Goal: Task Accomplishment & Management: Manage account settings

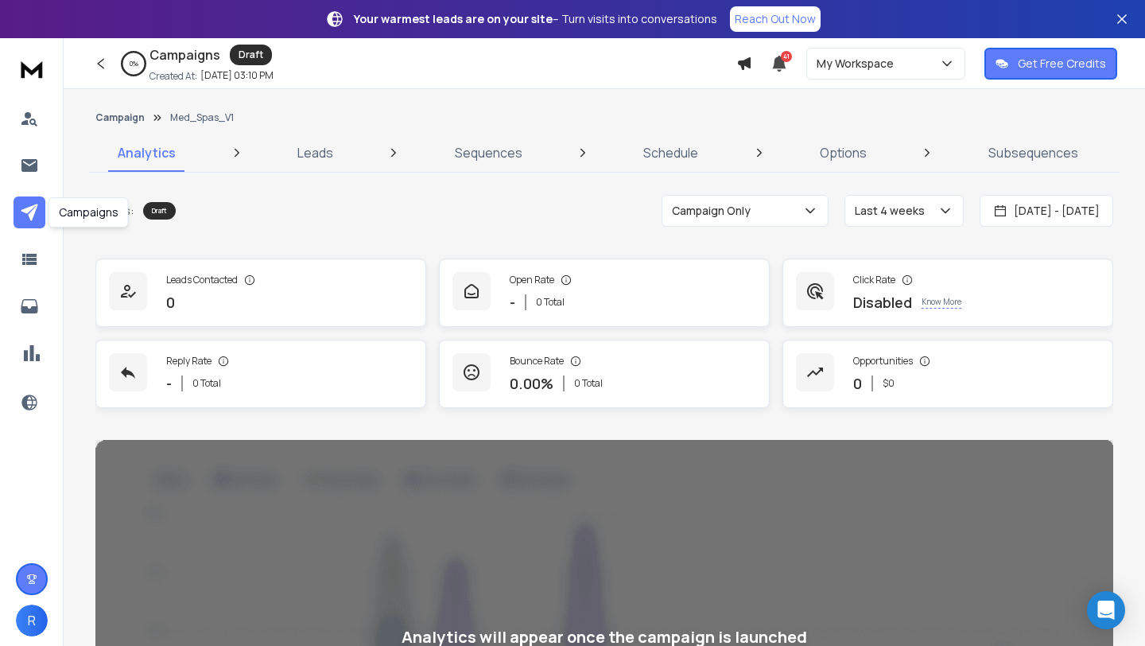
click at [25, 218] on icon at bounding box center [29, 212] width 19 height 19
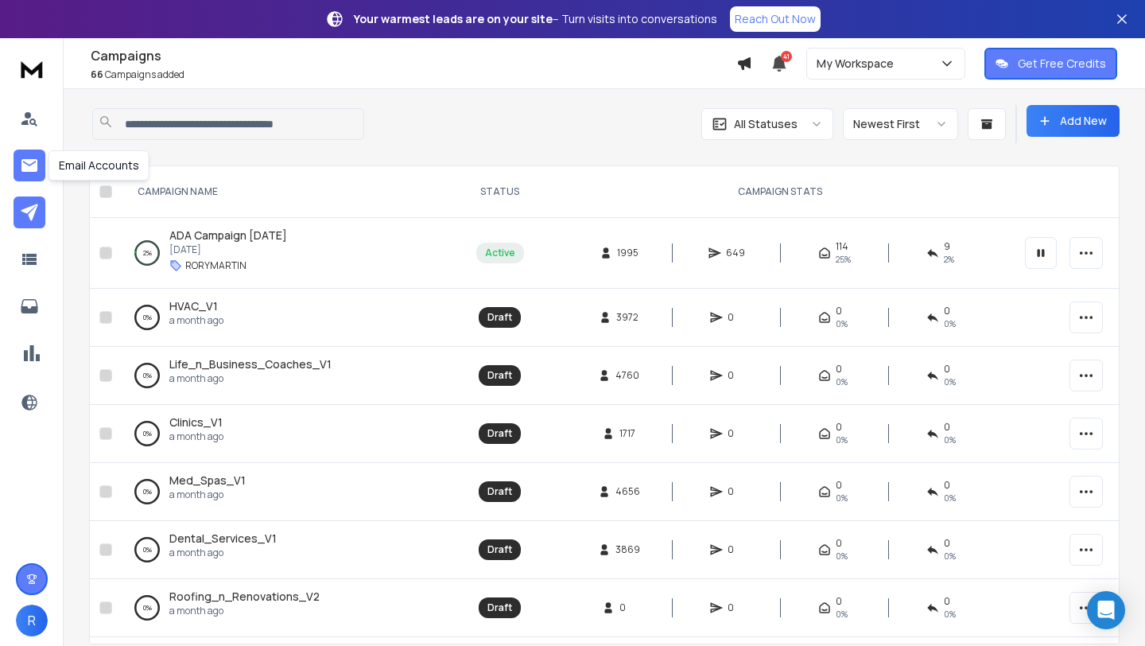
click at [28, 162] on icon at bounding box center [29, 165] width 16 height 13
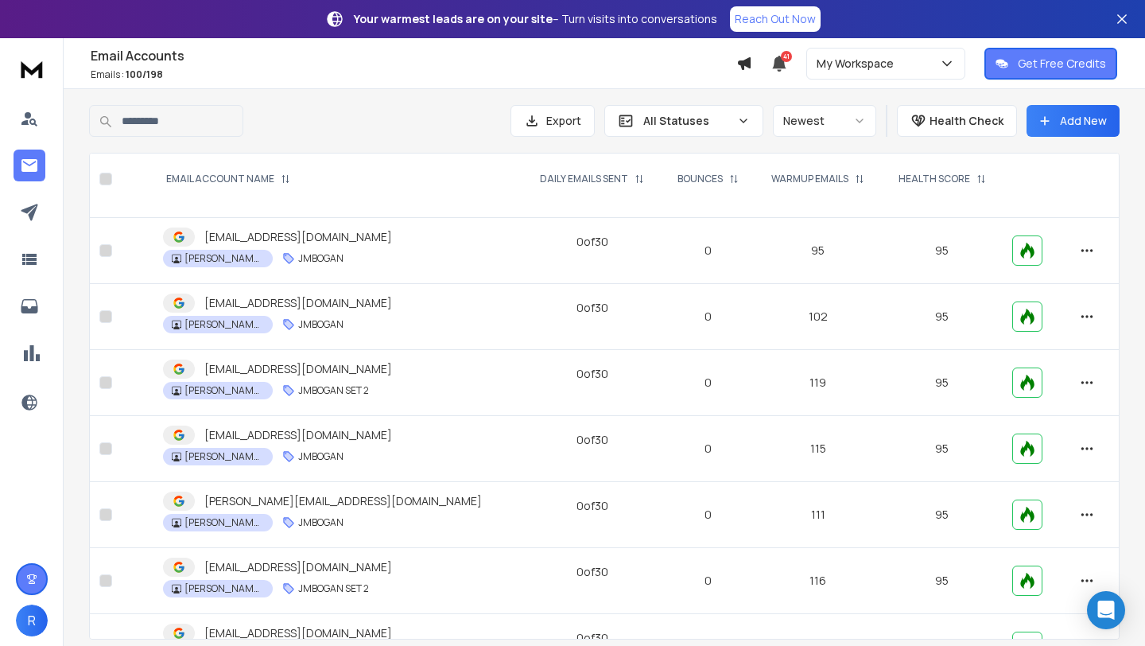
scroll to position [4421, 0]
click at [709, 113] on p "All Statuses" at bounding box center [686, 121] width 87 height 16
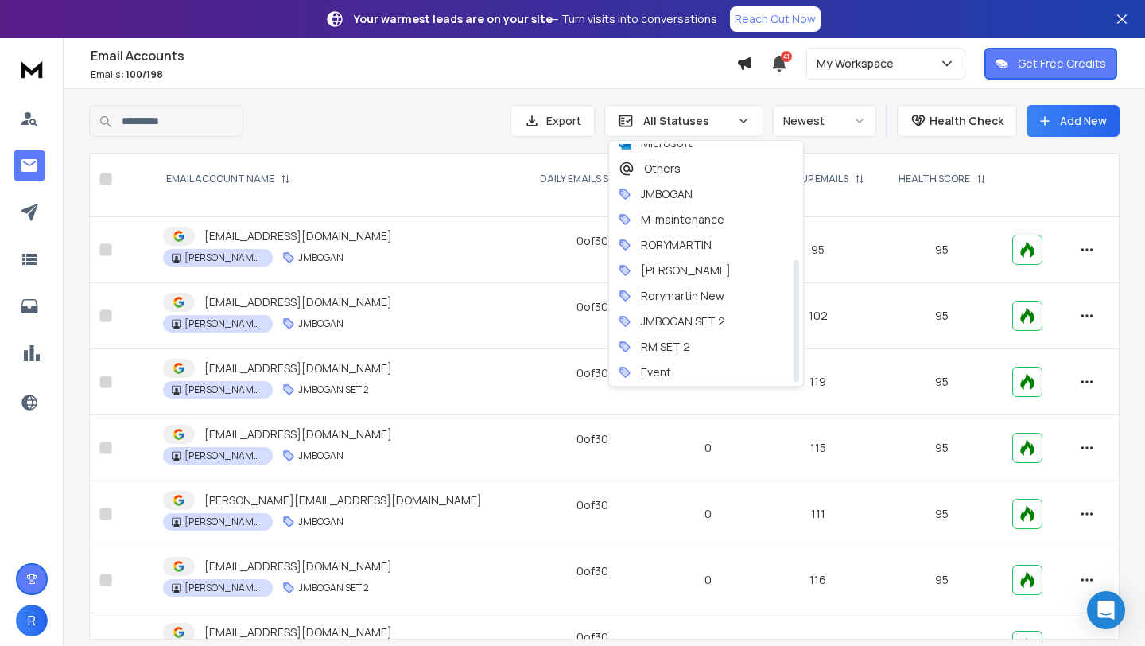
scroll to position [226, 0]
click at [658, 239] on div "RORYMARTIN" at bounding box center [665, 243] width 93 height 16
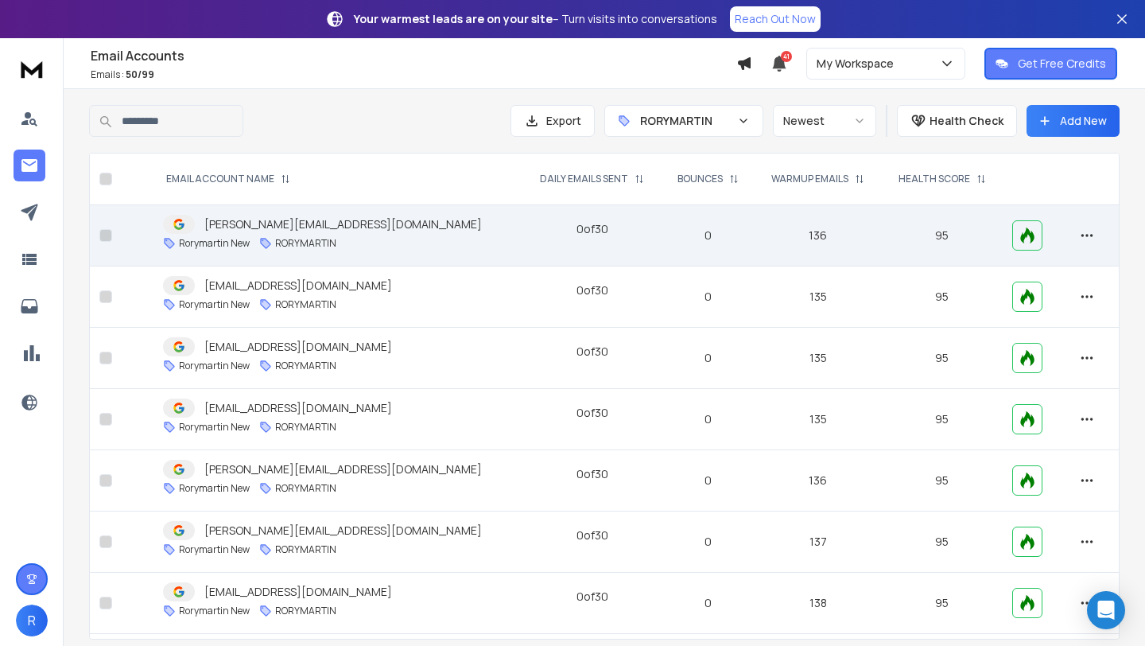
click at [354, 223] on div "rory@rorymartinexperts.com" at bounding box center [338, 224] width 350 height 19
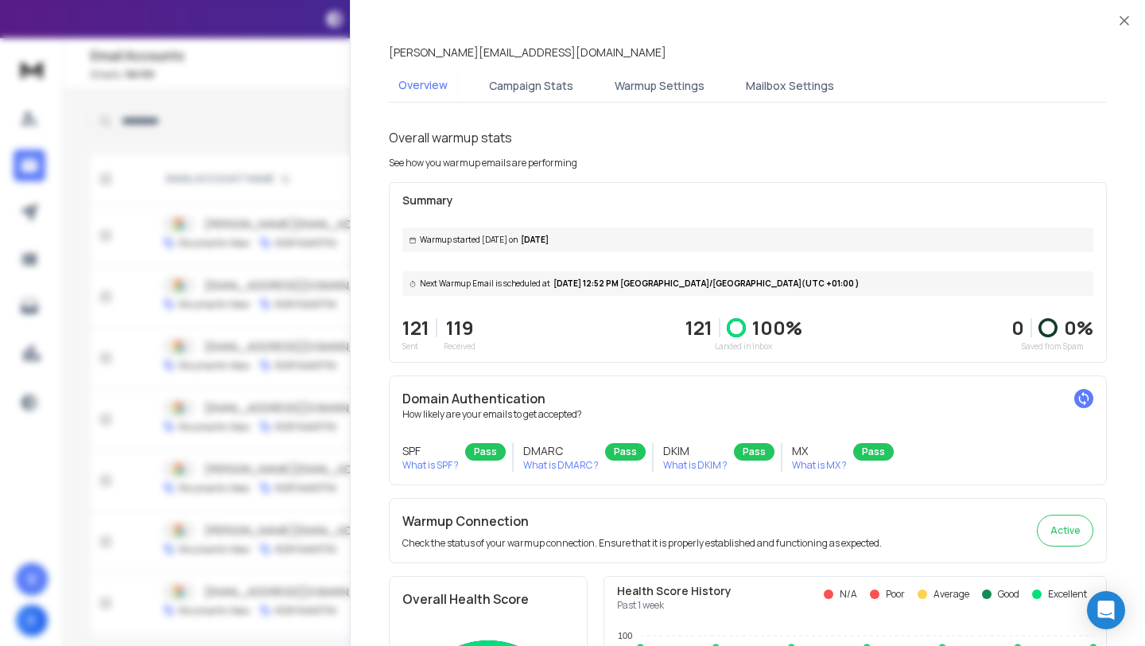
click at [275, 216] on div at bounding box center [572, 323] width 1145 height 646
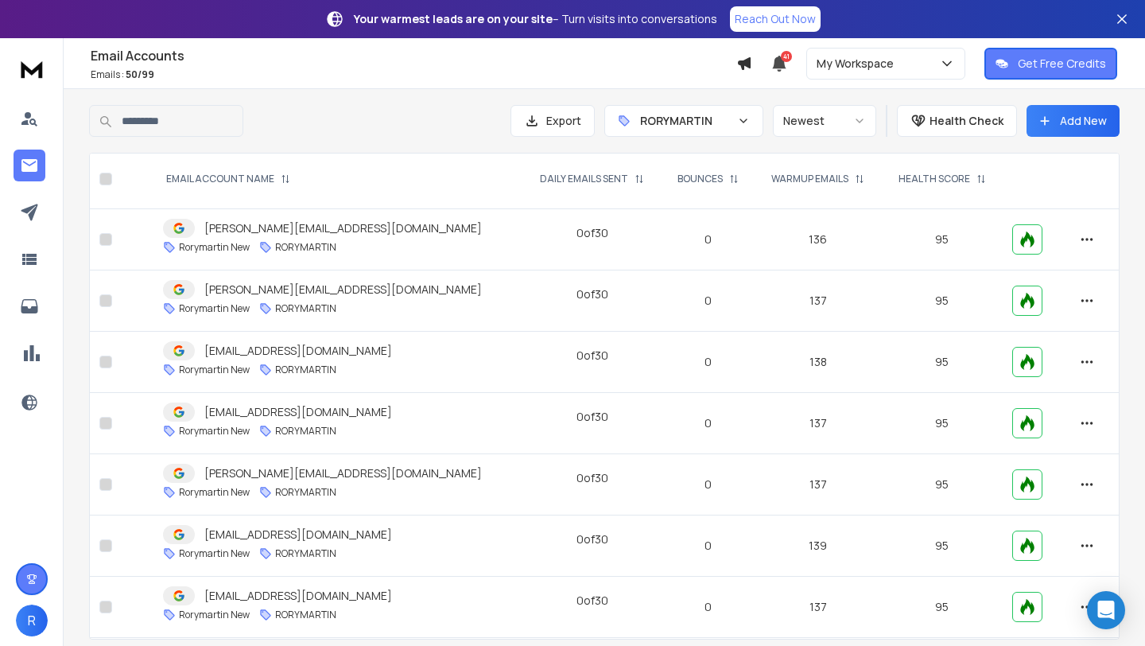
scroll to position [0, 0]
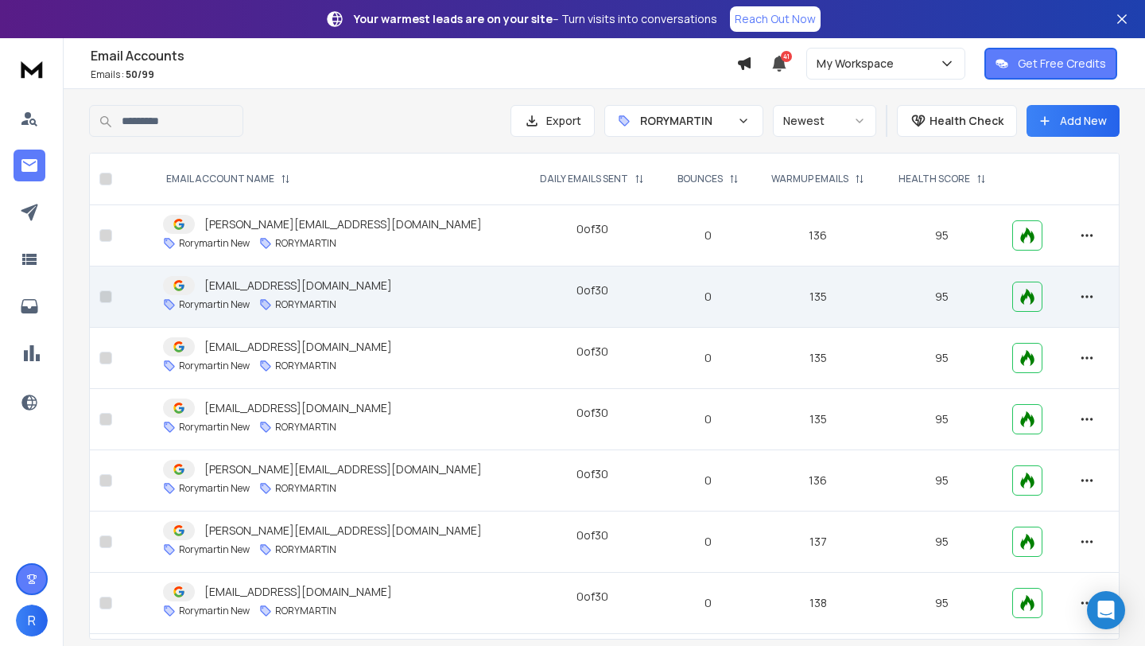
click at [295, 278] on p "mrory@rorymartinagency.com" at bounding box center [298, 286] width 188 height 16
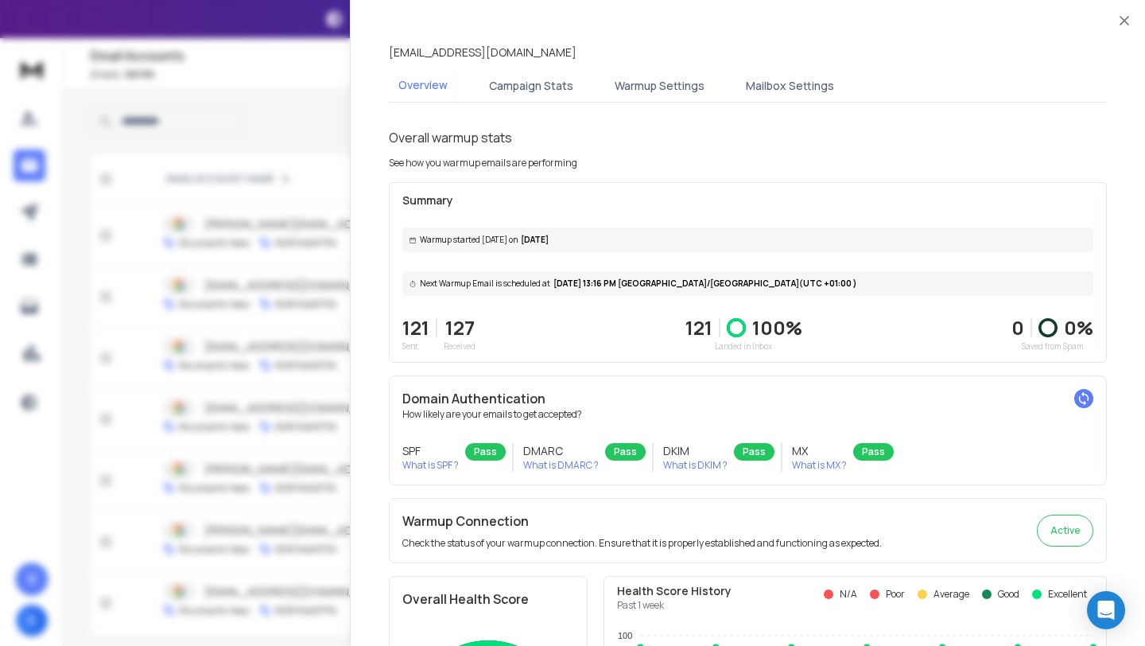
click at [475, 49] on p "mrory@rorymartinagency.com" at bounding box center [483, 53] width 188 height 16
click at [1120, 21] on icon "button" at bounding box center [1124, 21] width 8 height 8
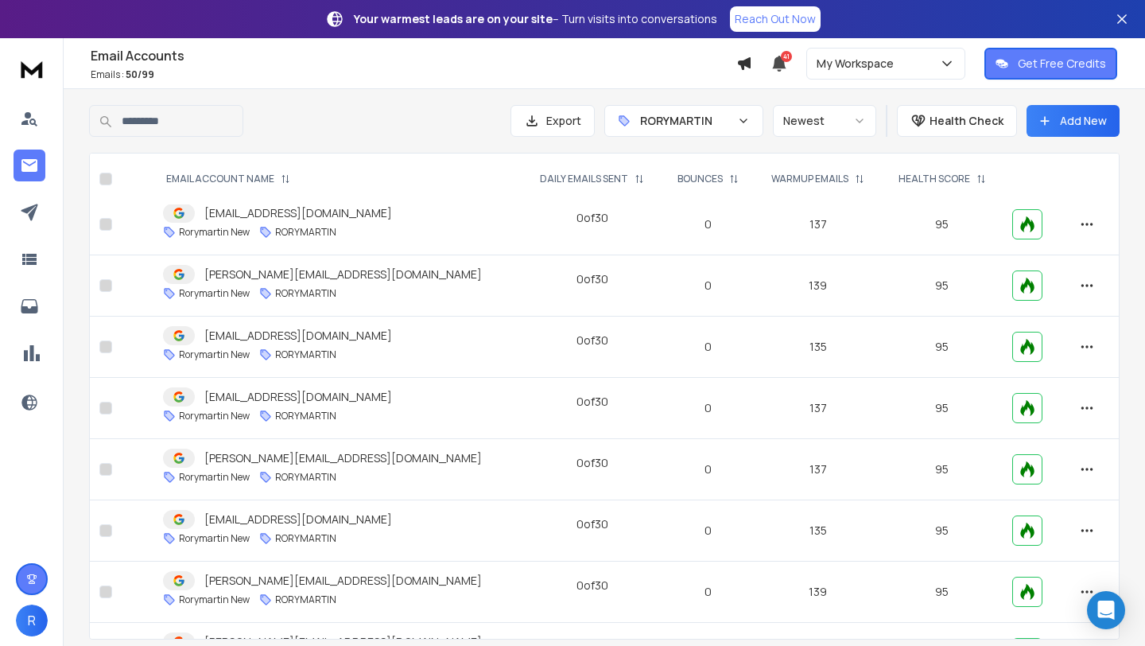
scroll to position [627, 0]
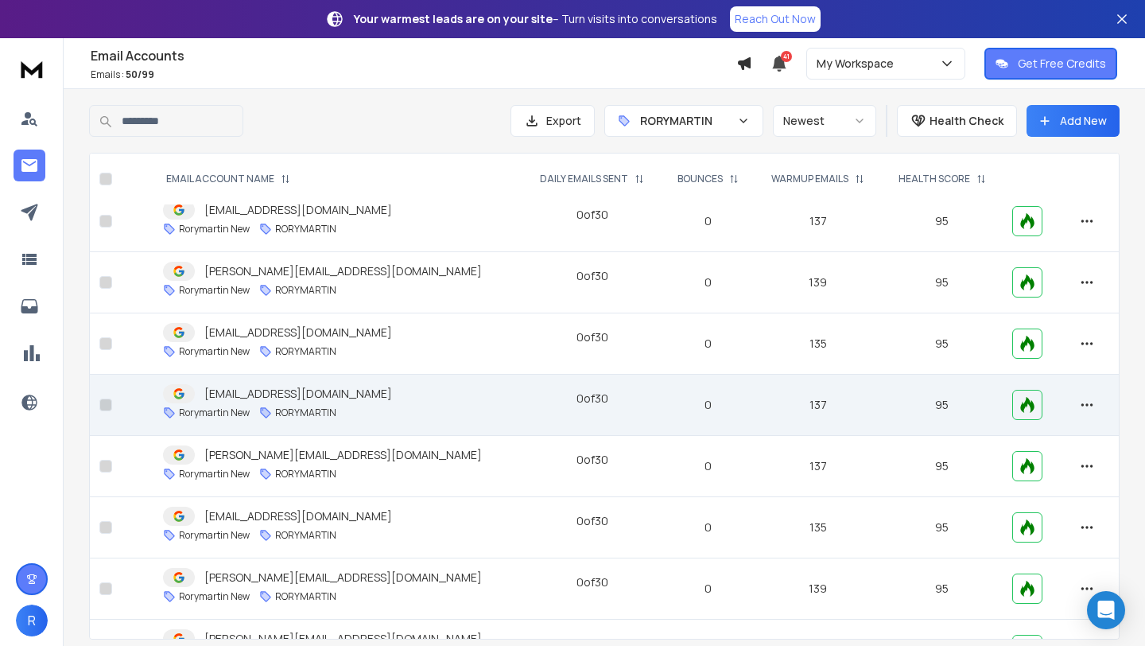
click at [330, 387] on p "mrory@rorymdesignhub.com" at bounding box center [298, 394] width 188 height 16
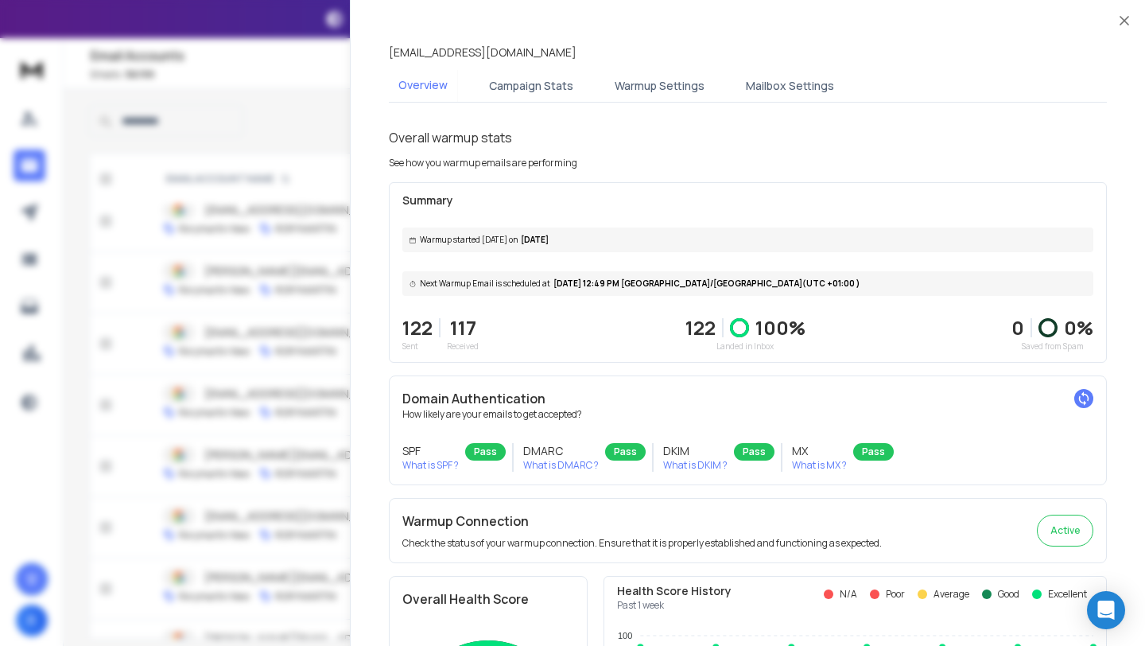
click at [482, 49] on p "mrory@rorymdesignhub.com" at bounding box center [483, 53] width 188 height 16
copy p "mrory@rorymdesignhub.com"
click at [1120, 23] on icon "button" at bounding box center [1124, 21] width 16 height 16
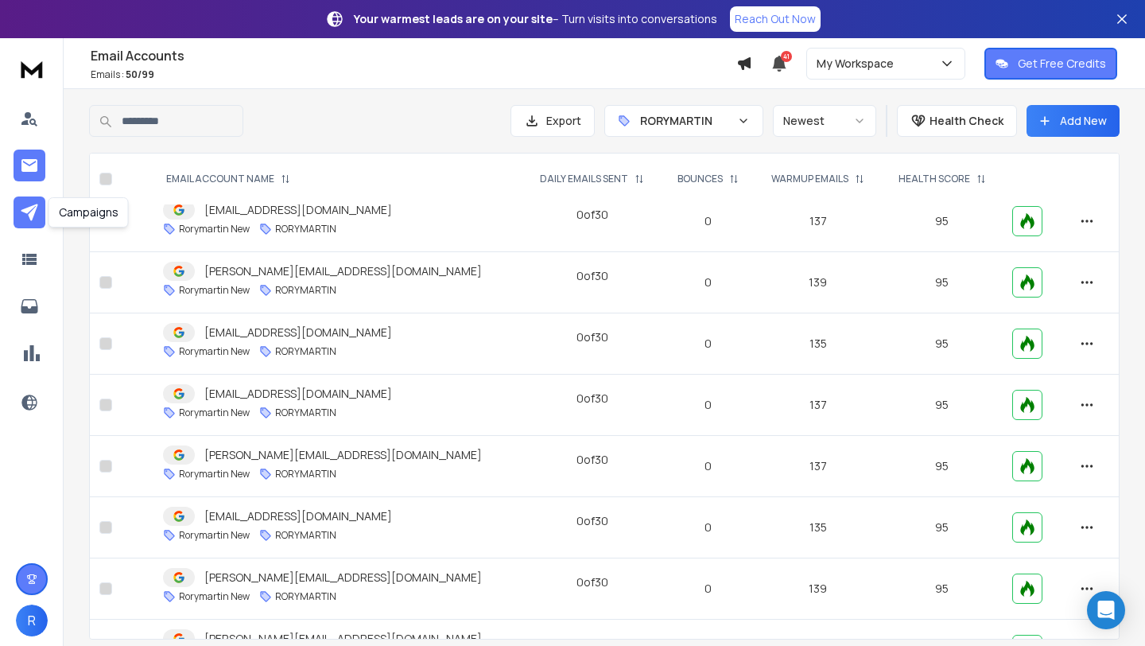
click at [33, 212] on icon at bounding box center [29, 212] width 17 height 17
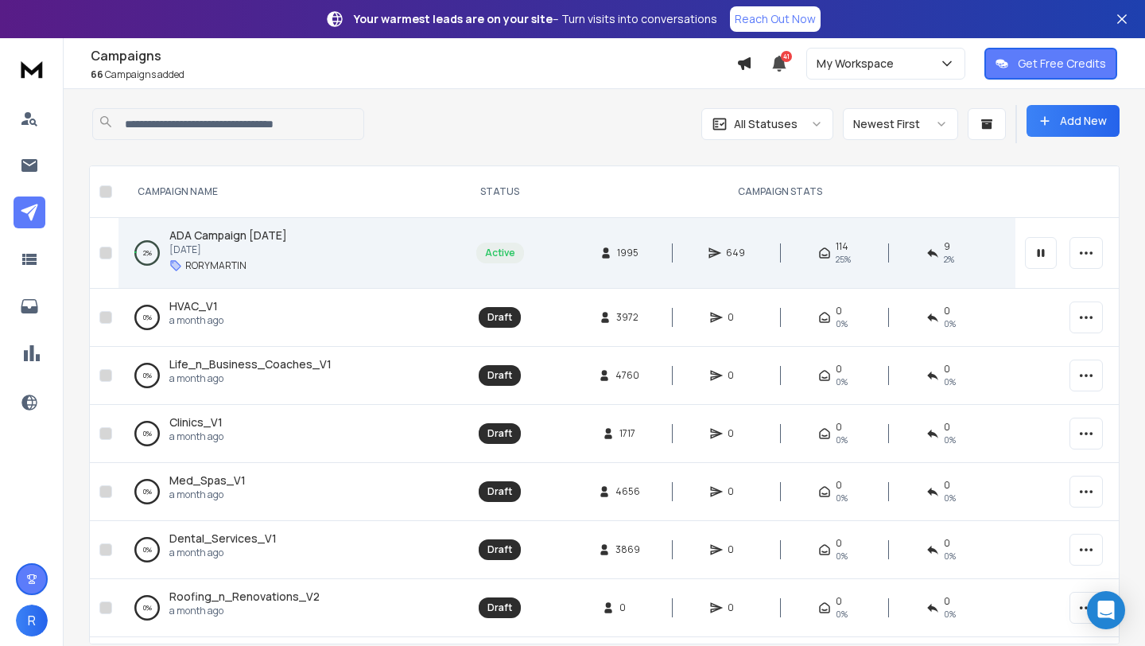
click at [248, 235] on span "ADA Campaign [DATE]" at bounding box center [228, 234] width 118 height 15
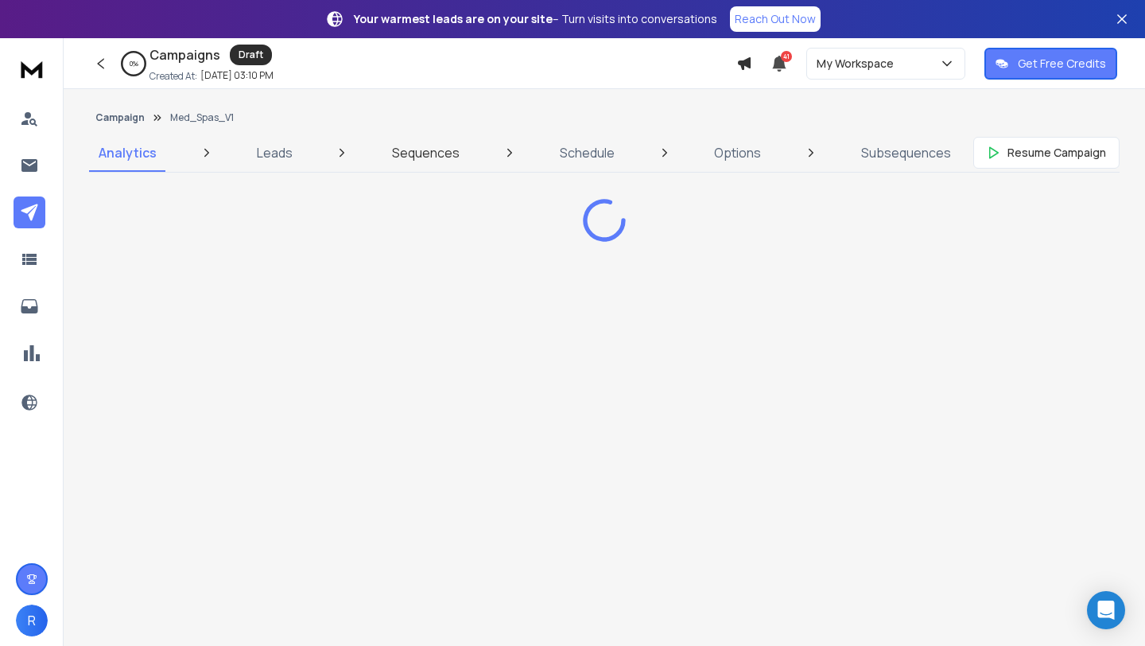
click at [430, 153] on p "Sequences" at bounding box center [426, 152] width 68 height 19
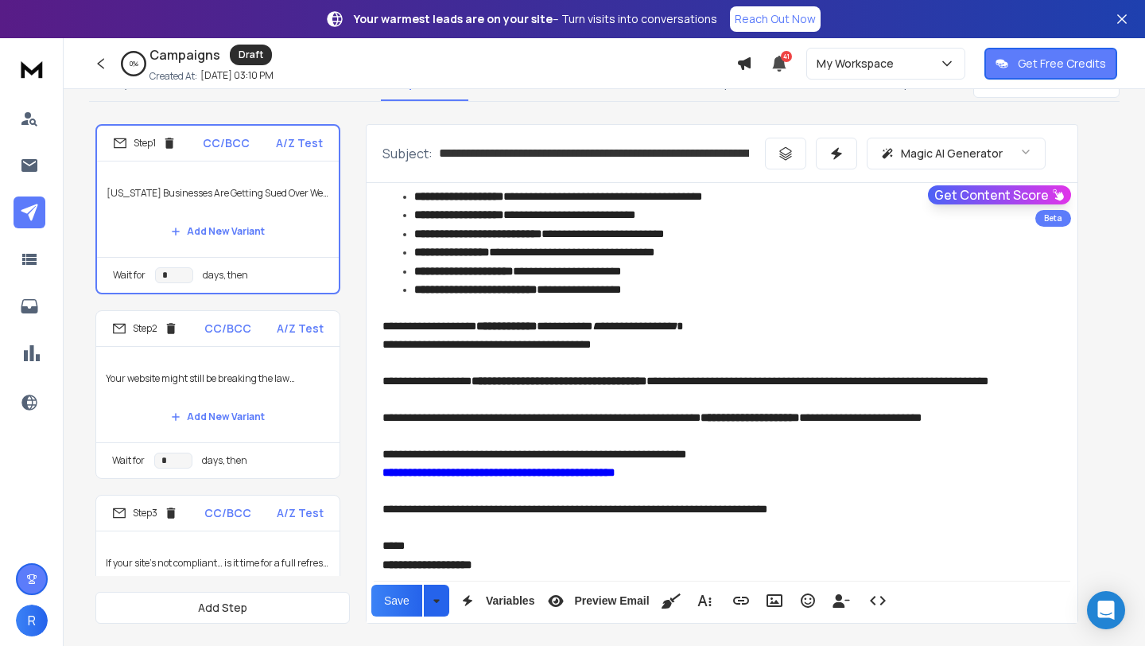
scroll to position [436, 0]
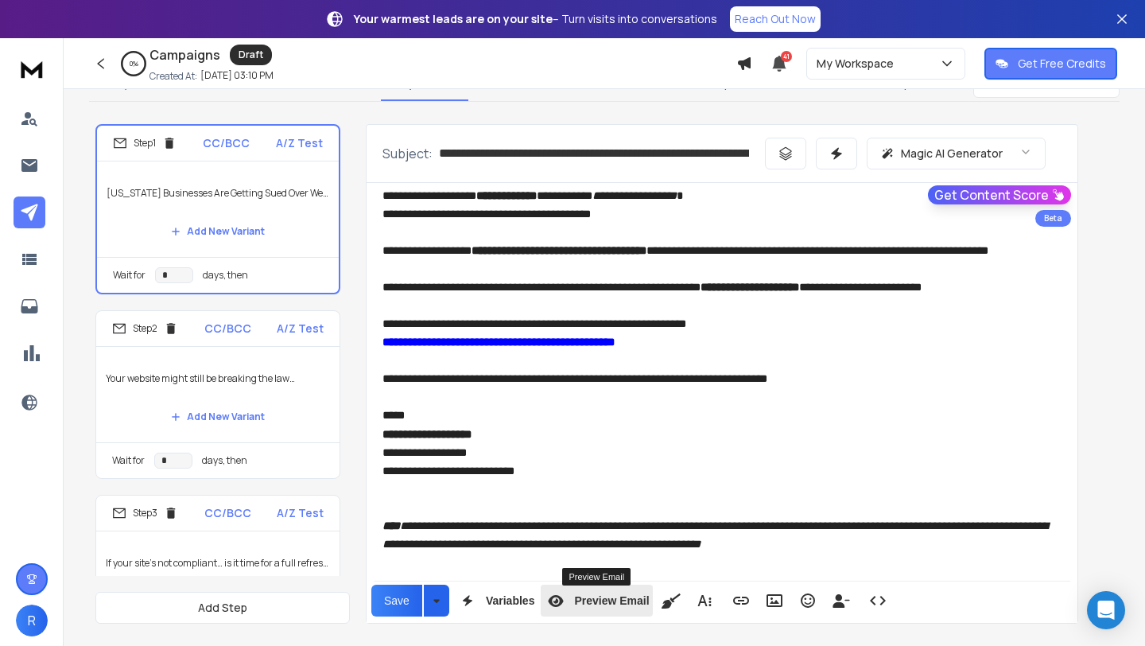
click at [596, 601] on span "Preview Email" at bounding box center [611, 601] width 81 height 14
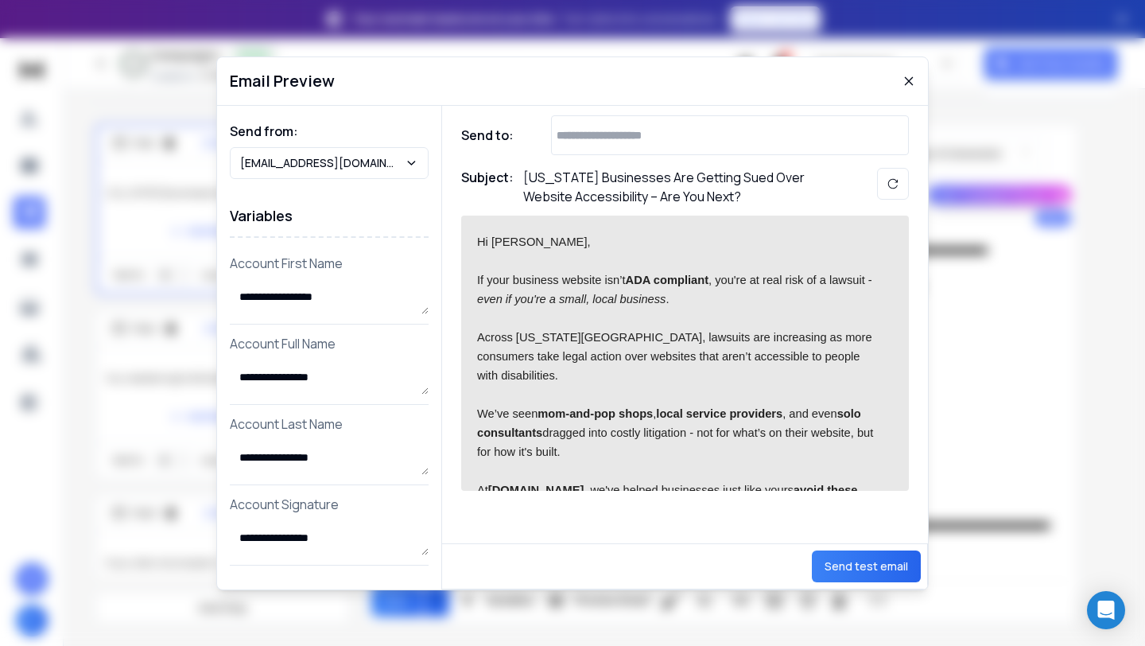
click at [621, 127] on input at bounding box center [730, 135] width 347 height 29
type input "**********"
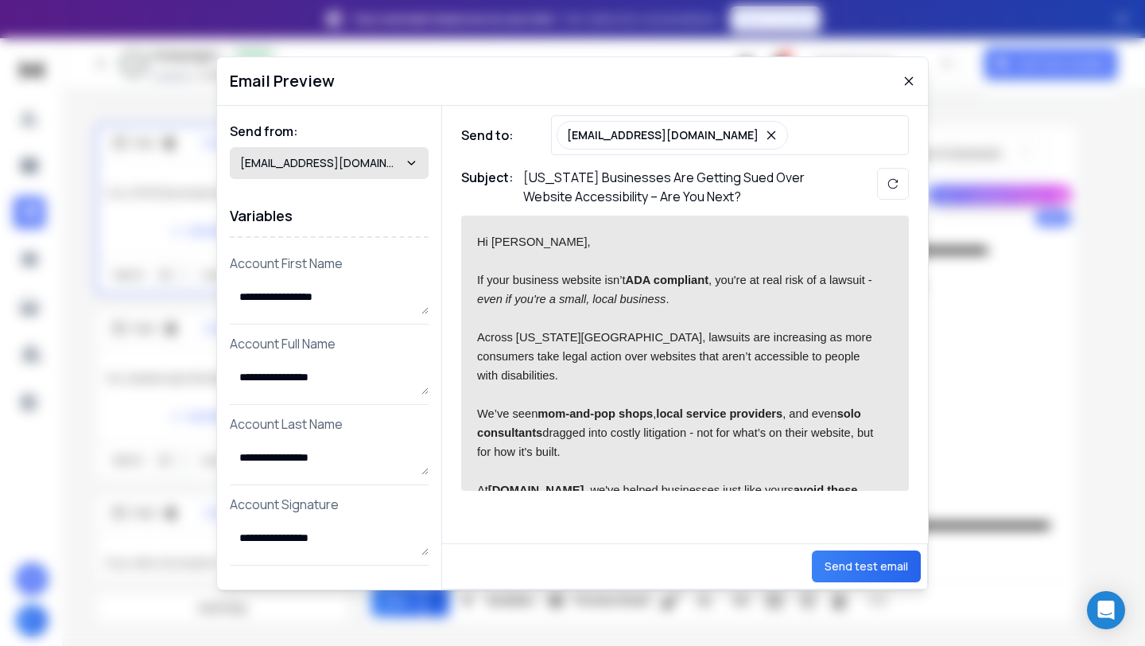
click at [294, 165] on p "bbrandon@buildwithjmbogan.com" at bounding box center [322, 163] width 165 height 16
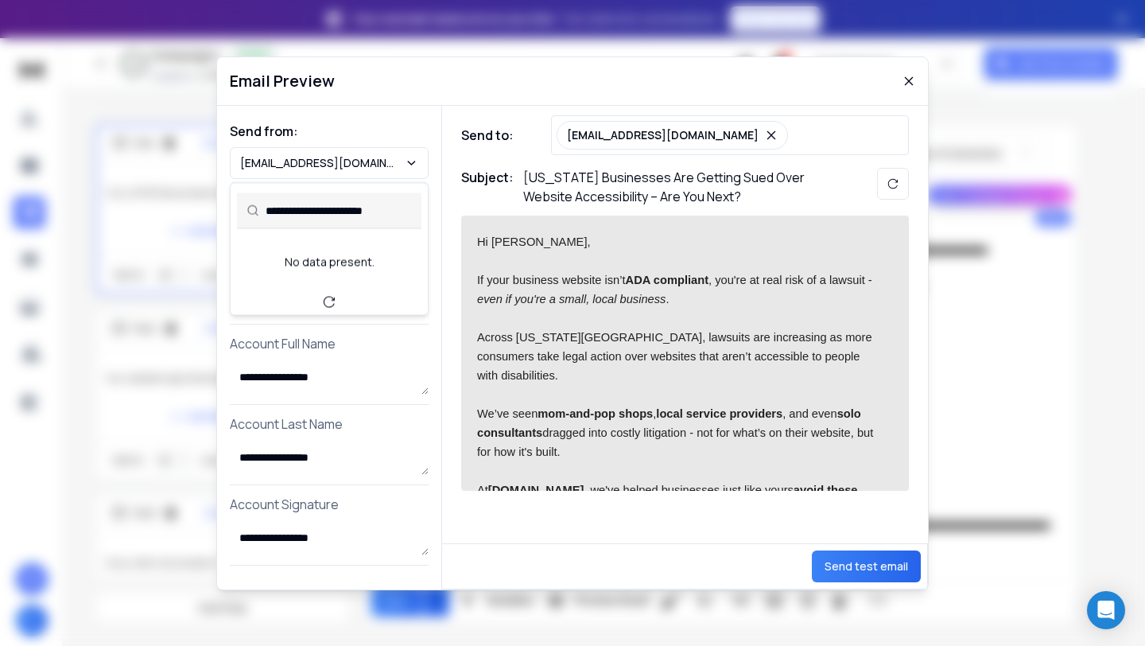
scroll to position [0, 2]
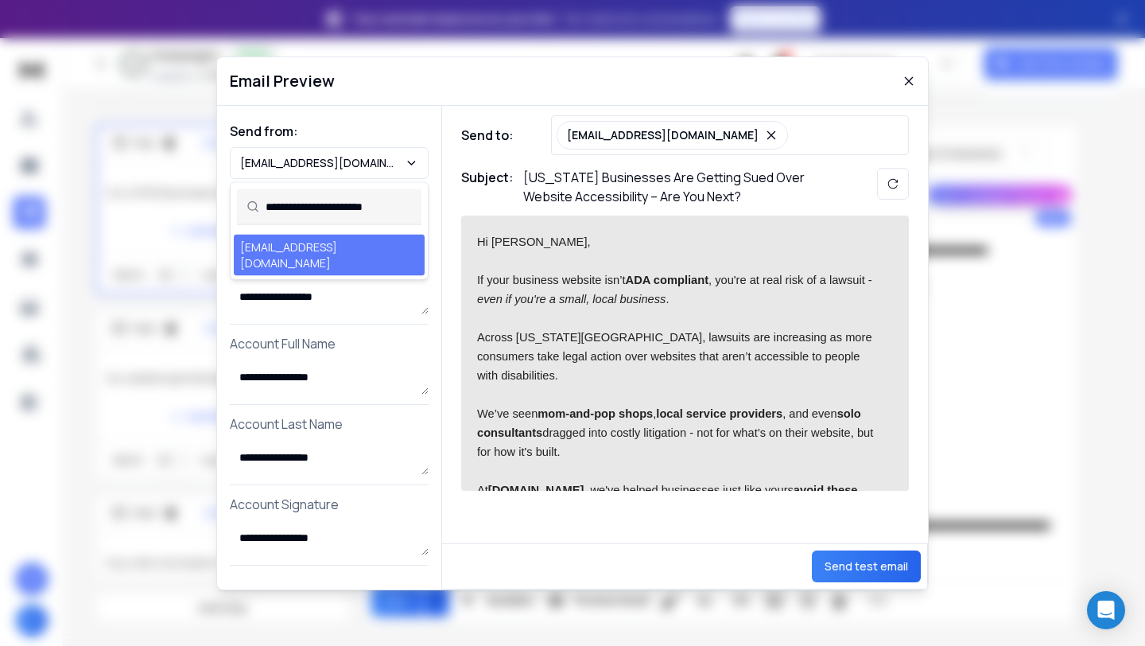
type input "**********"
click at [327, 245] on div "mrory@rorymdesignhub.com" at bounding box center [329, 255] width 178 height 32
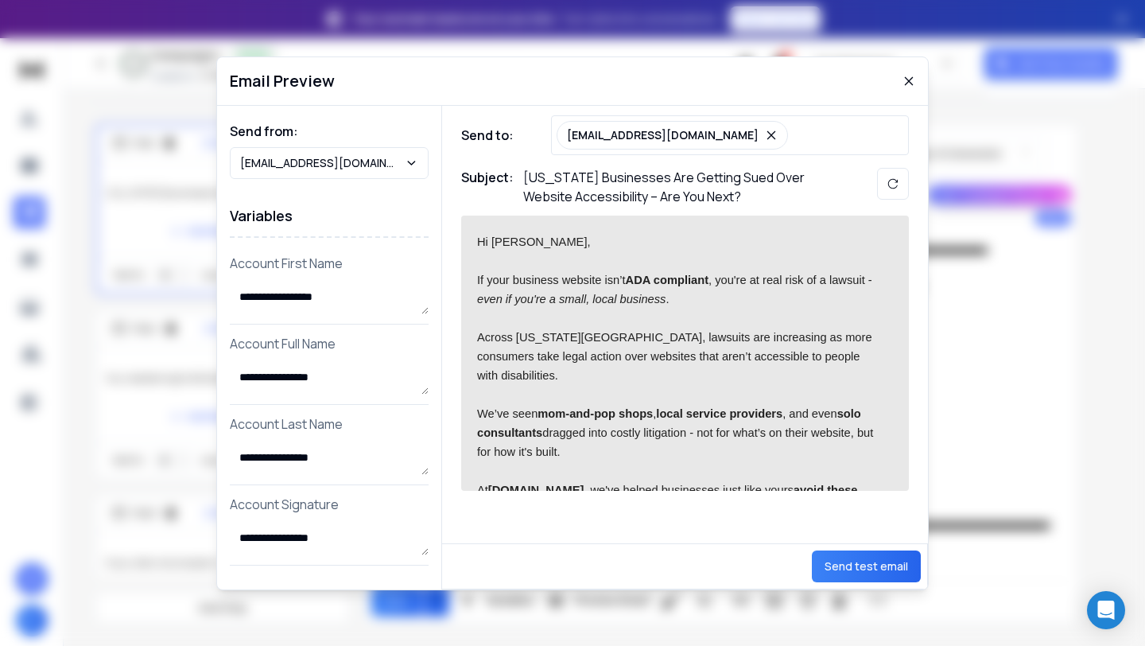
click at [860, 565] on button "Send test email" at bounding box center [866, 566] width 109 height 32
click at [905, 80] on icon at bounding box center [909, 81] width 13 height 13
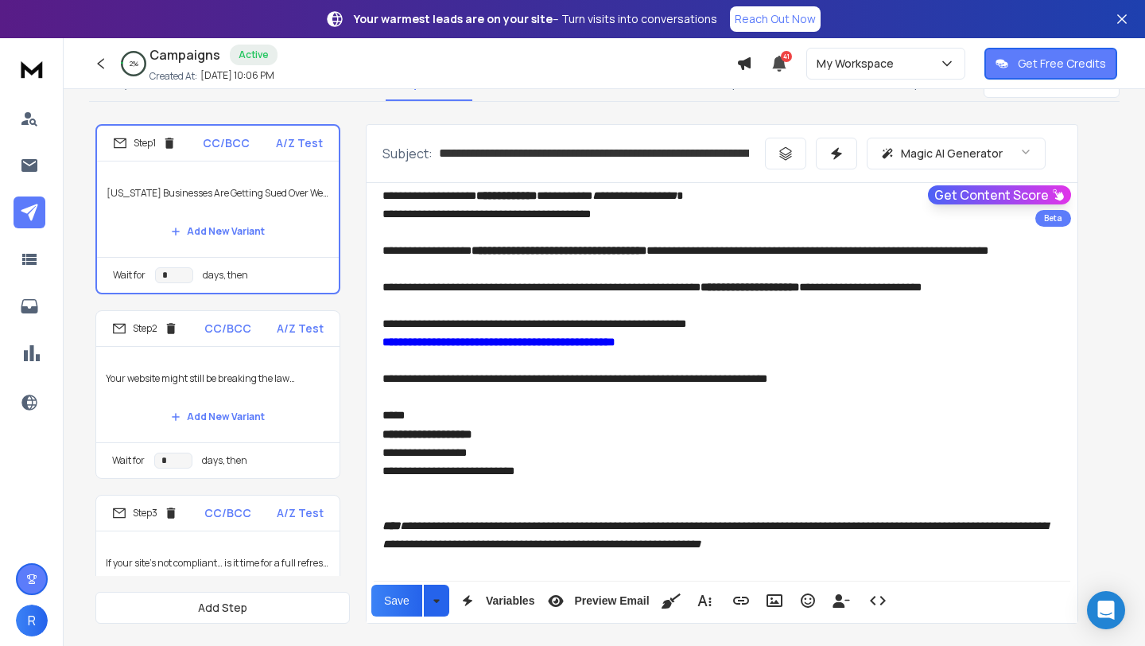
click at [478, 403] on div at bounding box center [721, 397] width 679 height 17
click at [485, 345] on strong "**********" at bounding box center [498, 341] width 232 height 11
click at [538, 380] on icon "button" at bounding box center [537, 380] width 11 height 11
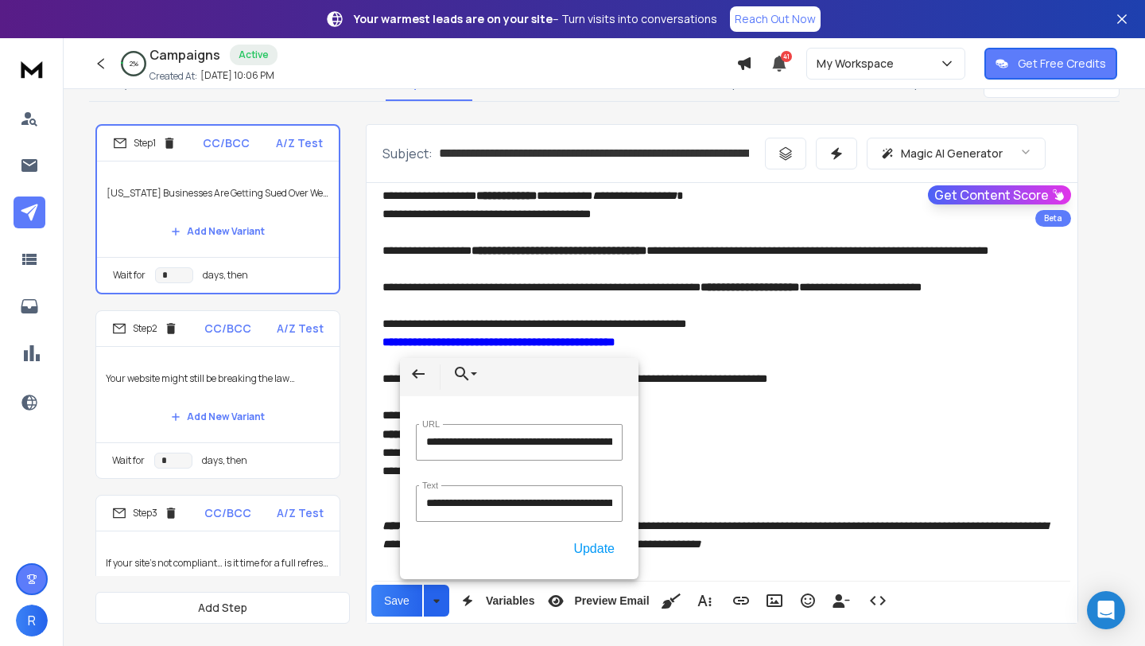
scroll to position [0, 269]
click at [547, 448] on input "**********" at bounding box center [519, 442] width 207 height 37
click at [672, 323] on span "**********" at bounding box center [534, 323] width 304 height 11
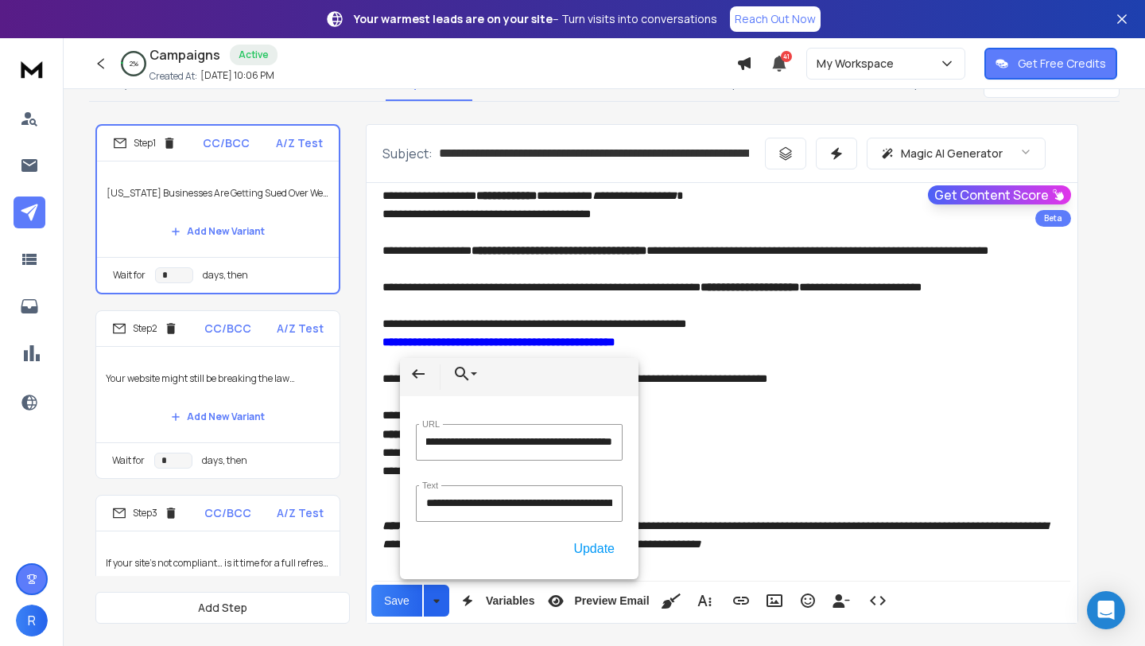
scroll to position [0, 0]
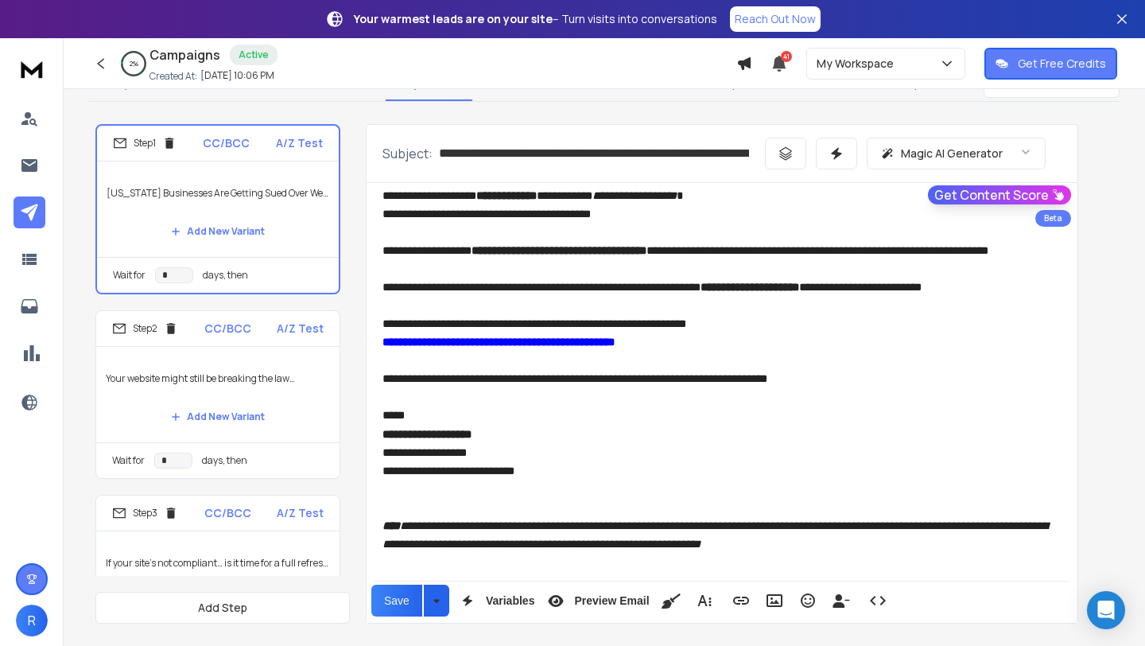
click at [567, 341] on strong "**********" at bounding box center [498, 341] width 232 height 11
click at [572, 383] on icon "button" at bounding box center [574, 381] width 16 height 14
click at [675, 341] on div "**********" at bounding box center [721, 342] width 679 height 18
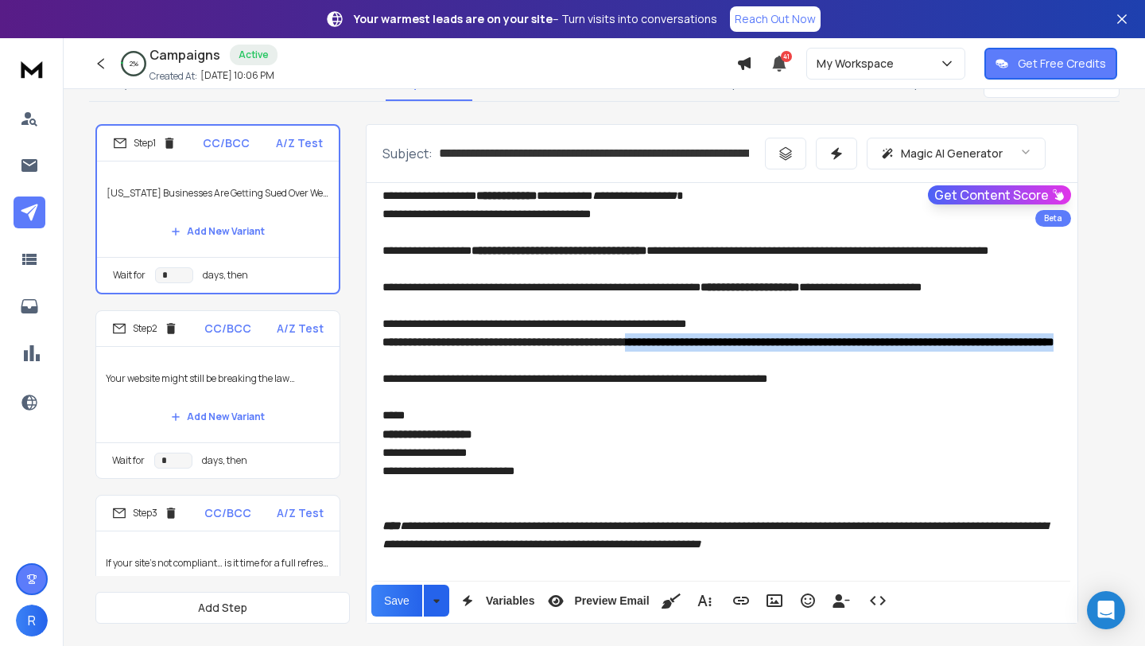
drag, startPoint x: 665, startPoint y: 342, endPoint x: 664, endPoint y: 363, distance: 20.7
click at [664, 351] on div "**********" at bounding box center [721, 342] width 679 height 18
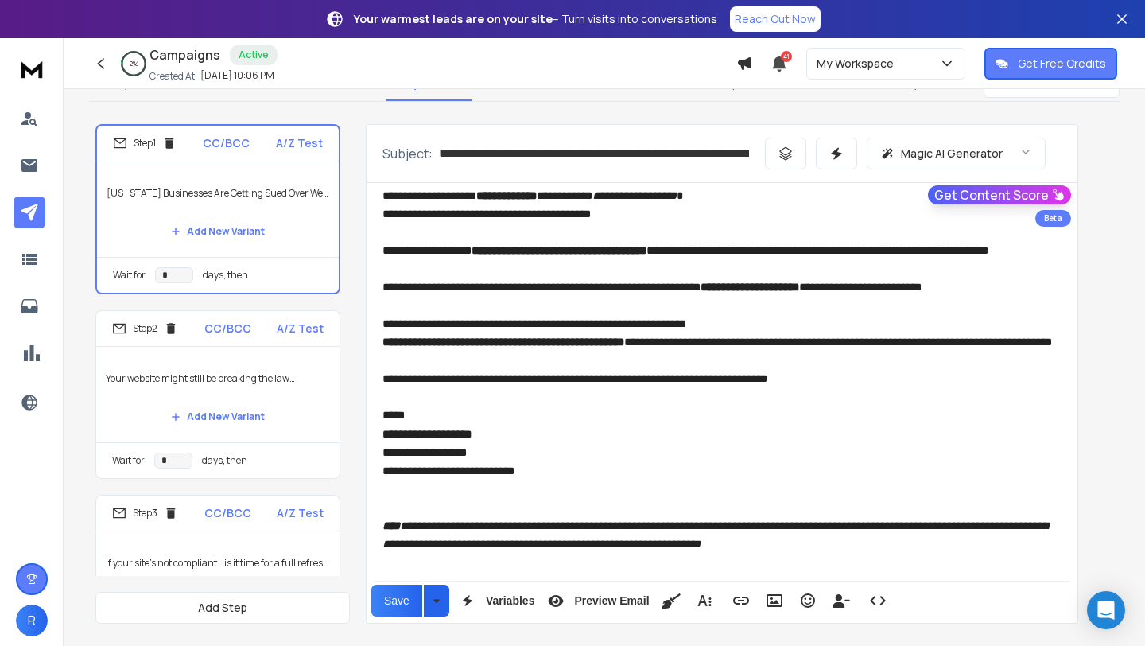
click at [639, 370] on div at bounding box center [721, 360] width 679 height 17
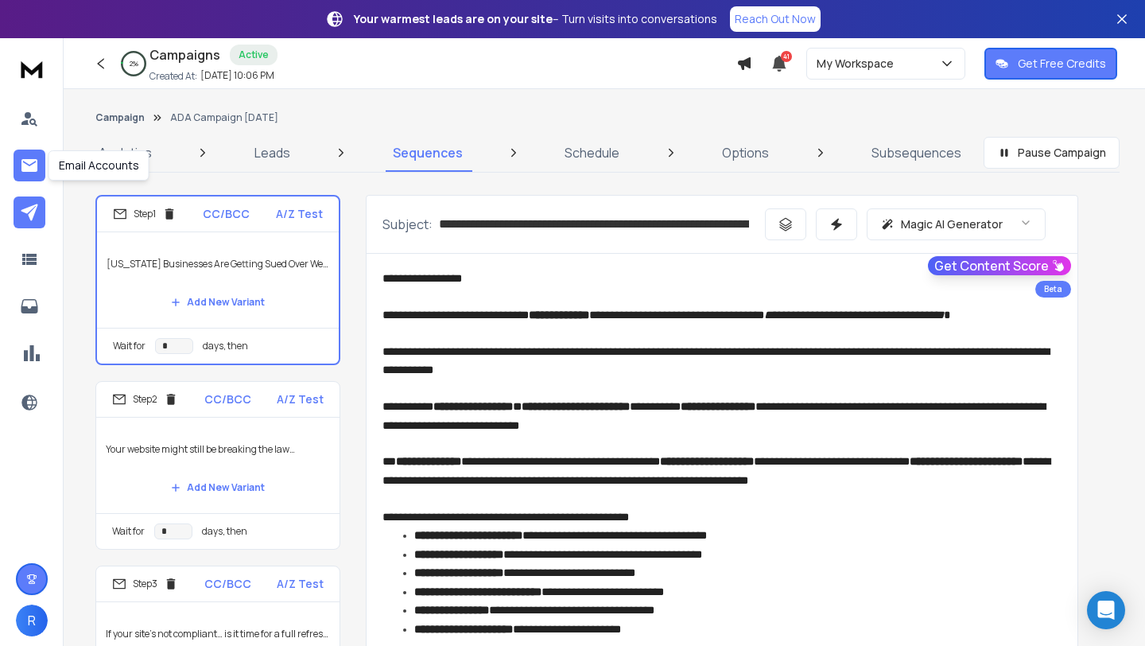
click at [22, 173] on icon at bounding box center [29, 165] width 19 height 19
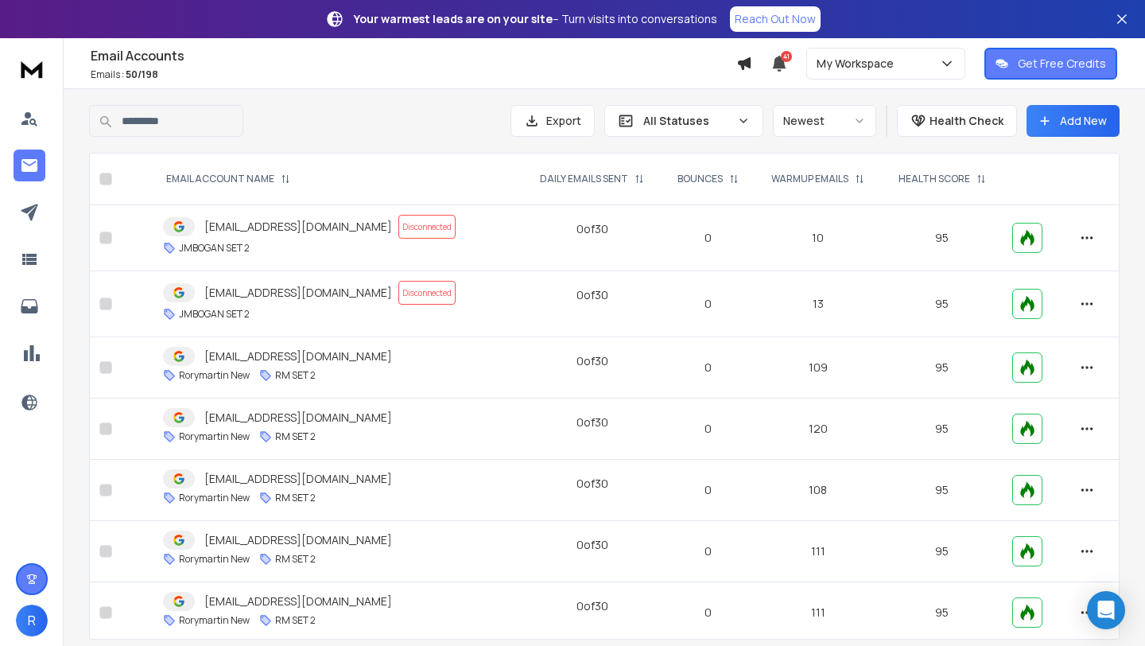
click at [746, 129] on div "All Statuses" at bounding box center [683, 121] width 159 height 32
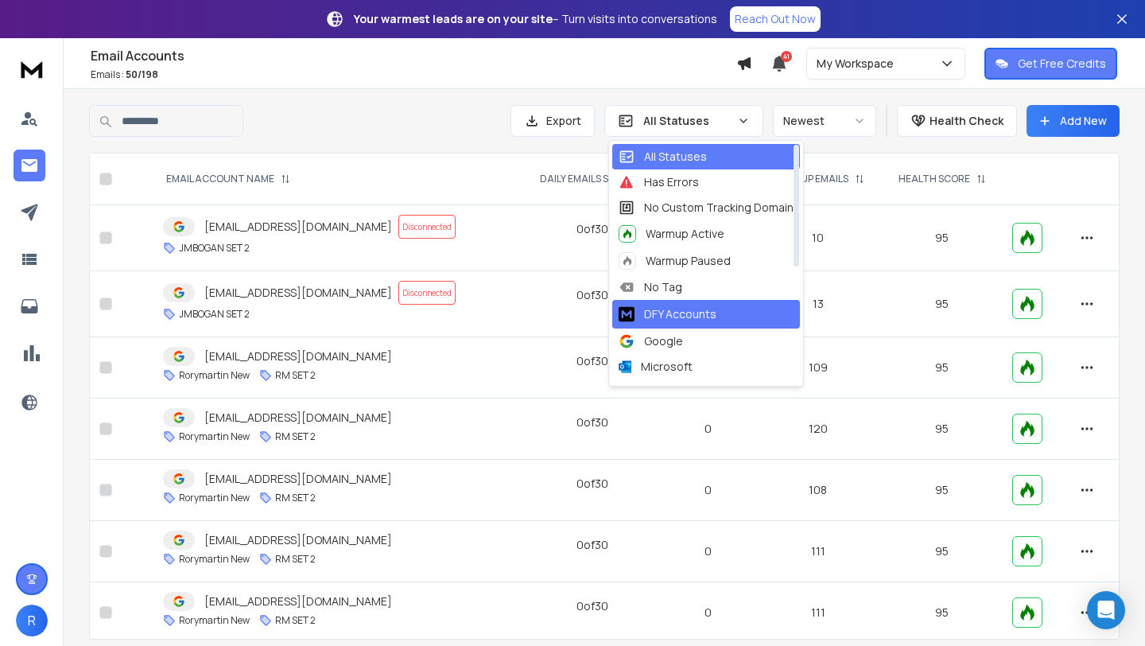
scroll to position [226, 0]
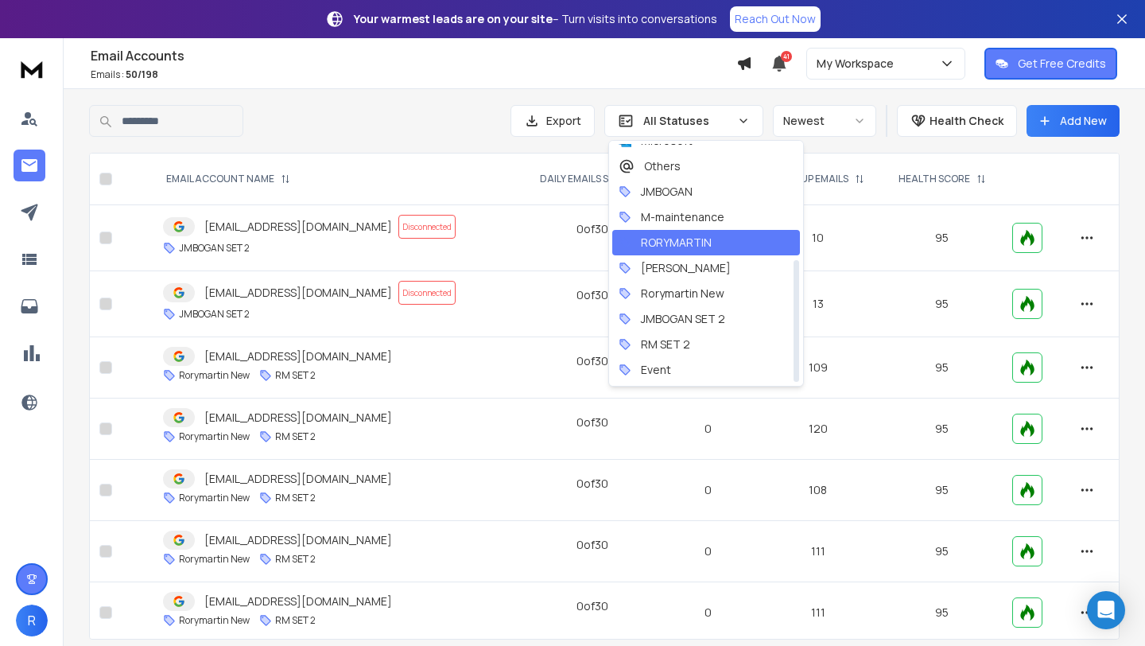
click at [674, 237] on div "RORYMARTIN" at bounding box center [665, 243] width 93 height 16
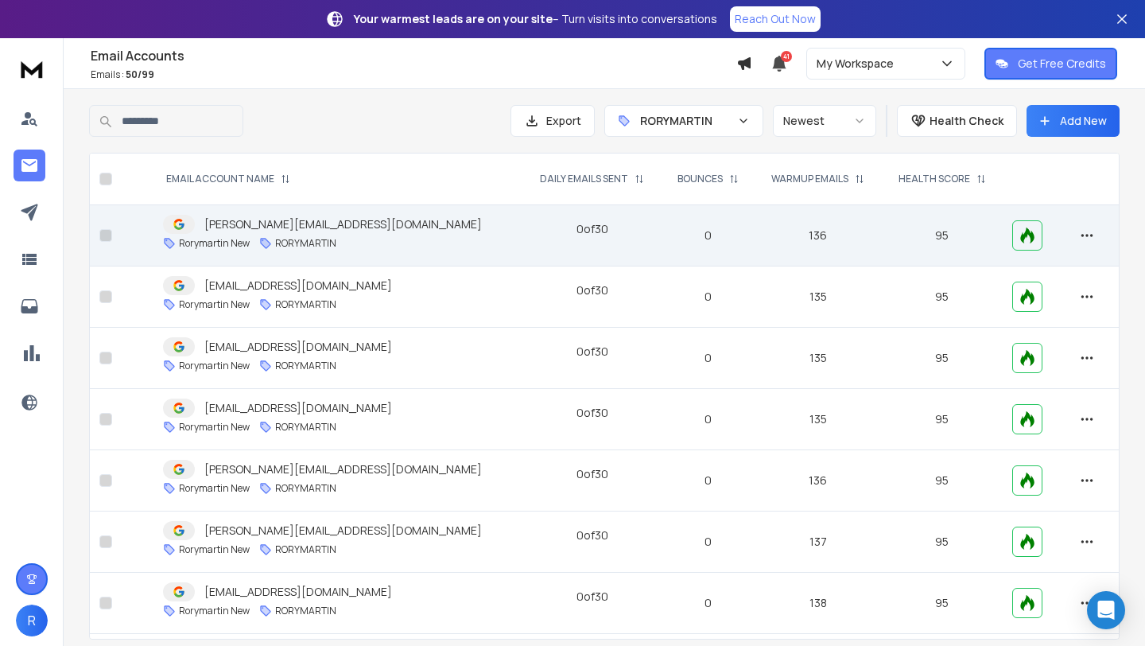
click at [314, 230] on p "[PERSON_NAME][EMAIL_ADDRESS][DOMAIN_NAME]" at bounding box center [343, 224] width 278 height 16
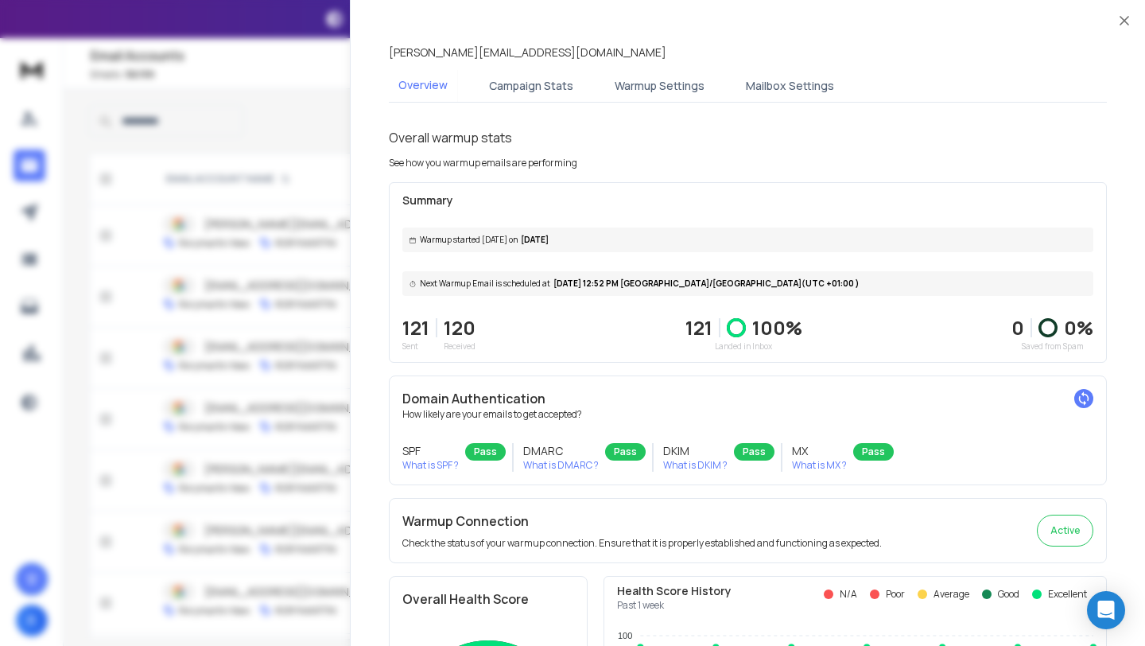
click at [508, 87] on button "Campaign Stats" at bounding box center [530, 85] width 103 height 35
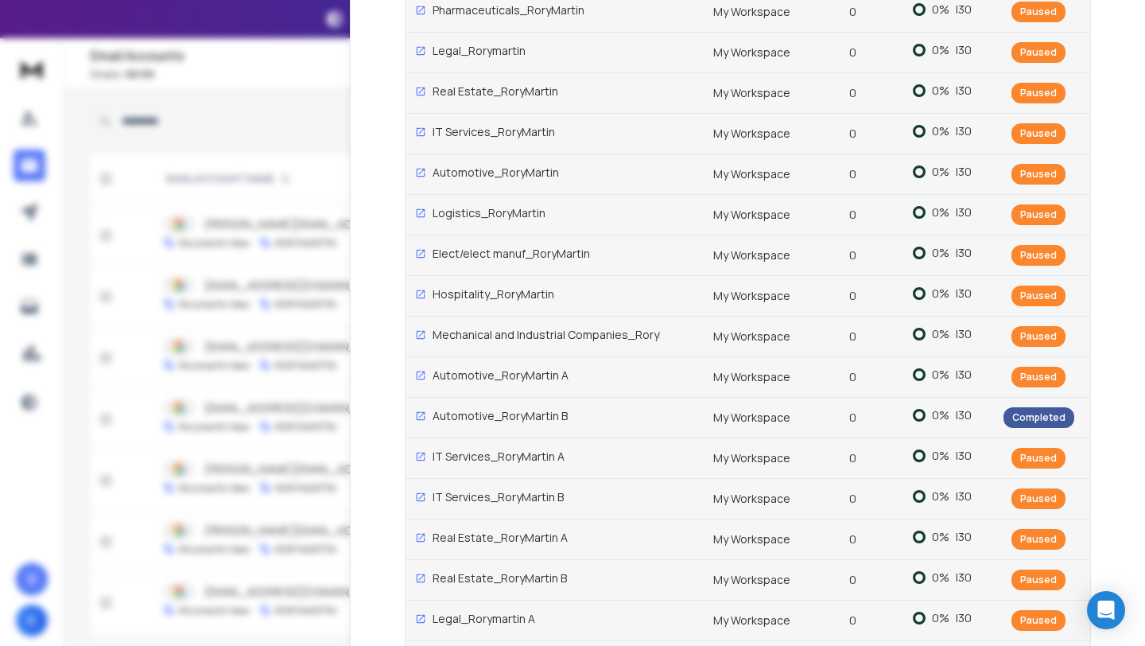
scroll to position [0, 0]
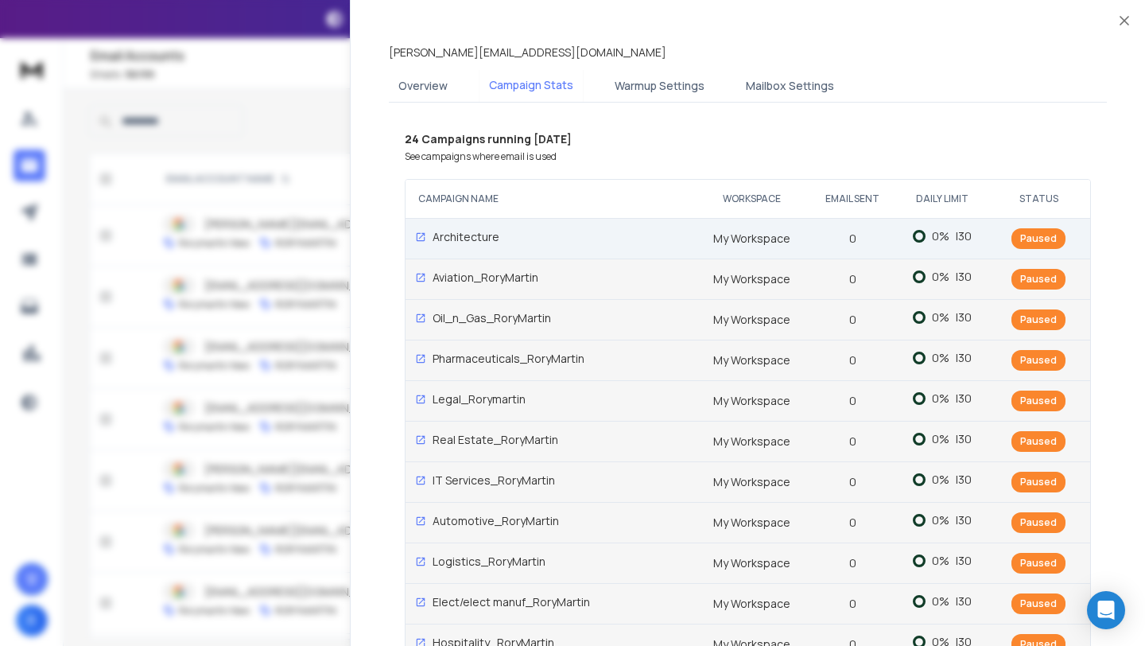
click at [422, 235] on icon at bounding box center [421, 236] width 9 height 9
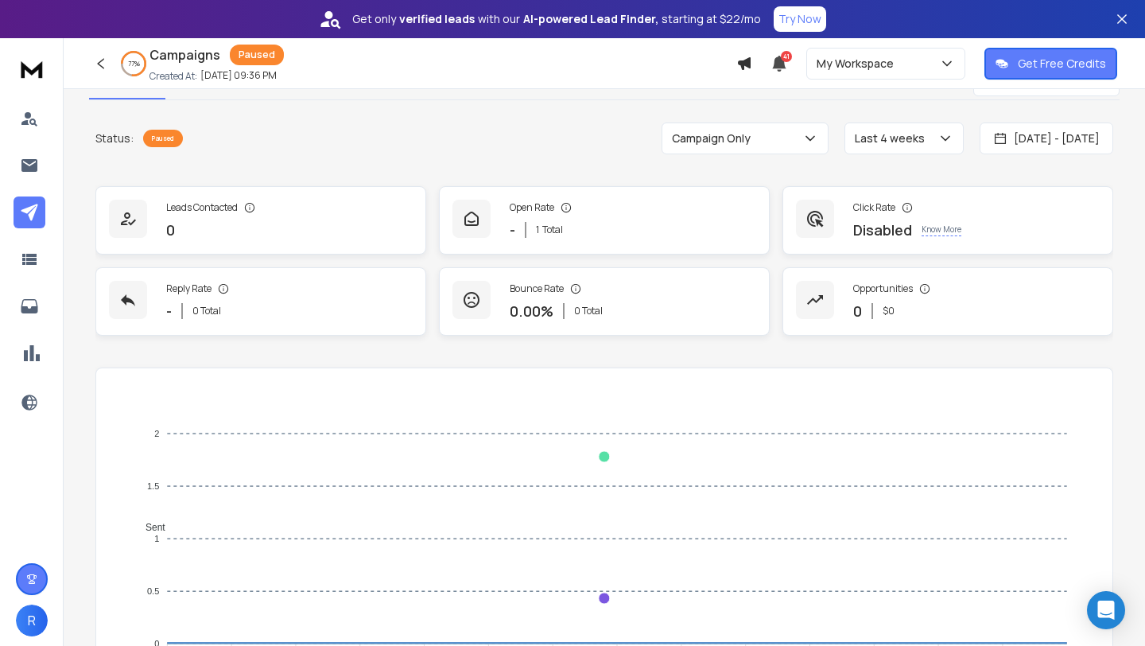
scroll to position [354, 0]
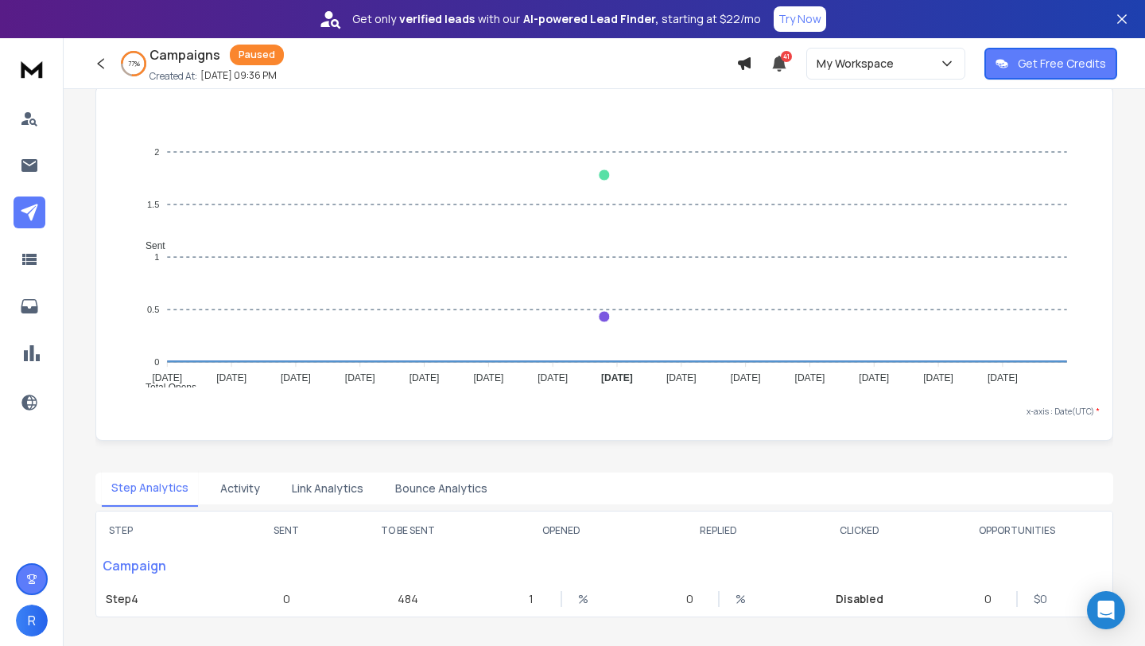
click at [245, 491] on button "Activity" at bounding box center [240, 488] width 59 height 35
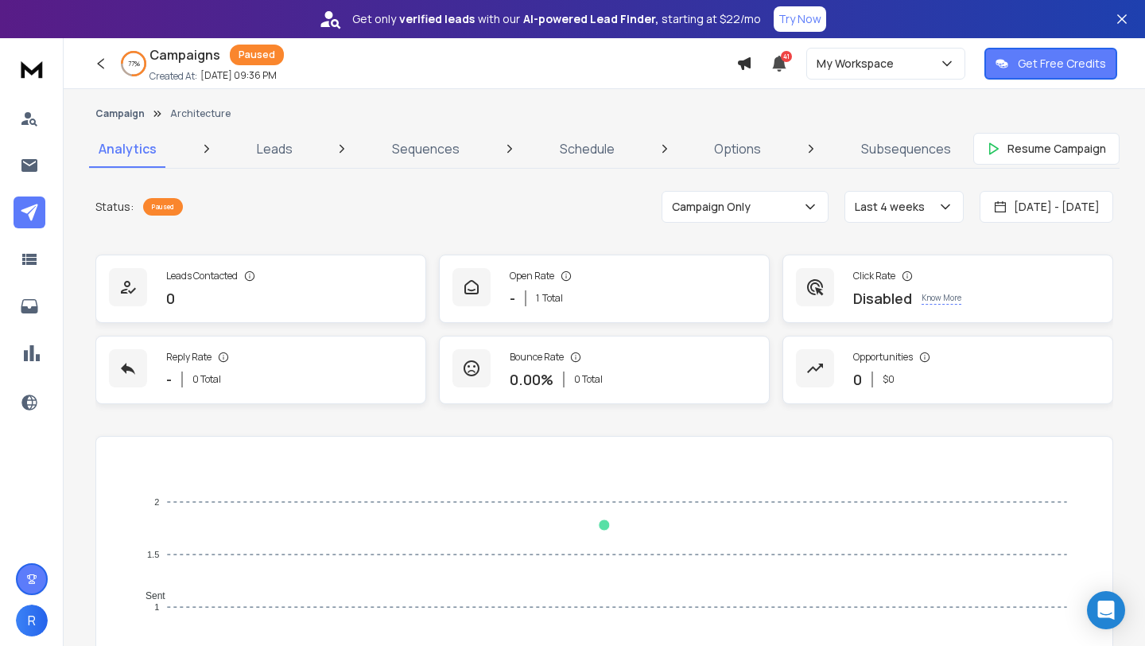
scroll to position [0, 0]
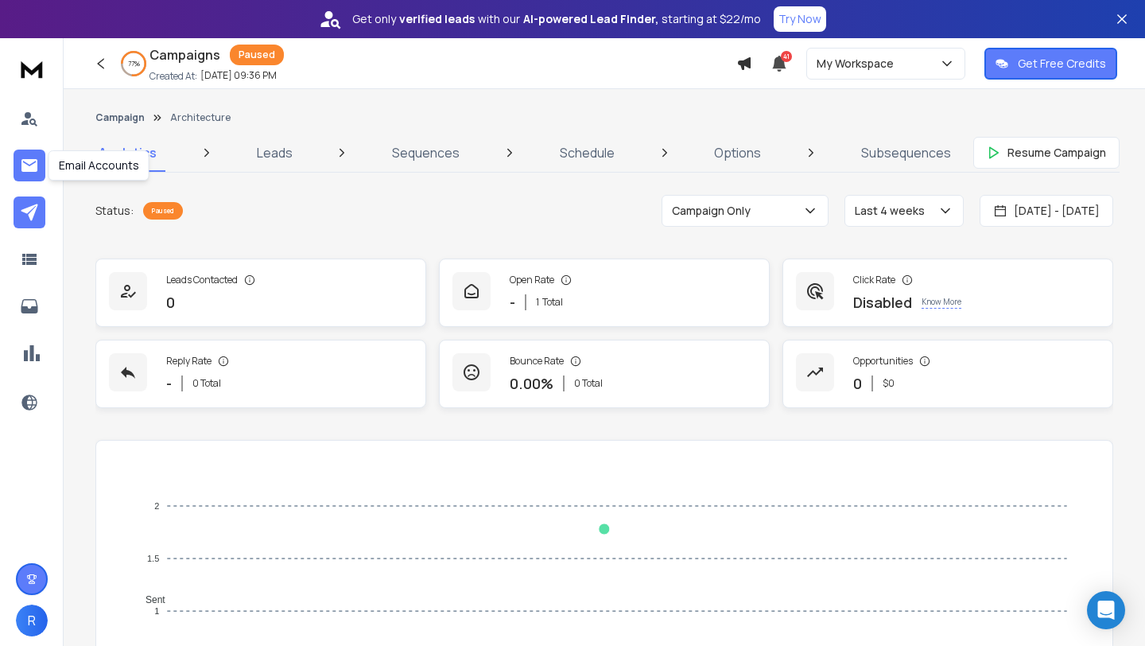
click at [24, 168] on icon at bounding box center [29, 165] width 16 height 13
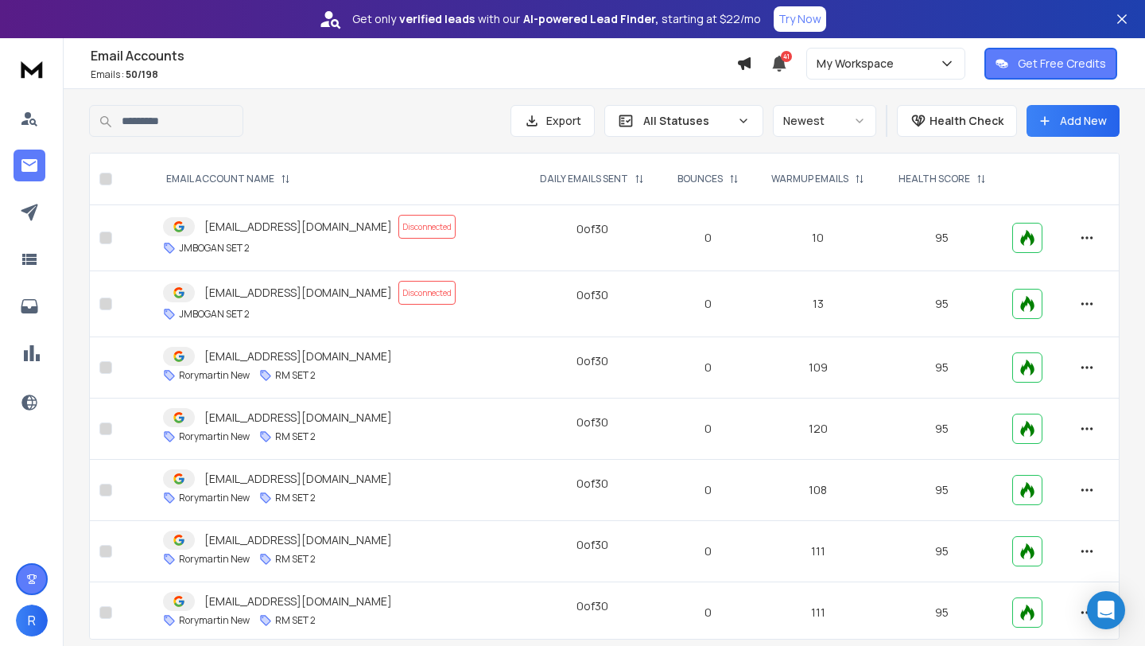
click at [838, 118] on button "Newest" at bounding box center [824, 121] width 103 height 32
click at [744, 121] on icon at bounding box center [743, 121] width 13 height 13
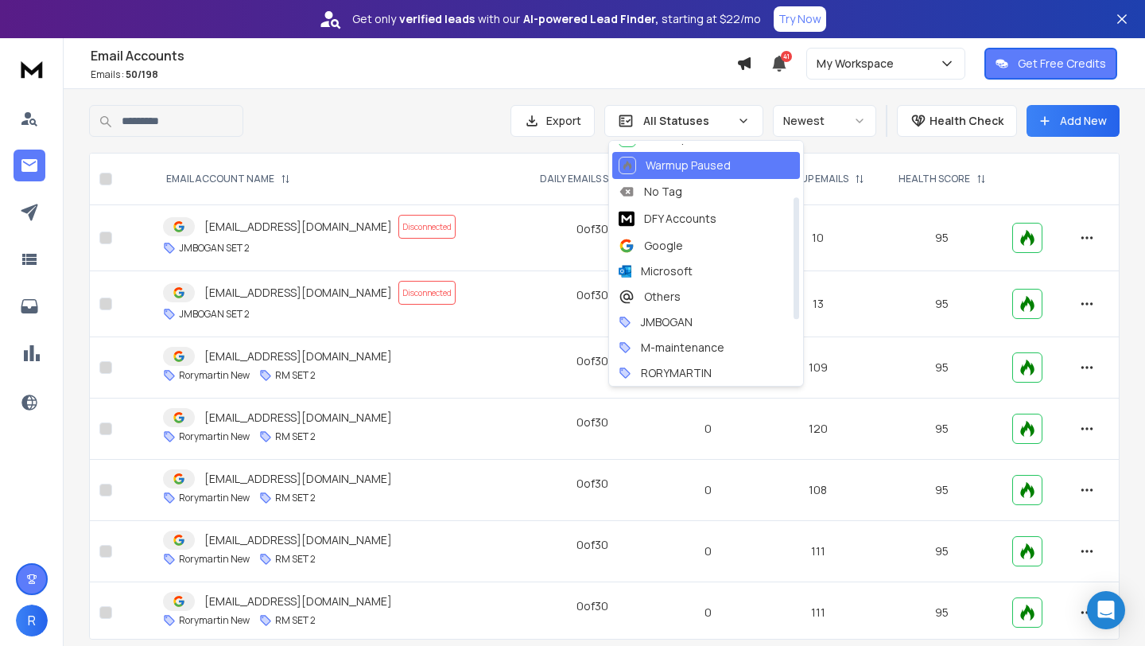
scroll to position [107, 0]
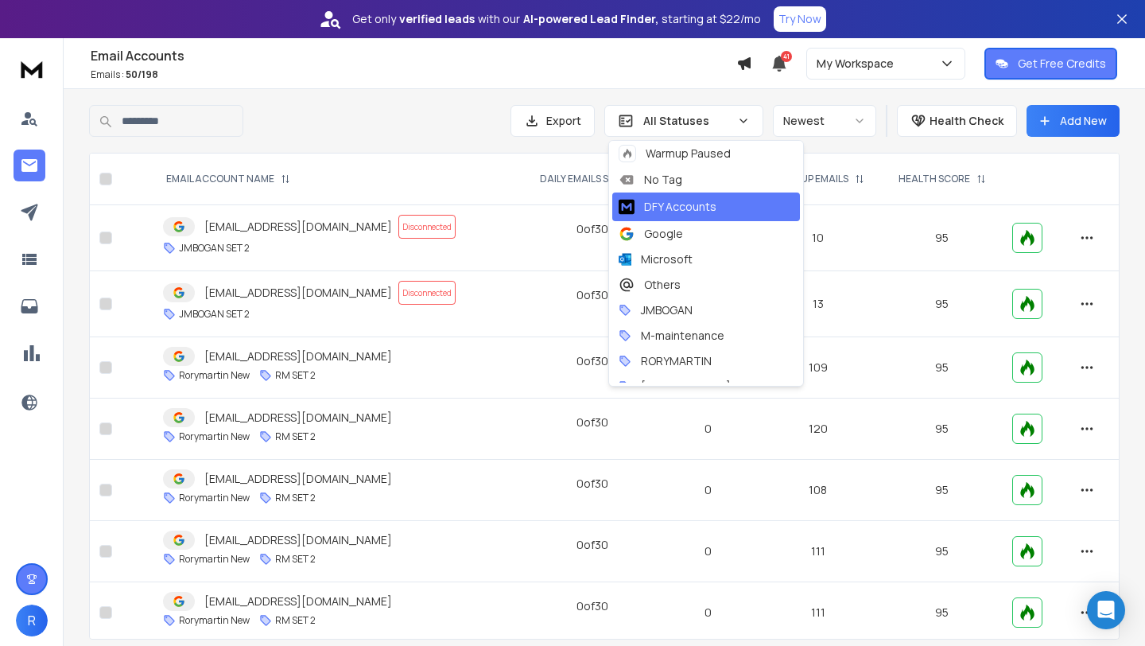
click at [425, 118] on div at bounding box center [295, 121] width 412 height 32
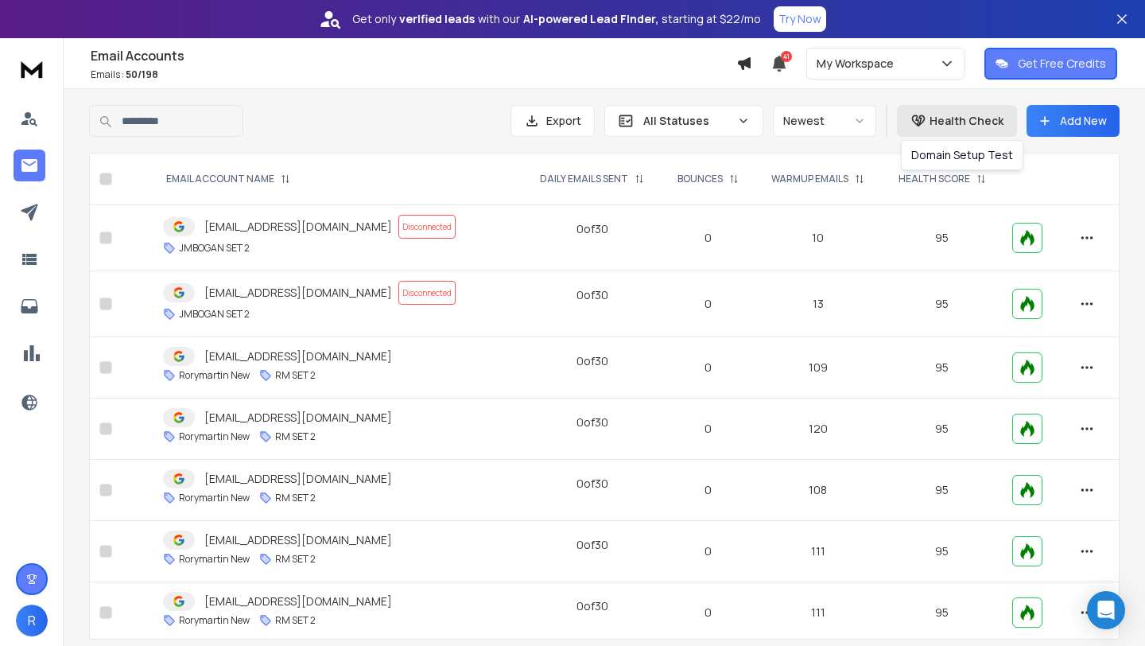
click at [987, 130] on button "Health Check" at bounding box center [957, 121] width 120 height 32
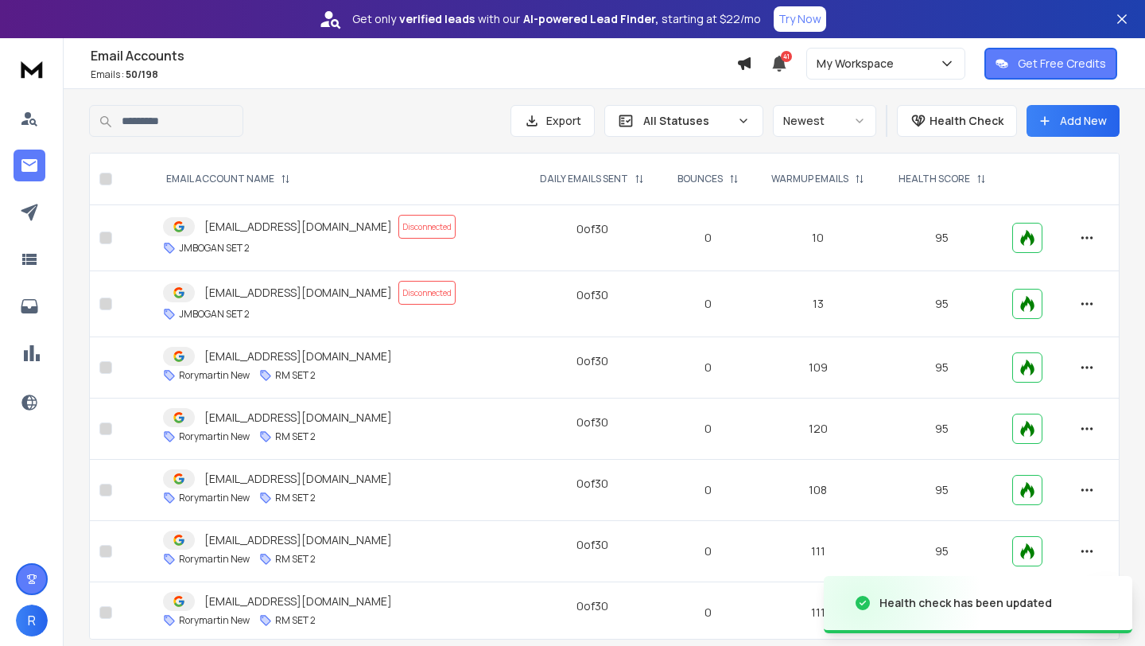
click at [708, 122] on p "All Statuses" at bounding box center [686, 121] width 87 height 16
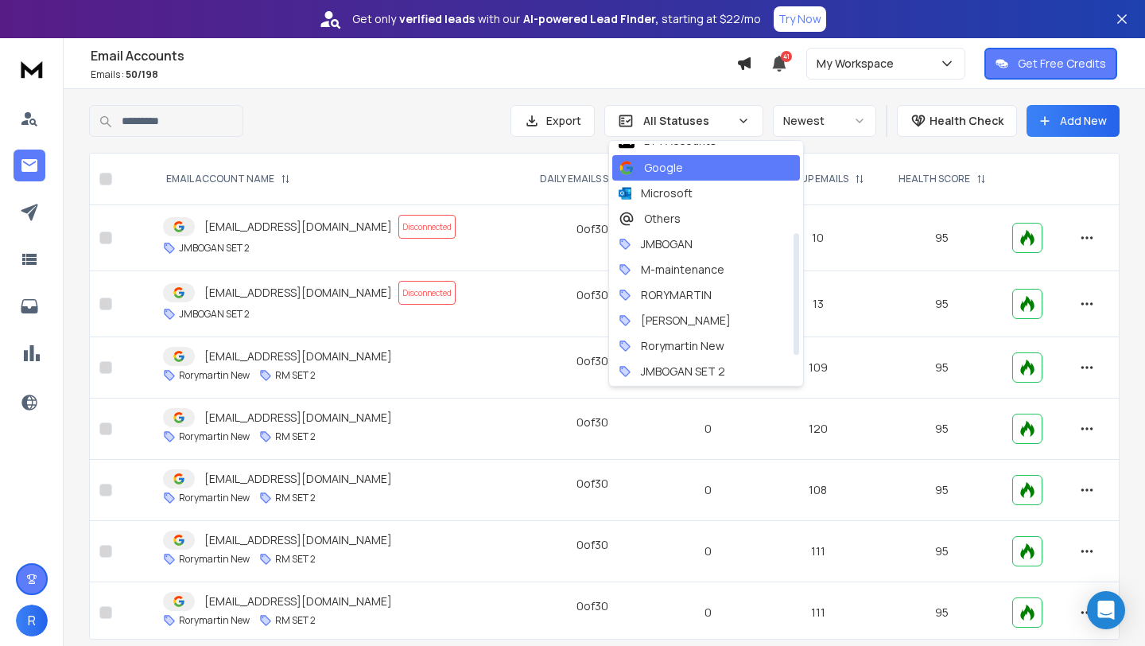
scroll to position [176, 0]
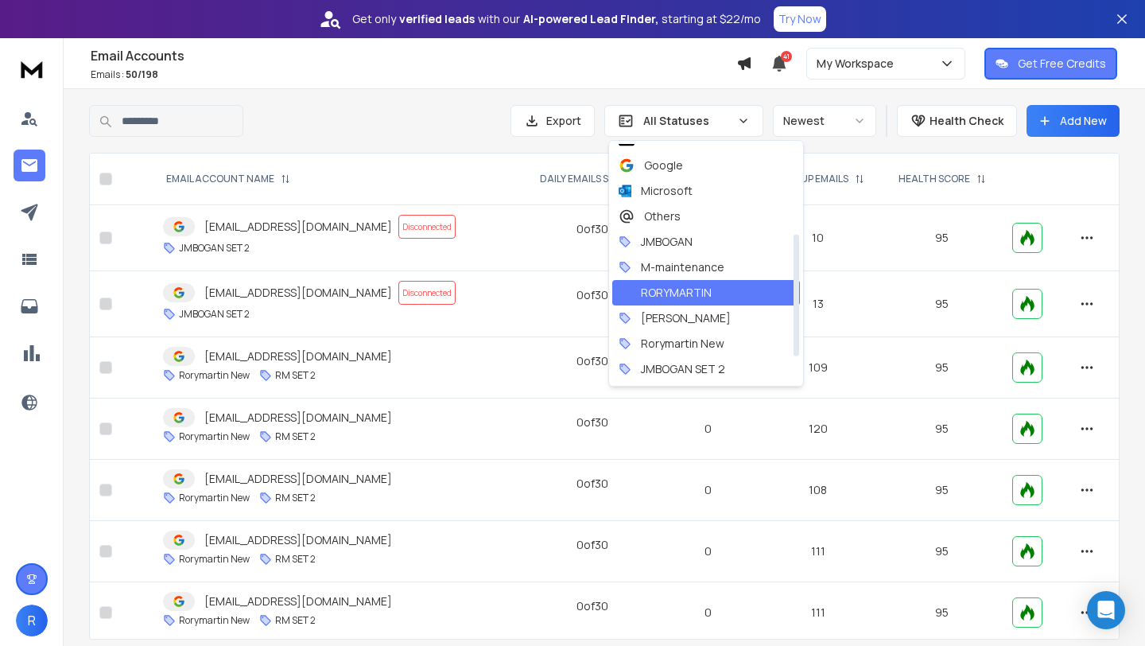
click at [716, 293] on div "RORYMARTIN" at bounding box center [706, 292] width 188 height 25
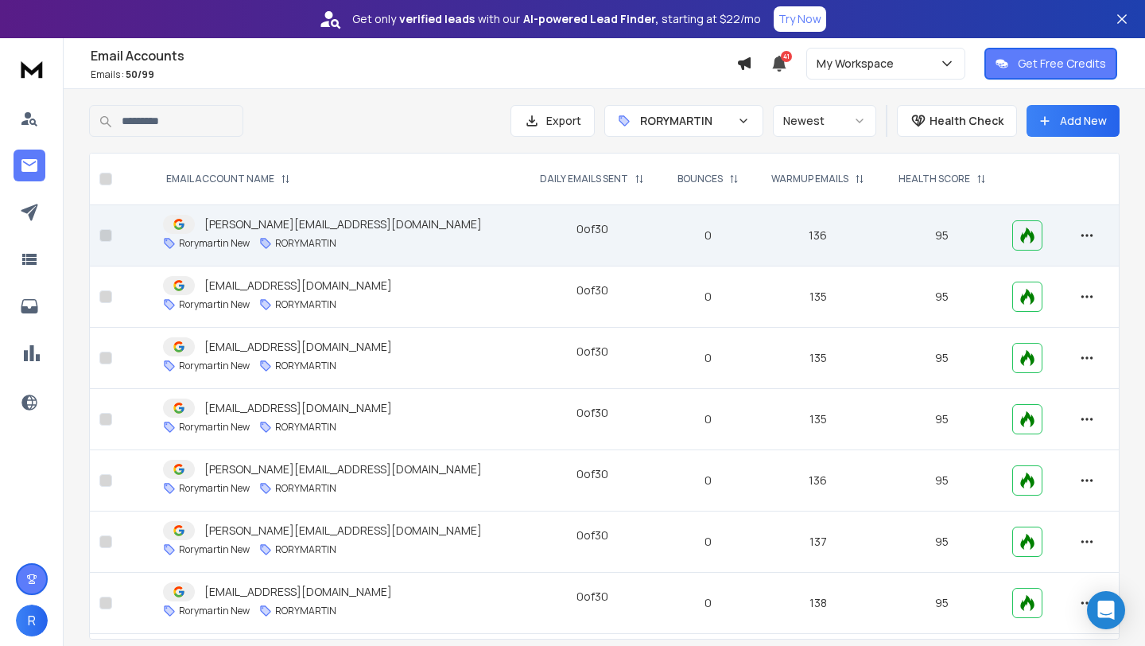
click at [1086, 238] on icon at bounding box center [1087, 235] width 14 height 14
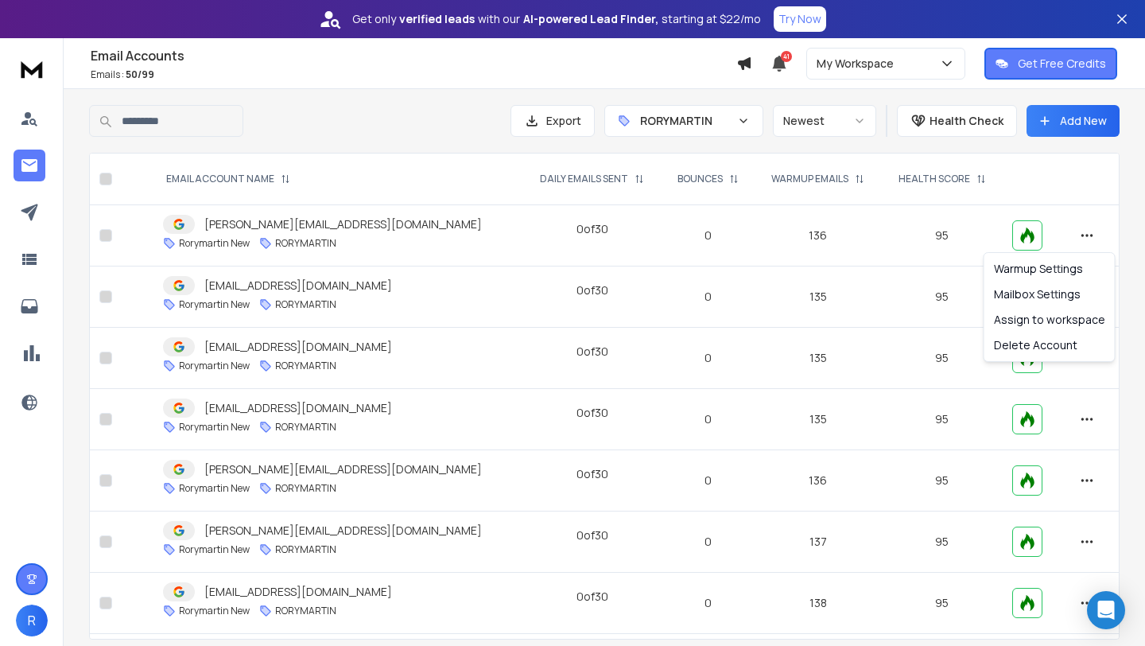
click at [358, 110] on div at bounding box center [295, 121] width 412 height 32
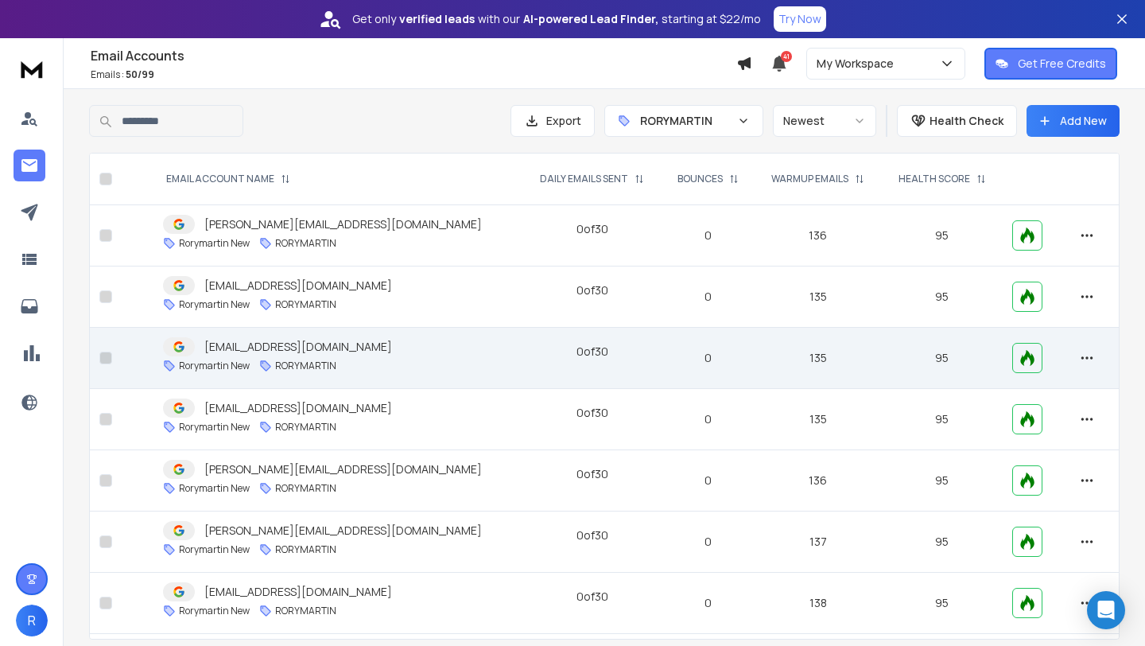
click at [302, 346] on p "mrory@rorymartinpro.com" at bounding box center [298, 347] width 188 height 16
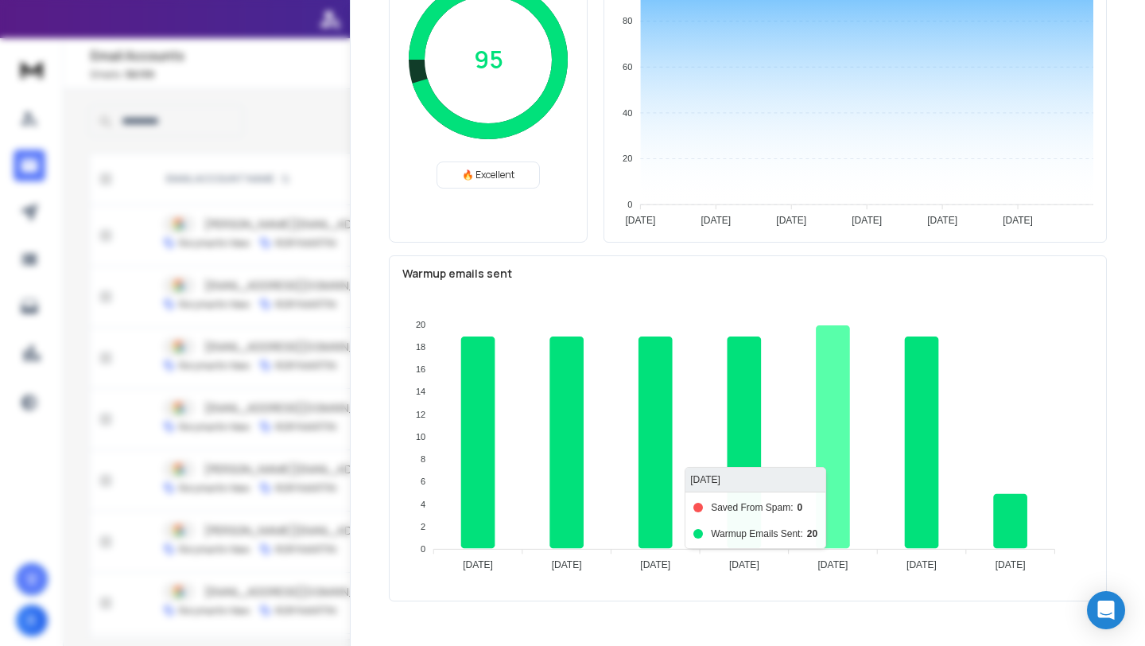
scroll to position [0, 0]
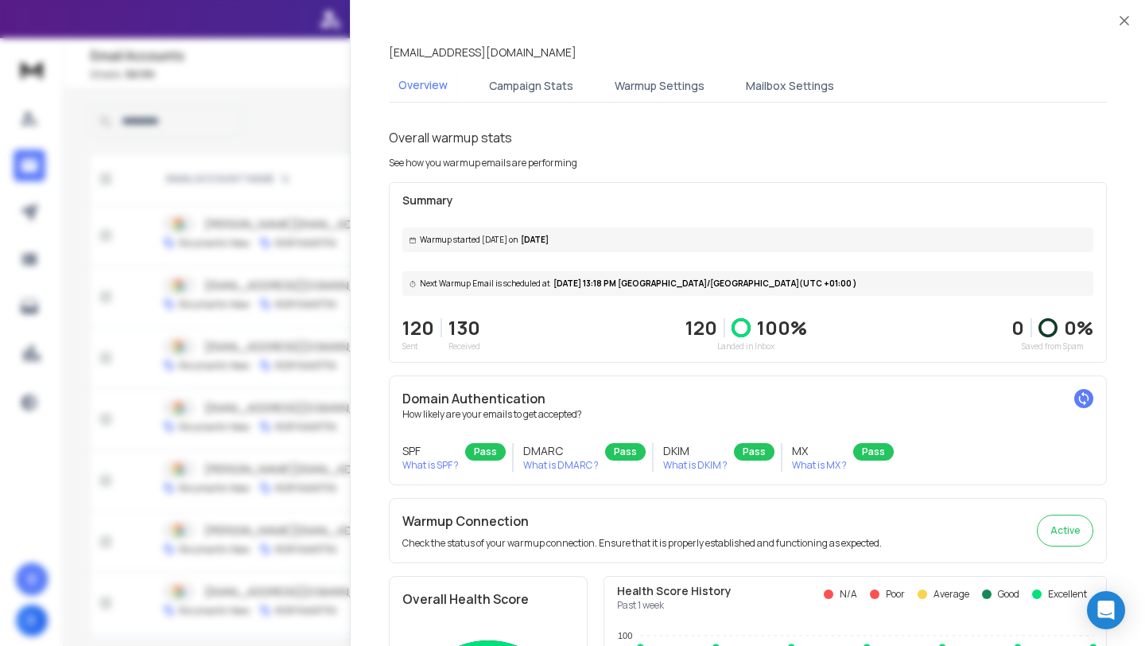
click at [625, 78] on button "Warmup Settings" at bounding box center [659, 85] width 109 height 35
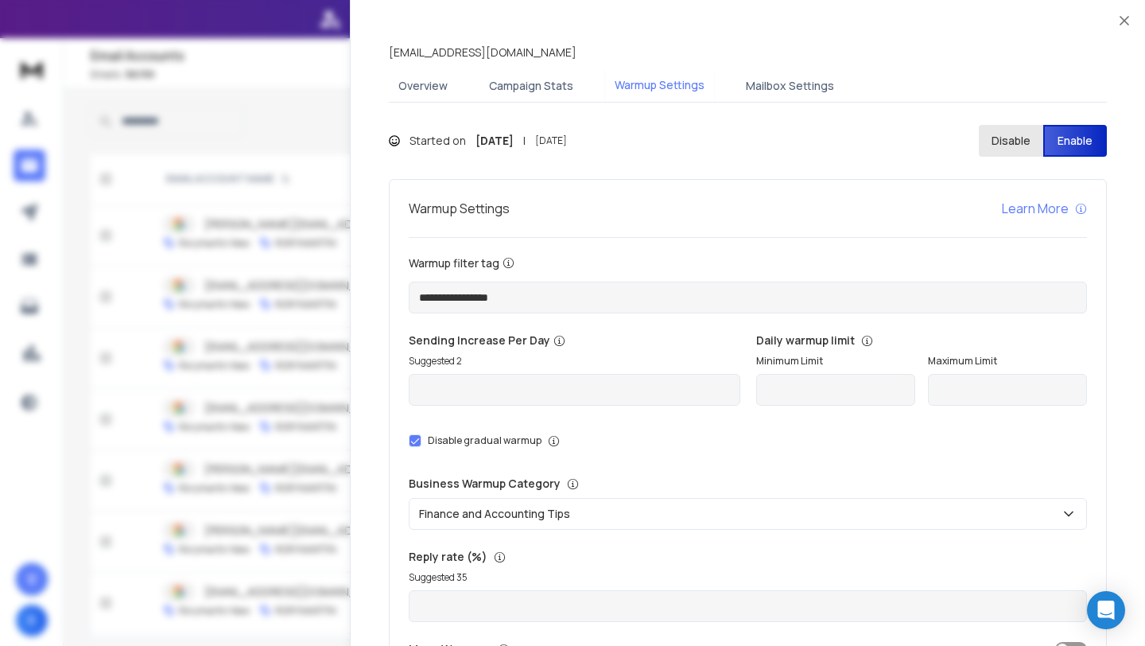
click at [545, 87] on button "Campaign Stats" at bounding box center [530, 85] width 103 height 35
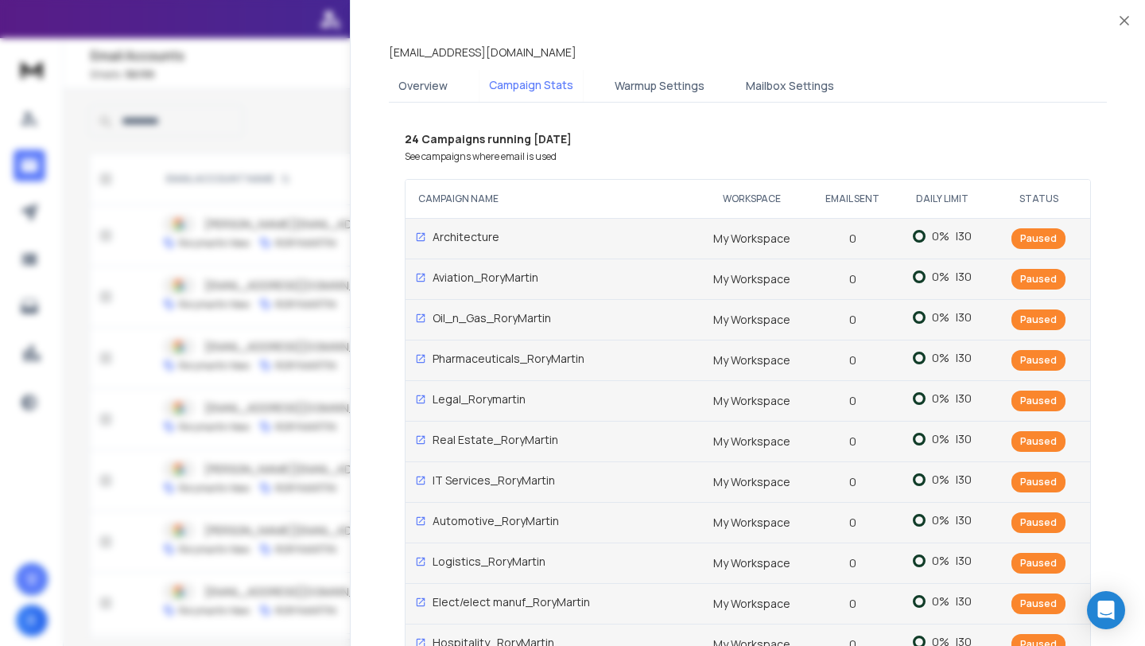
click at [83, 138] on div at bounding box center [572, 323] width 1145 height 646
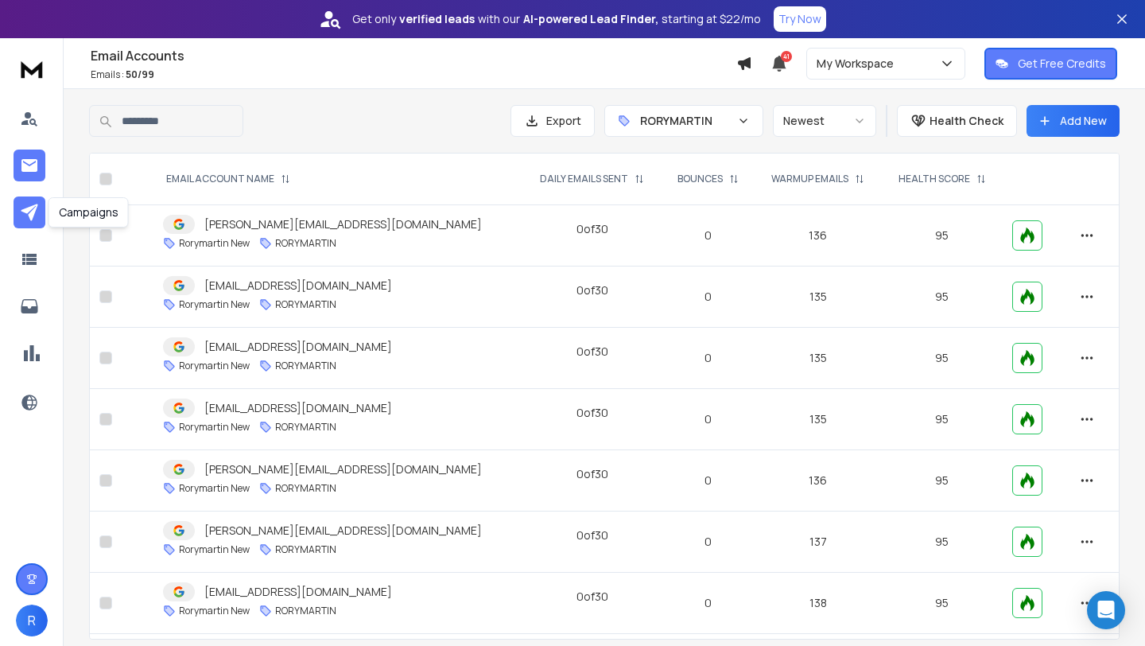
click at [29, 204] on icon at bounding box center [29, 212] width 19 height 19
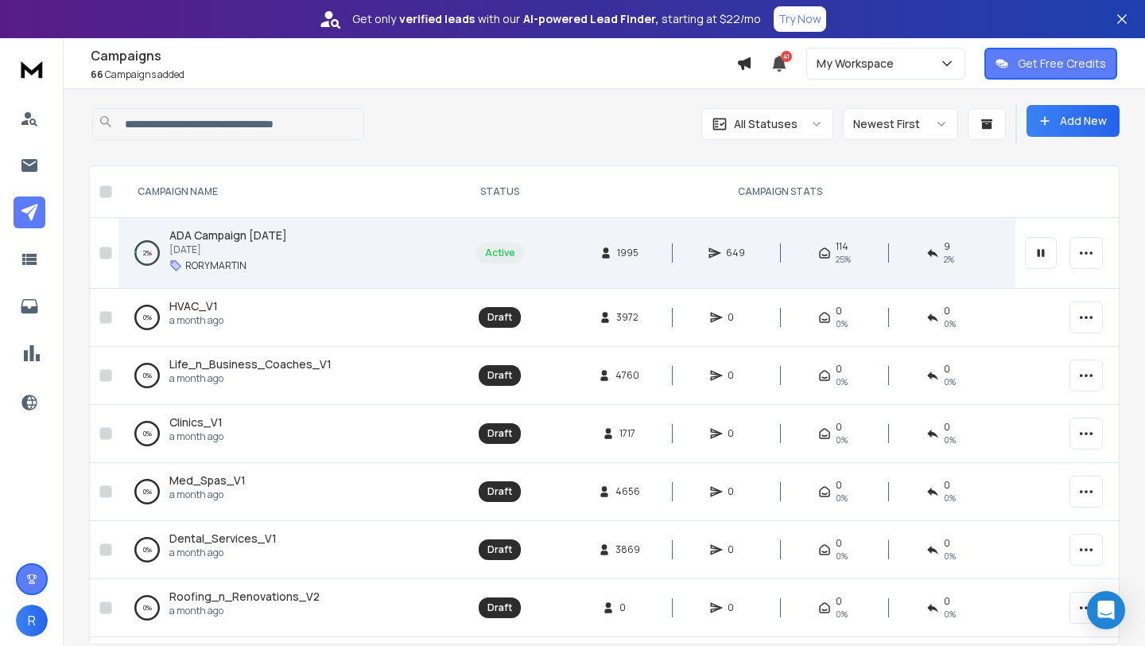
click at [247, 237] on span "ADA Campaign [DATE]" at bounding box center [228, 234] width 118 height 15
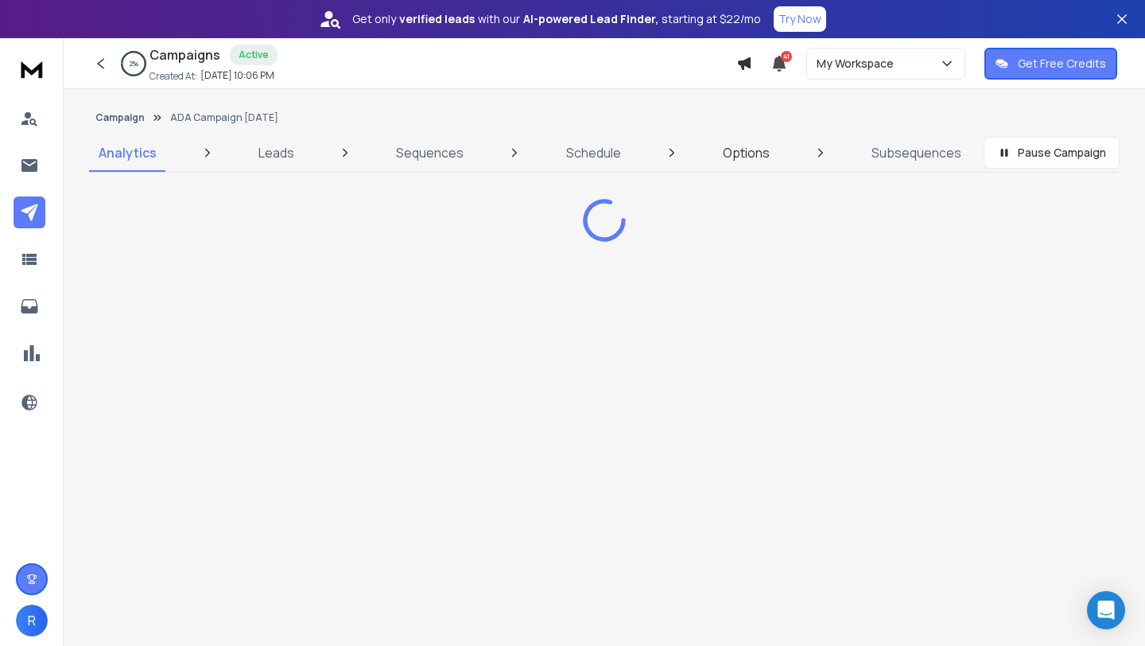
click at [737, 148] on p "Options" at bounding box center [746, 152] width 47 height 19
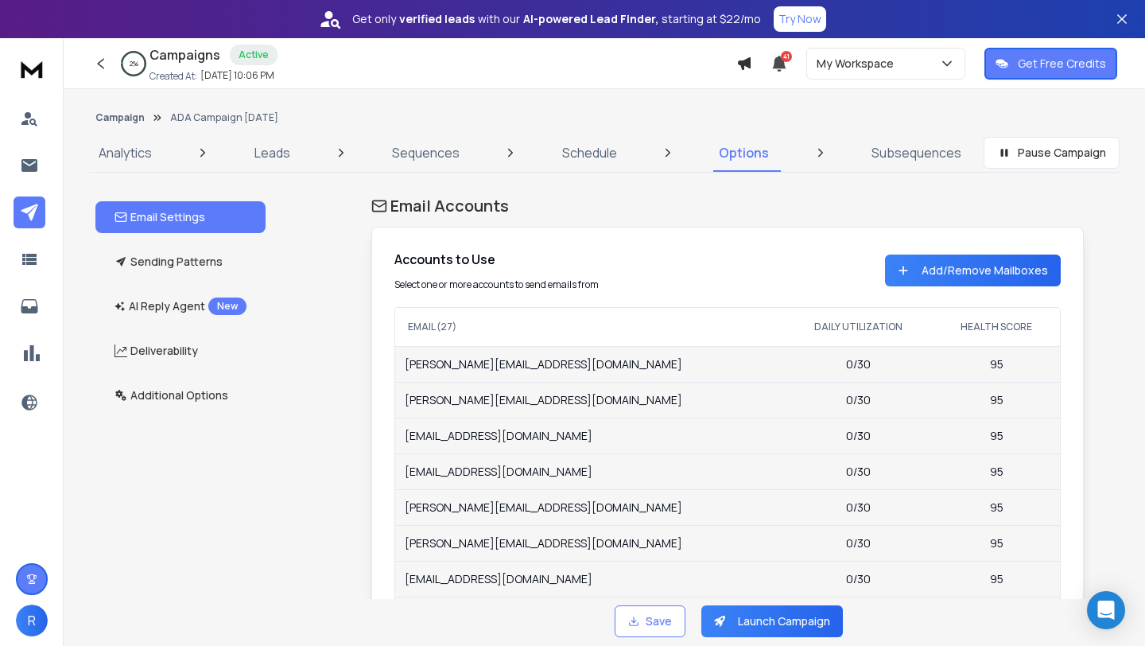
click at [991, 270] on button "Add/Remove Mailboxes" at bounding box center [973, 270] width 176 height 32
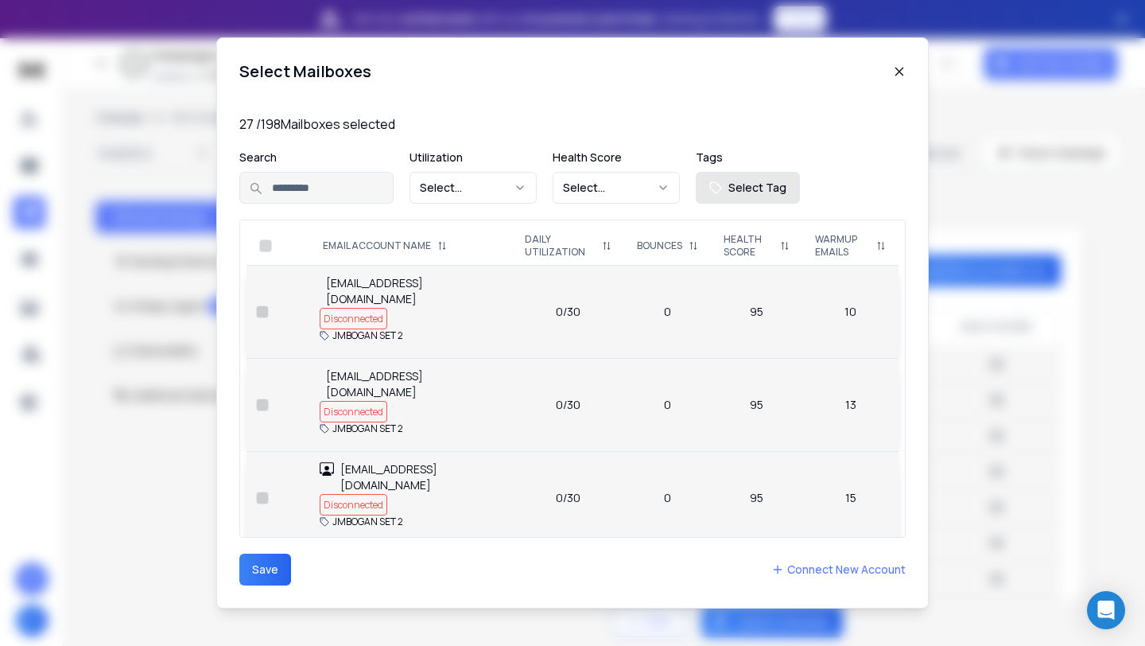
click at [762, 185] on button "Select Tag" at bounding box center [748, 188] width 104 height 32
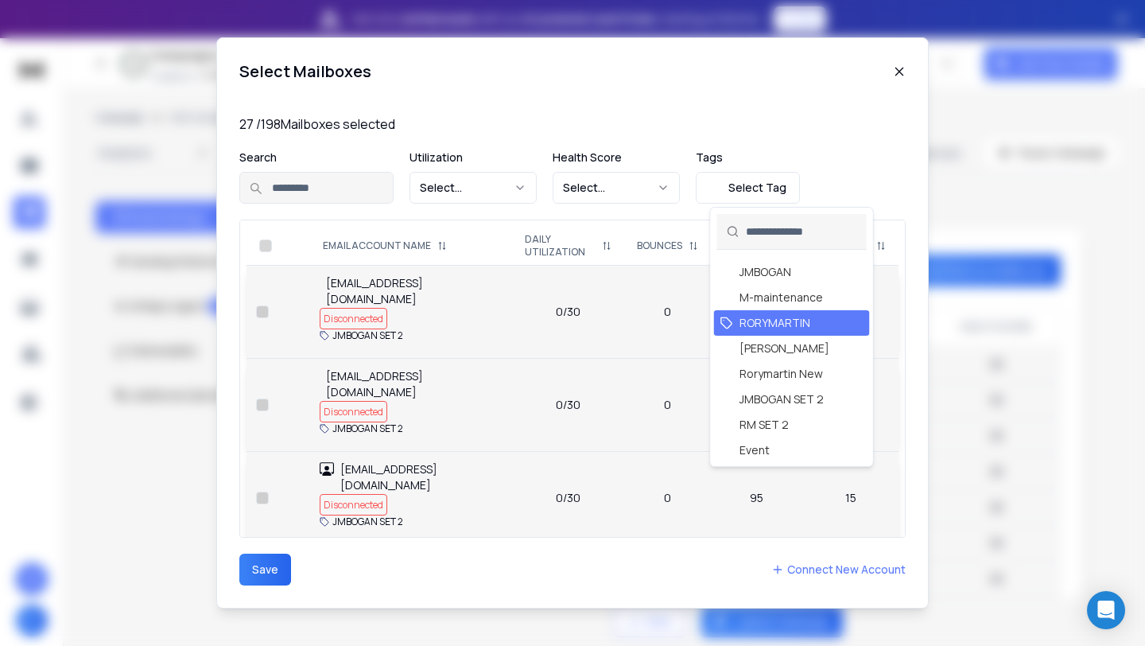
click at [782, 322] on span "RORYMARTIN" at bounding box center [775, 323] width 71 height 16
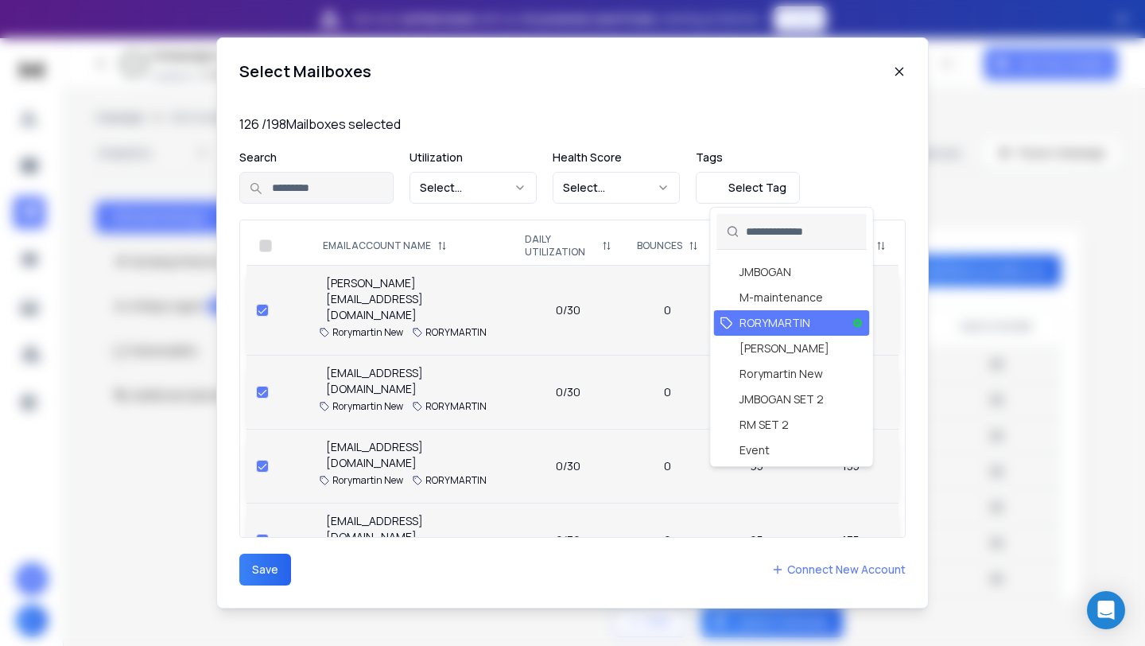
click at [782, 322] on span "RORYMARTIN" at bounding box center [775, 323] width 71 height 16
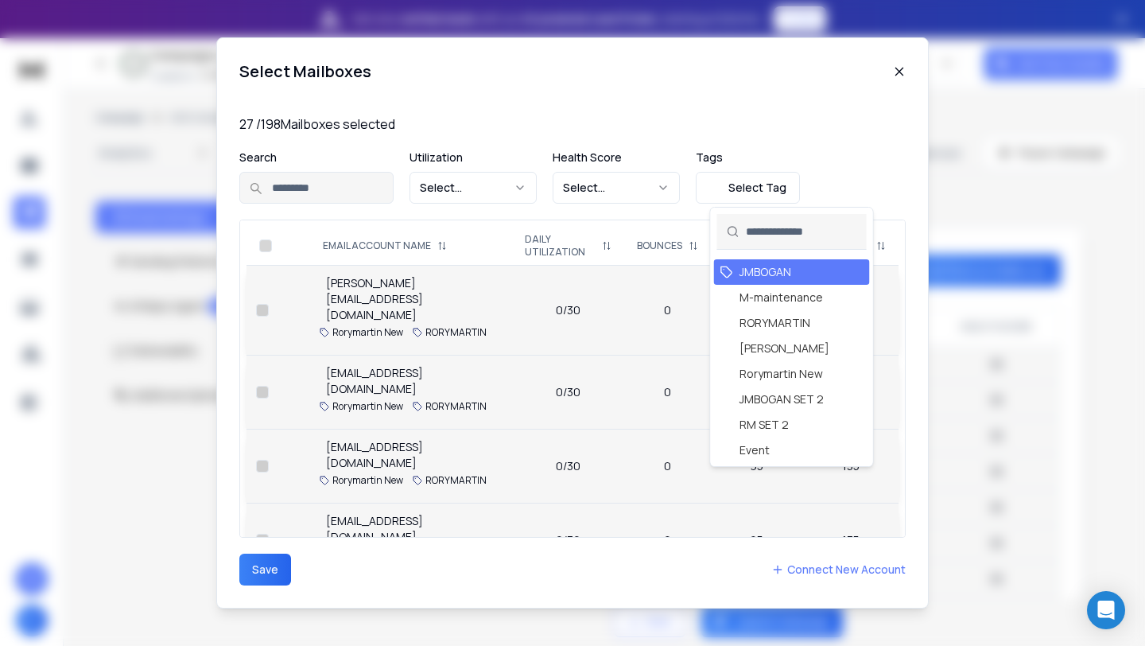
click at [650, 107] on div "Select Mailboxes" at bounding box center [572, 87] width 666 height 54
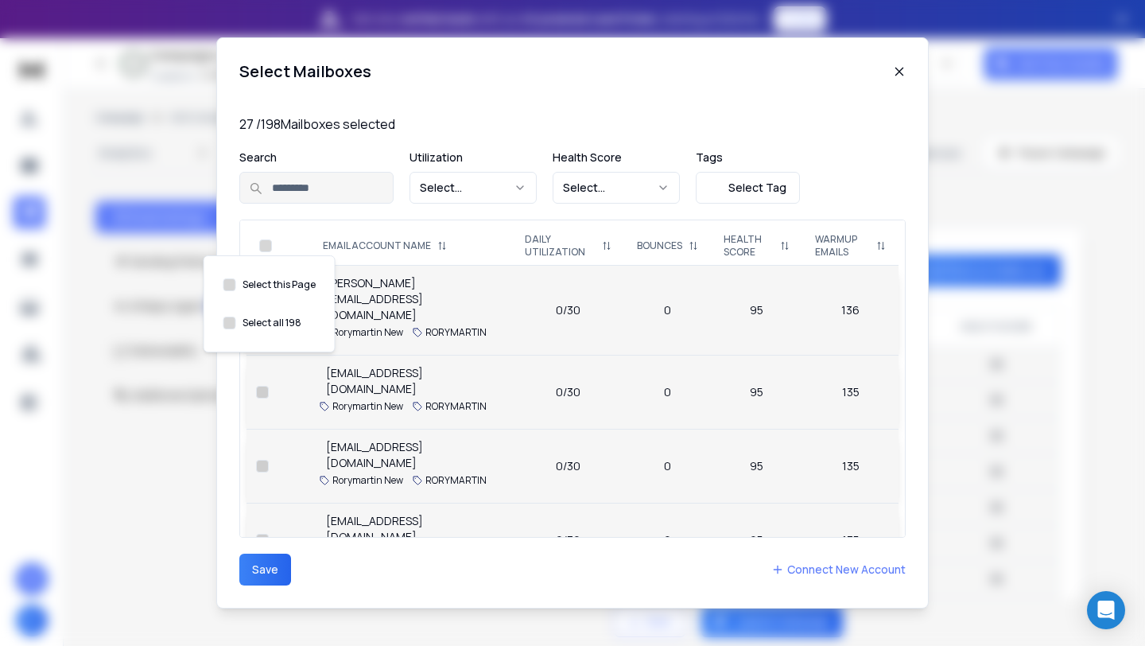
click at [231, 324] on button "Select this Page" at bounding box center [229, 322] width 13 height 13
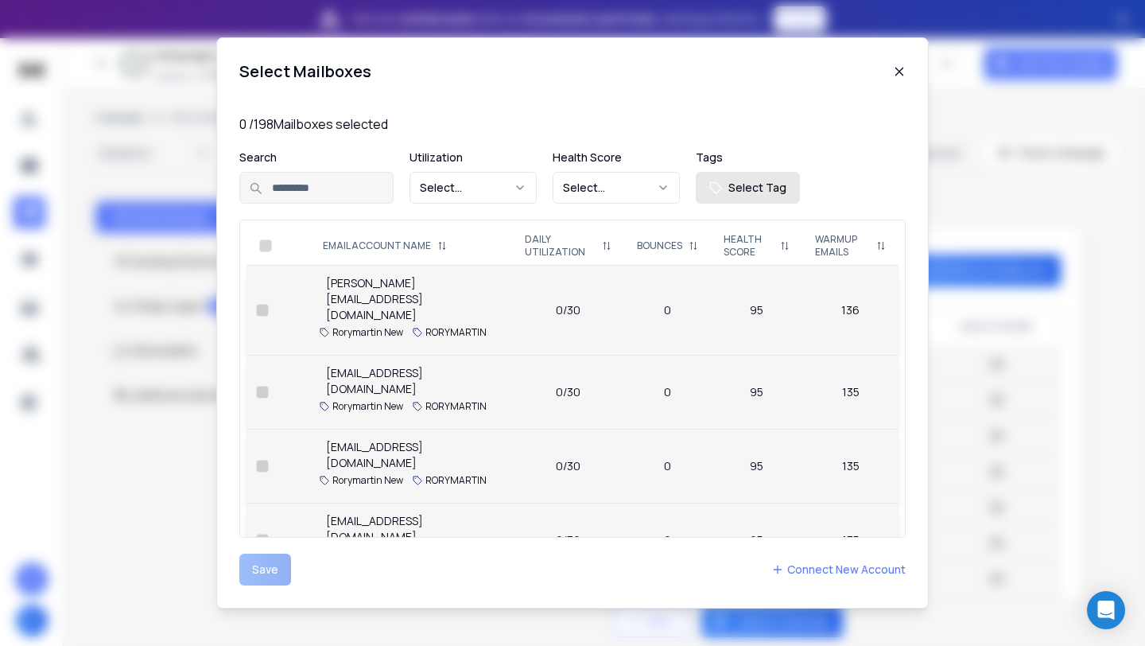
click at [762, 195] on button "Select Tag" at bounding box center [748, 188] width 104 height 32
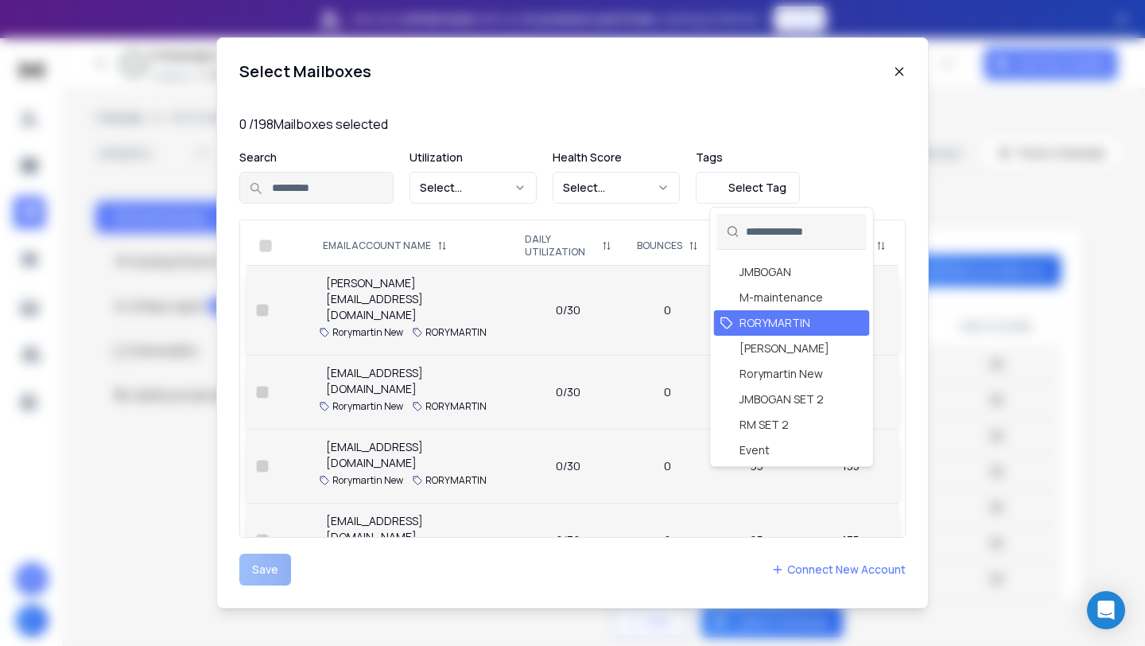
click at [764, 316] on span "RORYMARTIN" at bounding box center [775, 323] width 71 height 16
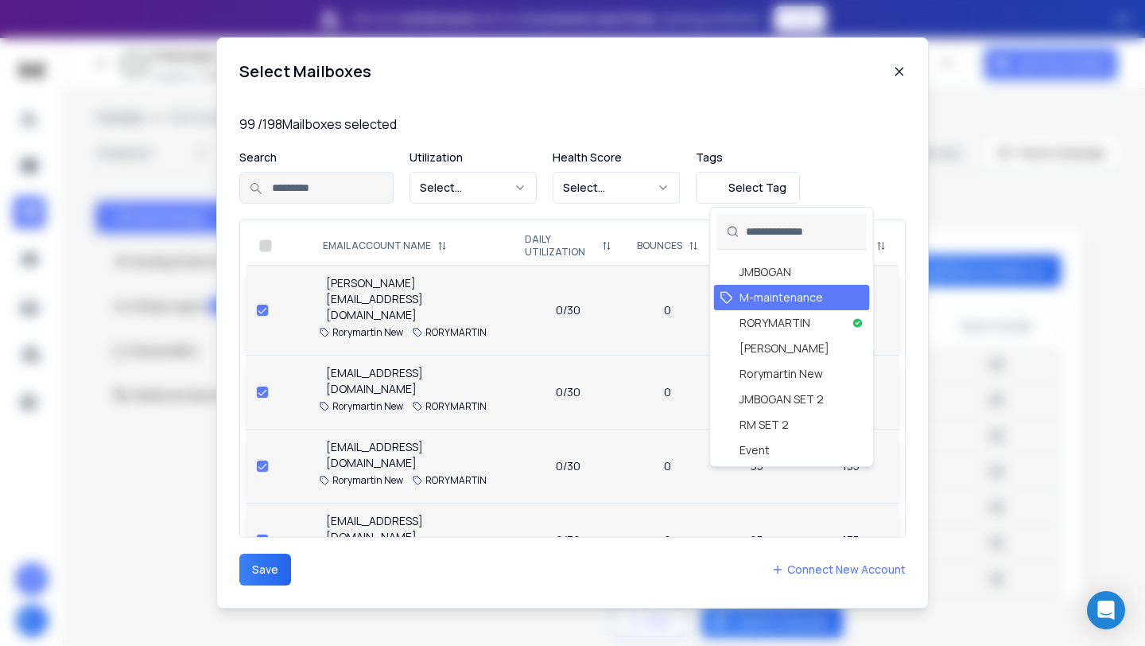
click at [268, 569] on button "Save" at bounding box center [265, 569] width 52 height 32
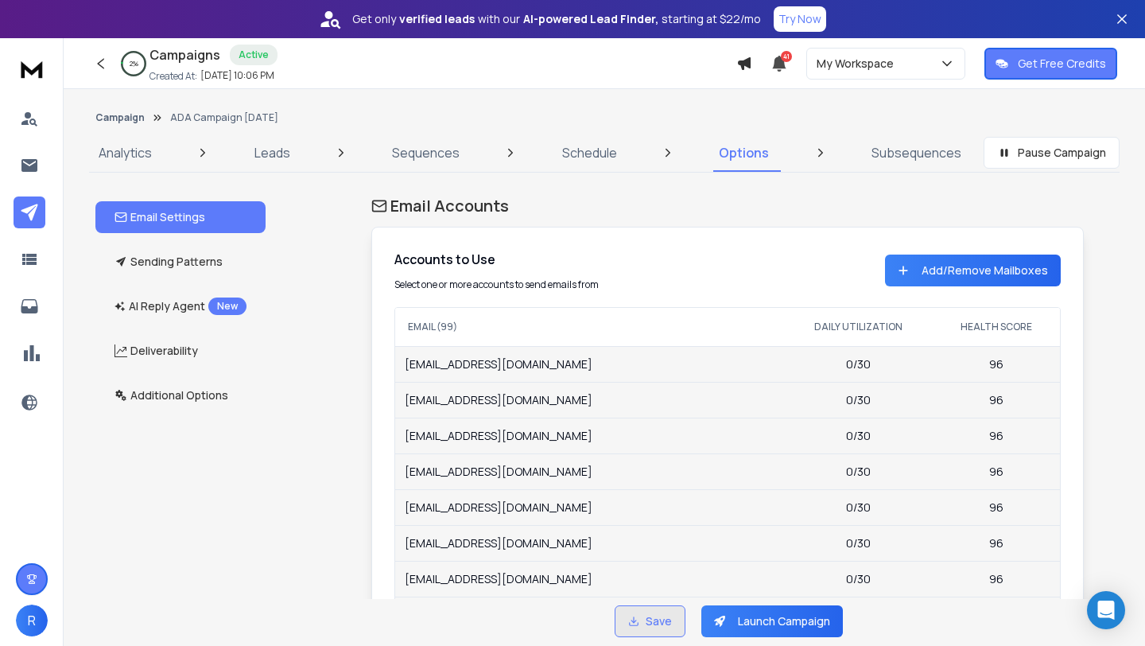
click at [651, 621] on button "Save" at bounding box center [650, 621] width 71 height 32
click at [25, 217] on icon at bounding box center [29, 212] width 19 height 19
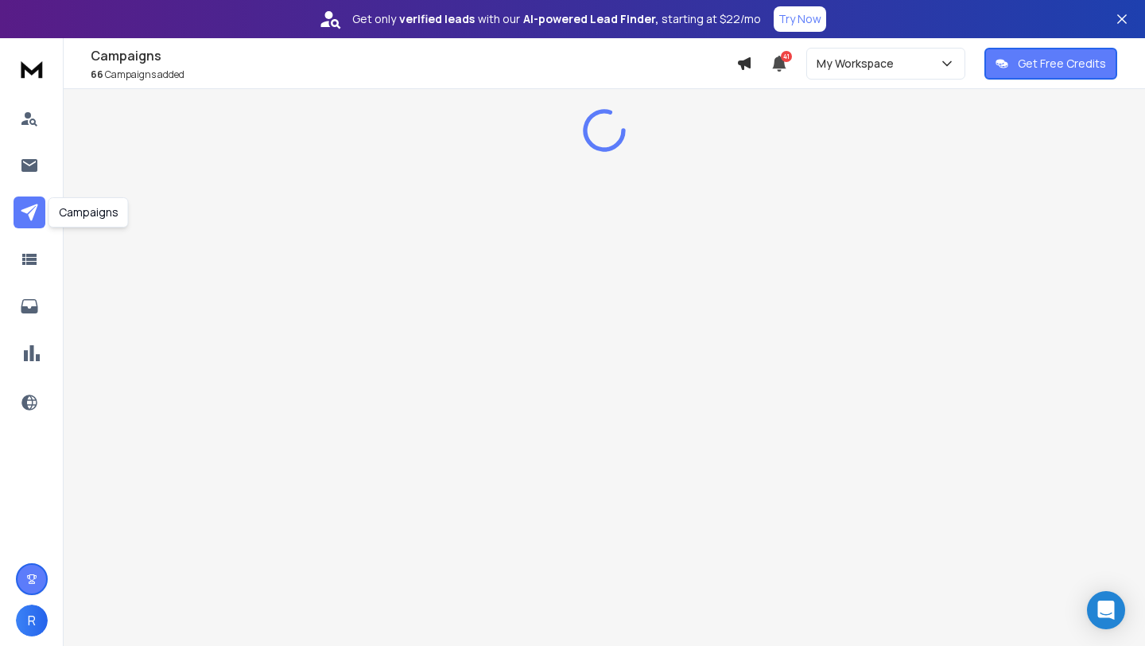
click at [172, 457] on div "Get only verified leads with our AI-powered Lead Finder, starting at $22/mo Try…" at bounding box center [572, 323] width 1145 height 646
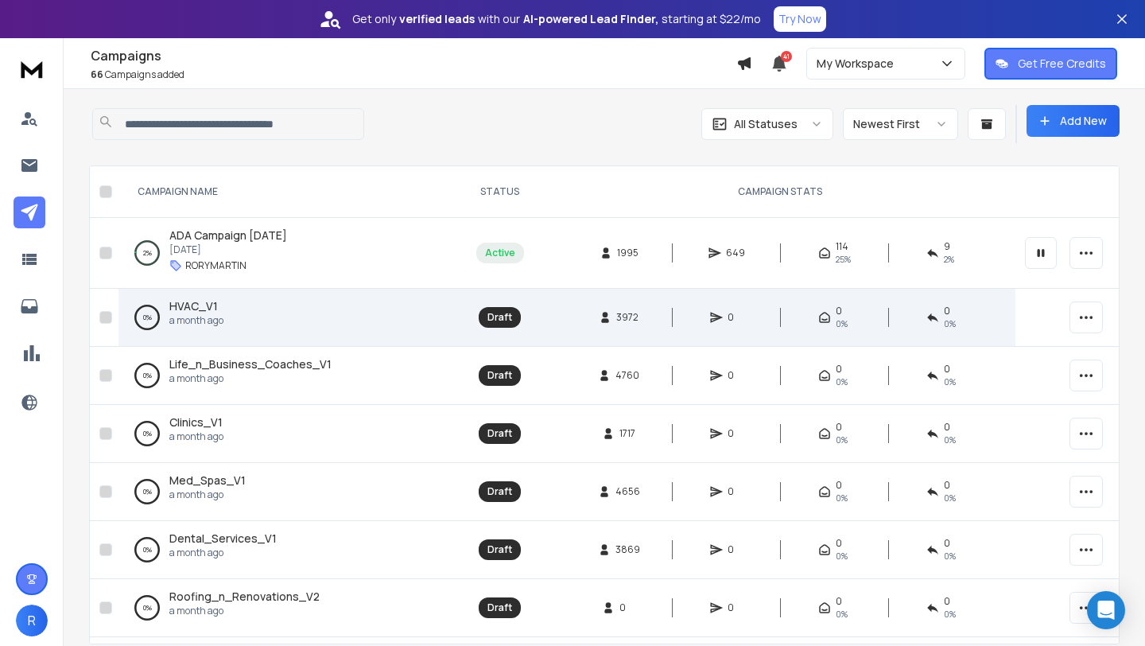
click at [232, 307] on div "0 % HVAC_V1 a month ago" at bounding box center [286, 317] width 305 height 38
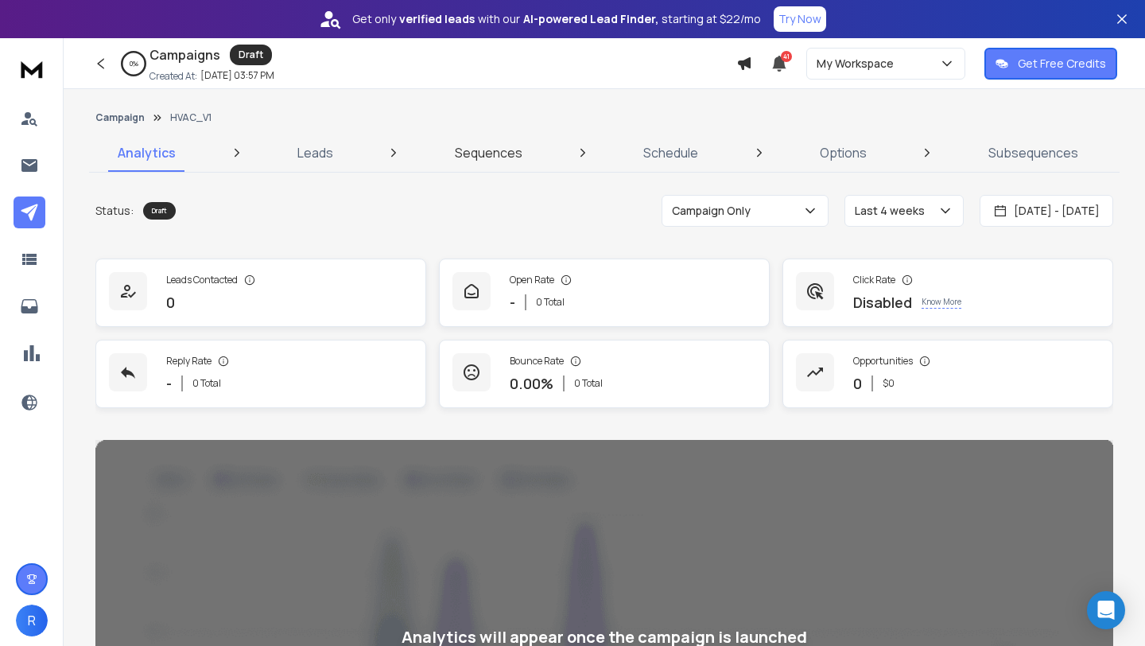
click at [507, 151] on p "Sequences" at bounding box center [489, 152] width 68 height 19
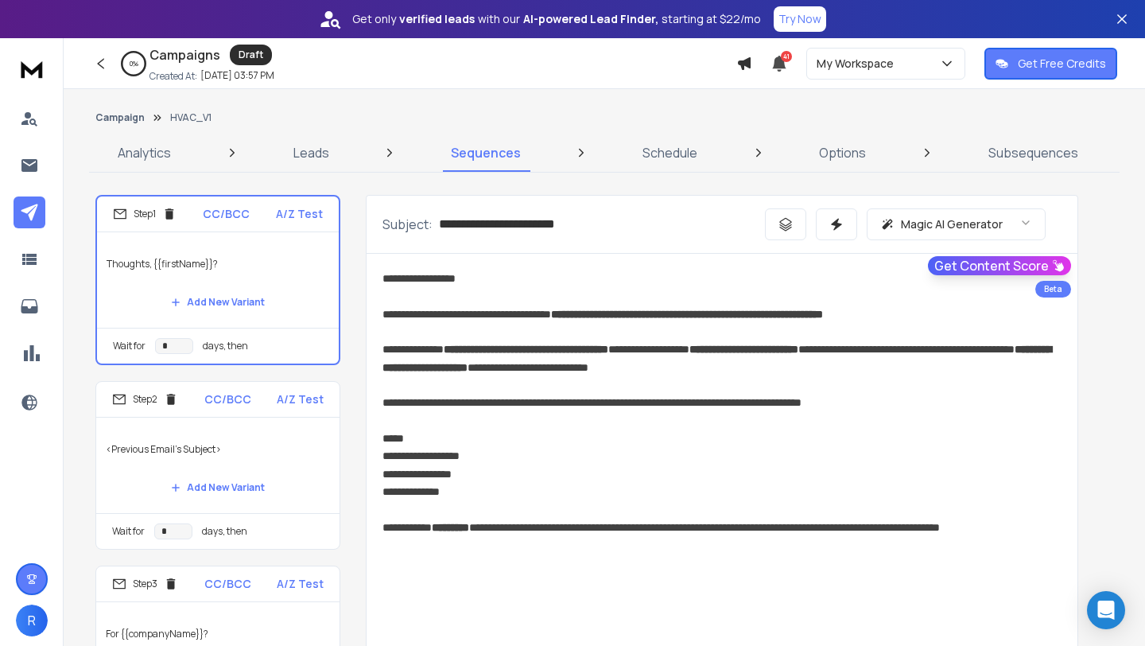
click at [452, 432] on div "*****" at bounding box center [721, 437] width 679 height 17
click at [25, 214] on icon at bounding box center [29, 212] width 19 height 19
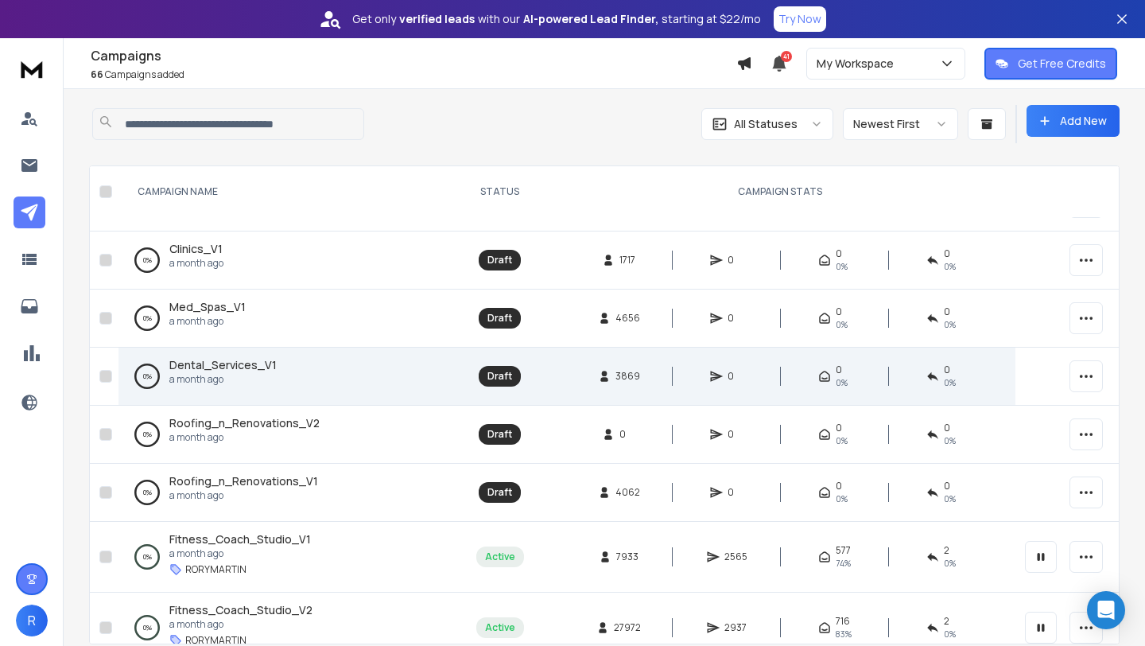
scroll to position [176, 0]
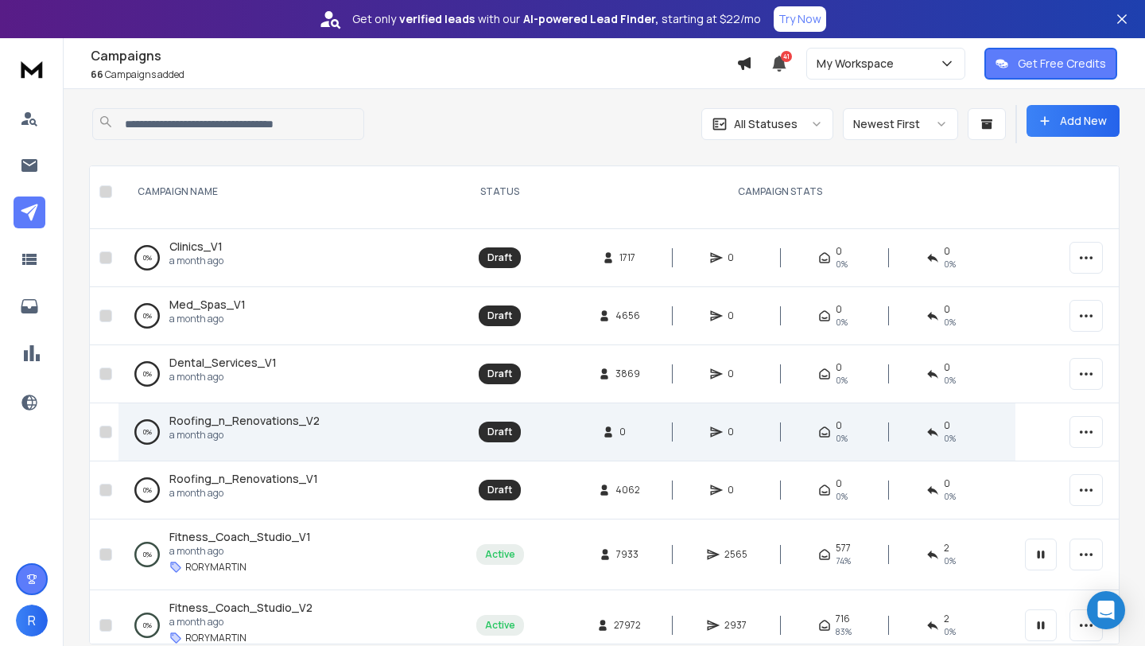
click at [1093, 432] on icon "button" at bounding box center [1086, 432] width 16 height 16
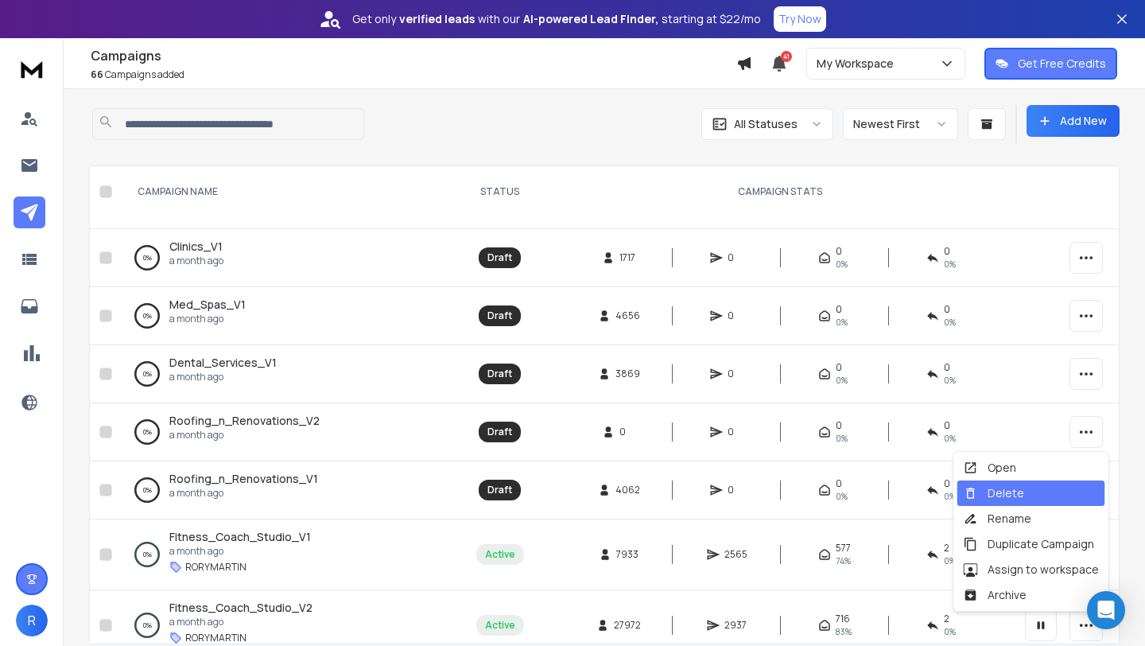
click at [1019, 492] on div "Delete" at bounding box center [994, 493] width 60 height 16
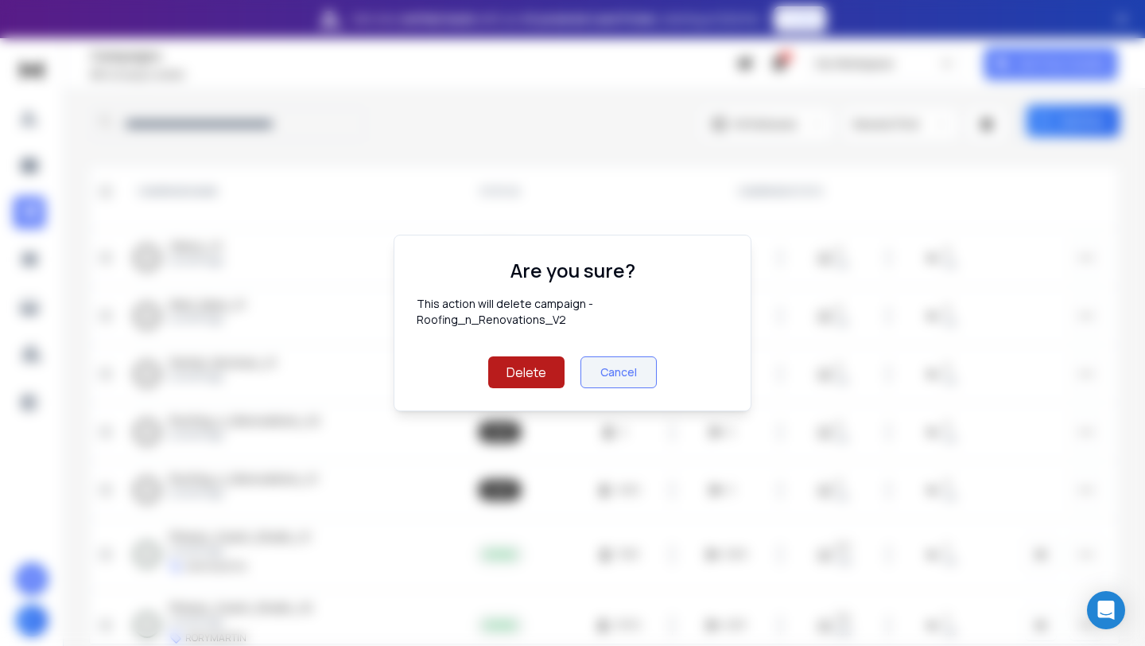
click at [534, 371] on button "Delete" at bounding box center [526, 372] width 76 height 32
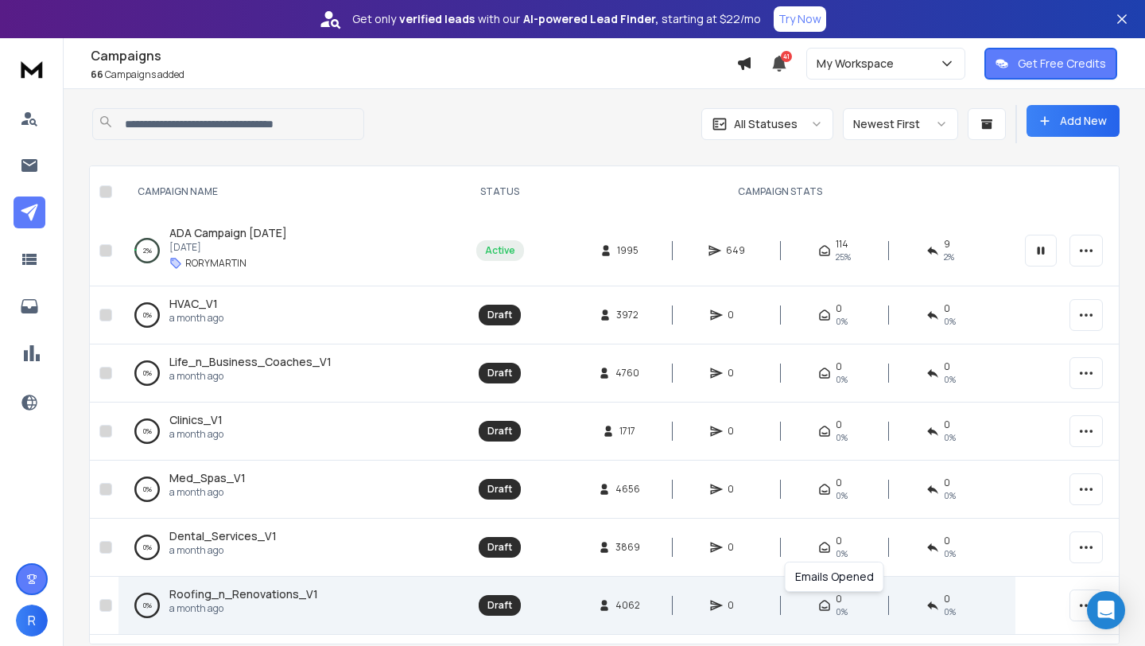
scroll to position [0, 0]
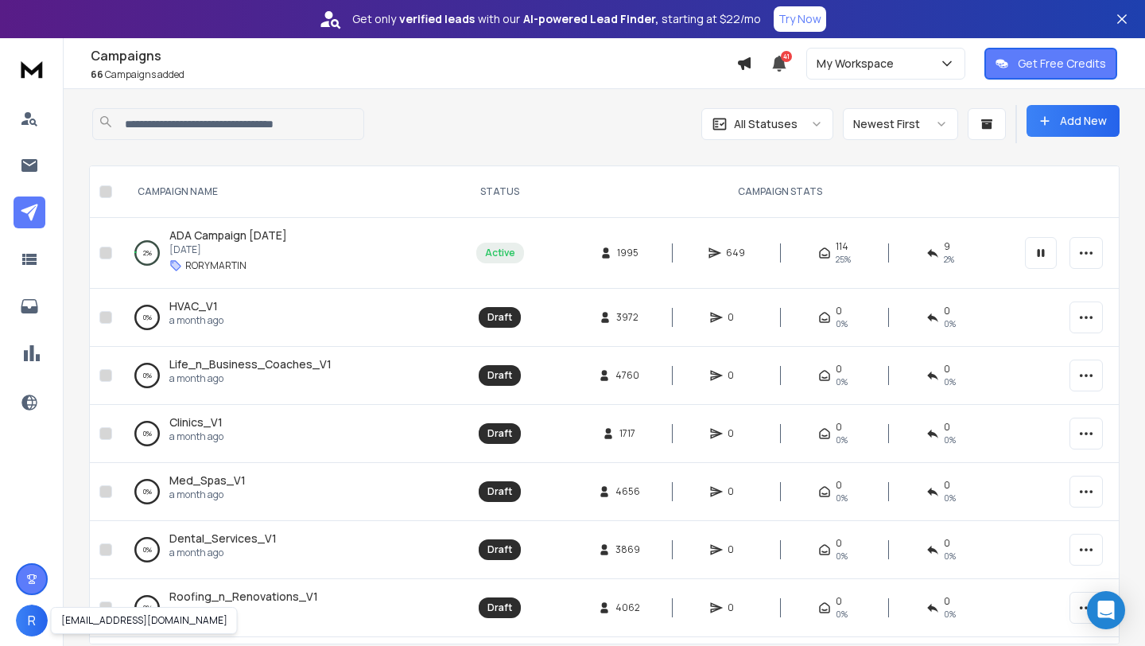
click at [25, 619] on span "R" at bounding box center [32, 620] width 32 height 32
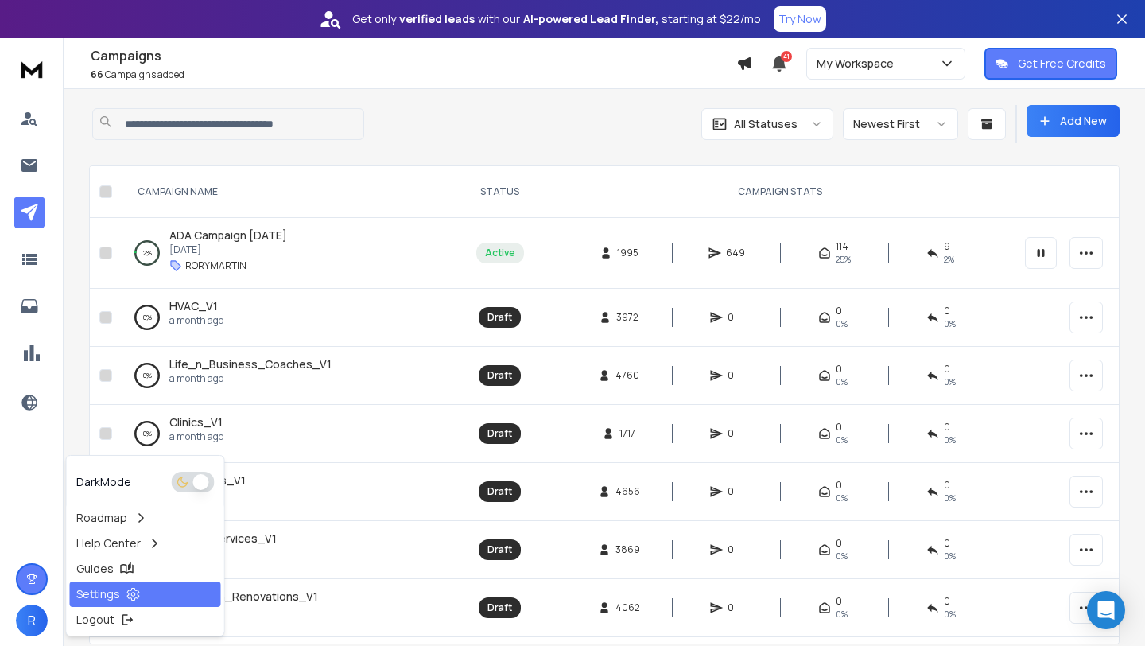
click at [131, 596] on icon at bounding box center [133, 594] width 12 height 12
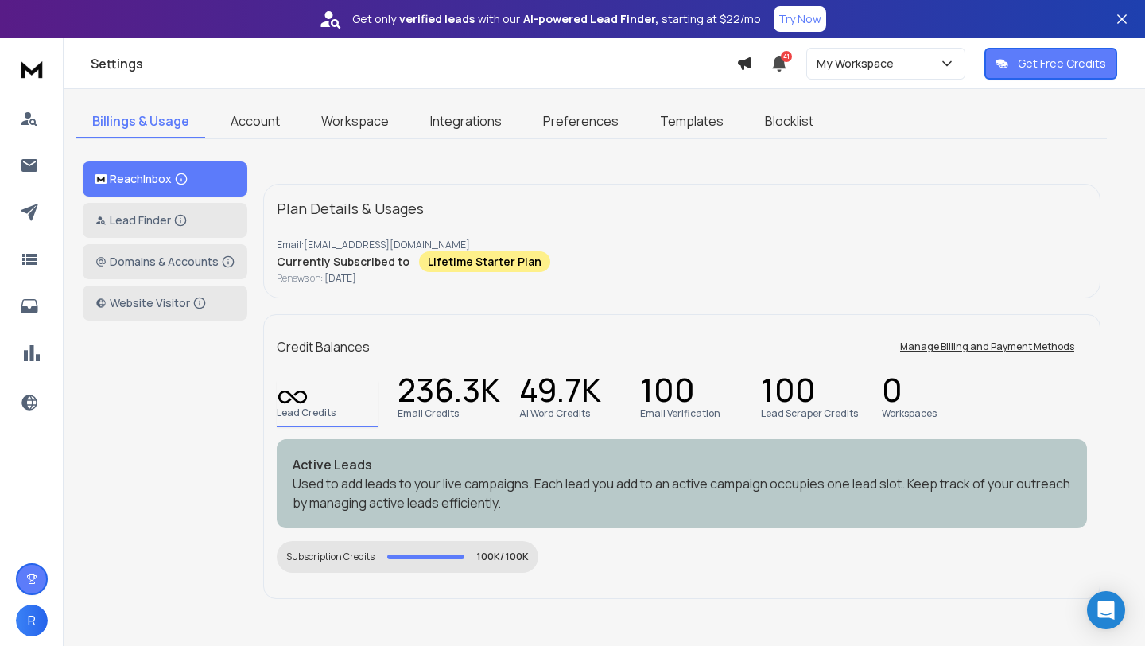
click at [278, 112] on link "Account" at bounding box center [255, 121] width 81 height 33
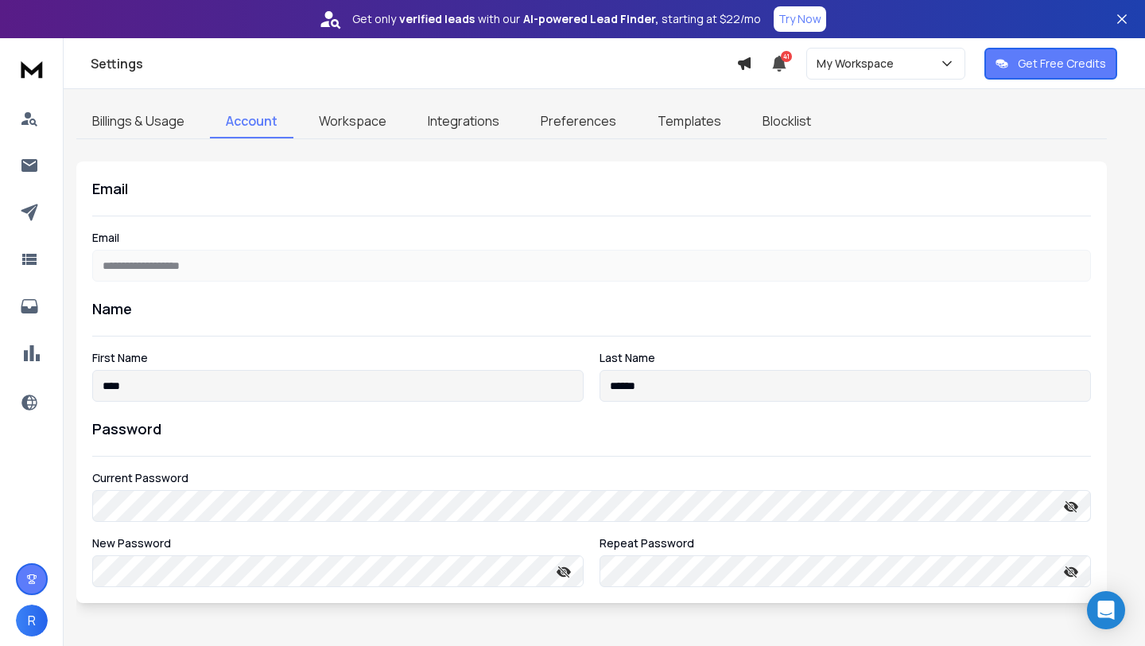
click at [342, 118] on link "Workspace" at bounding box center [352, 121] width 99 height 33
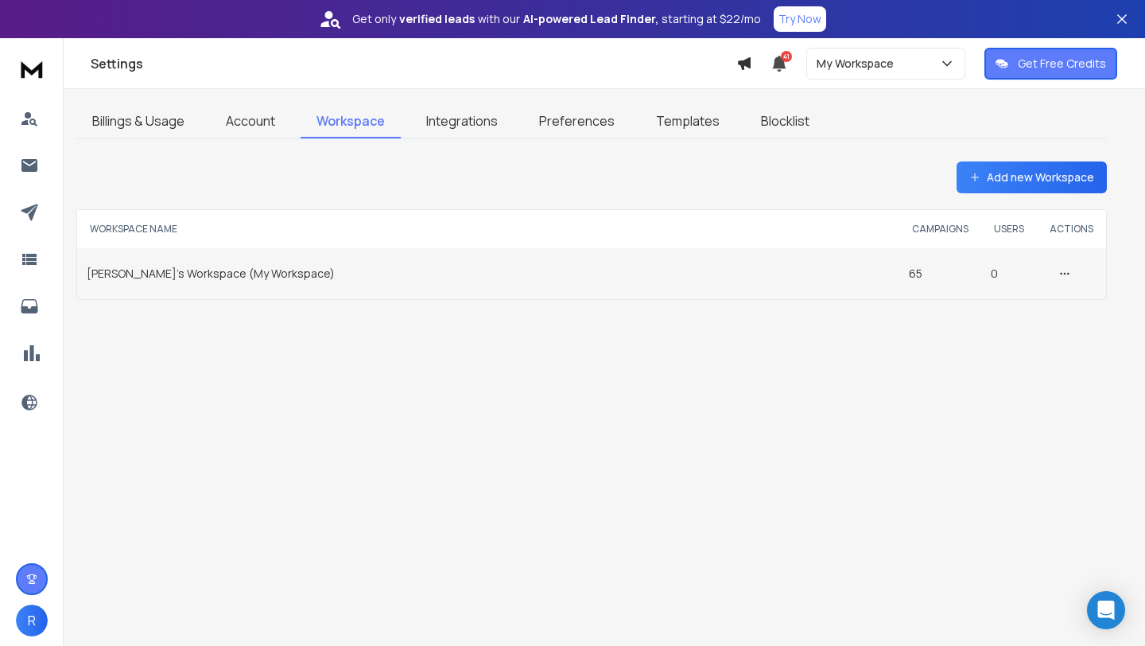
click at [488, 122] on link "Integrations" at bounding box center [461, 121] width 103 height 33
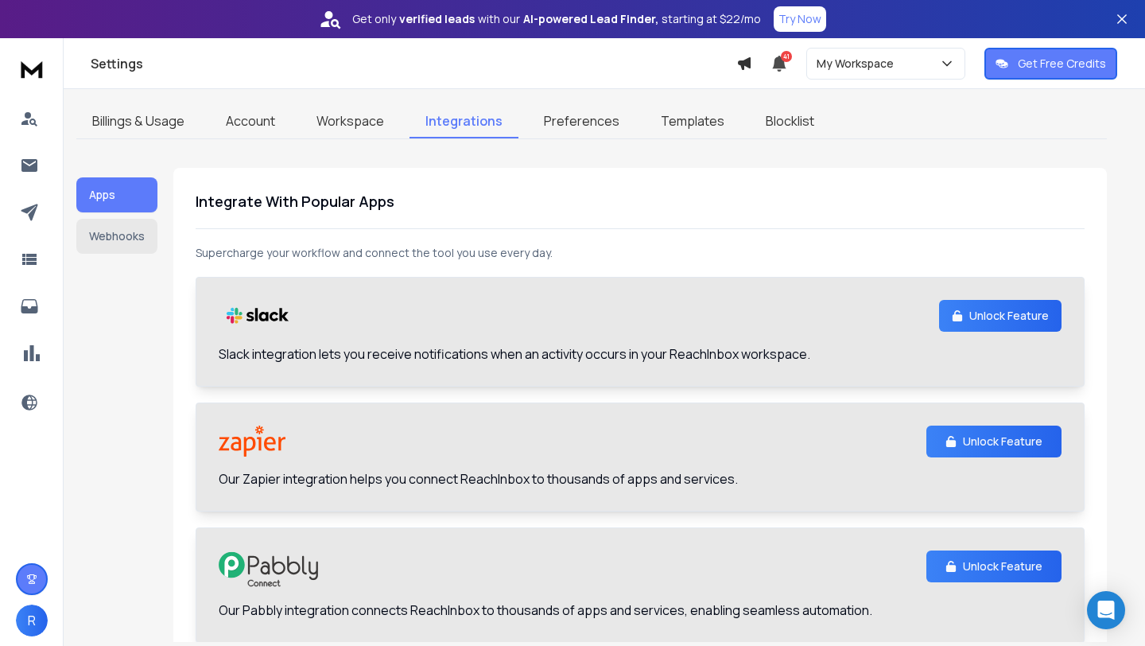
click at [662, 122] on link "Templates" at bounding box center [692, 121] width 95 height 33
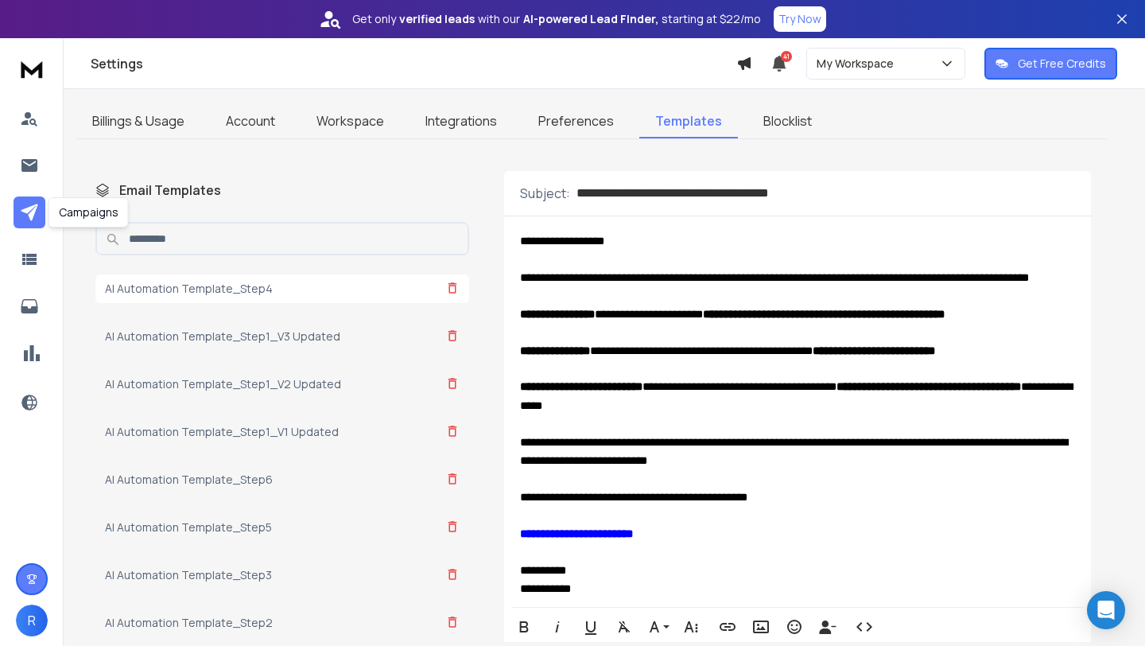
click at [24, 219] on icon at bounding box center [29, 212] width 19 height 19
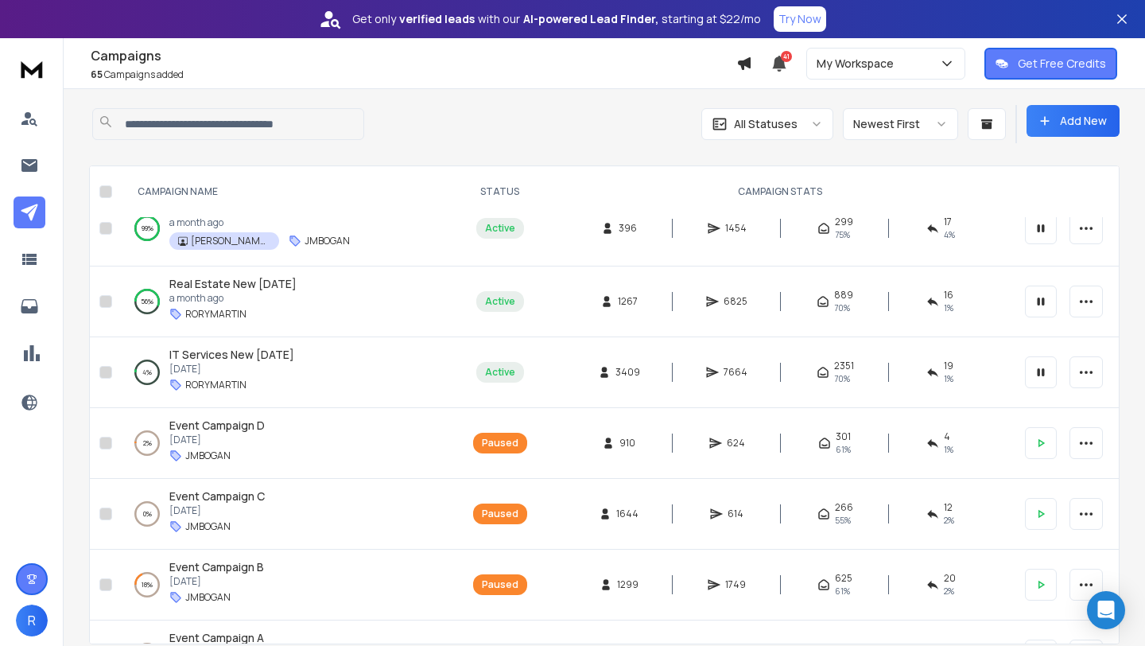
scroll to position [732, 0]
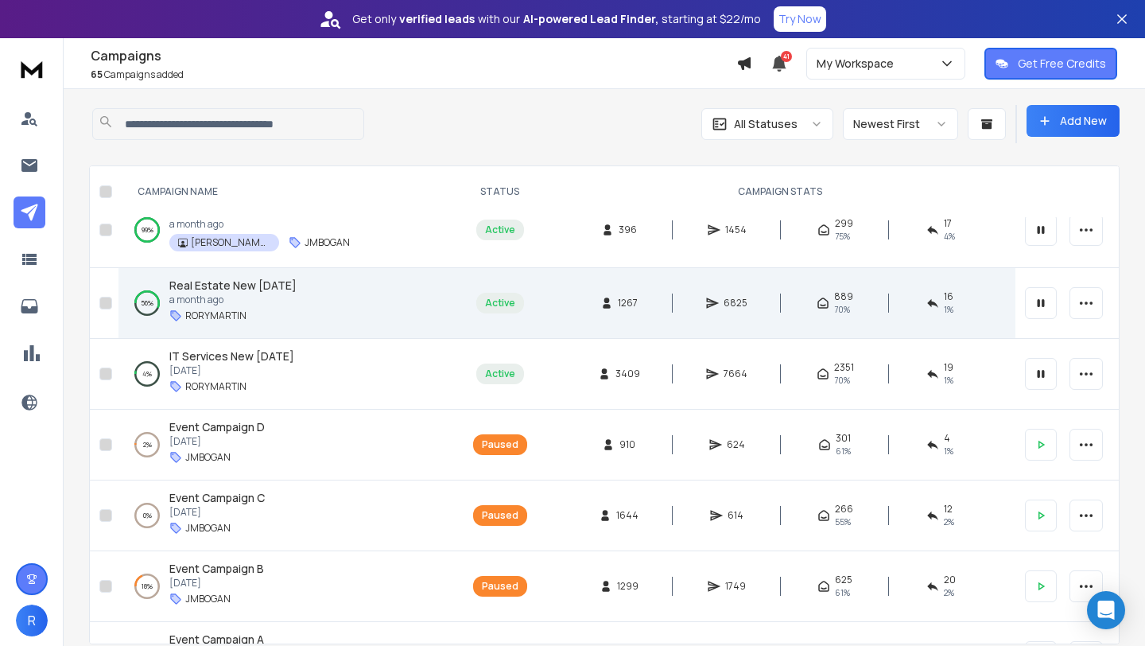
click at [233, 285] on span "Real Estate New [DATE]" at bounding box center [232, 285] width 127 height 15
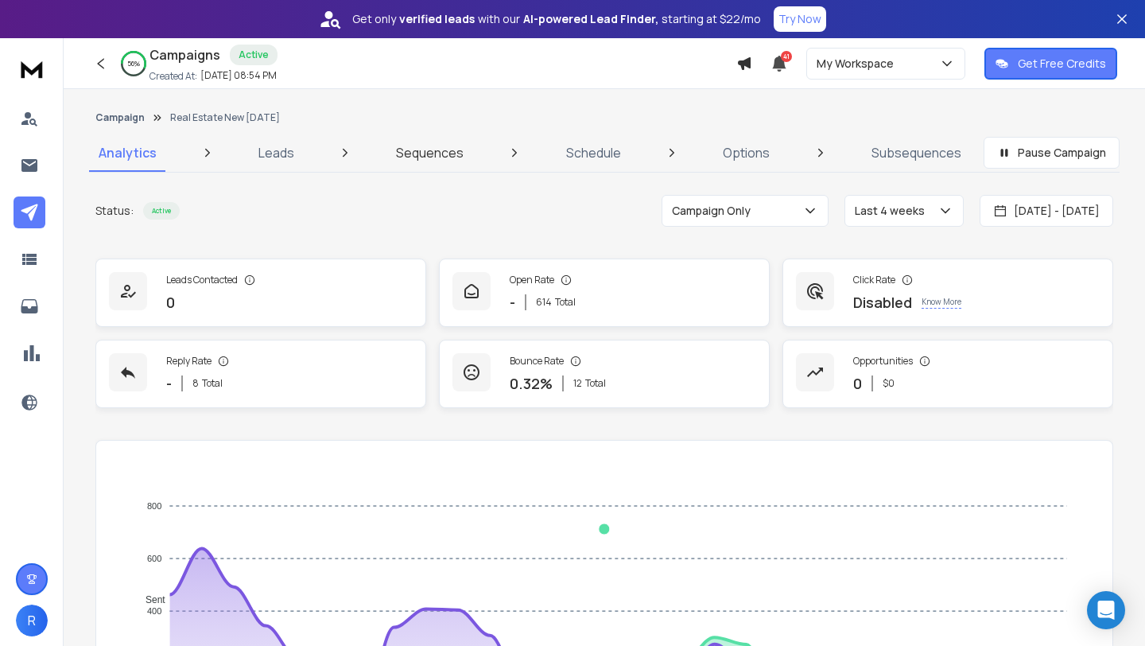
click at [422, 154] on p "Sequences" at bounding box center [430, 152] width 68 height 19
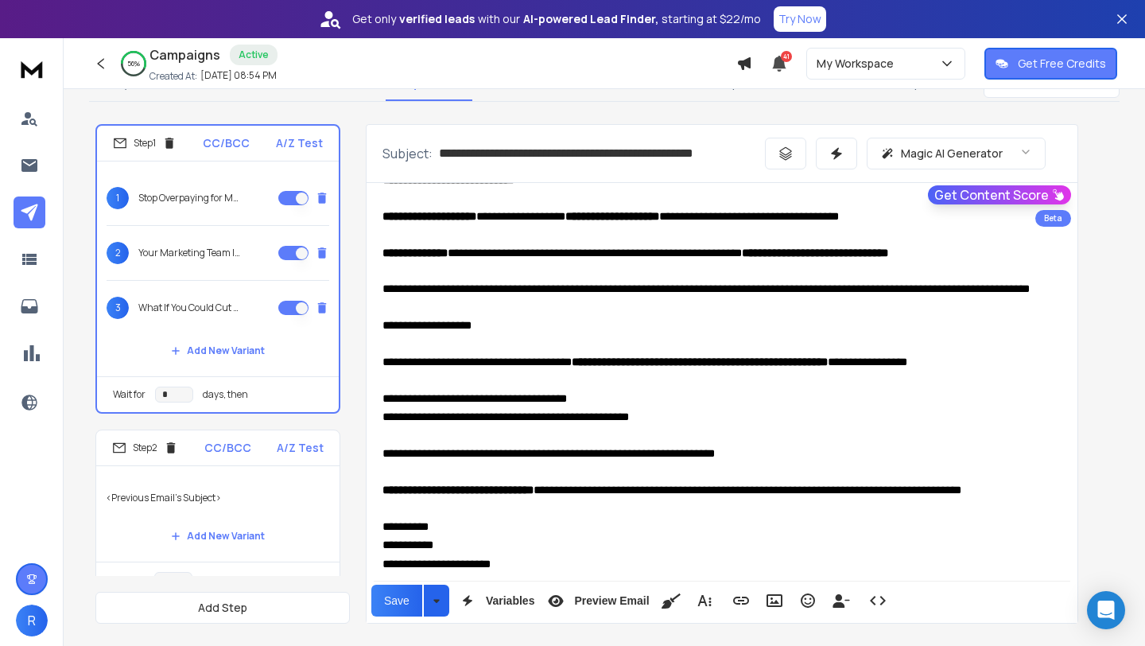
scroll to position [373, 0]
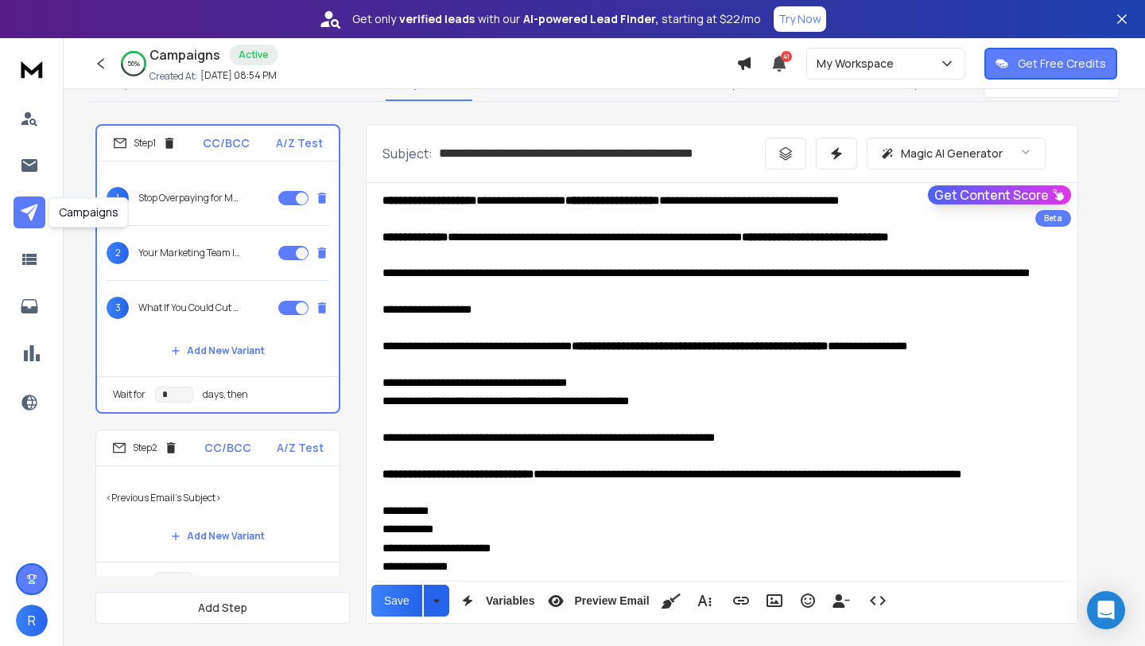
click at [27, 213] on icon at bounding box center [29, 212] width 19 height 19
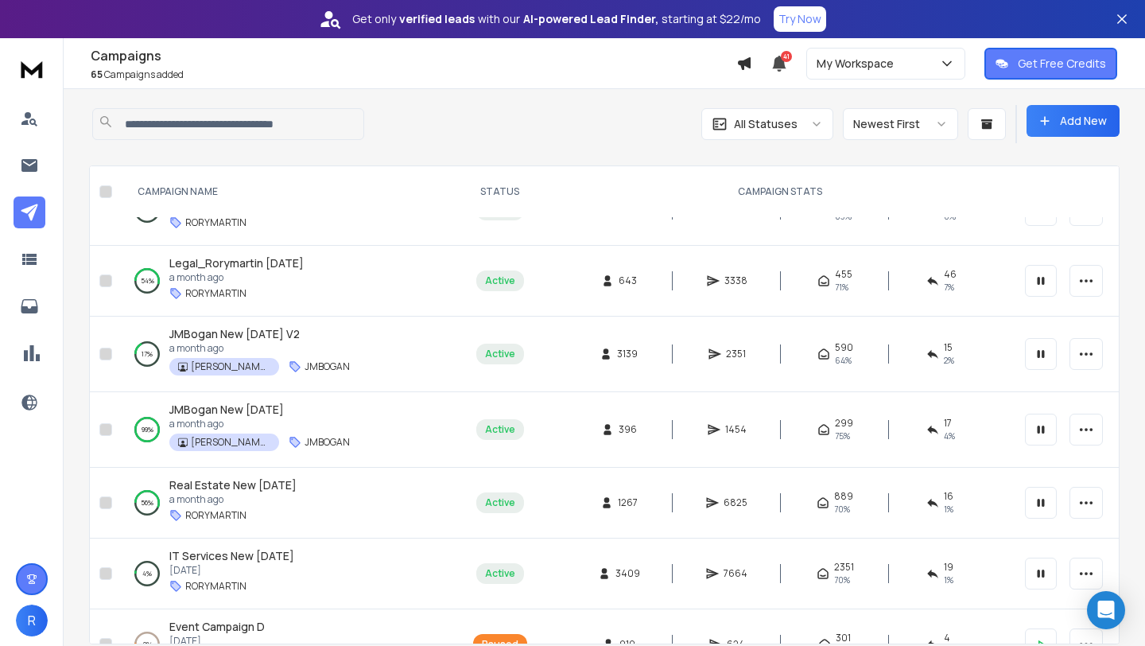
scroll to position [530, 0]
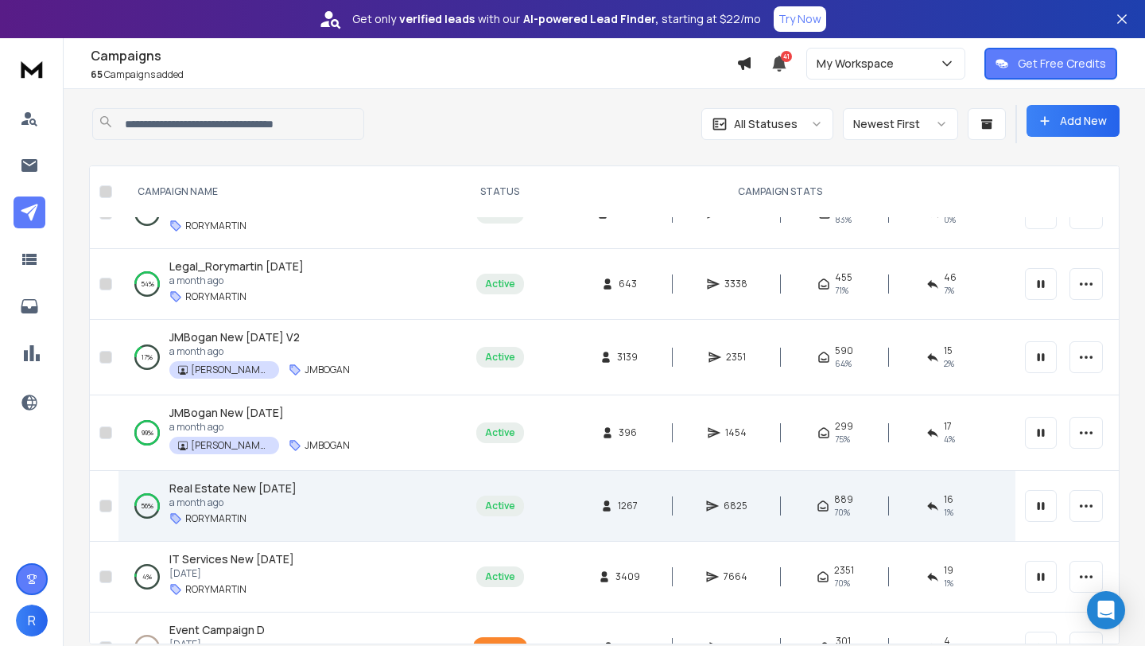
click at [1088, 504] on icon "button" at bounding box center [1086, 506] width 16 height 16
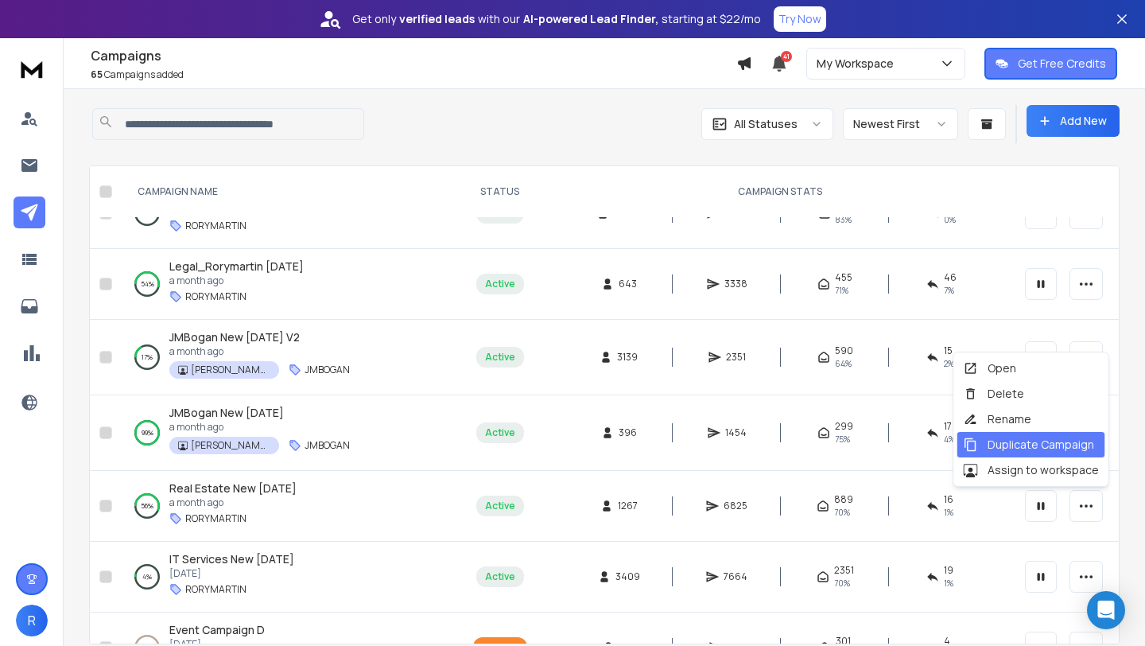
click at [1018, 443] on div "Duplicate Campaign" at bounding box center [1029, 445] width 130 height 16
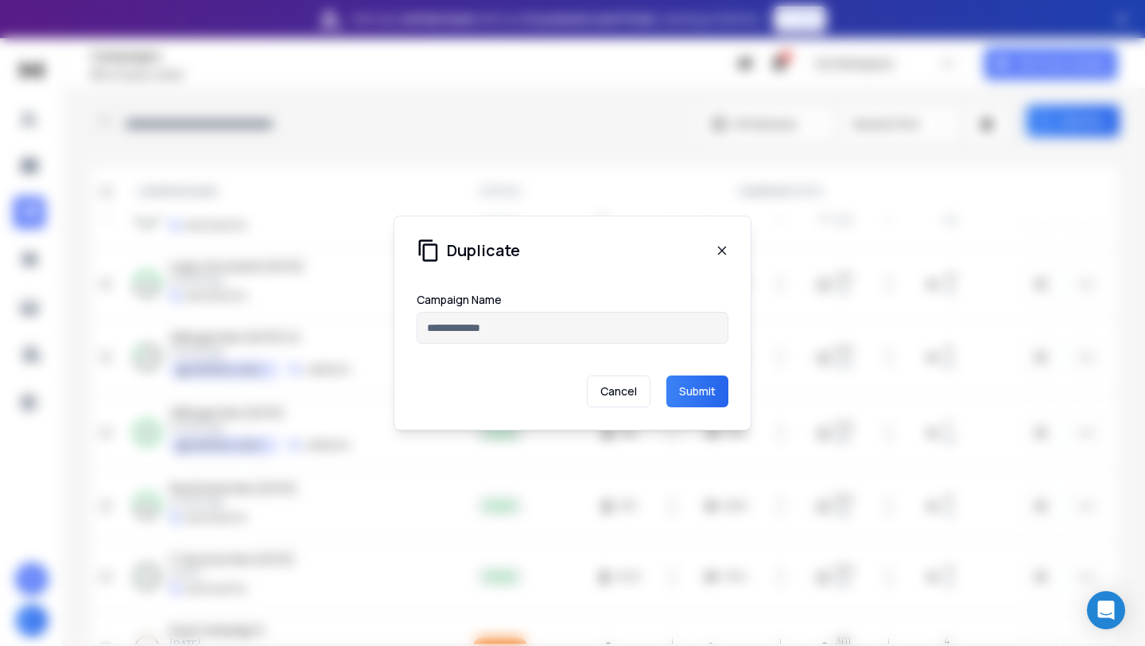
click at [485, 331] on input "text" at bounding box center [573, 328] width 312 height 32
type input "*******"
click at [701, 397] on button "Submit" at bounding box center [697, 391] width 62 height 32
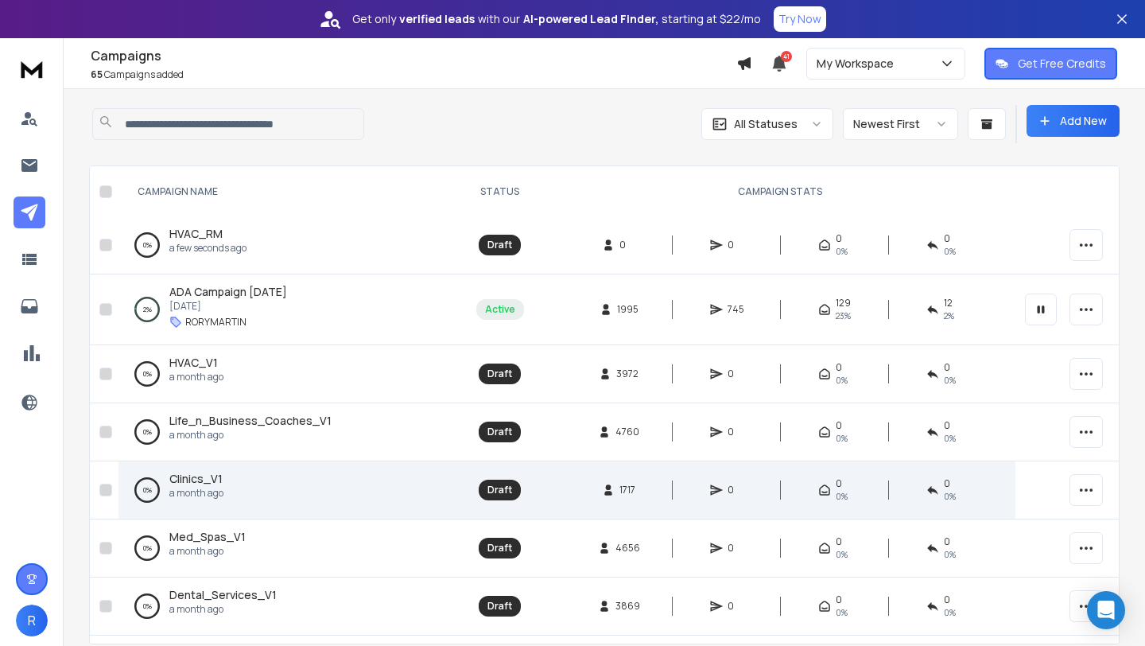
scroll to position [0, 0]
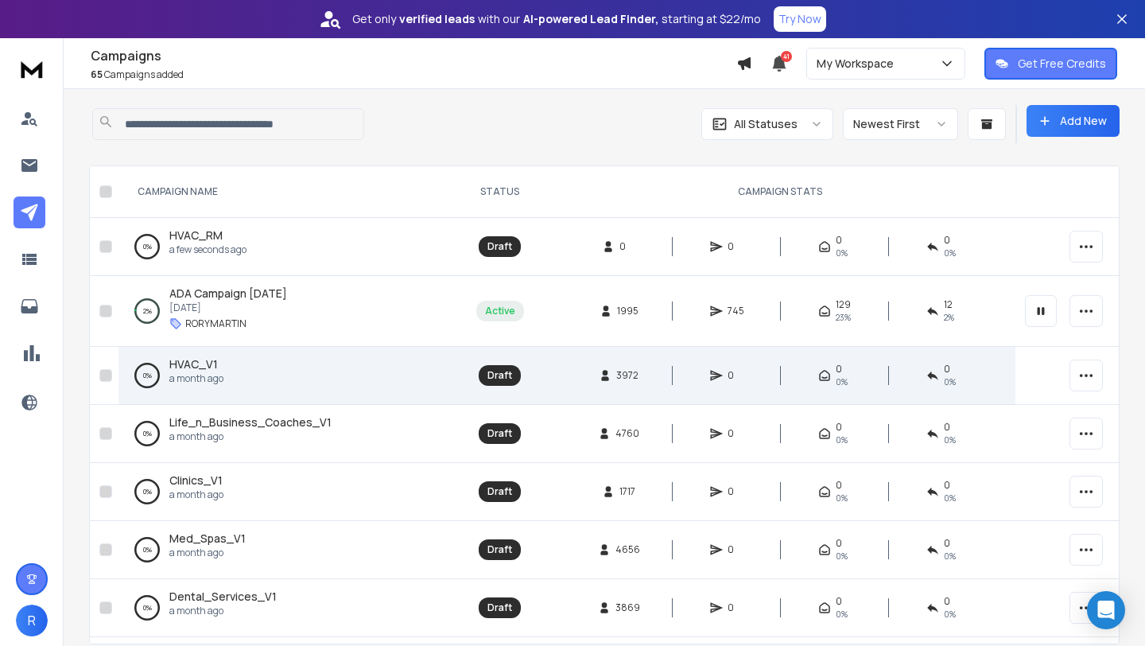
click at [216, 363] on h1 "HVAC_V1" at bounding box center [196, 364] width 54 height 16
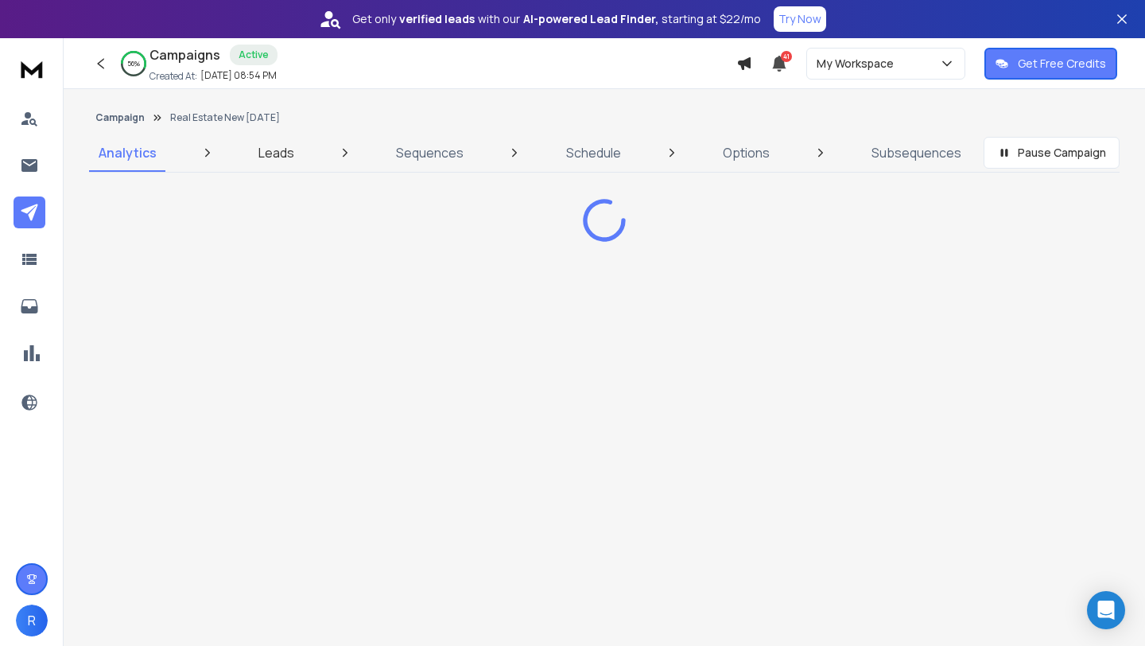
click at [270, 144] on p "Leads" at bounding box center [276, 152] width 36 height 19
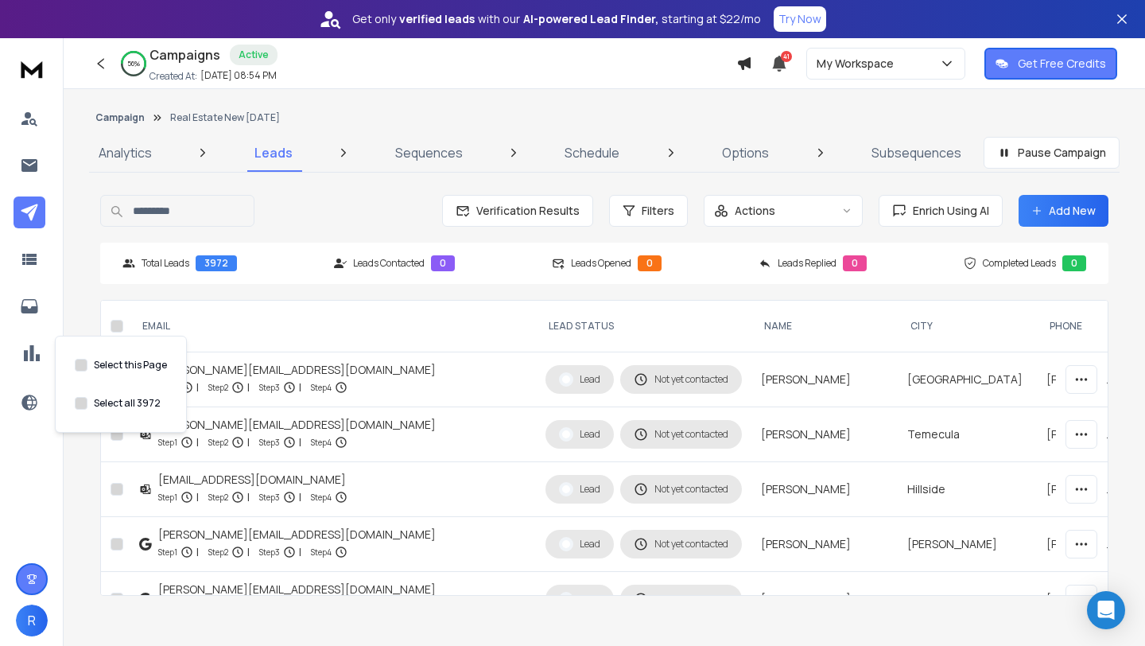
click at [76, 401] on button "Select this Page" at bounding box center [81, 403] width 13 height 13
click at [27, 212] on icon at bounding box center [29, 212] width 17 height 17
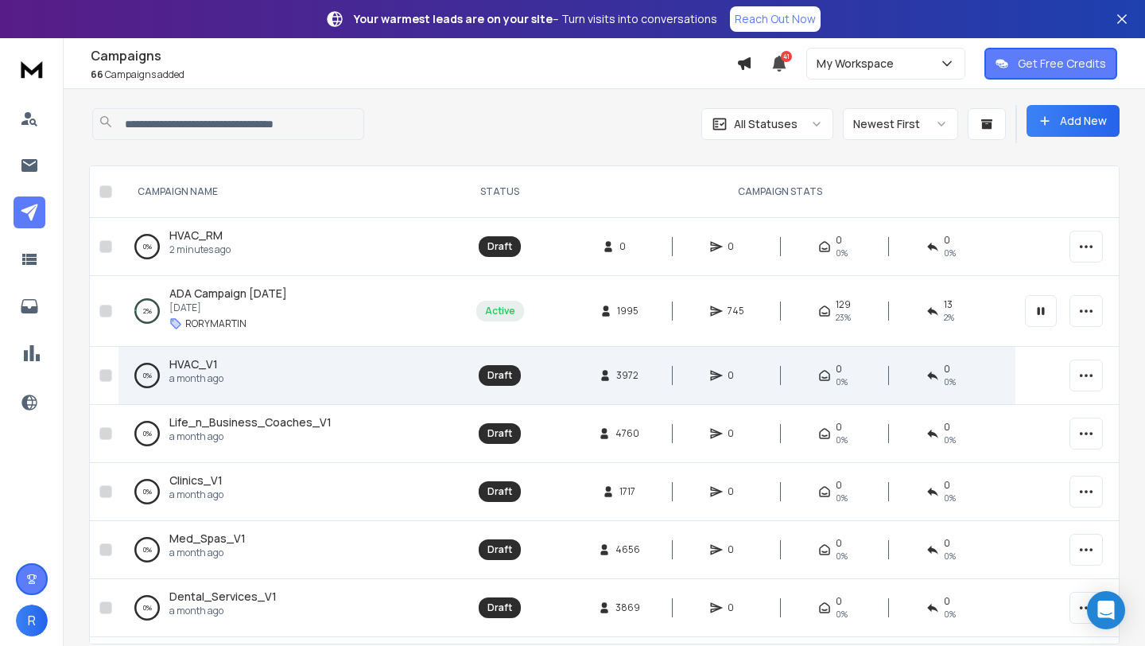
click at [181, 363] on span "HVAC_V1" at bounding box center [193, 363] width 49 height 15
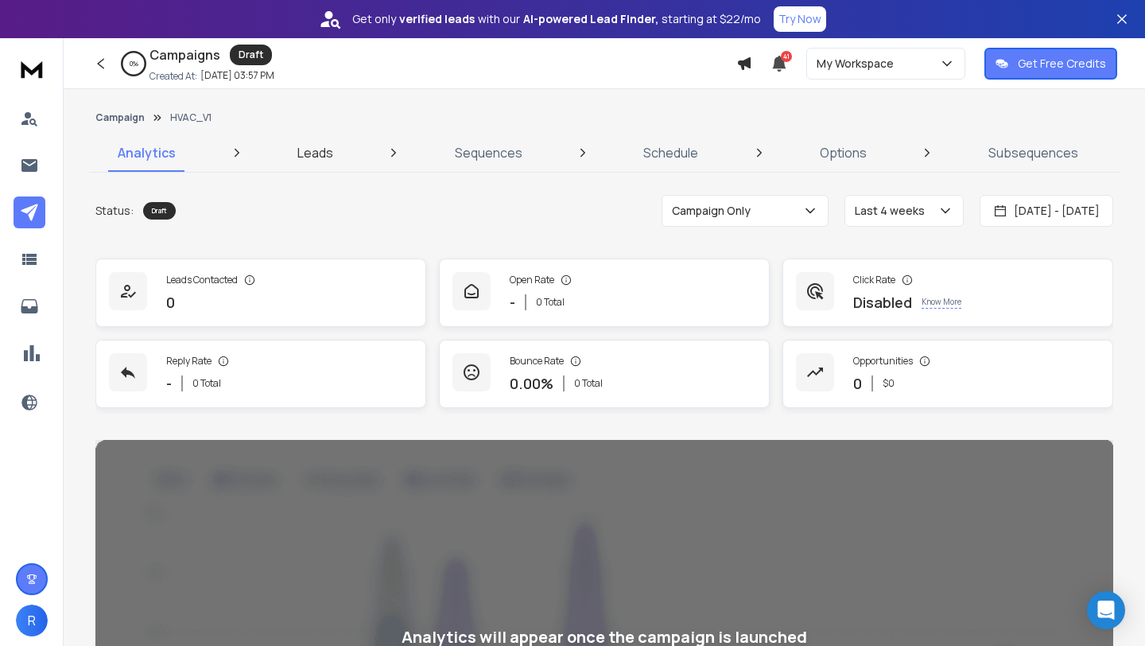
click at [307, 148] on p "Leads" at bounding box center [315, 152] width 36 height 19
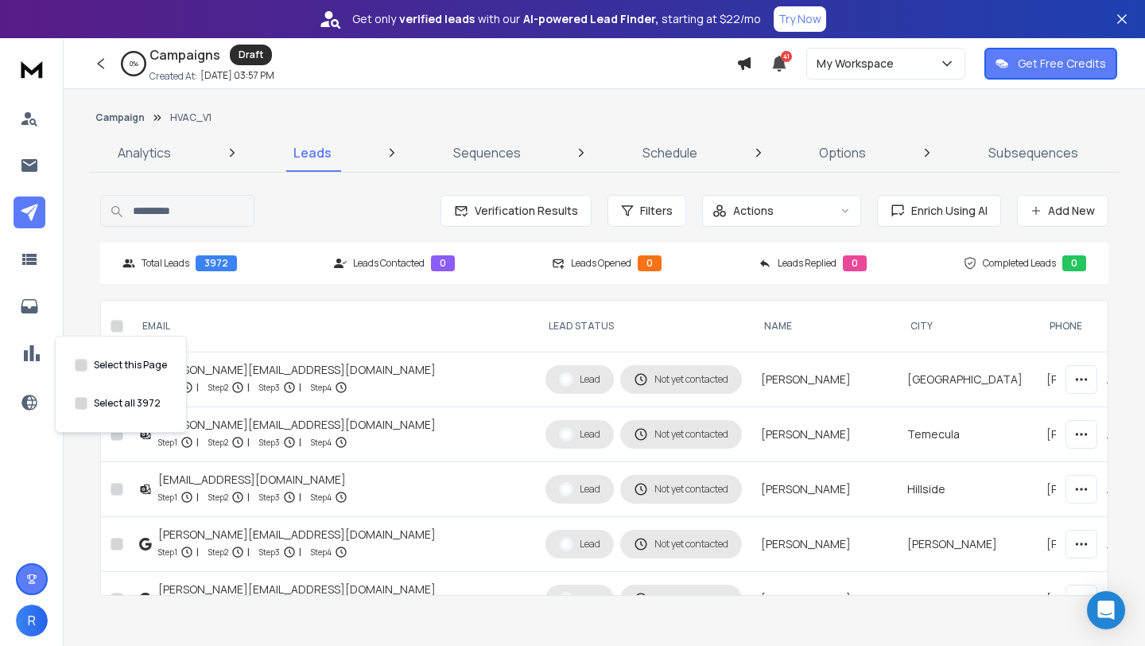
click at [80, 402] on button "Select this Page" at bounding box center [81, 403] width 13 height 13
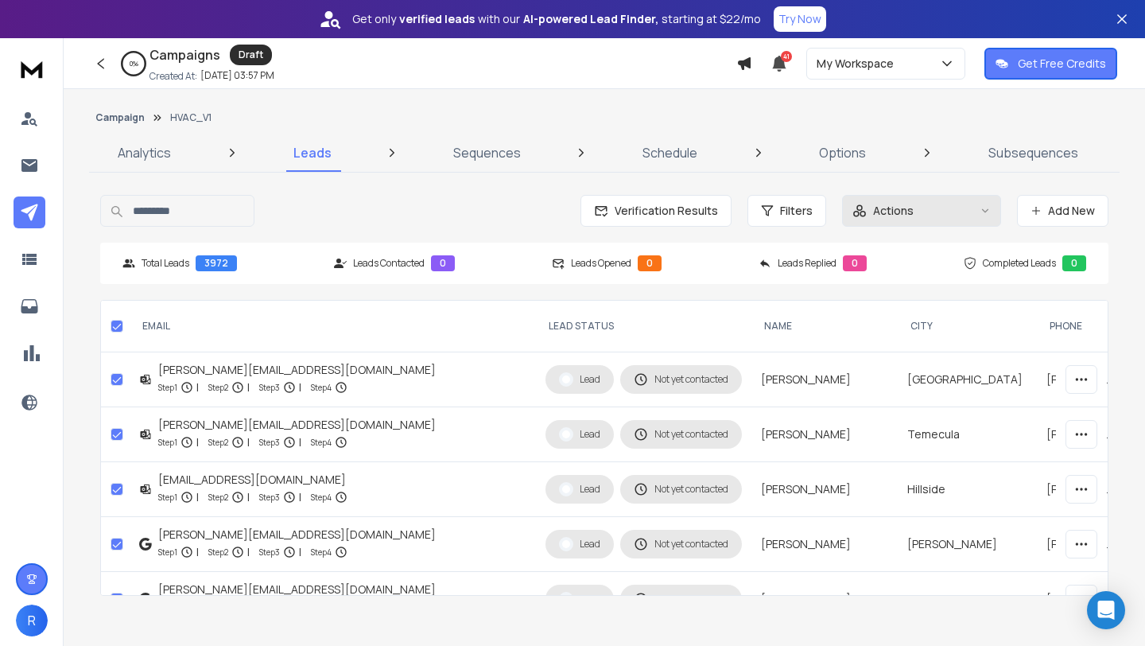
click at [915, 216] on div "Actions" at bounding box center [912, 211] width 121 height 16
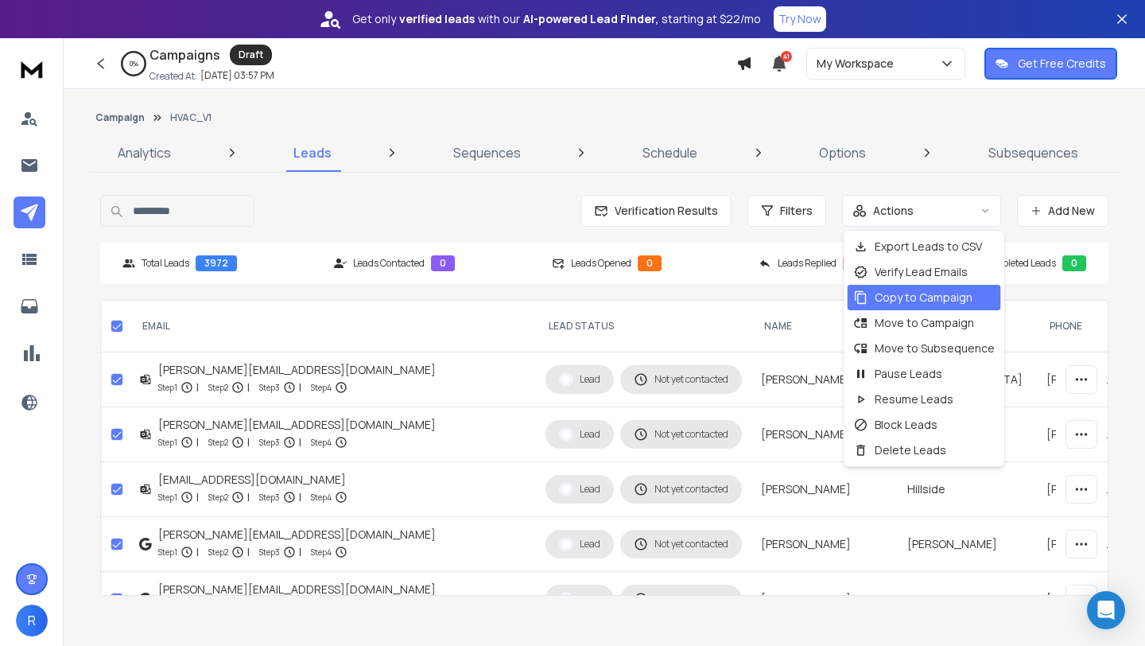
click at [885, 298] on p "Copy to Campaign" at bounding box center [924, 297] width 98 height 16
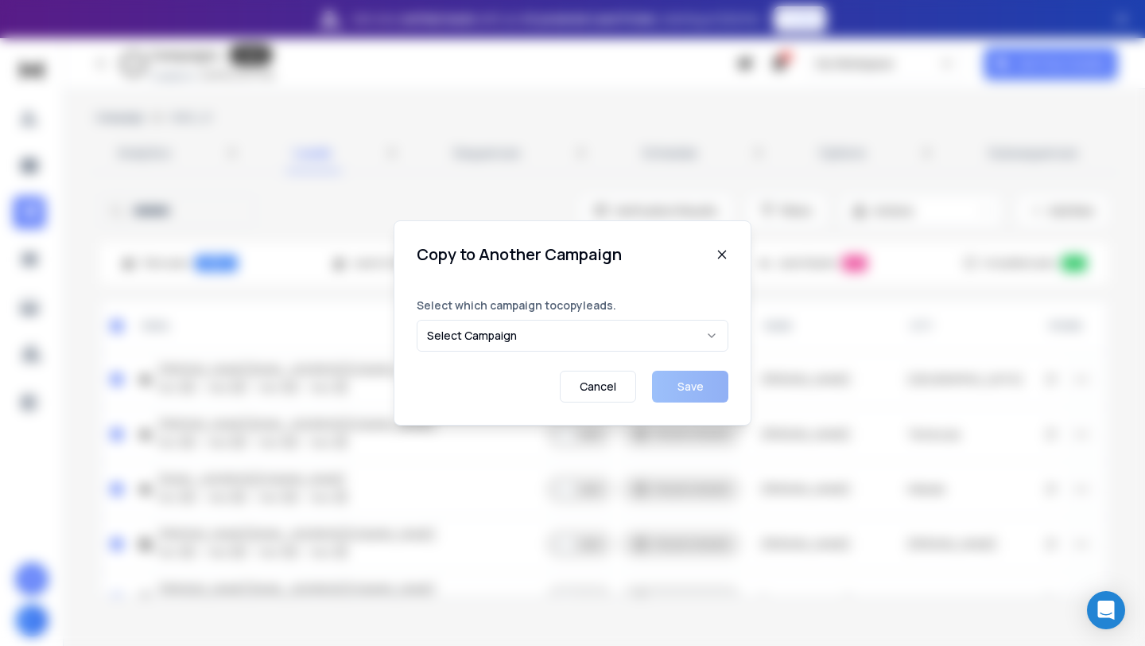
click at [527, 332] on button "Select Campaign" at bounding box center [573, 336] width 312 height 32
click at [693, 384] on button "Save" at bounding box center [690, 387] width 76 height 32
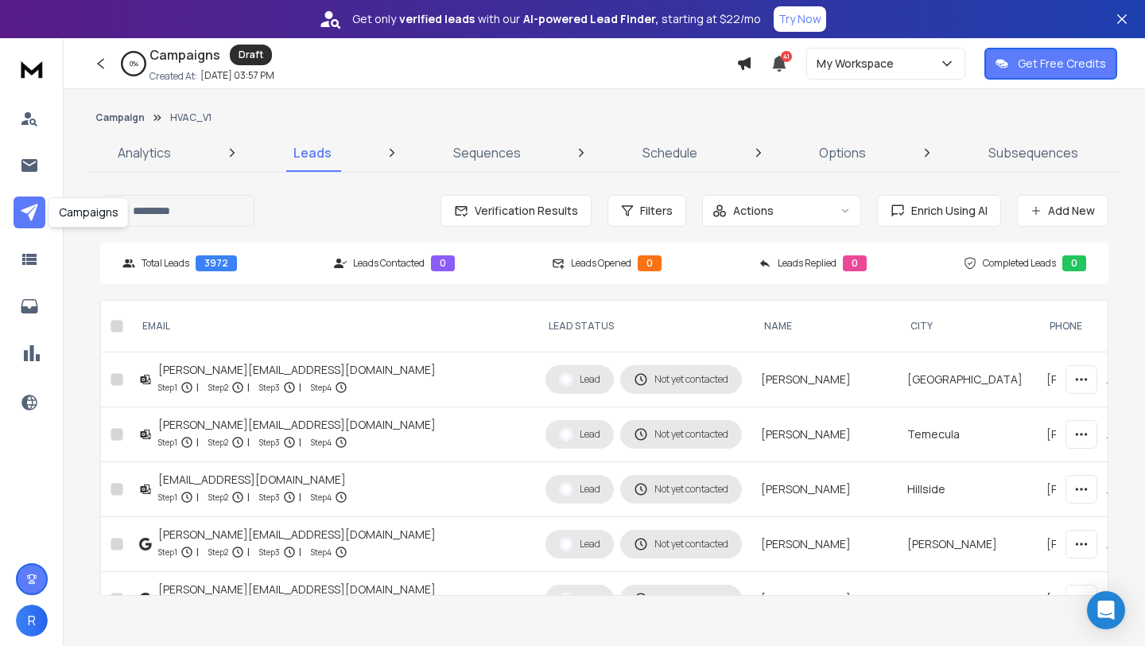
click at [28, 212] on icon at bounding box center [29, 212] width 19 height 19
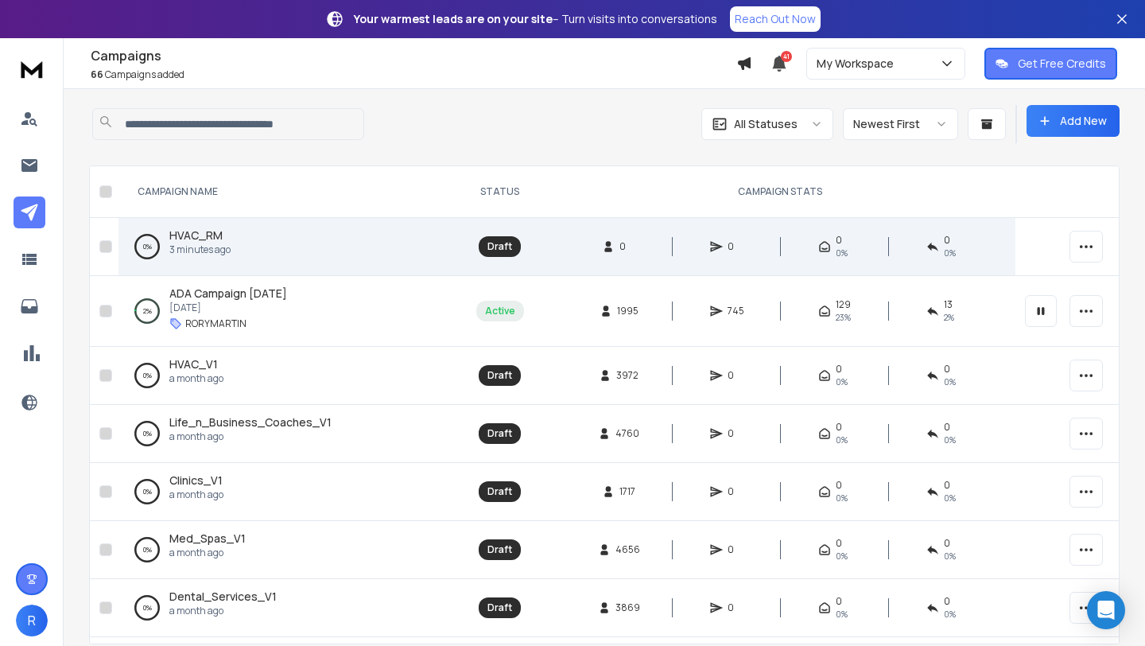
click at [188, 228] on span "HVAC_RM" at bounding box center [195, 234] width 53 height 15
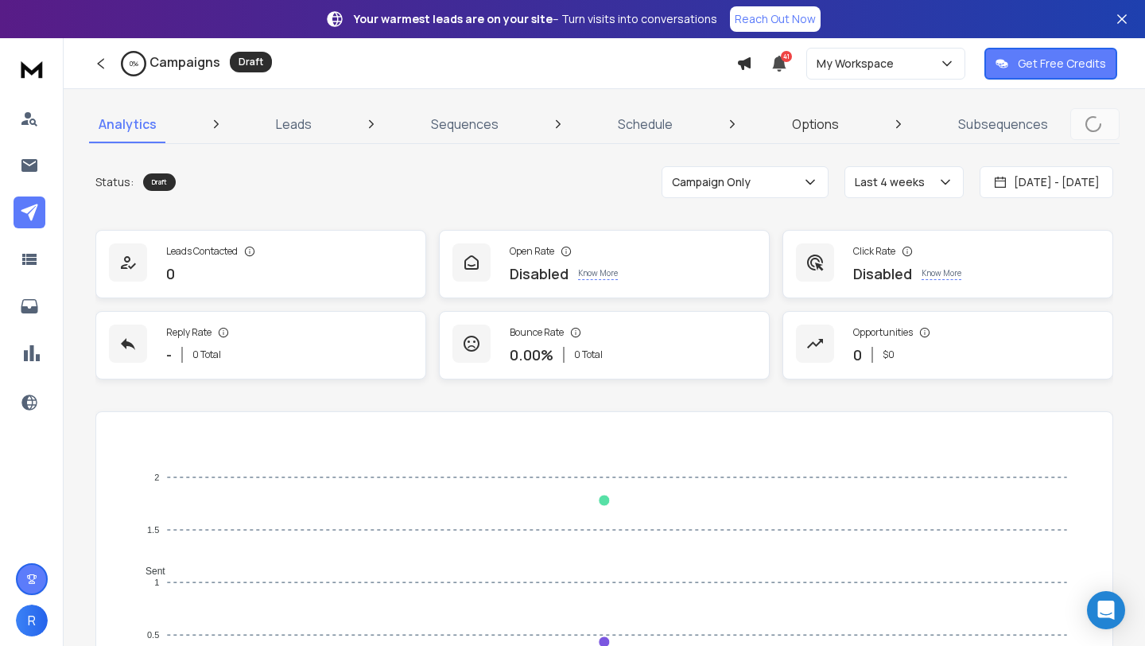
click at [805, 126] on p "Options" at bounding box center [815, 124] width 47 height 19
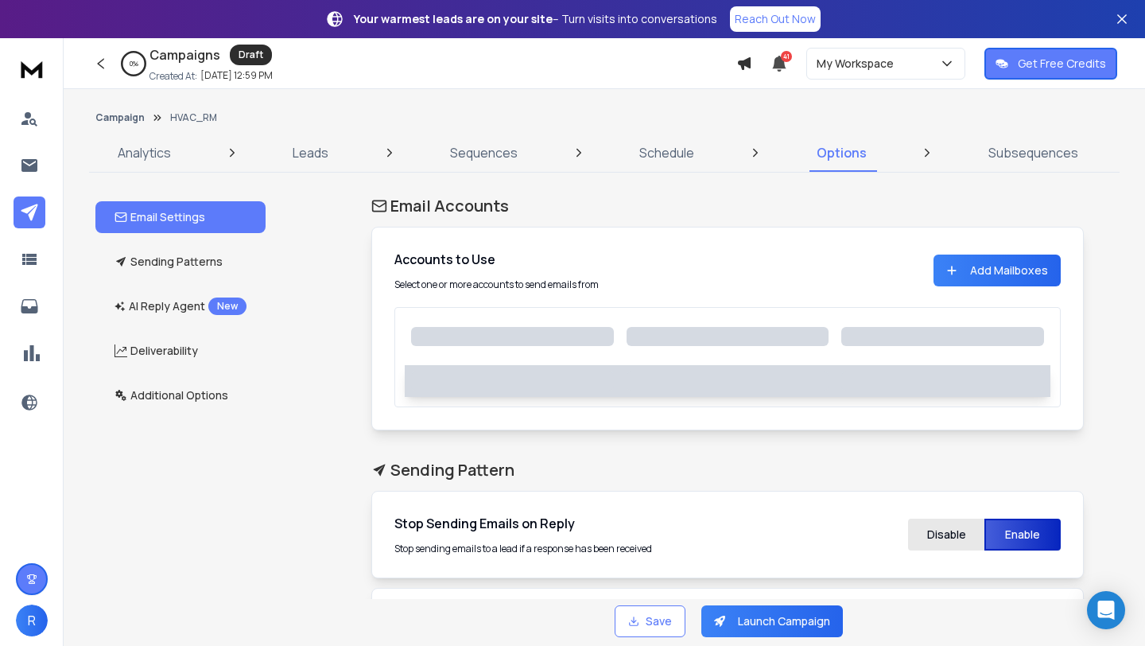
click at [993, 272] on button "Add Mailboxes" at bounding box center [997, 270] width 127 height 32
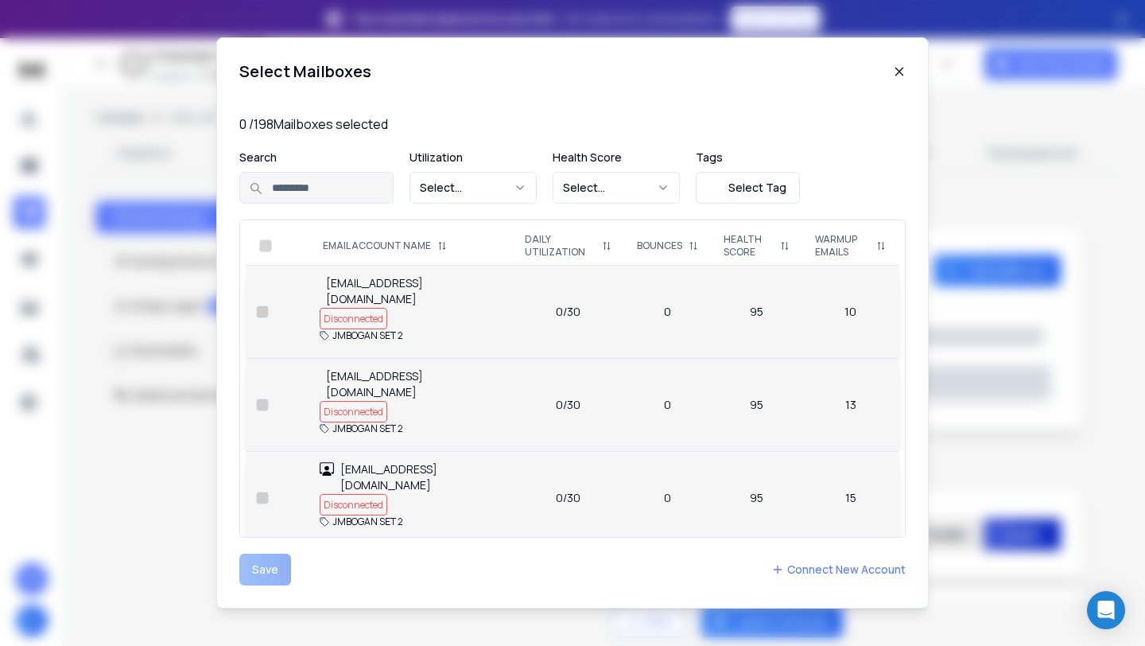
click at [897, 72] on icon at bounding box center [899, 72] width 9 height 9
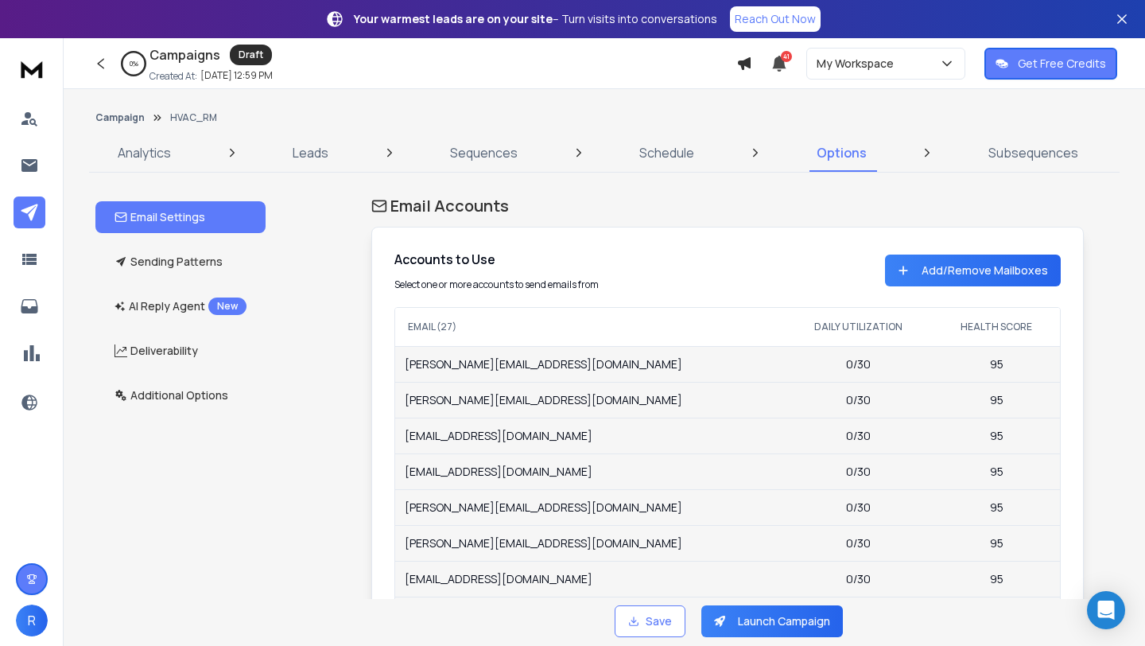
click at [959, 283] on button "Add/Remove Mailboxes" at bounding box center [973, 270] width 176 height 32
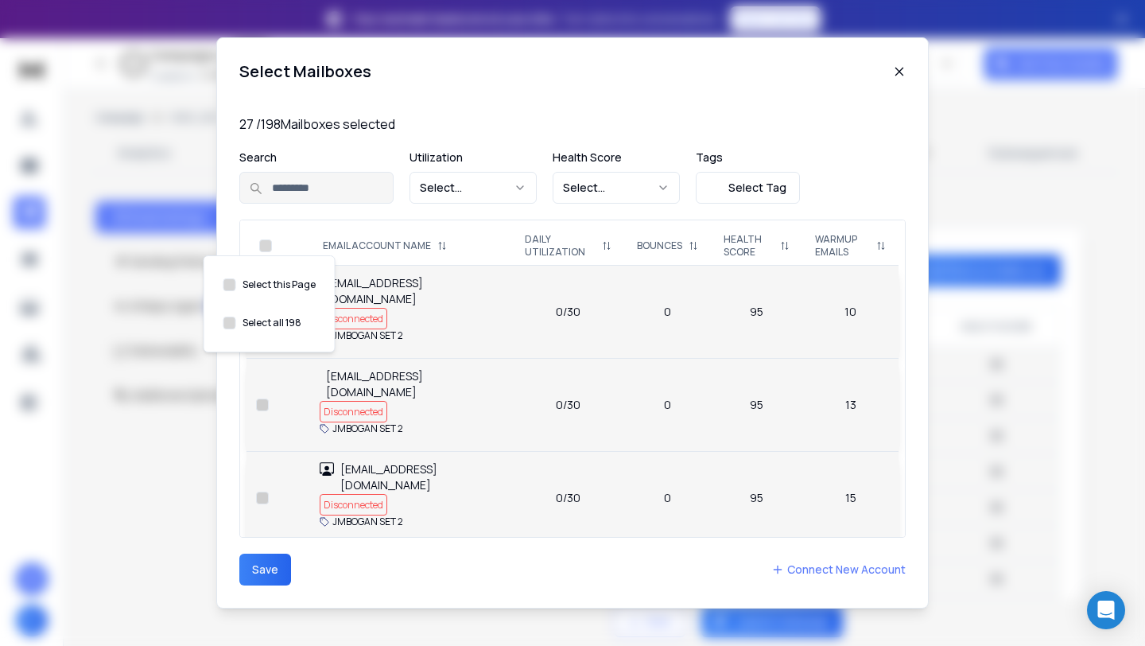
click at [227, 324] on button "Select this Page" at bounding box center [229, 322] width 13 height 13
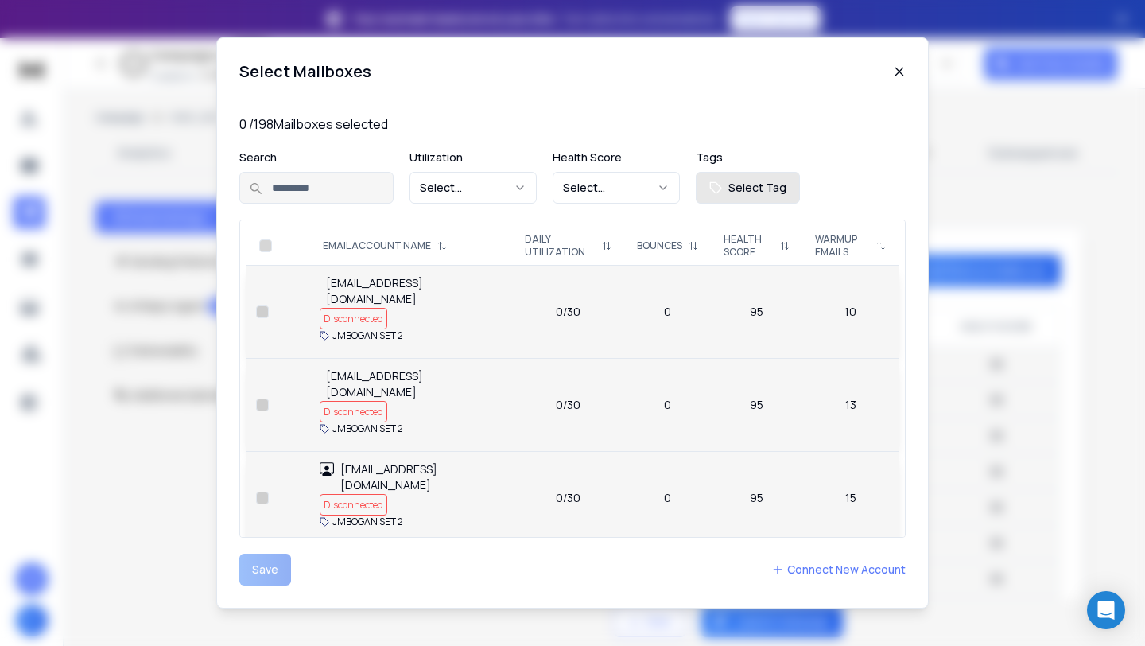
click at [794, 180] on button "Select Tag" at bounding box center [748, 188] width 104 height 32
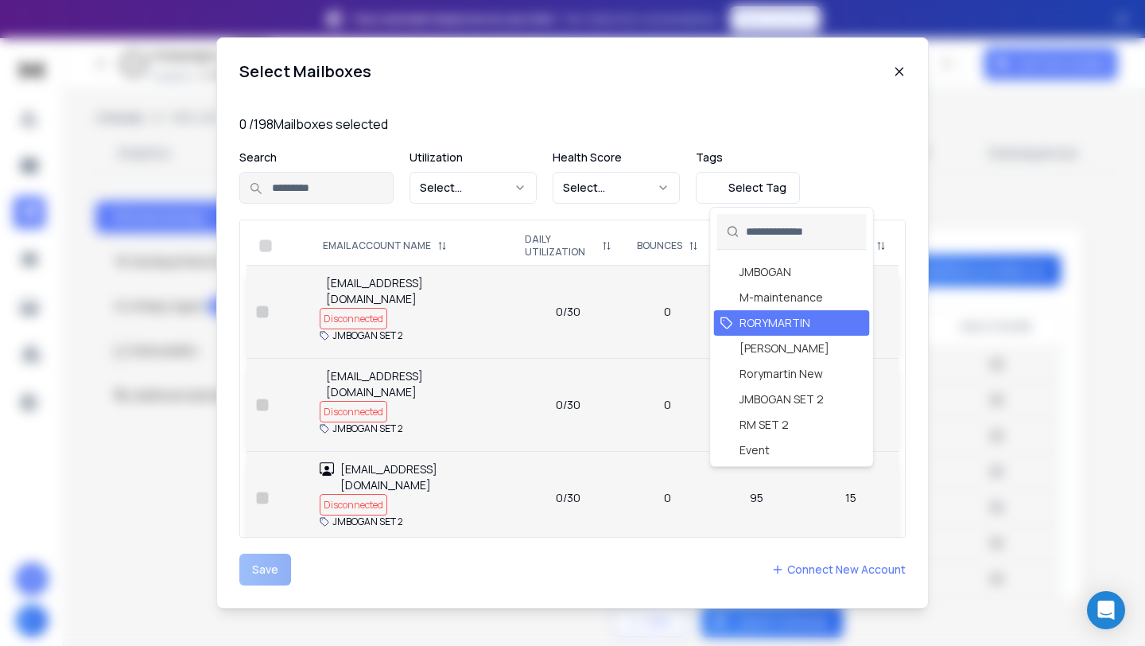
click at [773, 326] on span "RORYMARTIN" at bounding box center [775, 323] width 71 height 16
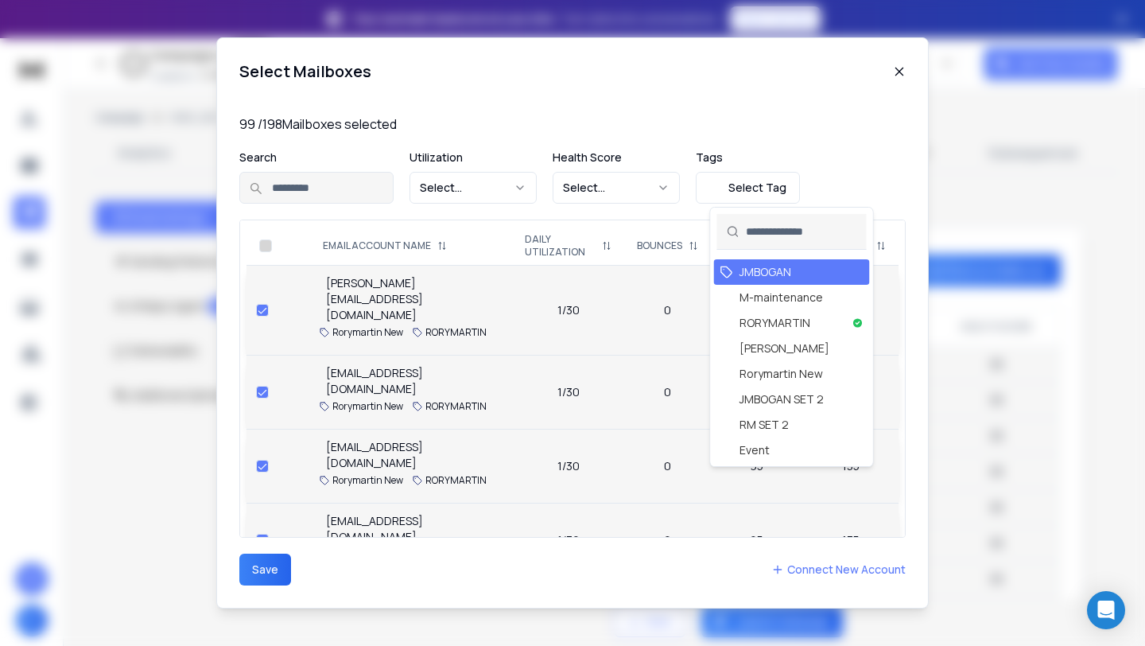
click at [258, 568] on button "Save" at bounding box center [265, 569] width 52 height 32
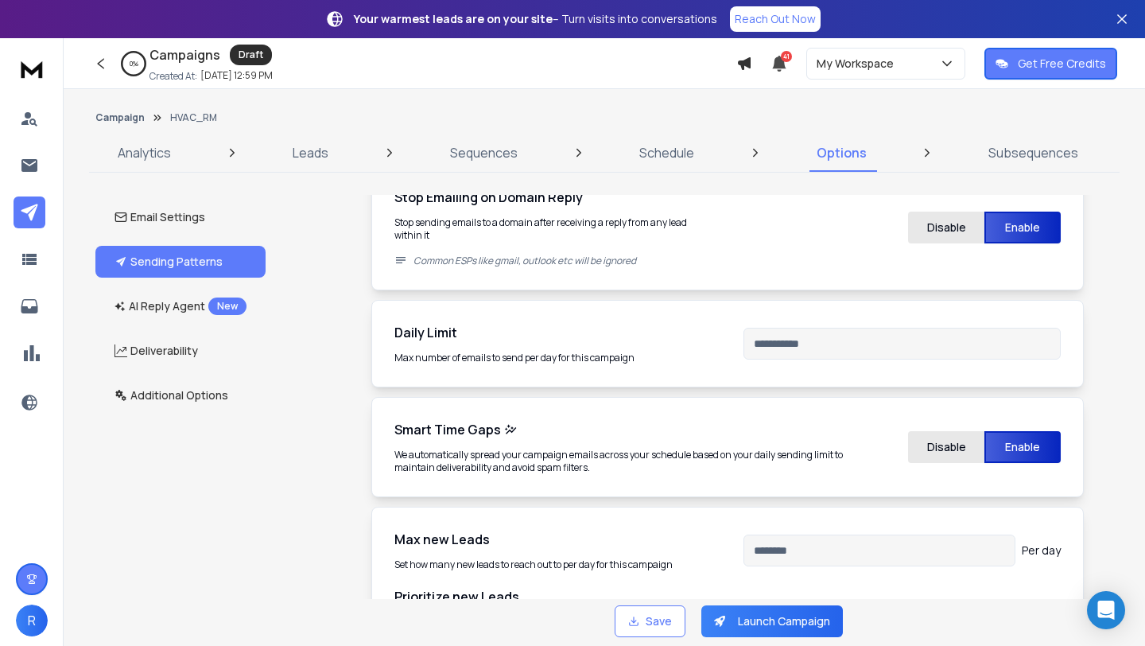
scroll to position [675, 0]
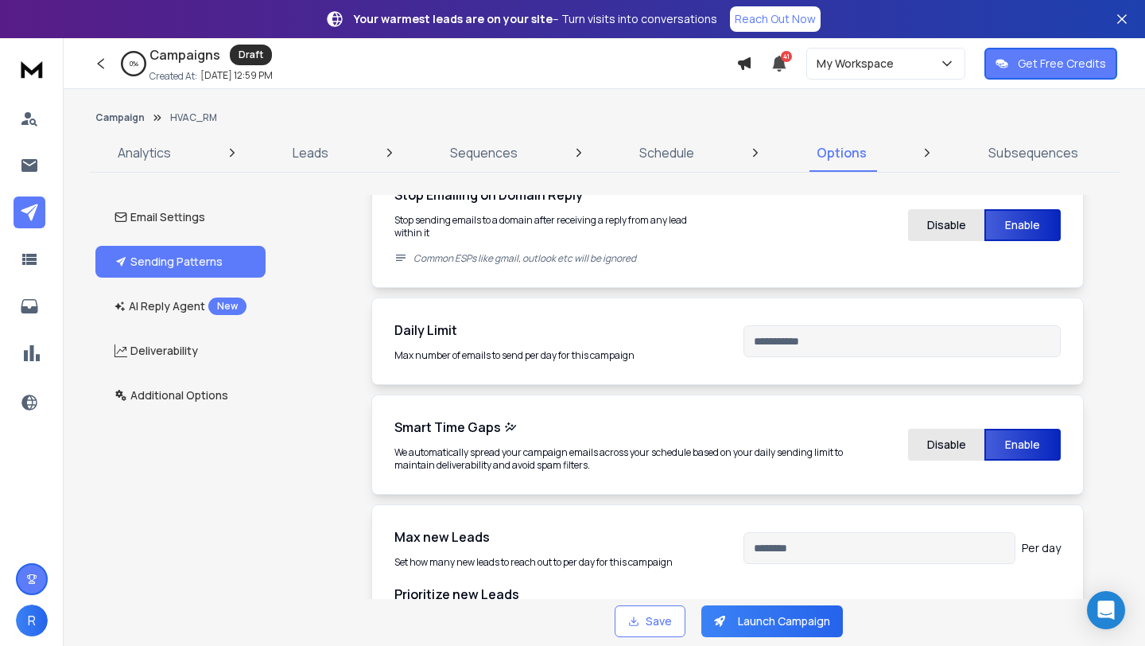
click at [760, 344] on input "***" at bounding box center [901, 341] width 317 height 32
type input "***"
click at [759, 549] on input "***" at bounding box center [879, 548] width 272 height 32
type input "***"
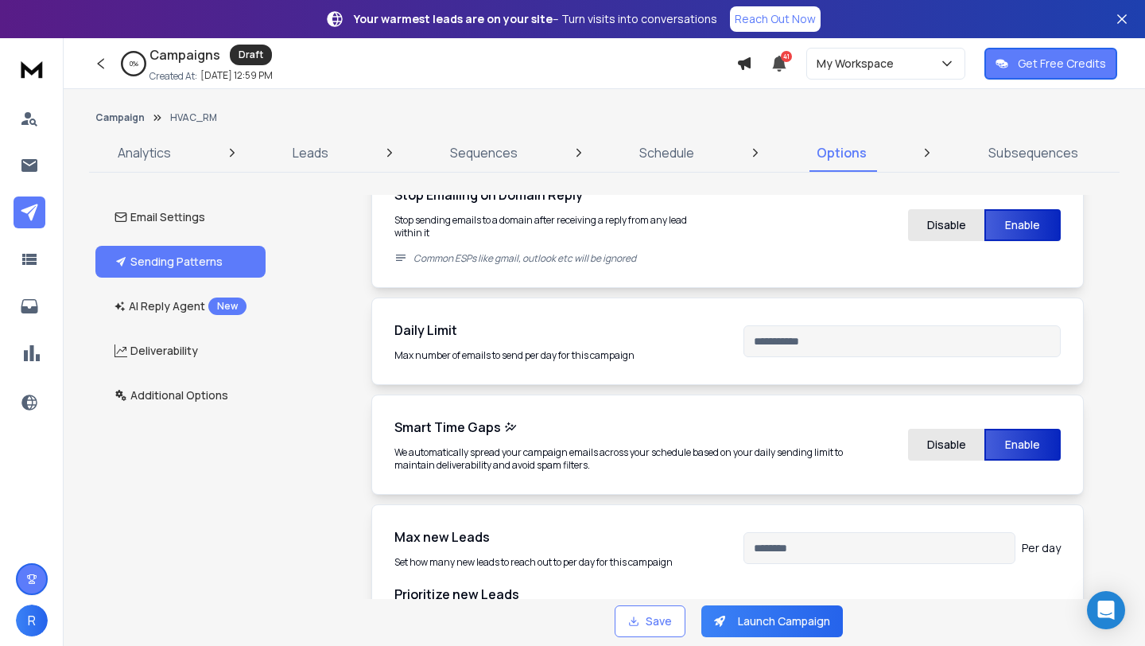
click at [689, 544] on h1 "Max new Leads" at bounding box center [552, 536] width 317 height 19
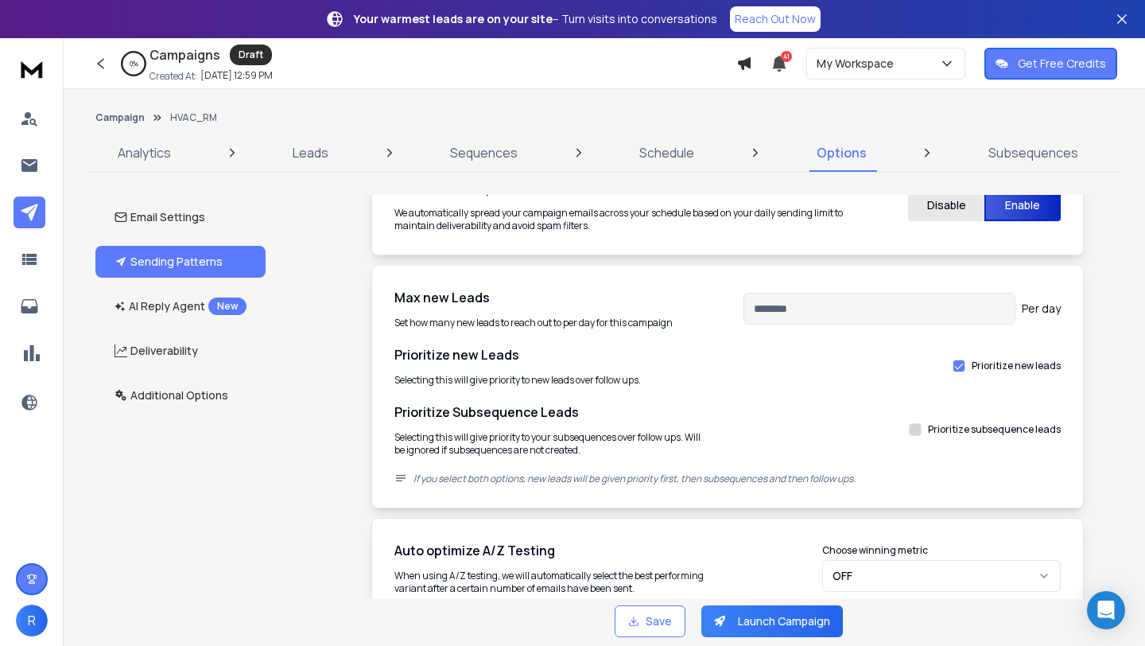
scroll to position [917, 0]
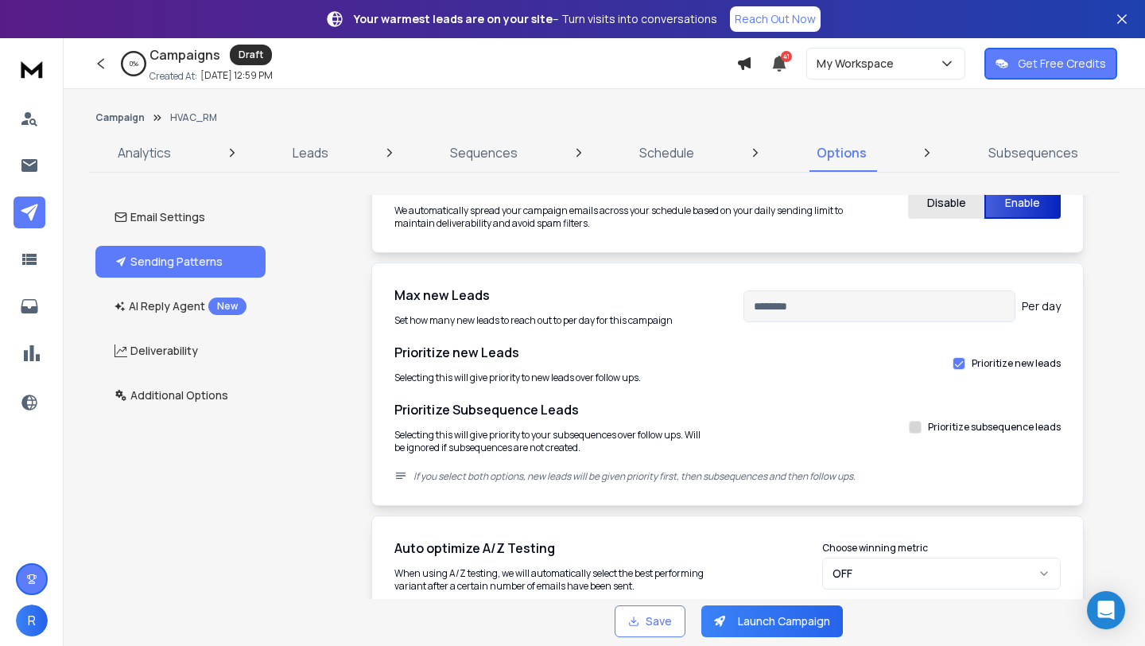
click at [962, 362] on button "Prioritize new leads" at bounding box center [959, 363] width 13 height 13
click at [819, 381] on div "Prioritize new Leads Selecting this will give priority to new leads over follow…" at bounding box center [727, 363] width 666 height 41
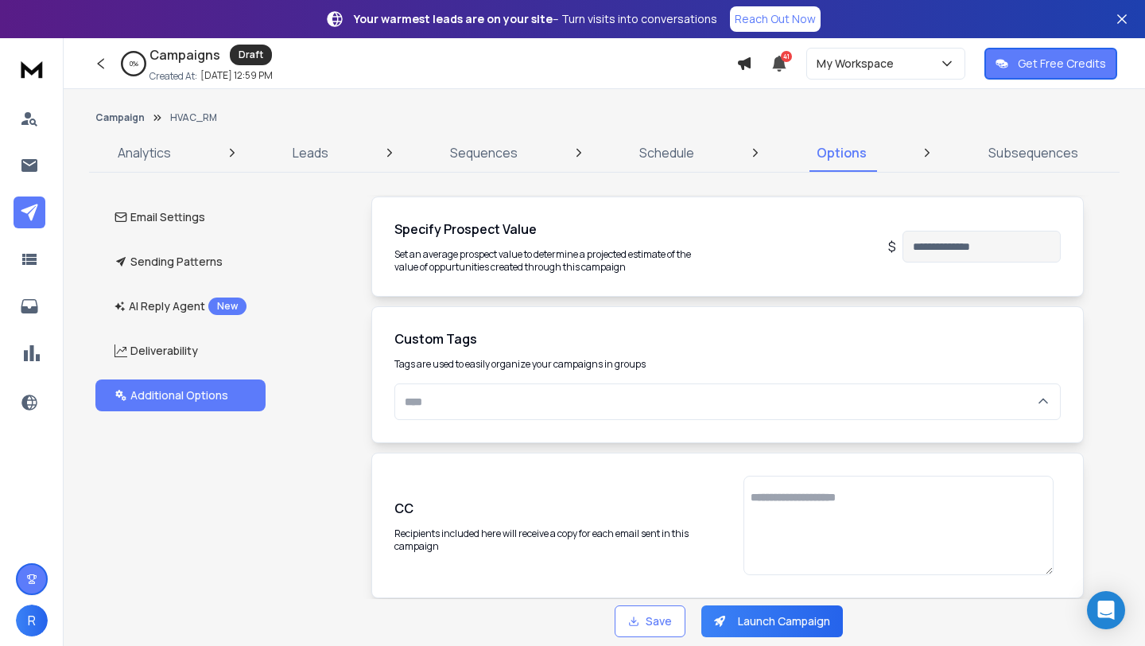
scroll to position [2999, 0]
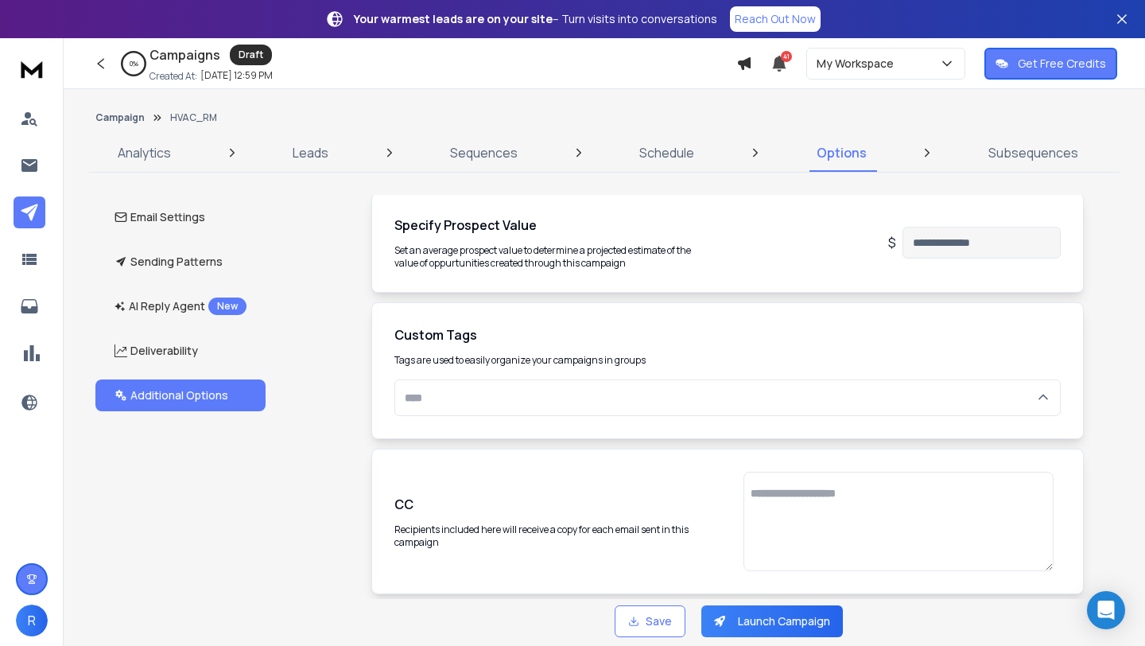
click at [461, 398] on input at bounding box center [460, 397] width 124 height 29
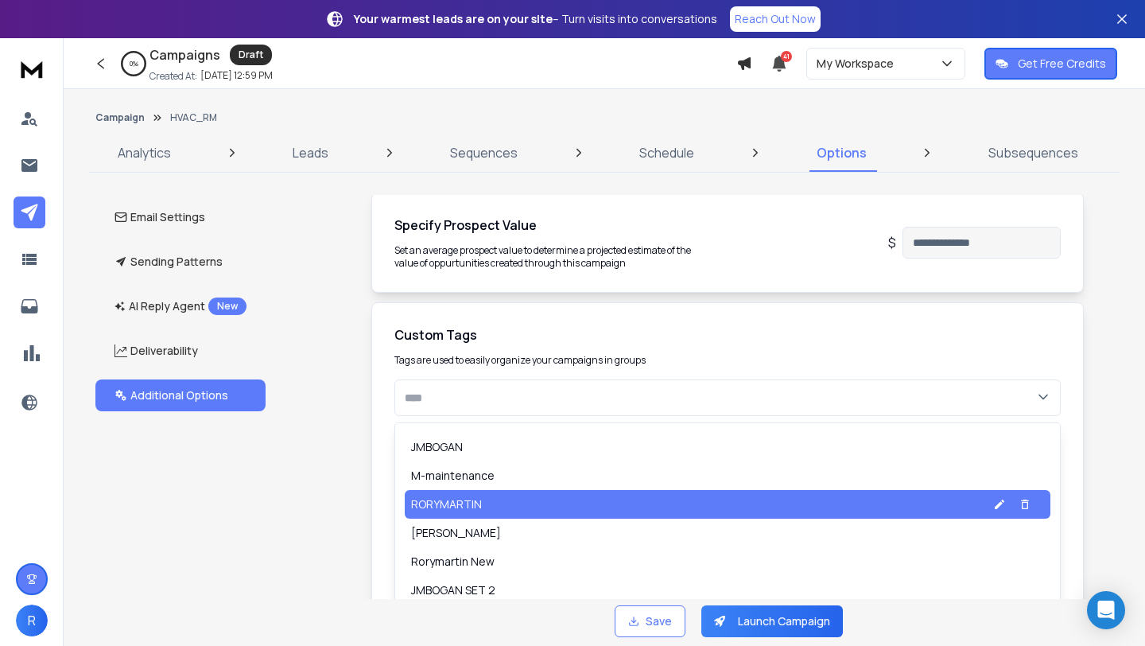
click at [444, 505] on p "RORYMARTIN" at bounding box center [446, 504] width 71 height 16
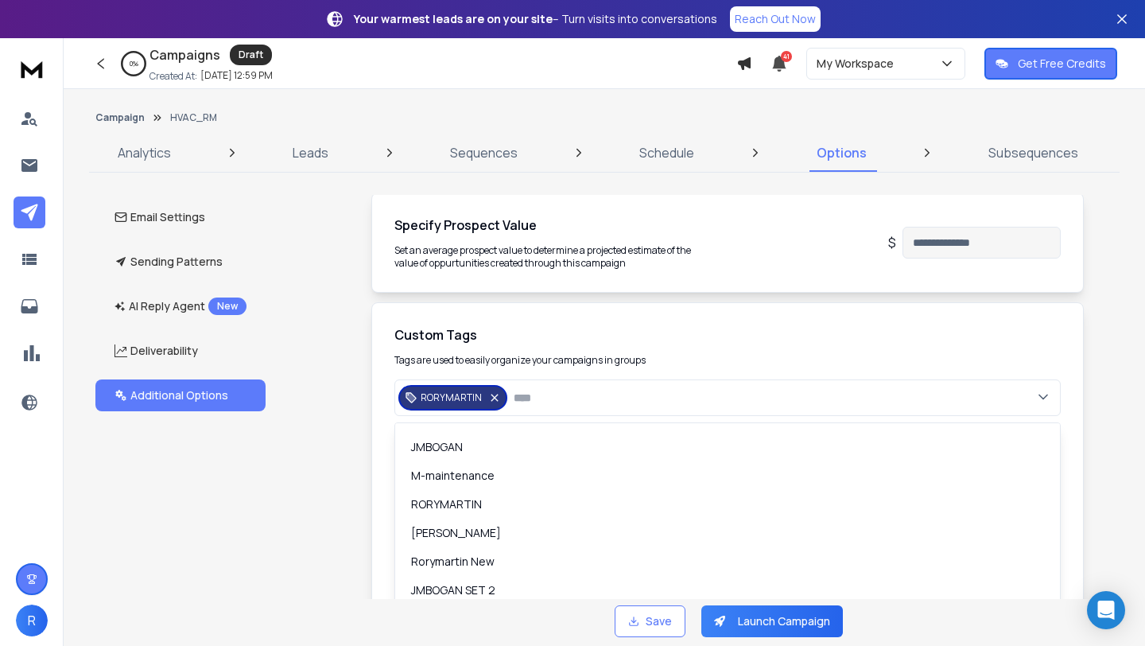
click at [1117, 406] on div "Email Accounts Accounts to Use Select one or more accounts to send emails from …" at bounding box center [737, 397] width 892 height 404
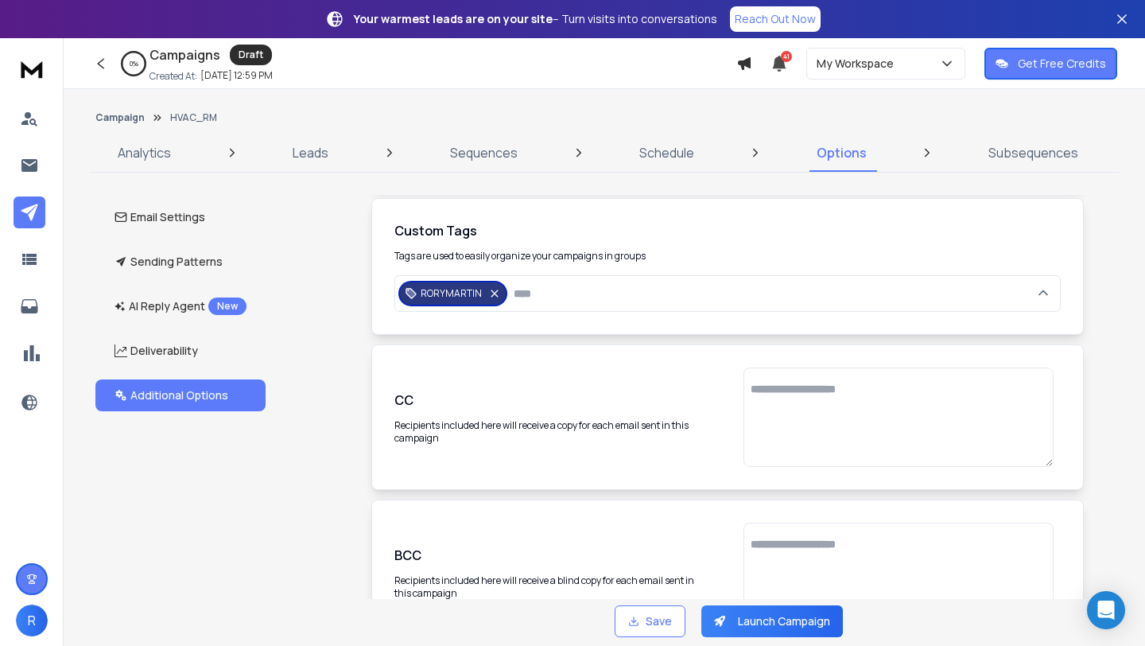
scroll to position [3159, 0]
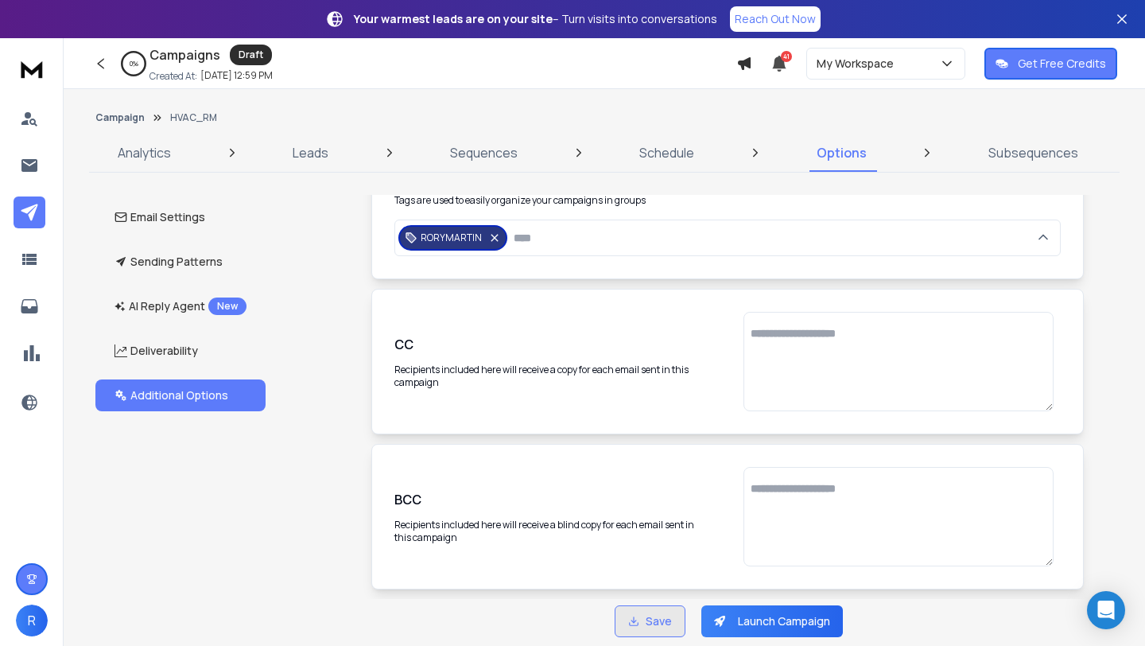
click at [651, 618] on button "Save" at bounding box center [650, 621] width 71 height 32
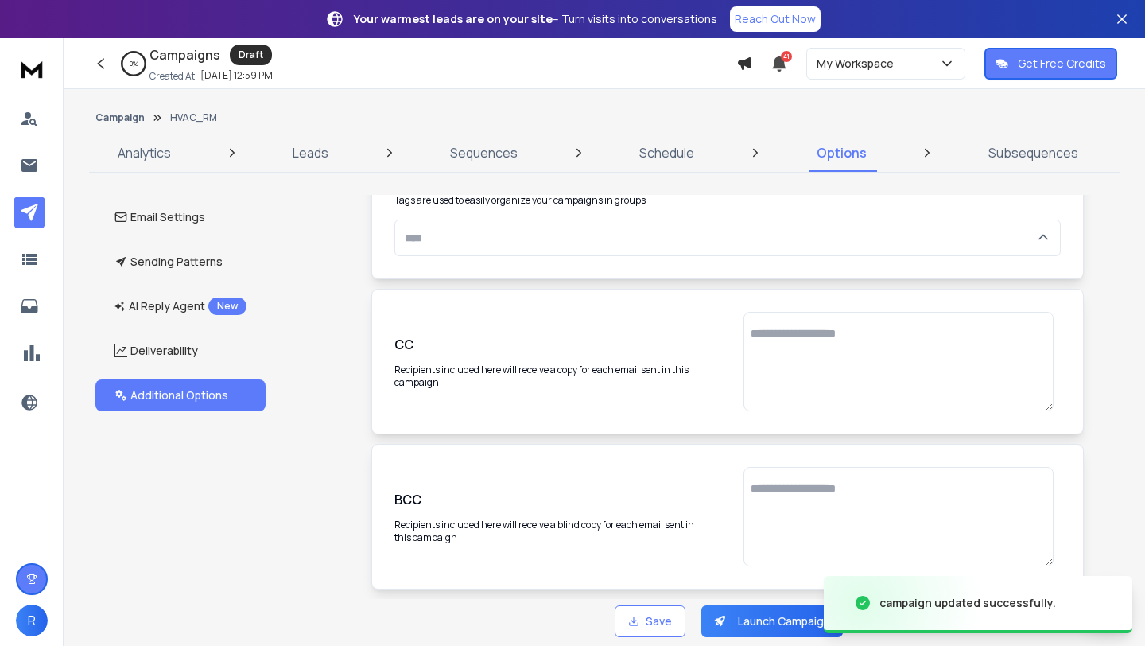
click at [763, 626] on button "Launch Campaign" at bounding box center [772, 621] width 142 height 32
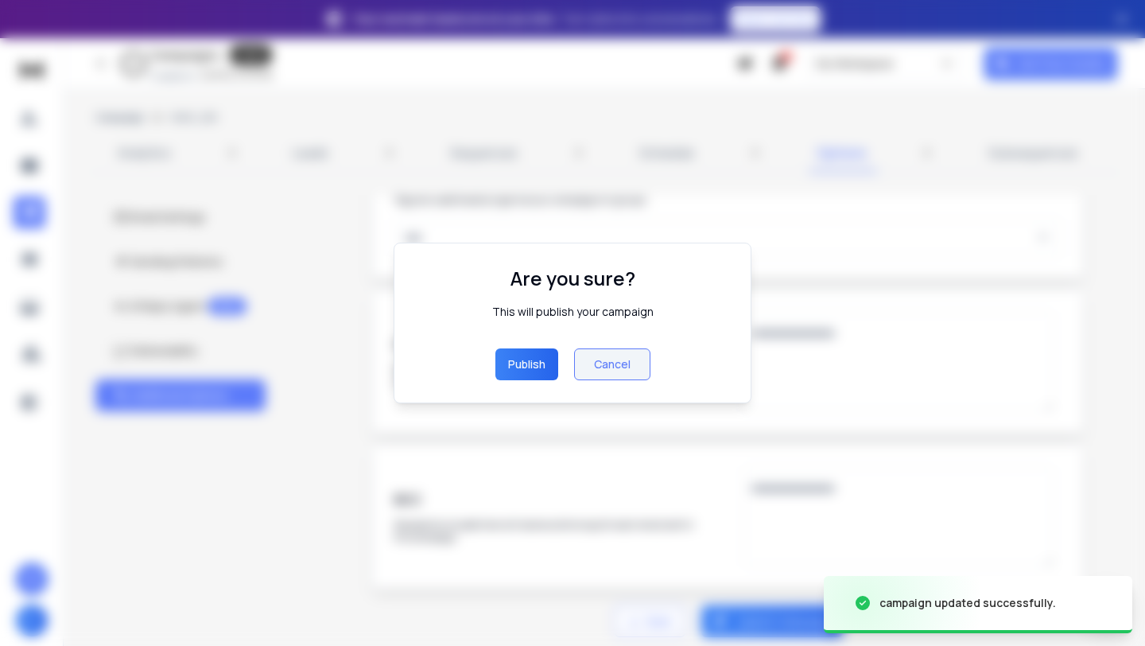
click at [518, 366] on button "Publish" at bounding box center [526, 364] width 63 height 32
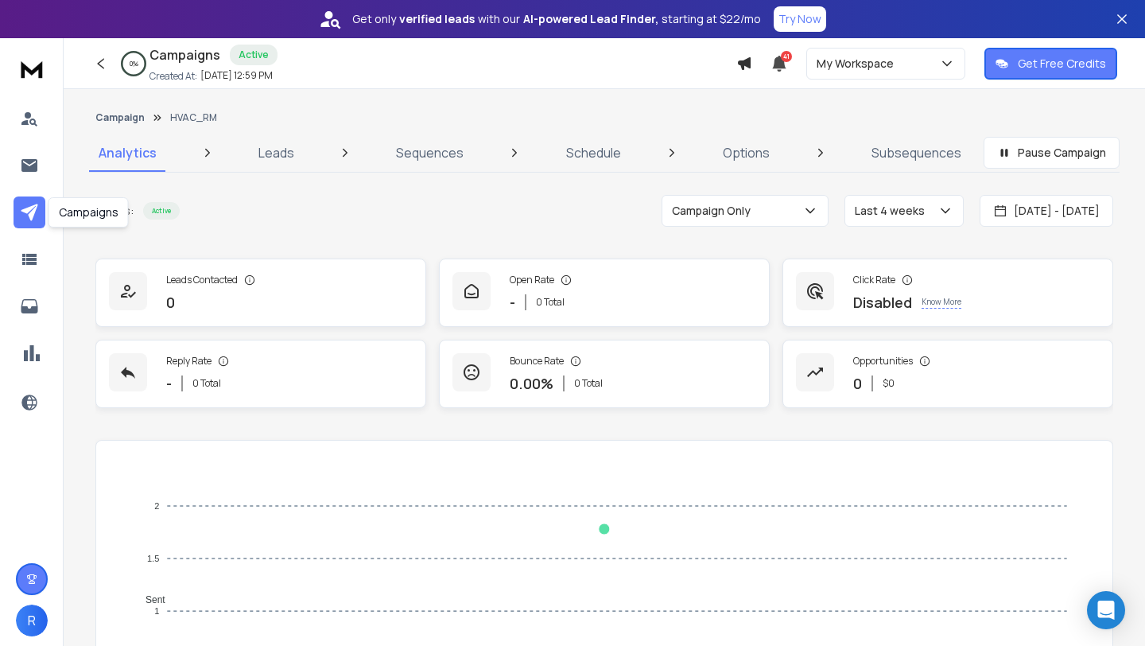
click at [26, 210] on icon at bounding box center [29, 212] width 17 height 17
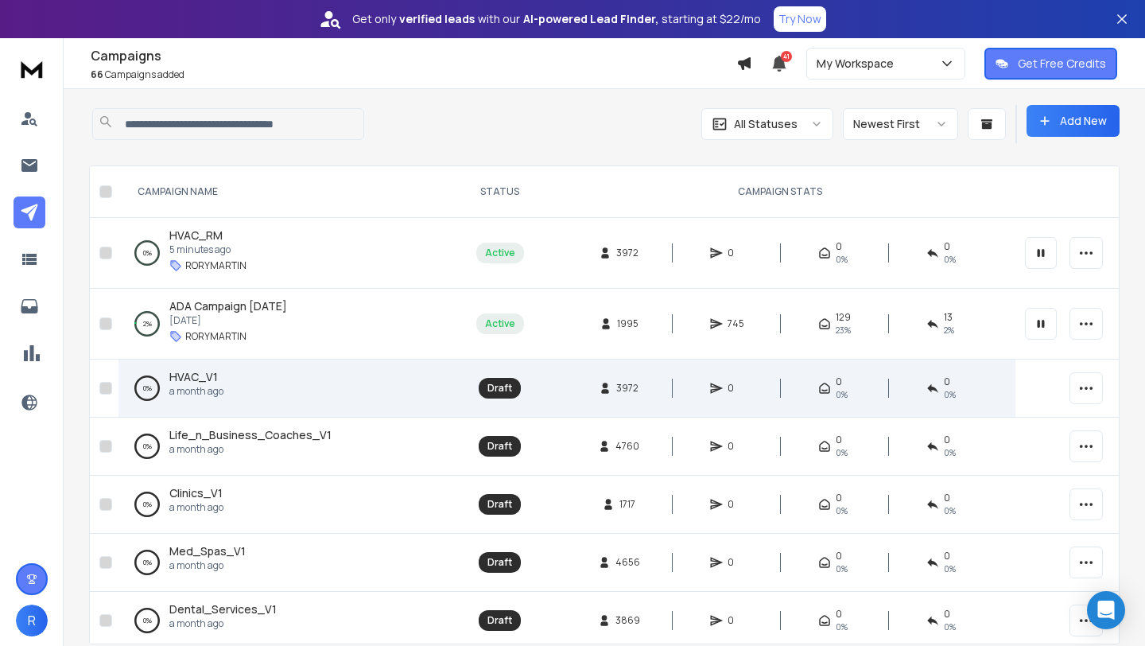
click at [1089, 382] on icon "button" at bounding box center [1086, 388] width 16 height 16
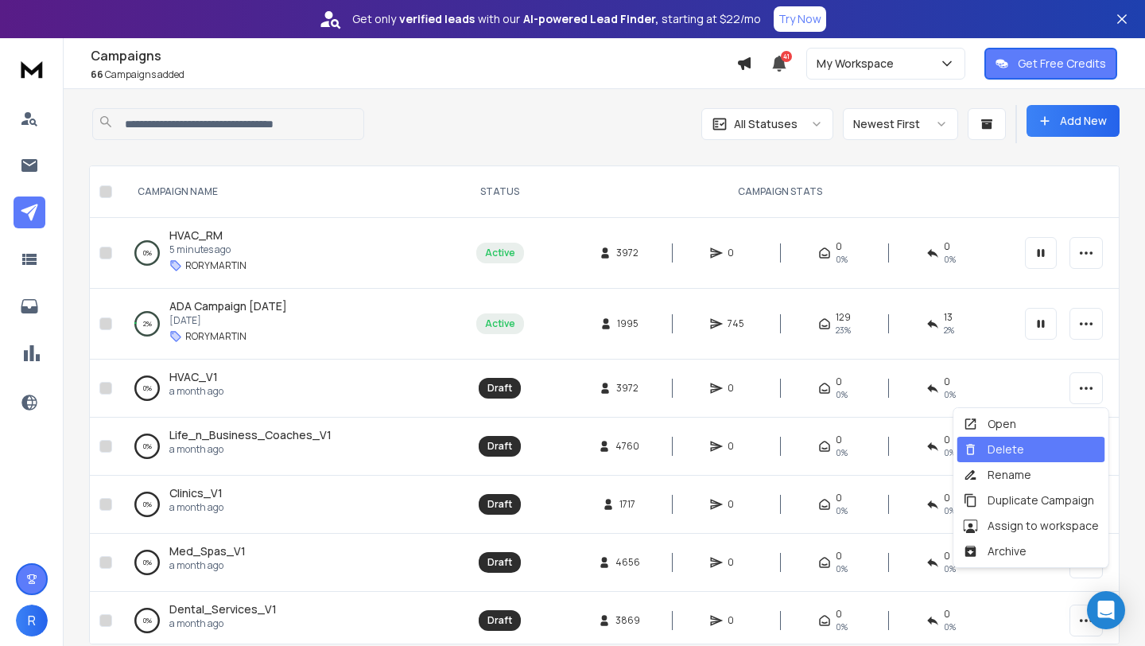
click at [988, 454] on div "Delete" at bounding box center [994, 449] width 60 height 16
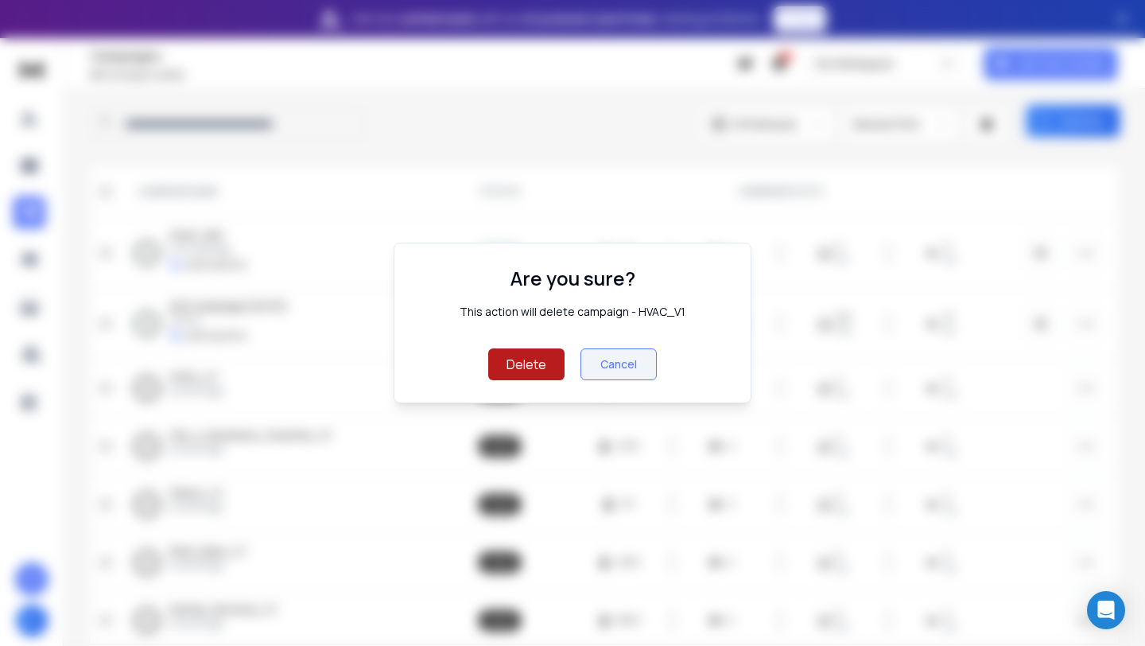
click at [520, 365] on button "Delete" at bounding box center [526, 364] width 76 height 32
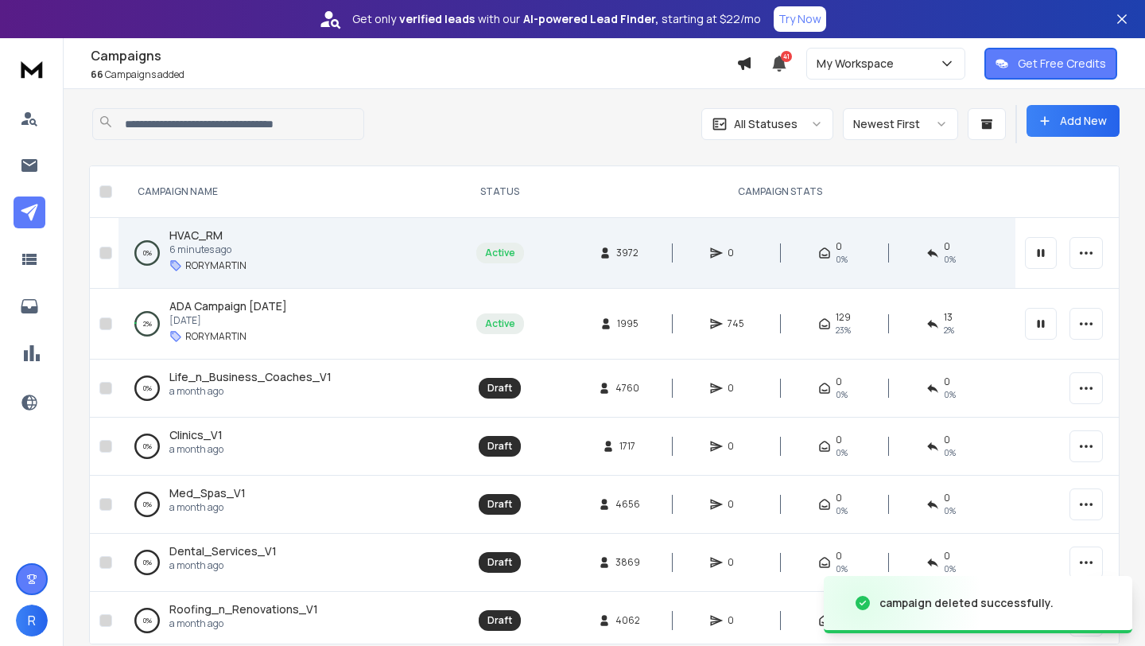
click at [204, 235] on span "HVAC_RM" at bounding box center [195, 234] width 53 height 15
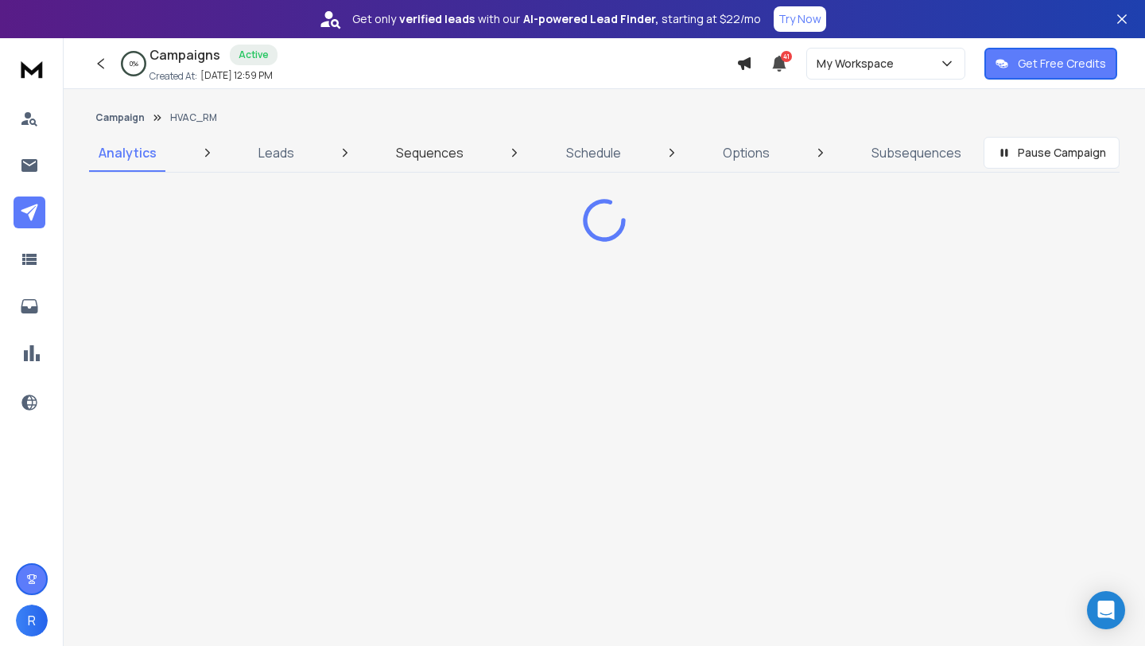
click at [440, 150] on p "Sequences" at bounding box center [430, 152] width 68 height 19
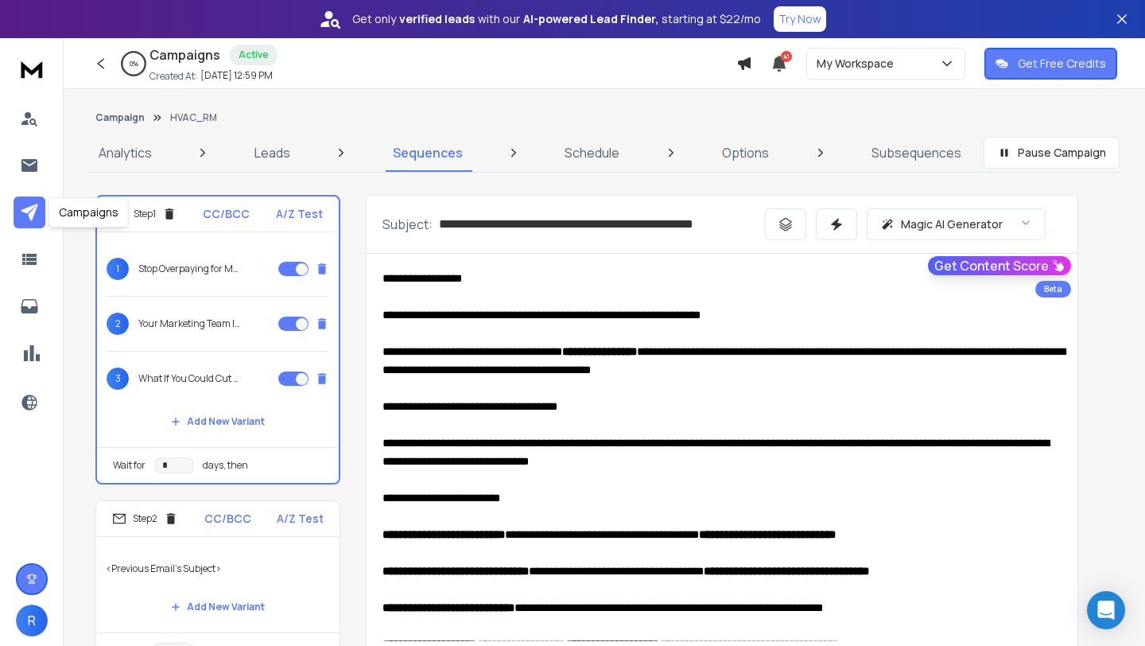
click at [35, 213] on icon at bounding box center [29, 212] width 19 height 19
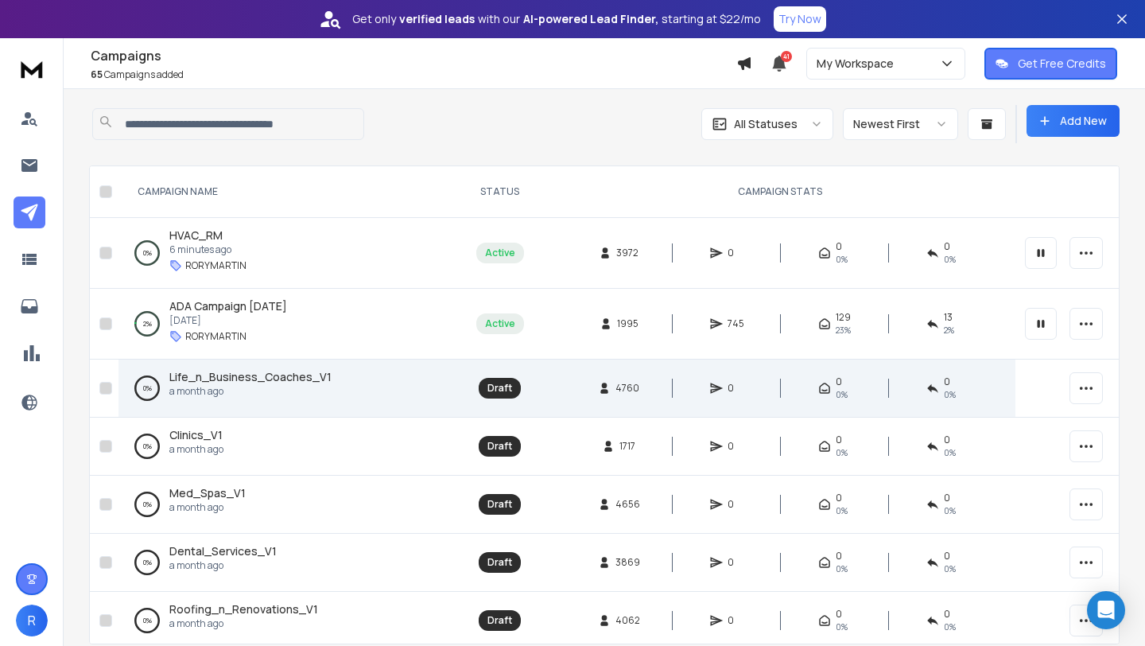
click at [1081, 388] on icon "button" at bounding box center [1086, 387] width 13 height 3
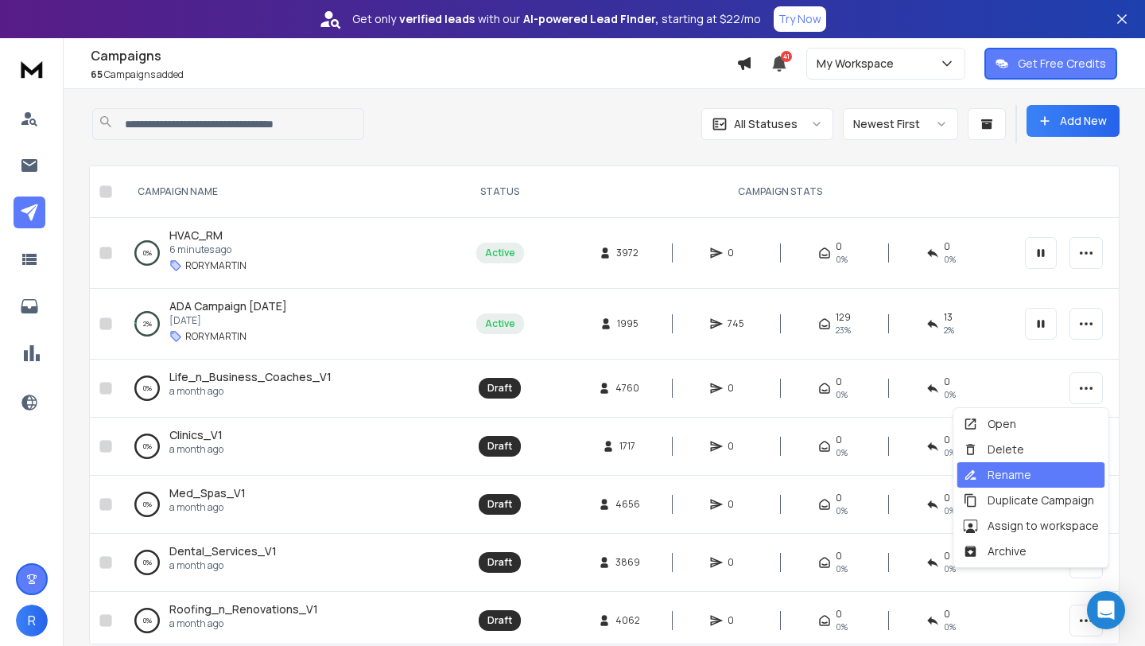
click at [1019, 483] on div "Rename" at bounding box center [1031, 474] width 148 height 25
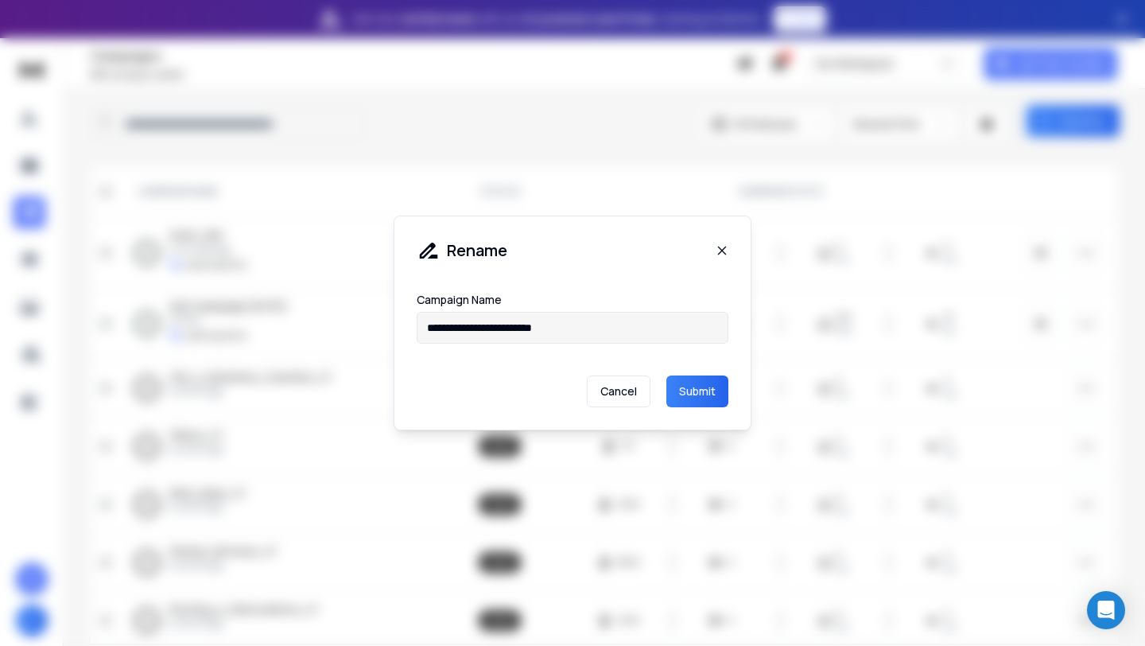
click at [579, 332] on input "**********" at bounding box center [573, 328] width 312 height 32
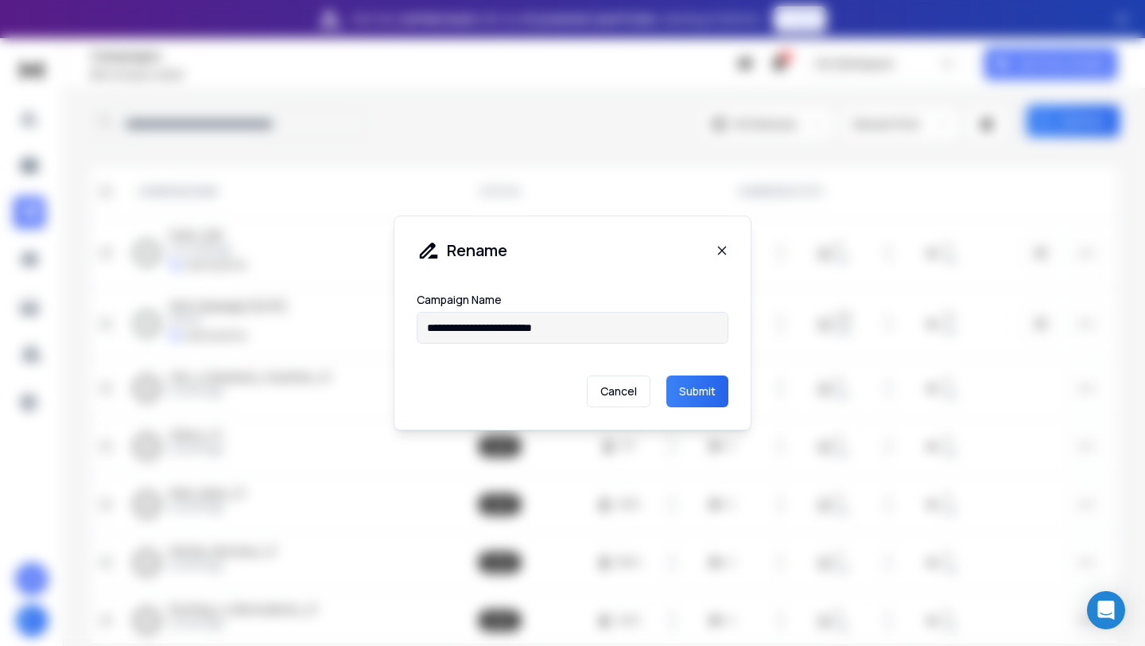
click at [604, 332] on input "**********" at bounding box center [573, 328] width 312 height 32
type input "**********"
click at [701, 386] on button "Submit" at bounding box center [697, 391] width 62 height 32
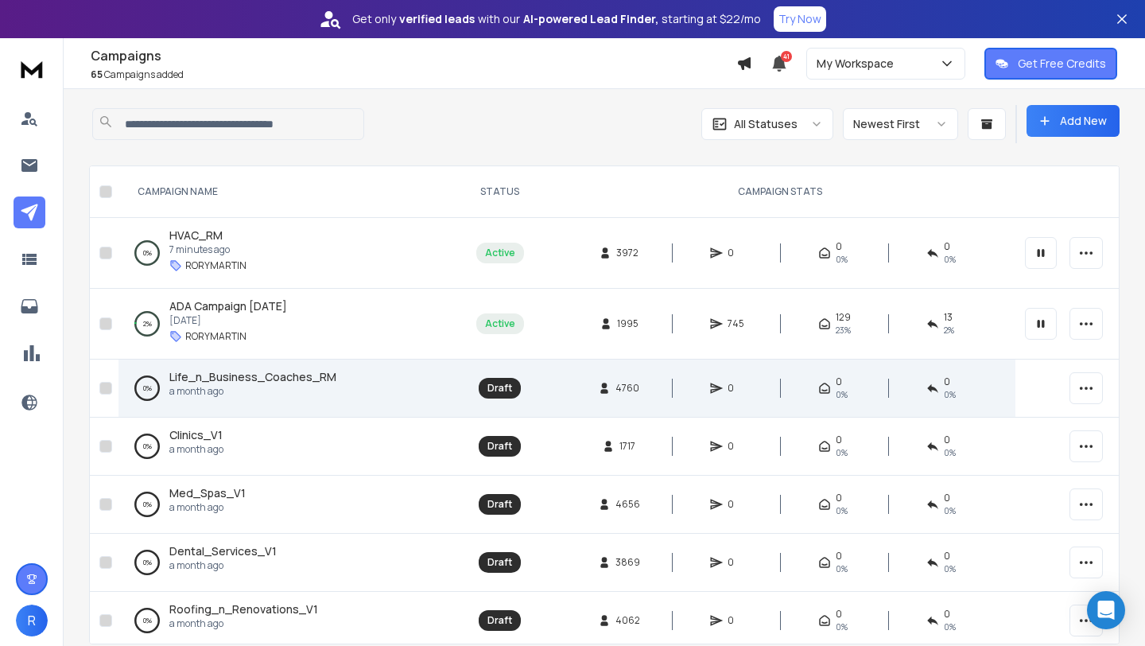
click at [1085, 393] on icon "button" at bounding box center [1086, 388] width 16 height 16
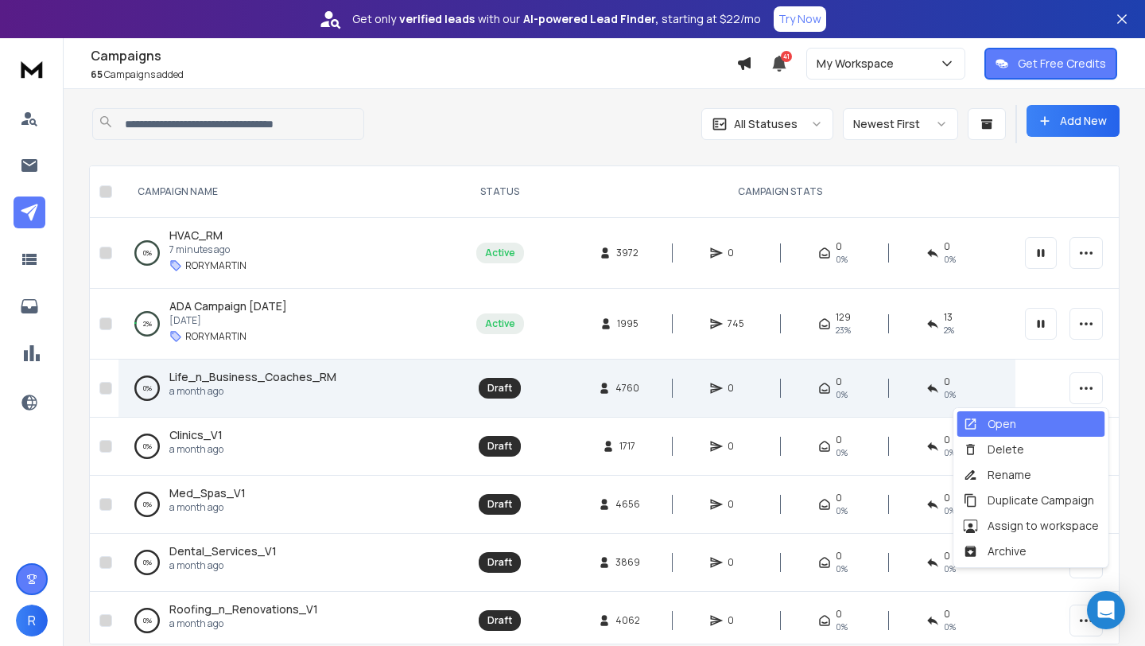
click at [1085, 393] on icon "button" at bounding box center [1086, 388] width 16 height 16
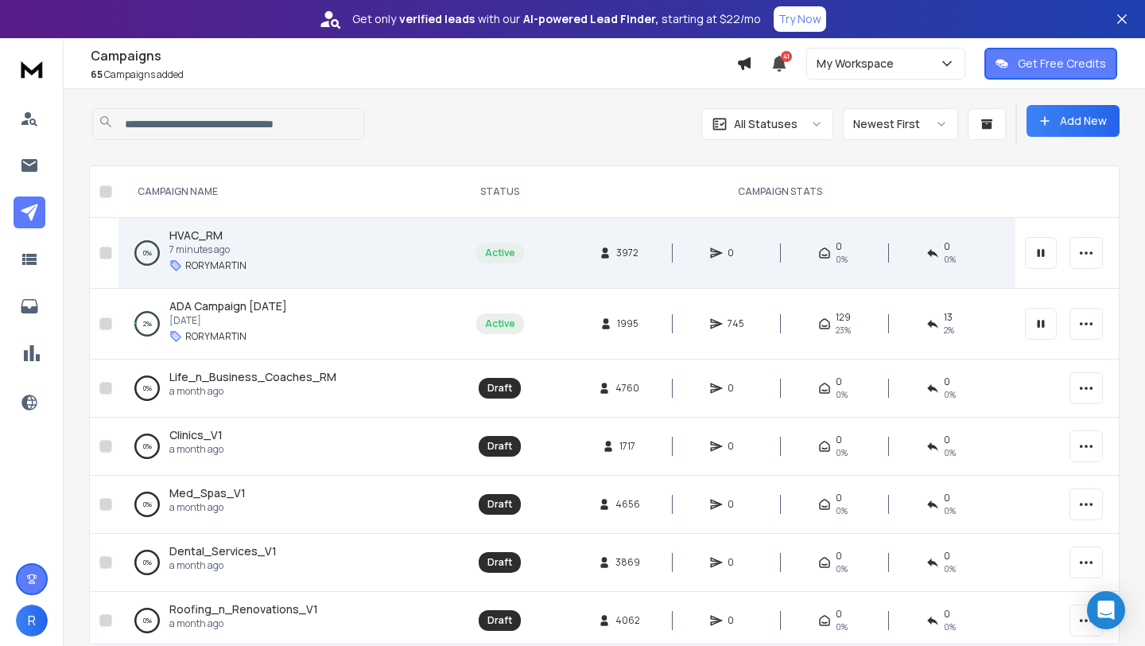
click at [1091, 251] on icon "button" at bounding box center [1086, 252] width 13 height 3
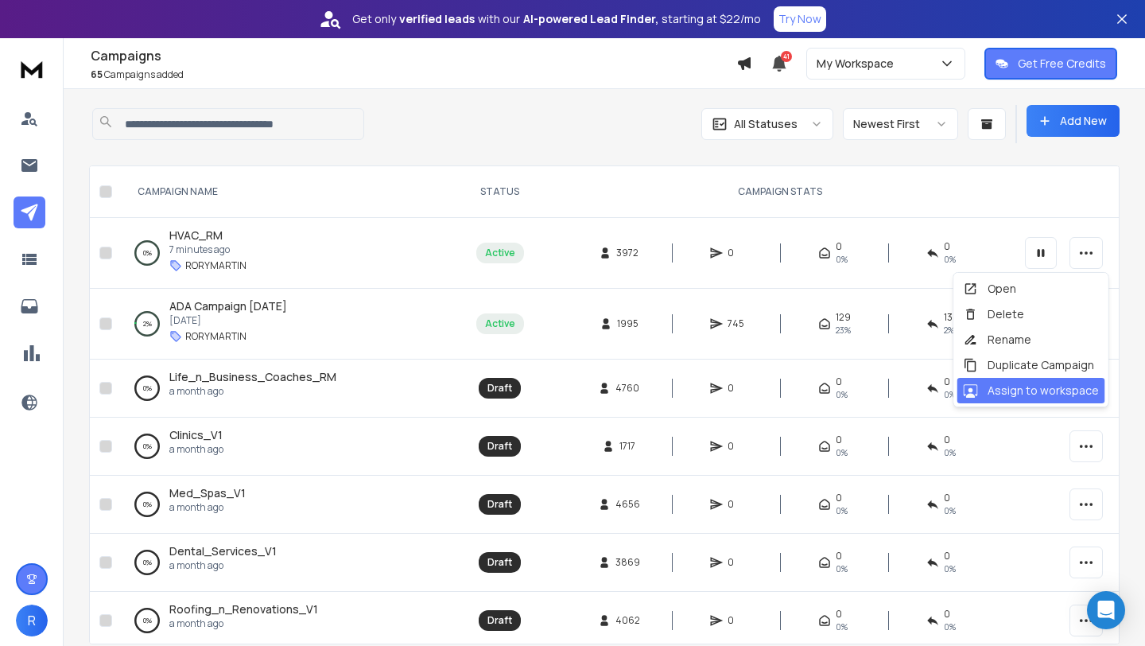
click at [659, 200] on th "CAMPAIGN STATS" at bounding box center [780, 192] width 471 height 52
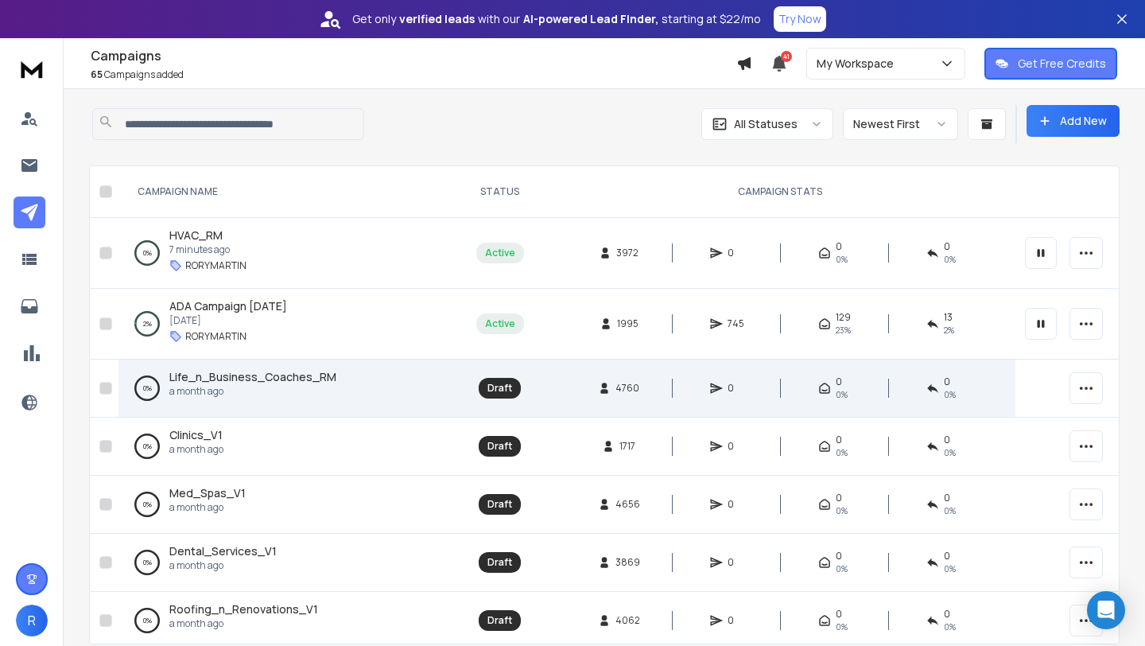
click at [1084, 384] on icon "button" at bounding box center [1086, 388] width 16 height 16
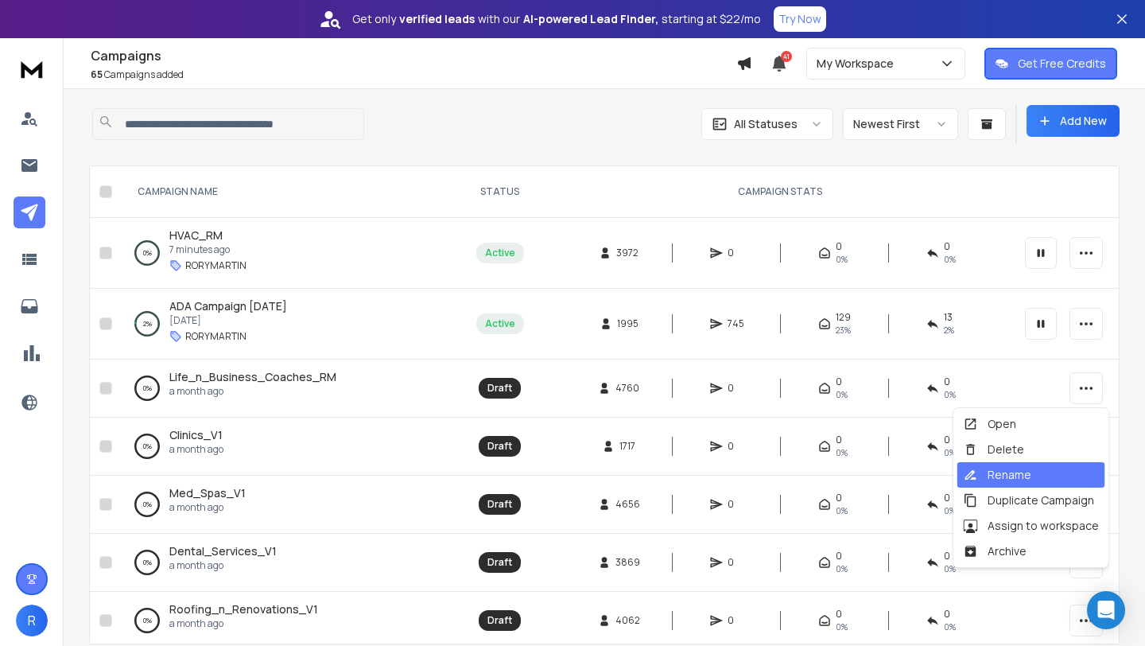
click at [1011, 479] on div "Rename" at bounding box center [998, 475] width 68 height 16
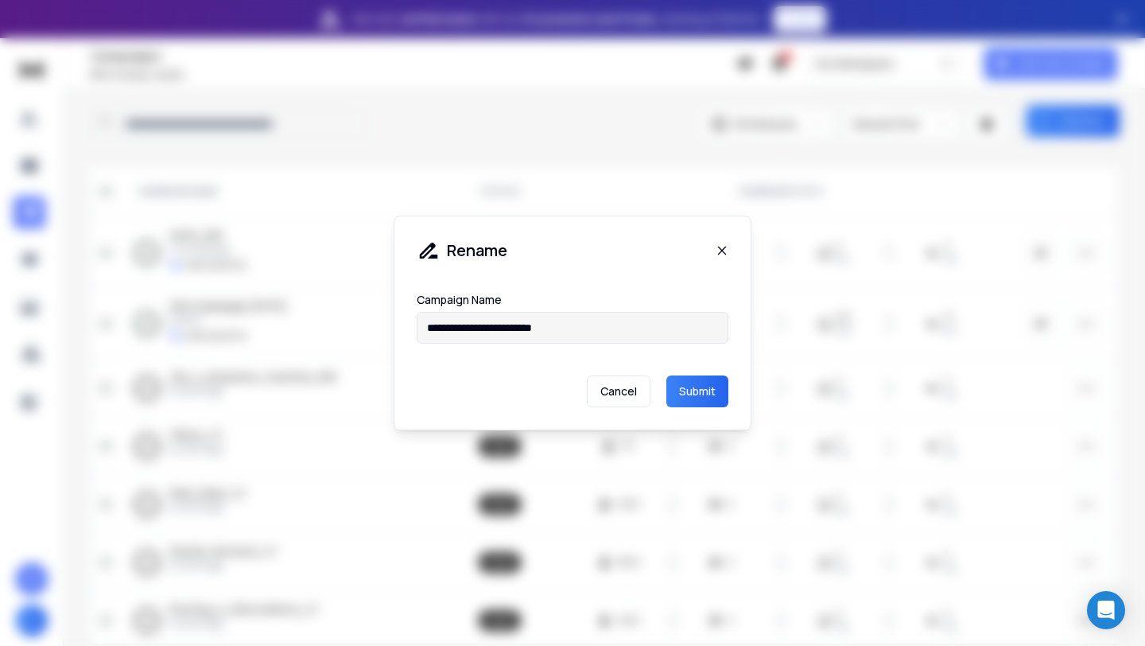
click at [472, 329] on input "**********" at bounding box center [573, 328] width 312 height 32
click at [616, 388] on p "Cancel" at bounding box center [619, 391] width 64 height 32
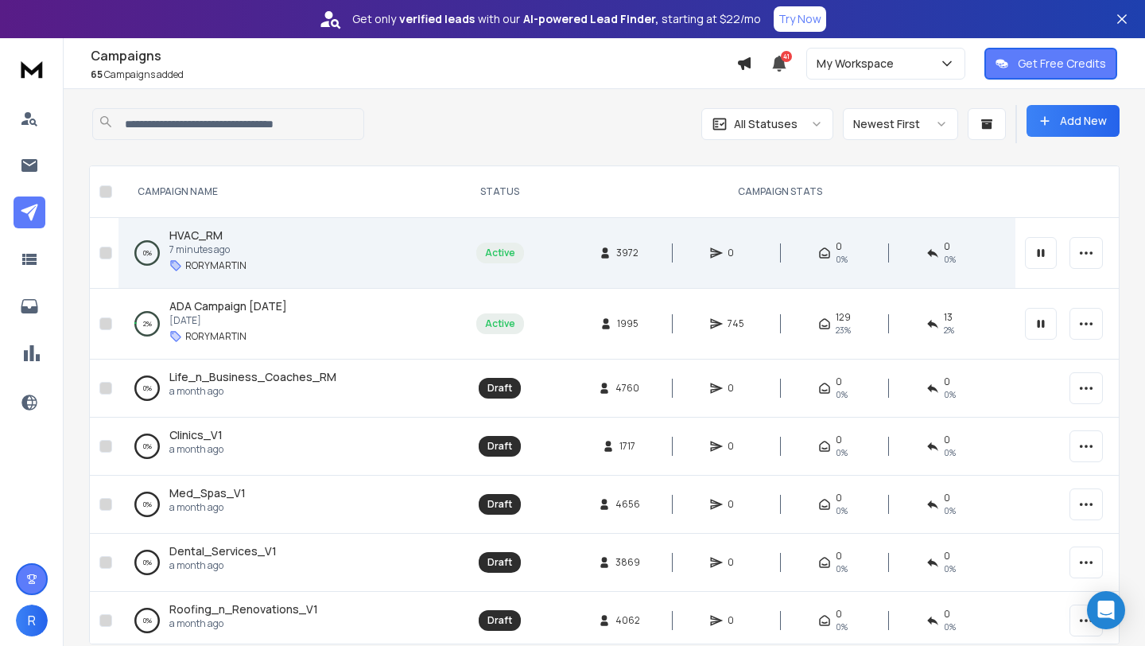
click at [1091, 252] on icon "button" at bounding box center [1086, 252] width 13 height 3
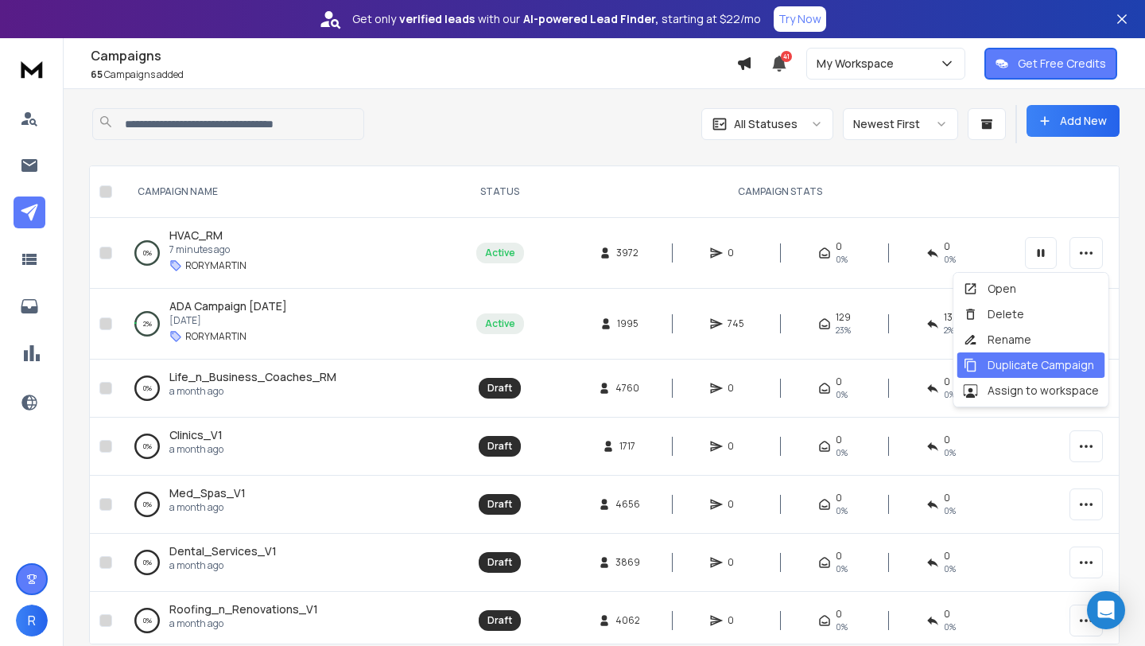
click at [1019, 364] on div "Duplicate Campaign" at bounding box center [1029, 365] width 130 height 16
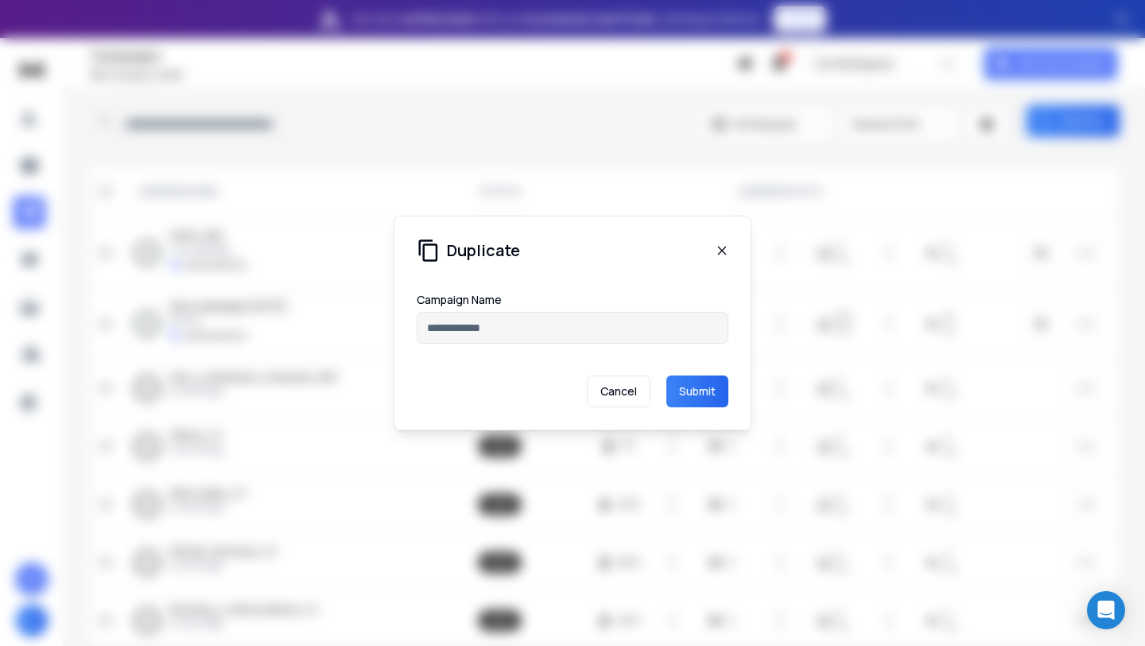
click at [464, 332] on input "text" at bounding box center [573, 328] width 312 height 32
paste input "**********"
type input "**********"
click at [704, 390] on button "Submit" at bounding box center [697, 391] width 62 height 32
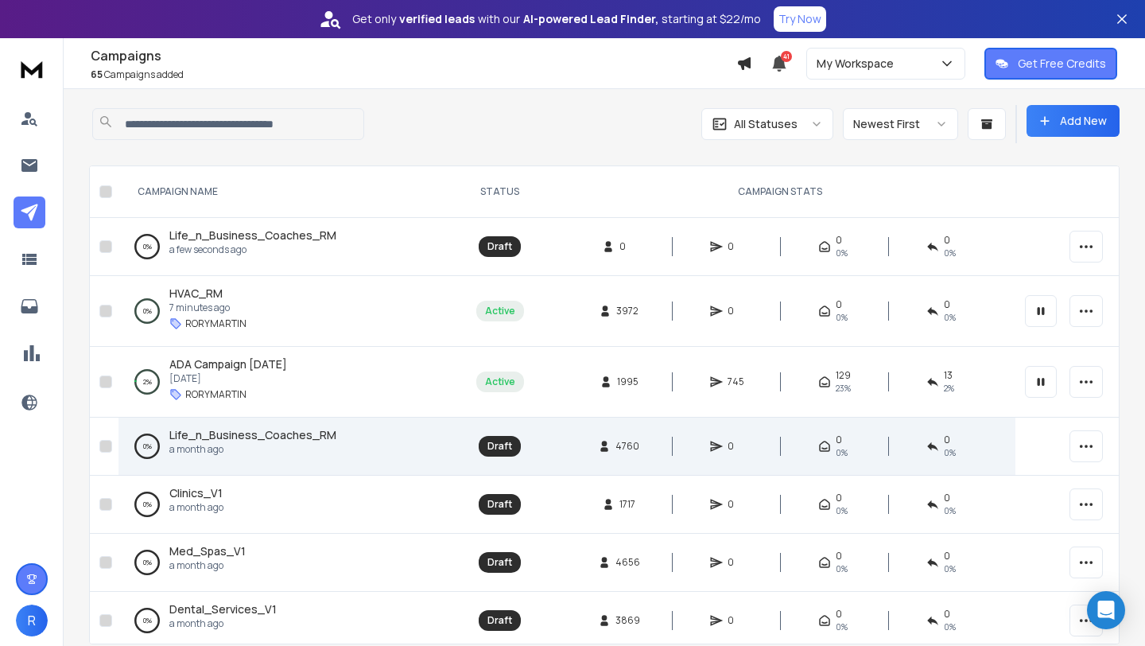
click at [330, 437] on span "Life_n_Business_Coaches_RM" at bounding box center [252, 434] width 167 height 15
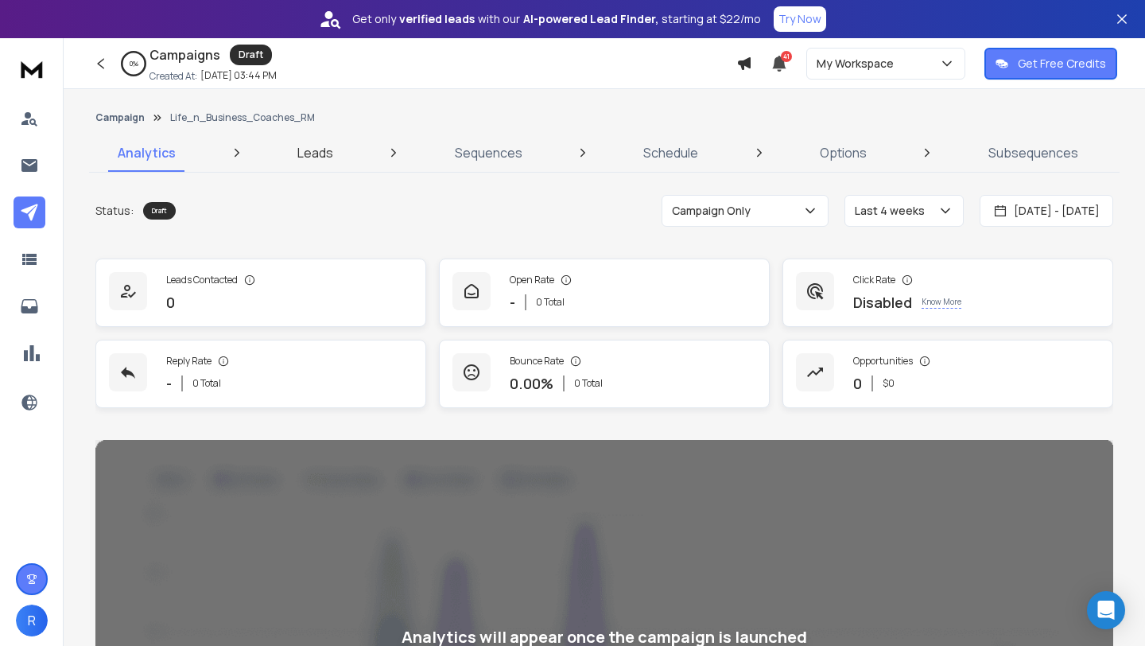
click at [314, 148] on p "Leads" at bounding box center [315, 152] width 36 height 19
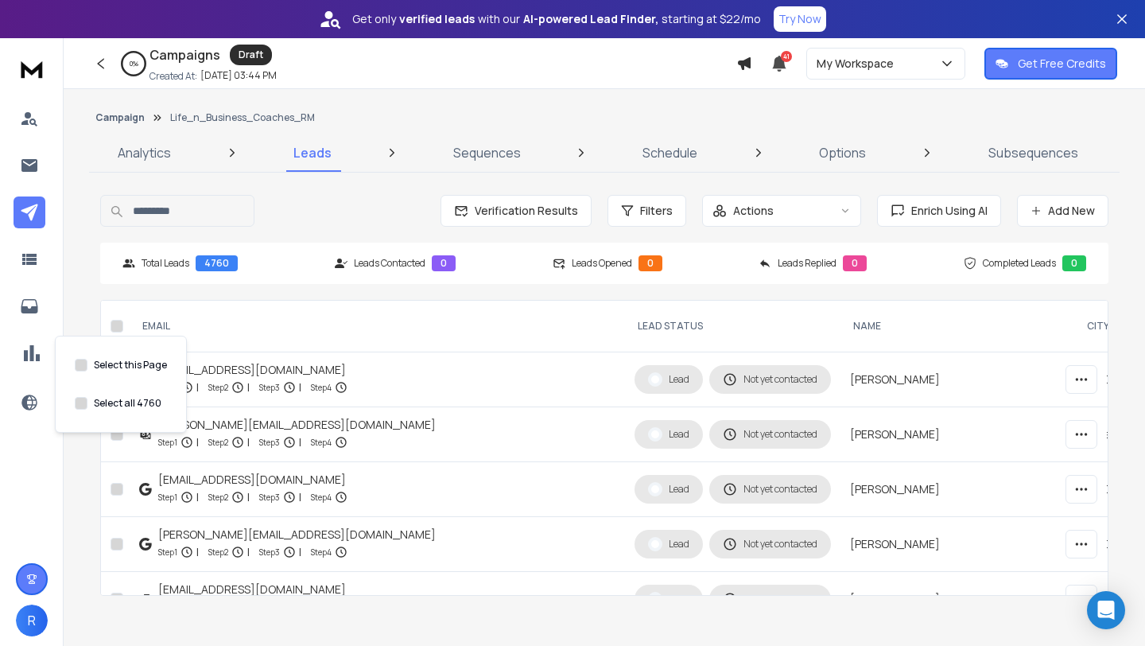
click at [82, 402] on button "Select this Page" at bounding box center [81, 403] width 13 height 13
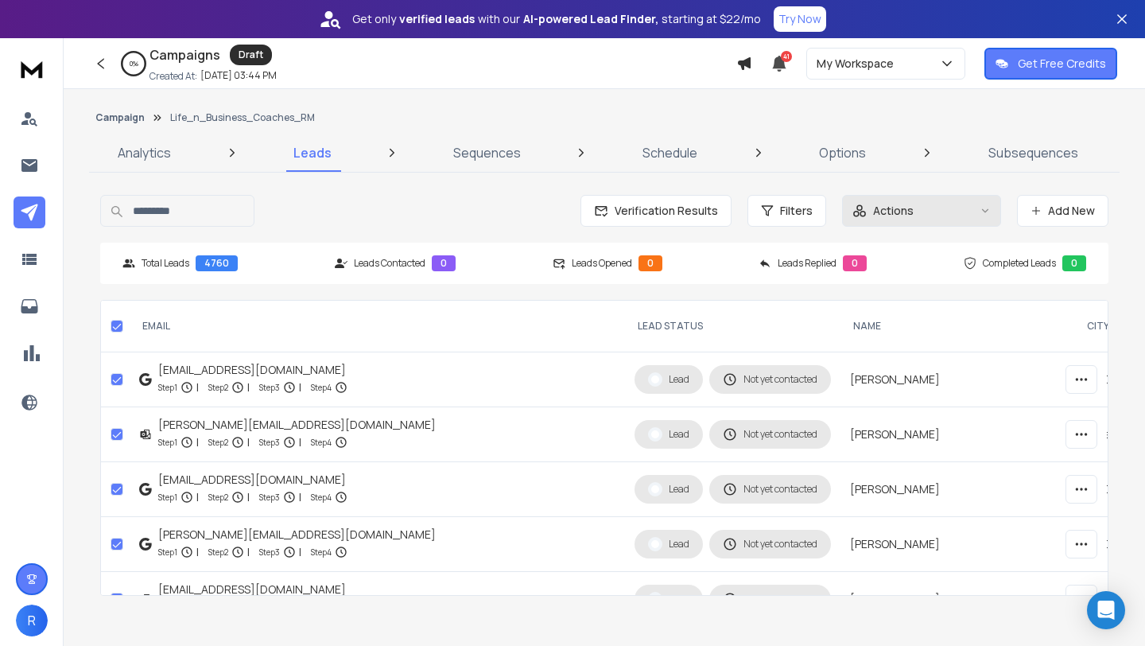
click at [944, 219] on button "Actions" at bounding box center [921, 211] width 159 height 32
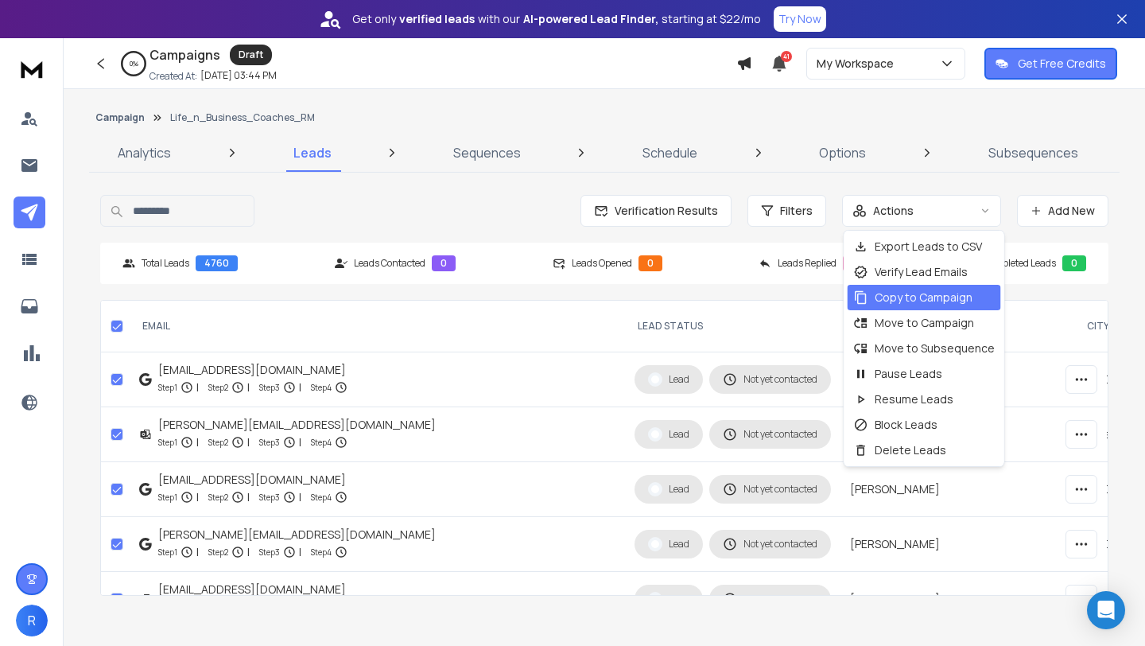
click at [876, 298] on p "Copy to Campaign" at bounding box center [924, 297] width 98 height 16
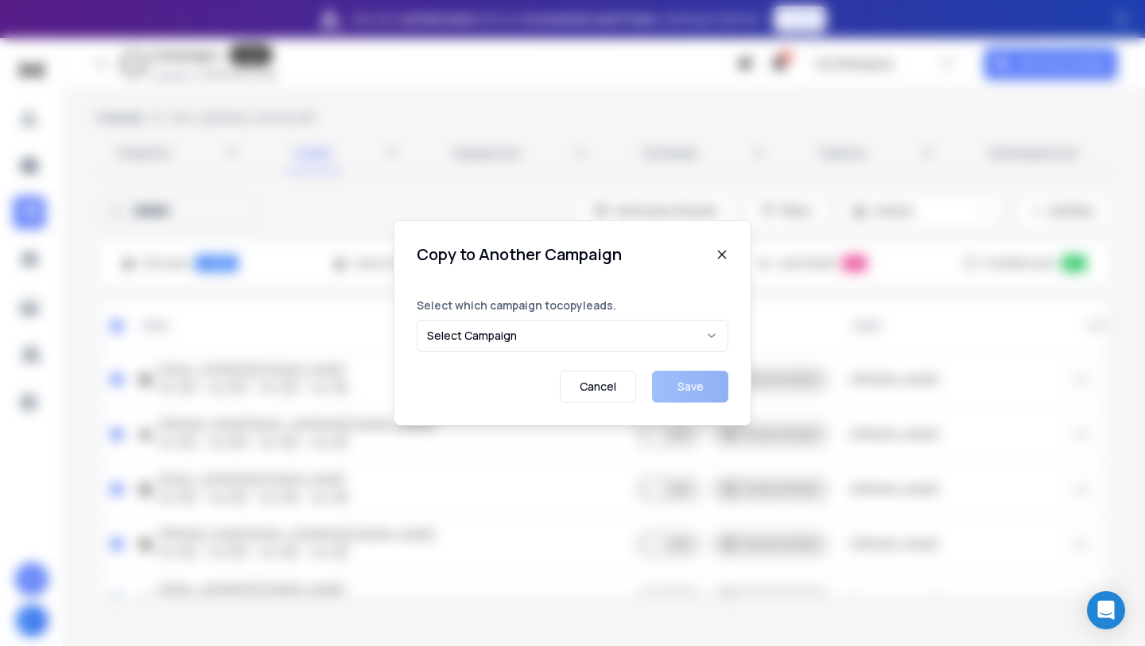
click at [588, 342] on button "Select Campaign" at bounding box center [573, 336] width 312 height 32
click at [685, 383] on button "Save" at bounding box center [690, 387] width 76 height 32
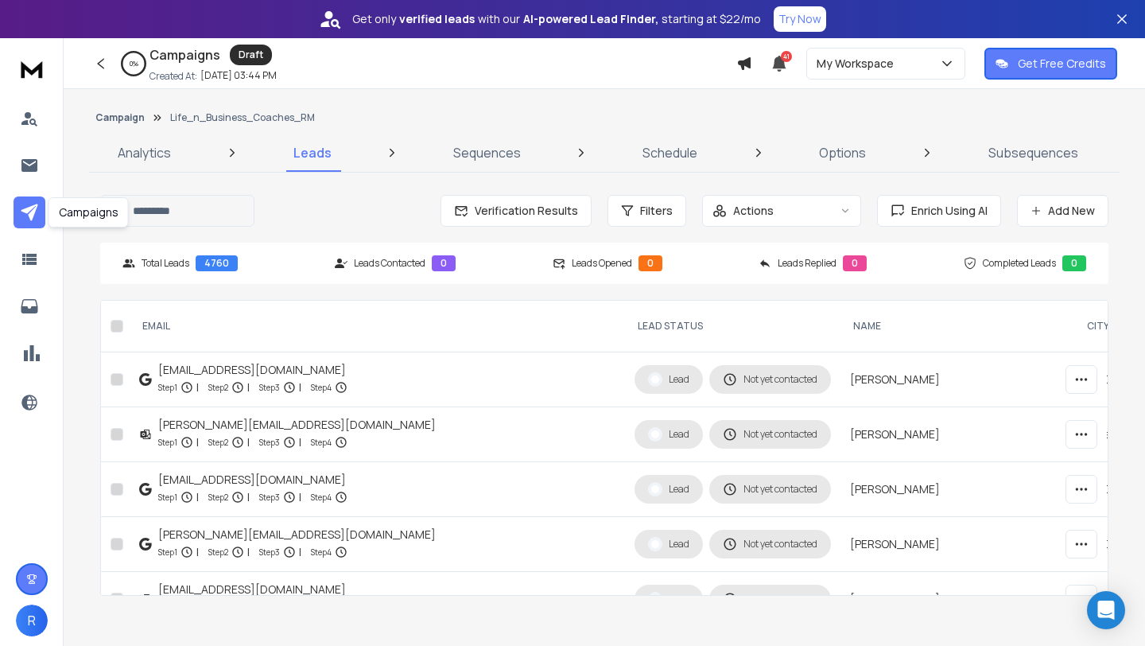
click at [23, 216] on icon at bounding box center [29, 212] width 19 height 19
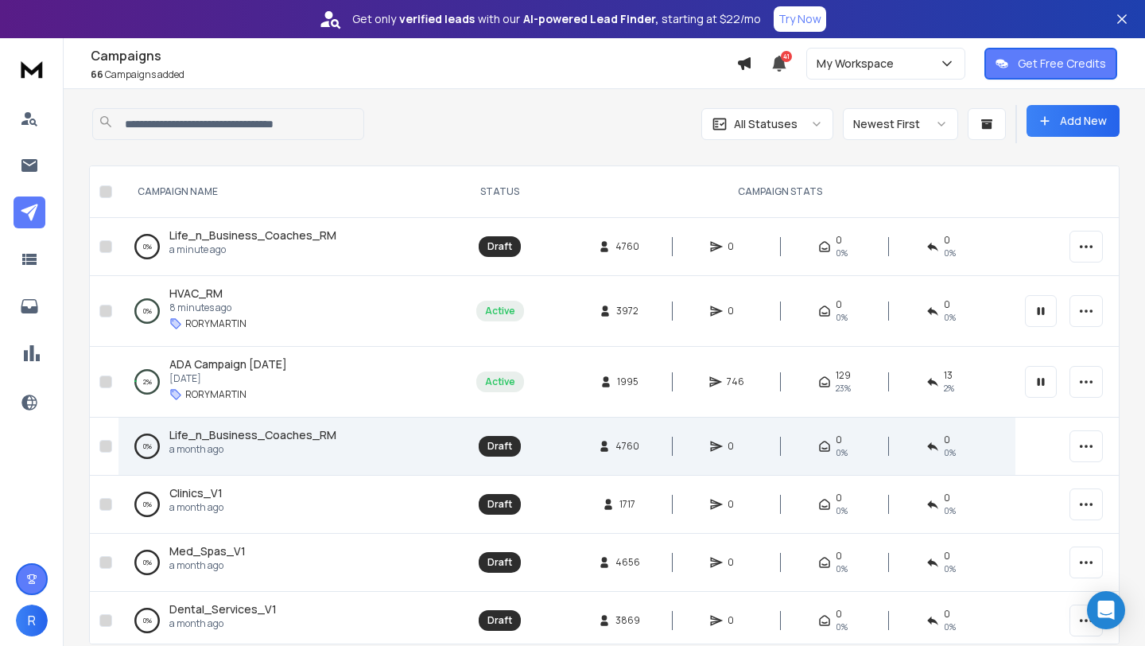
click at [1089, 444] on icon "button" at bounding box center [1086, 446] width 16 height 16
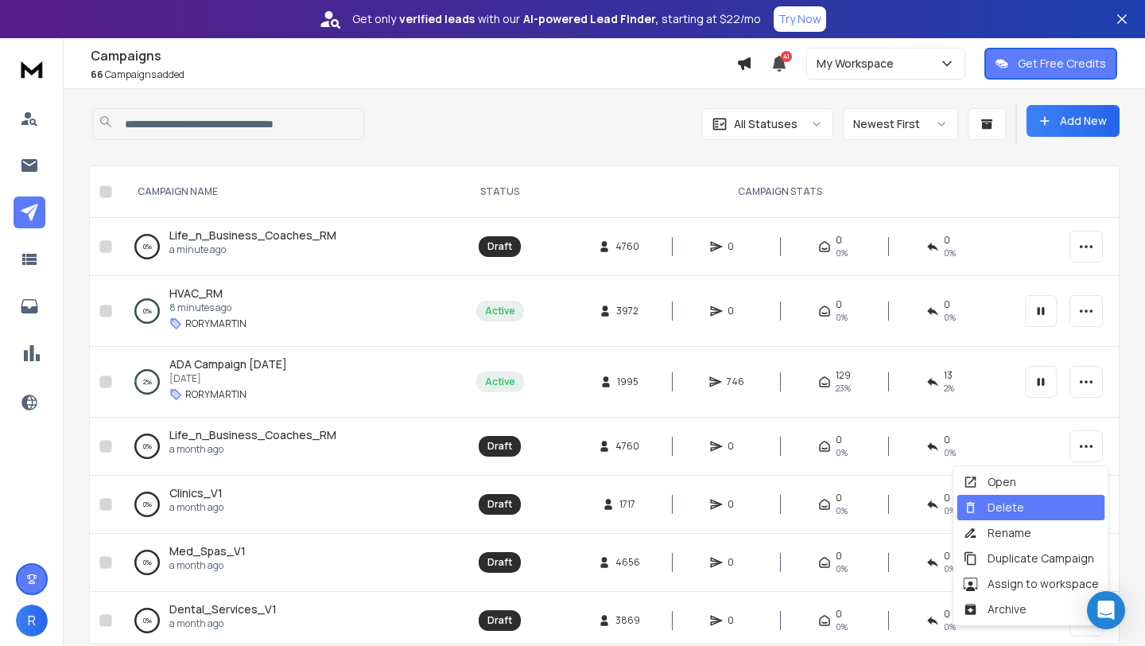
click at [994, 506] on div "Delete" at bounding box center [994, 507] width 60 height 16
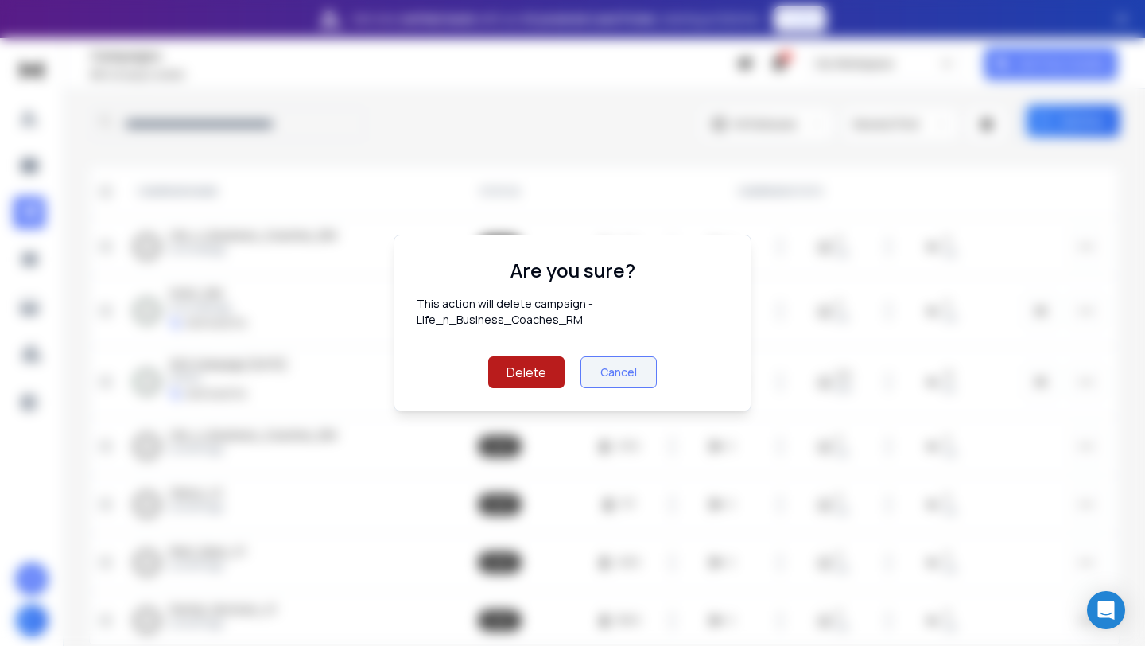
click at [508, 370] on button "Delete" at bounding box center [526, 372] width 76 height 32
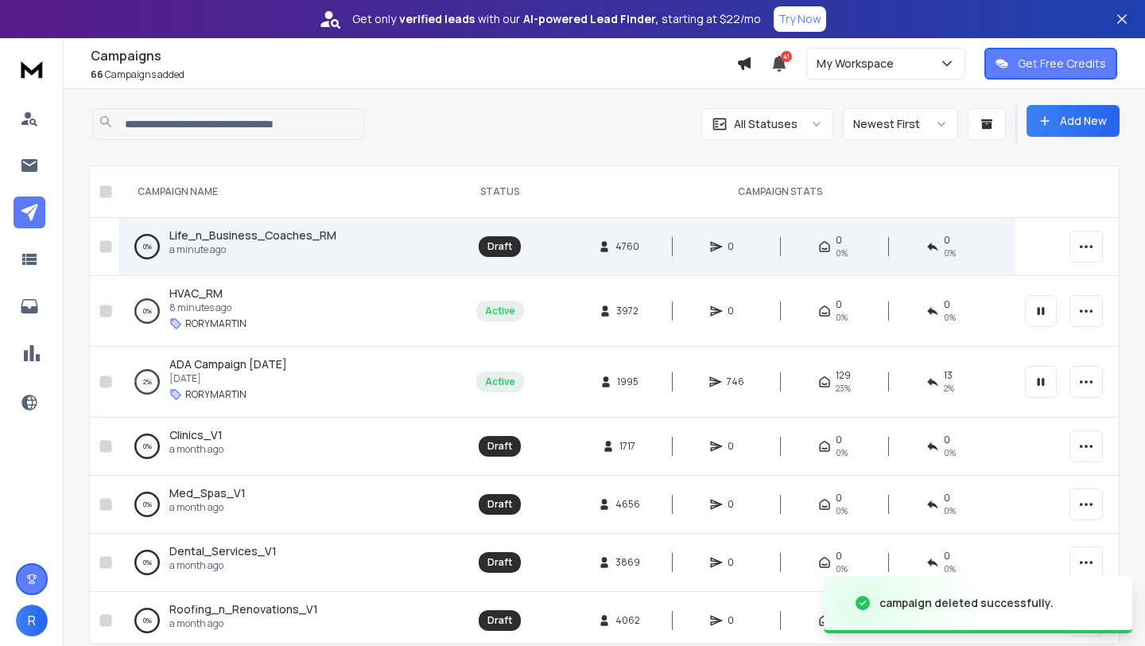
click at [262, 236] on span "Life_n_Business_Coaches_RM" at bounding box center [252, 234] width 167 height 15
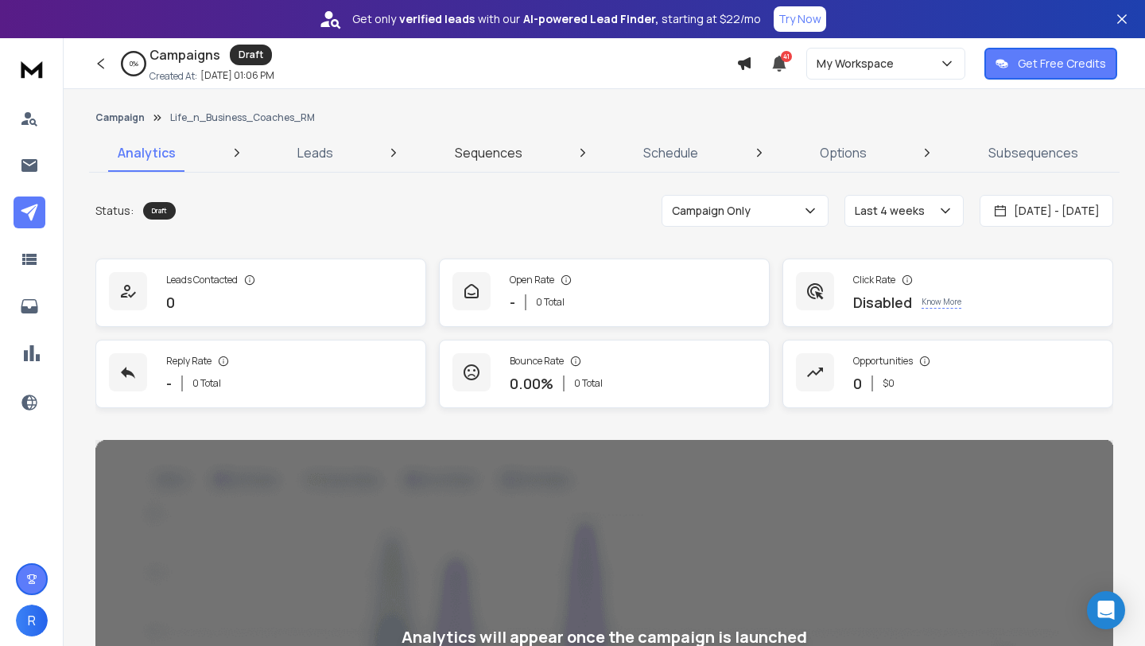
click at [472, 154] on p "Sequences" at bounding box center [489, 152] width 68 height 19
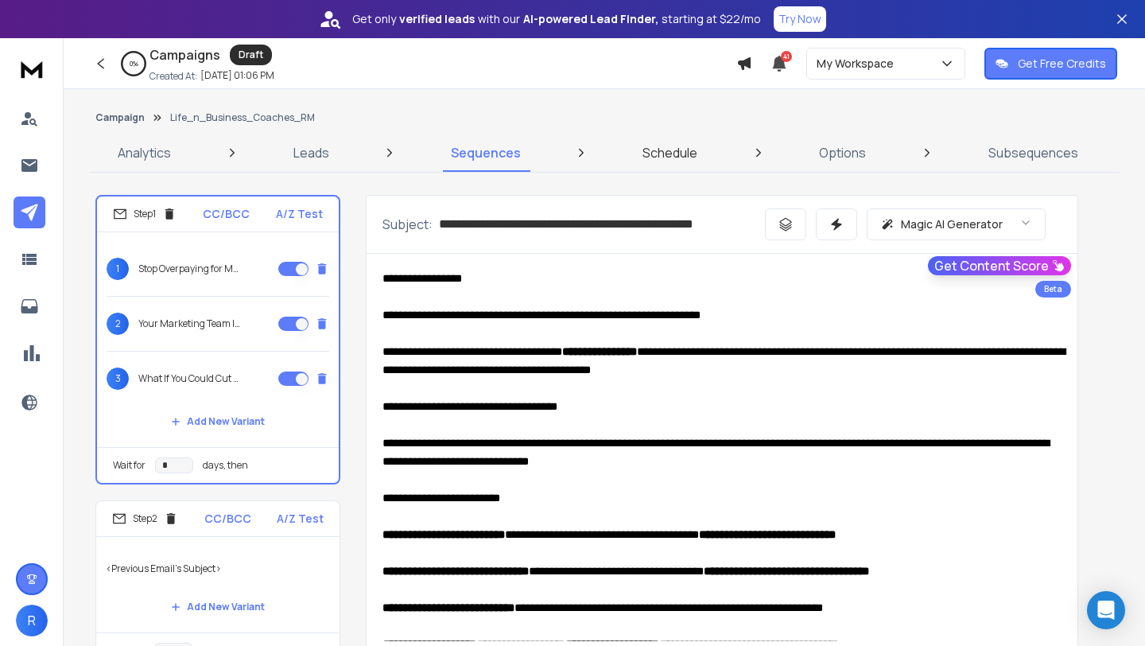
click at [668, 152] on p "Schedule" at bounding box center [669, 152] width 55 height 19
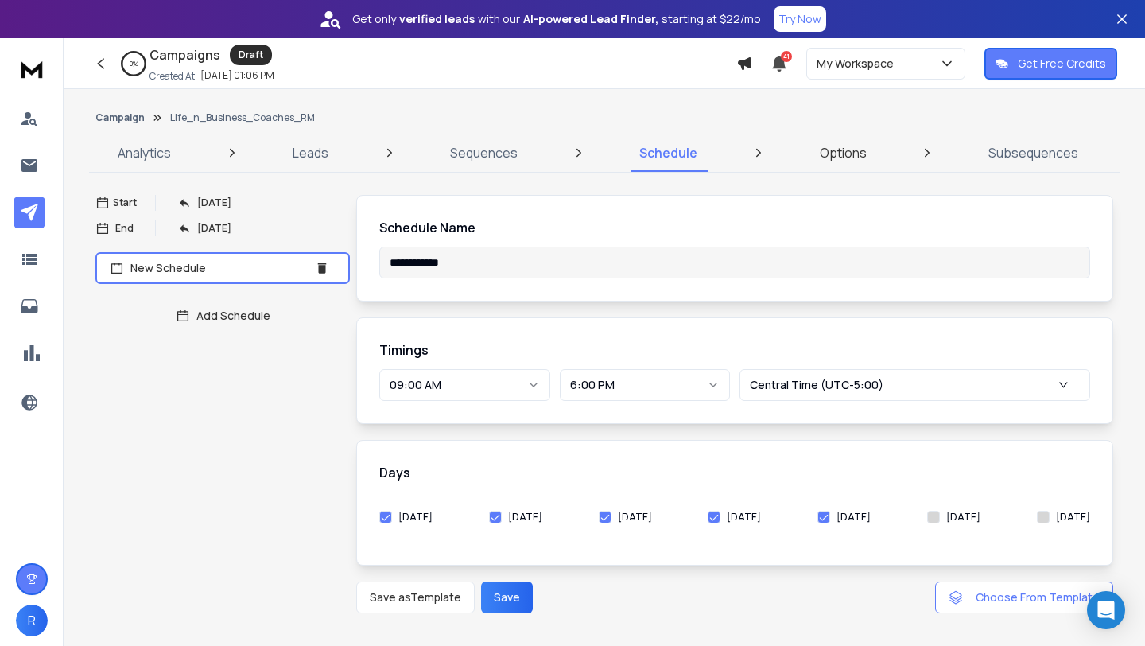
click at [856, 152] on p "Options" at bounding box center [843, 152] width 47 height 19
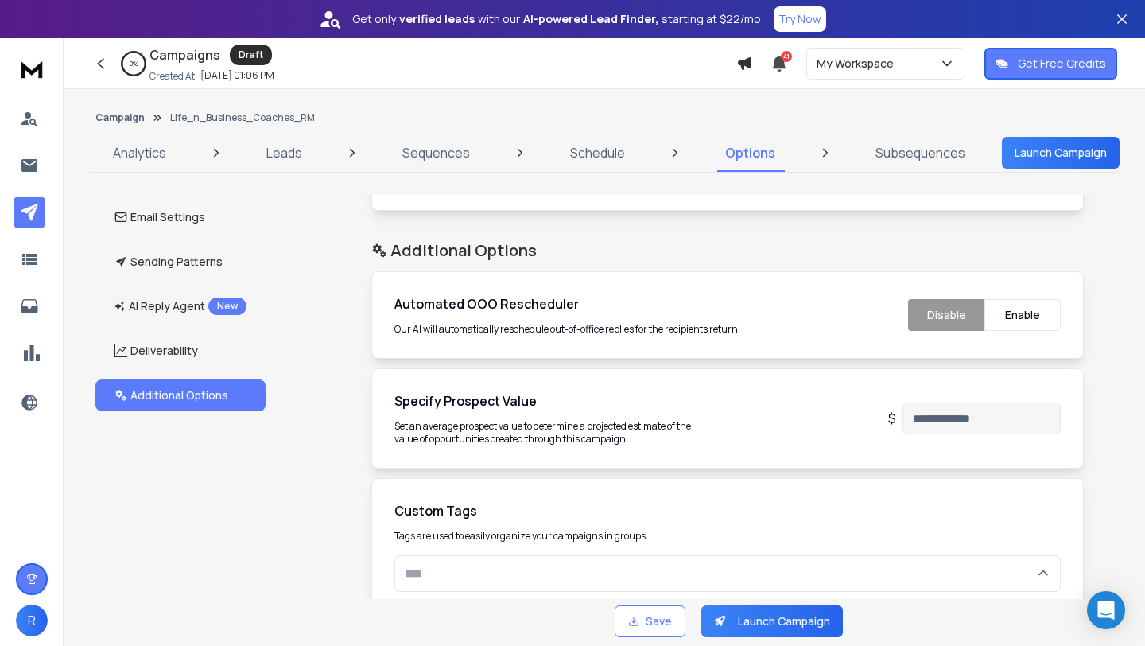
scroll to position [2941, 0]
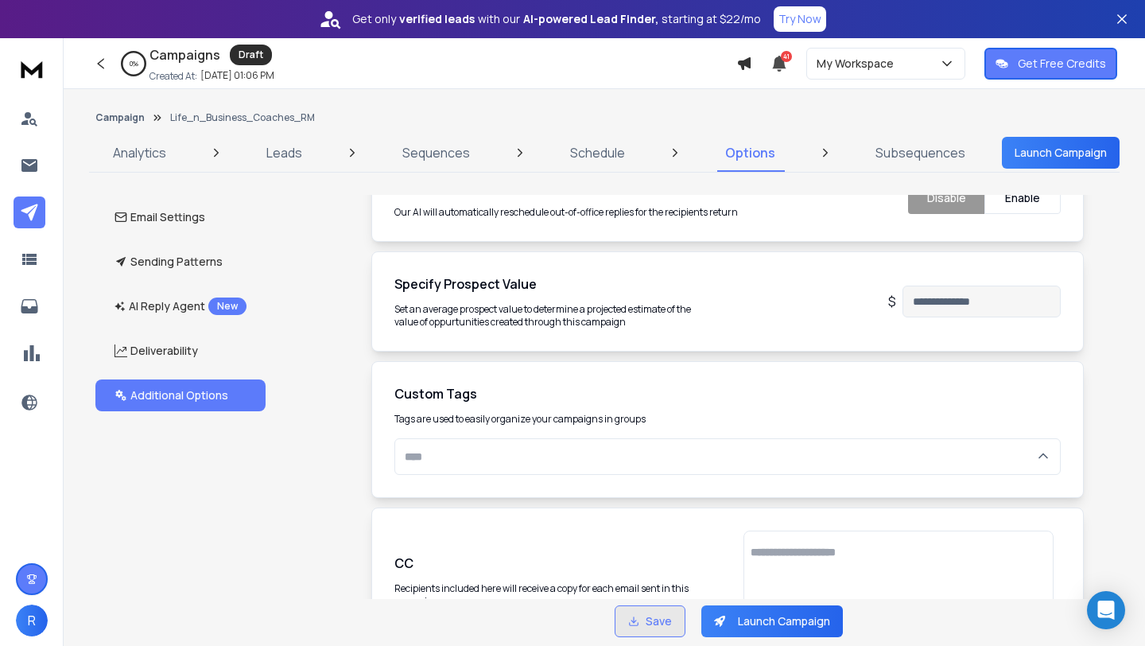
click at [649, 619] on button "Save" at bounding box center [650, 621] width 71 height 32
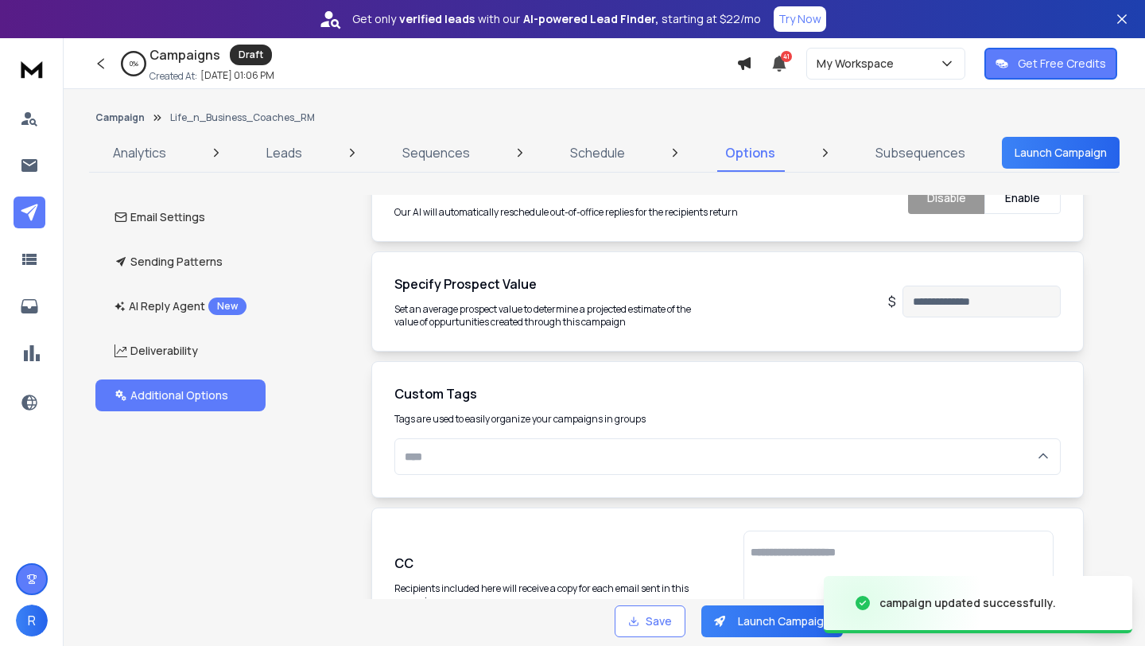
click at [776, 624] on button "Launch Campaign" at bounding box center [772, 621] width 142 height 32
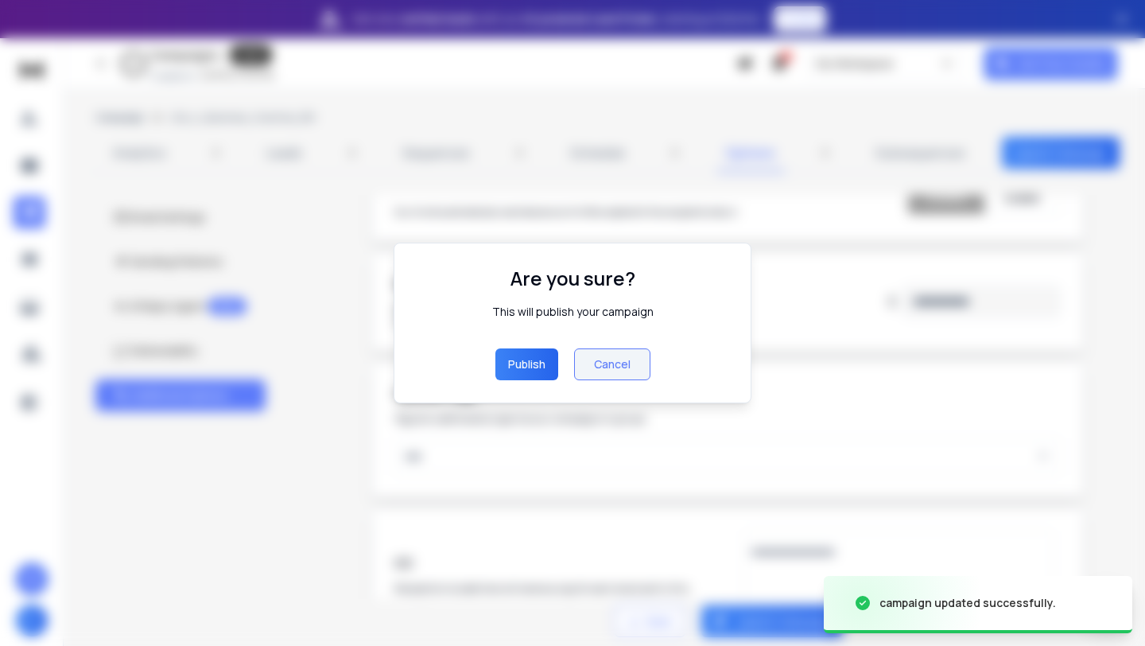
click at [520, 364] on button "Publish" at bounding box center [526, 364] width 63 height 32
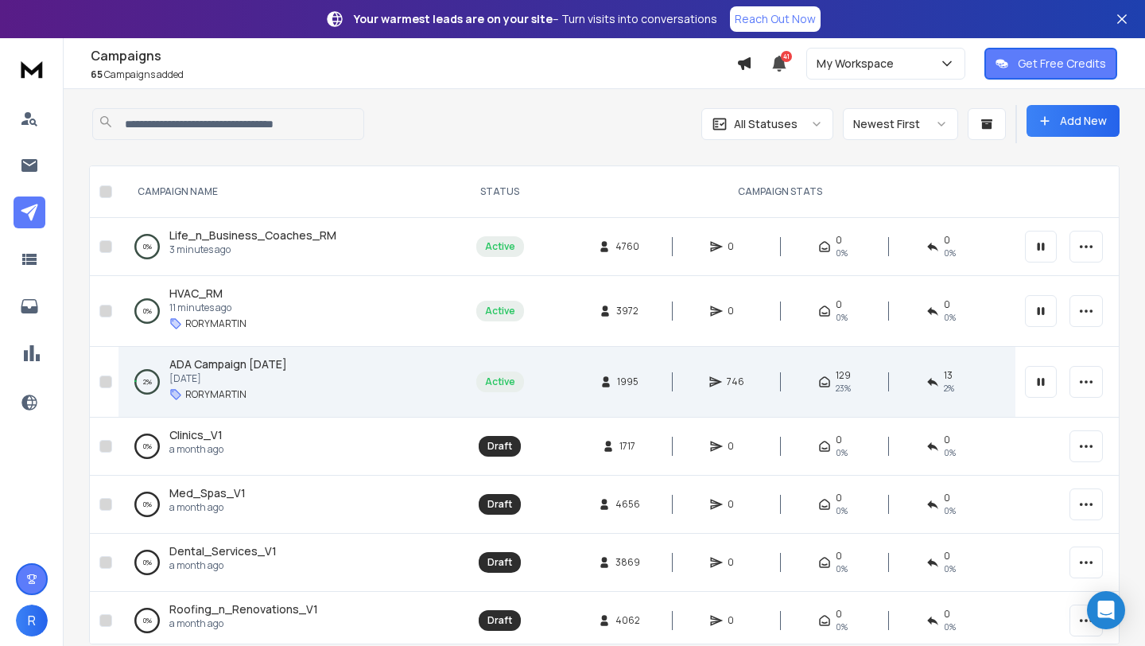
click at [252, 366] on span "ADA Campaign [DATE]" at bounding box center [228, 363] width 118 height 15
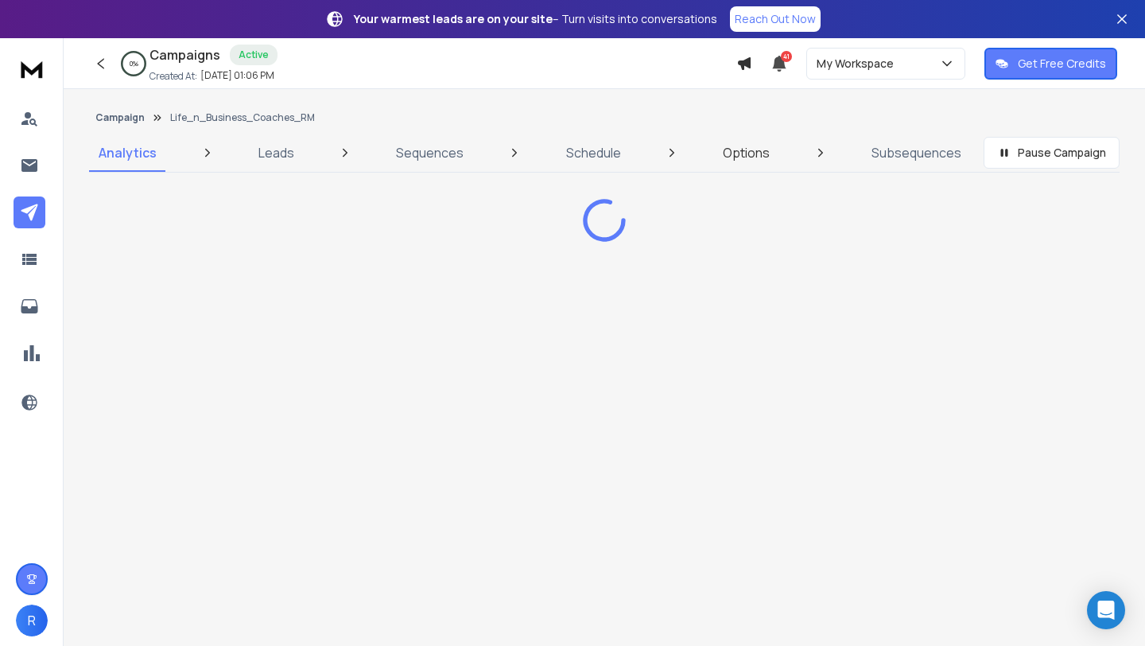
click at [767, 157] on p "Options" at bounding box center [746, 152] width 47 height 19
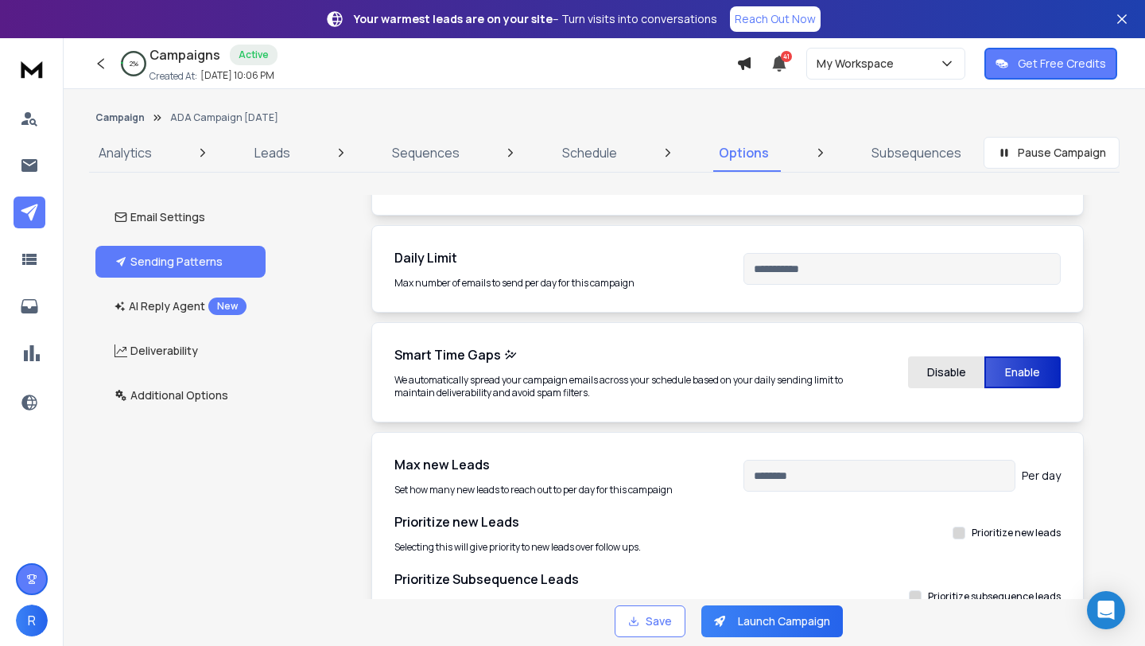
scroll to position [747, 0]
click at [774, 268] on input "***" at bounding box center [901, 270] width 317 height 32
type input "***"
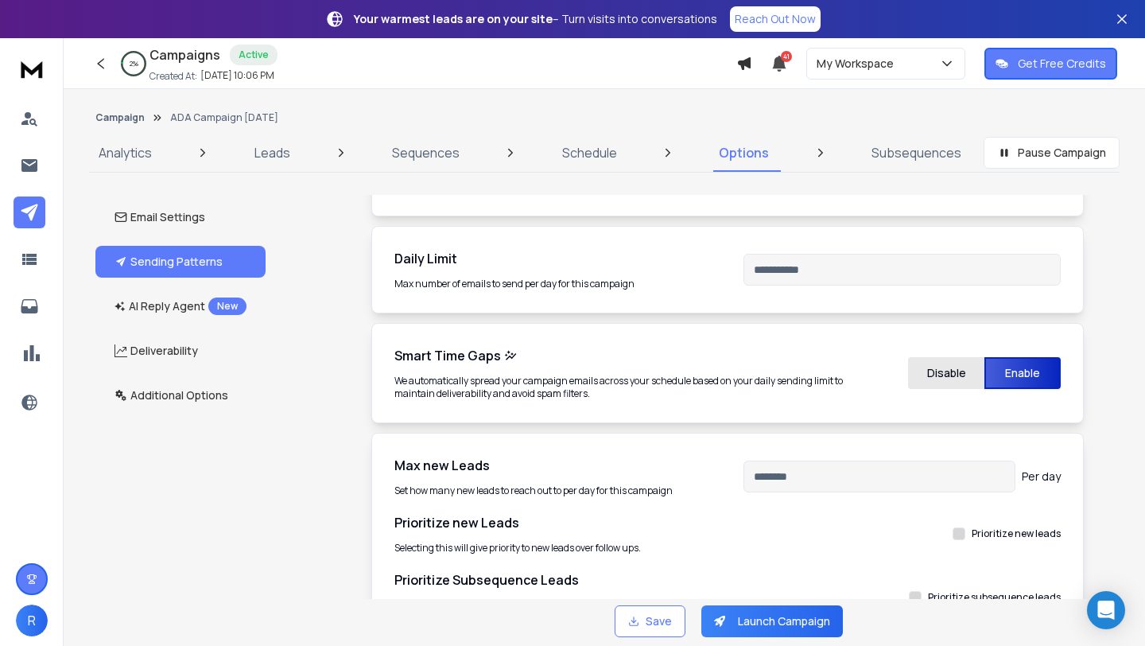
click at [763, 472] on input "***" at bounding box center [879, 476] width 272 height 32
type input "***"
click at [1129, 476] on div "Email Accounts Accounts to Use Select one or more accounts to send emails from …" at bounding box center [737, 397] width 892 height 404
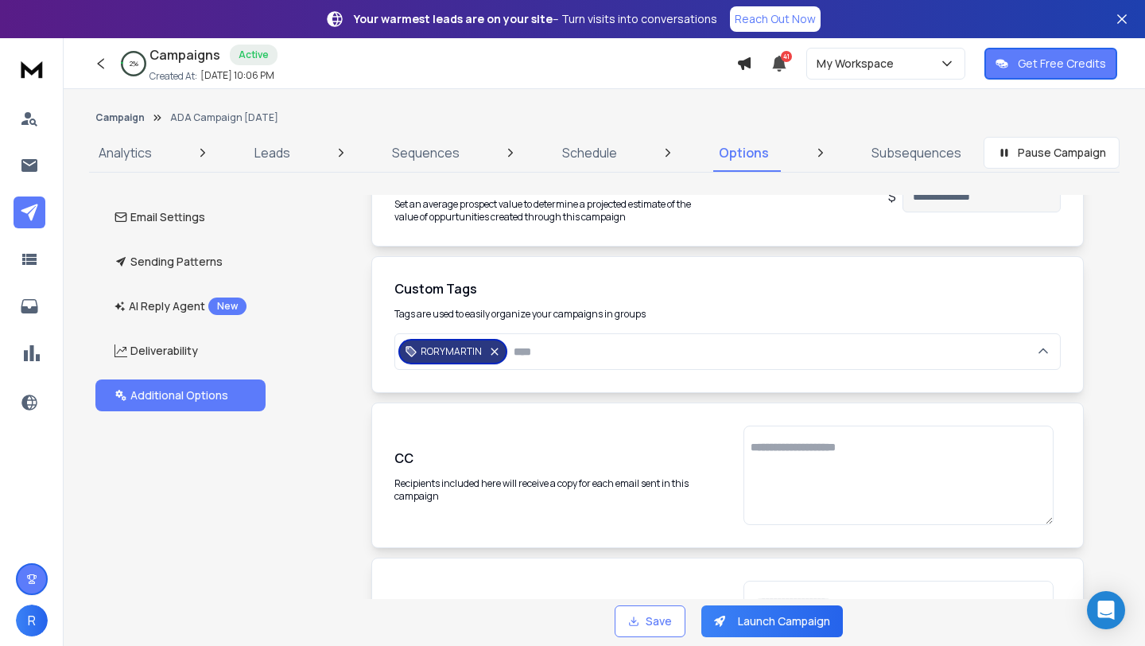
scroll to position [3056, 0]
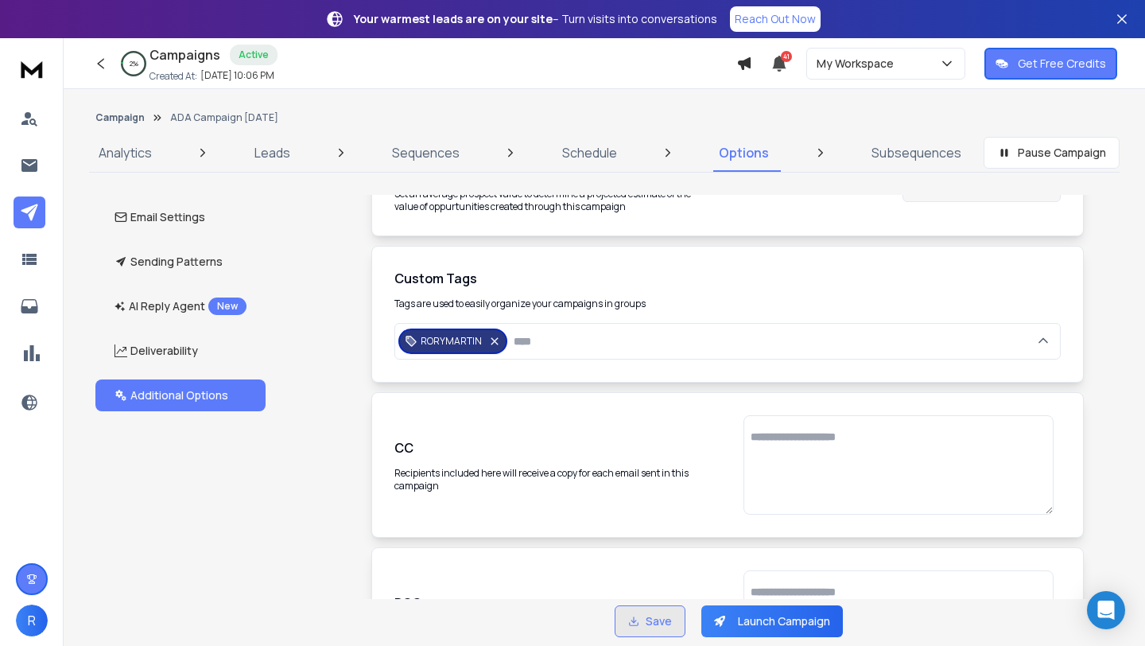
click at [650, 631] on button "Save" at bounding box center [650, 621] width 71 height 32
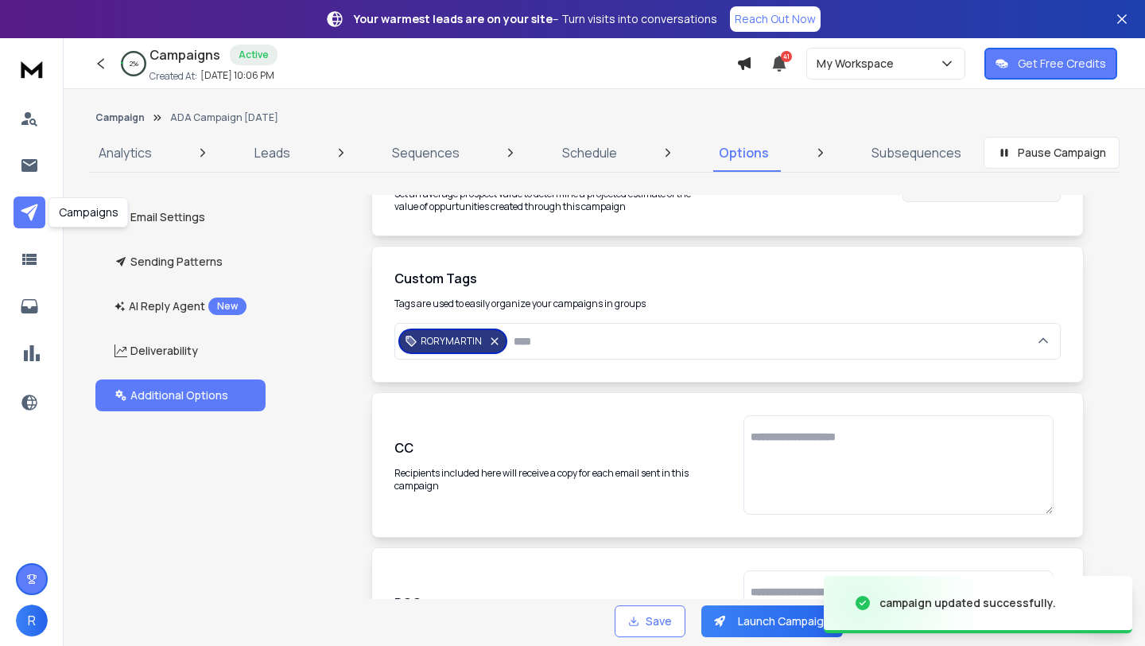
click at [26, 211] on icon at bounding box center [29, 212] width 17 height 17
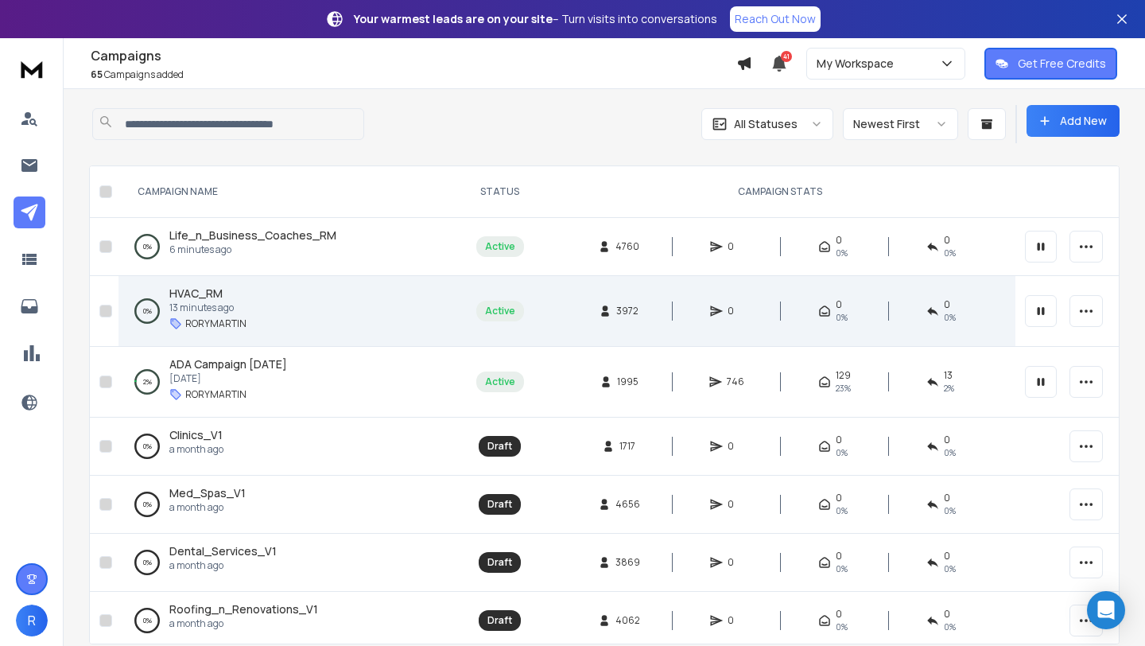
click at [1086, 313] on icon "button" at bounding box center [1086, 311] width 16 height 16
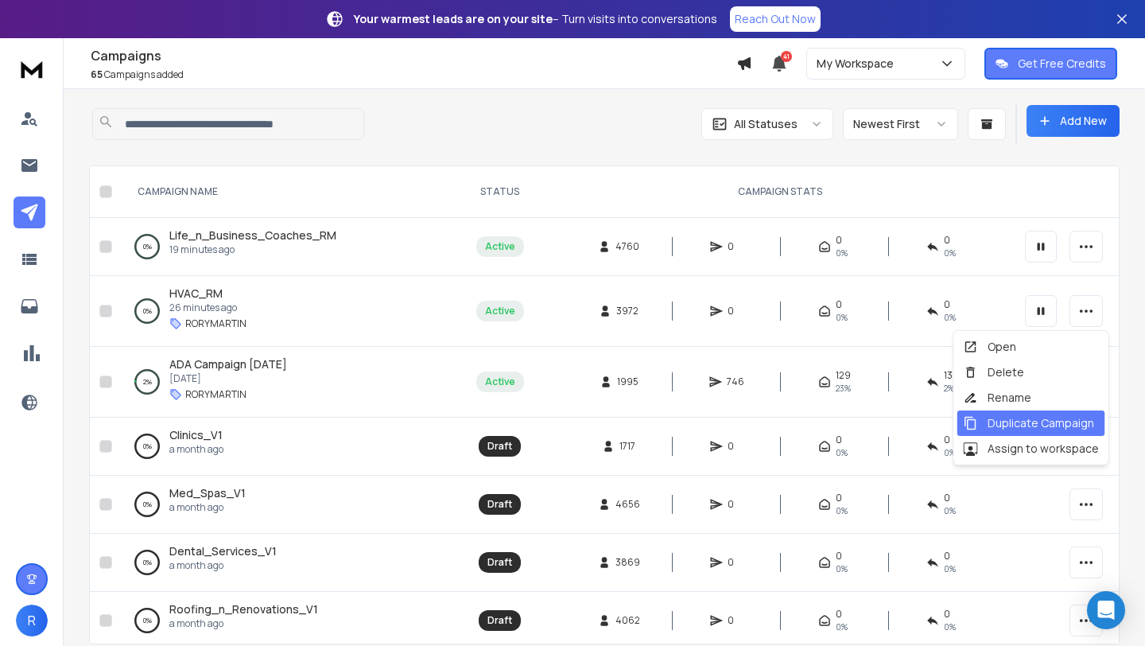
click at [1038, 422] on div "Duplicate Campaign" at bounding box center [1029, 423] width 130 height 16
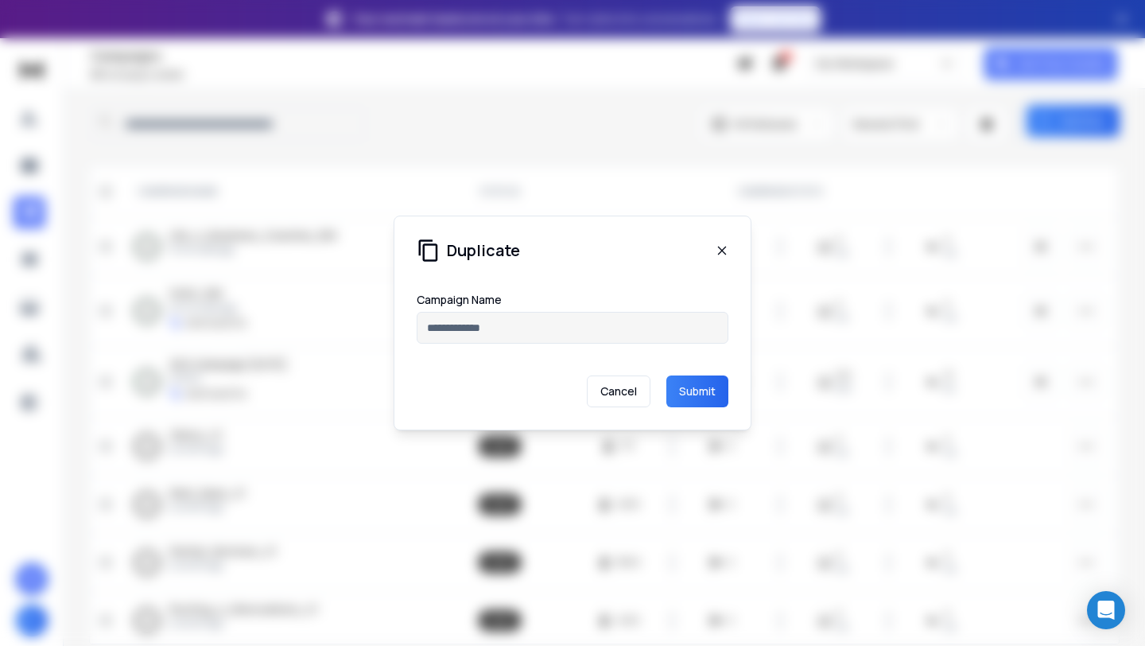
click at [581, 324] on input "text" at bounding box center [573, 328] width 312 height 32
type input "**********"
click at [711, 389] on button "Submit" at bounding box center [697, 391] width 62 height 32
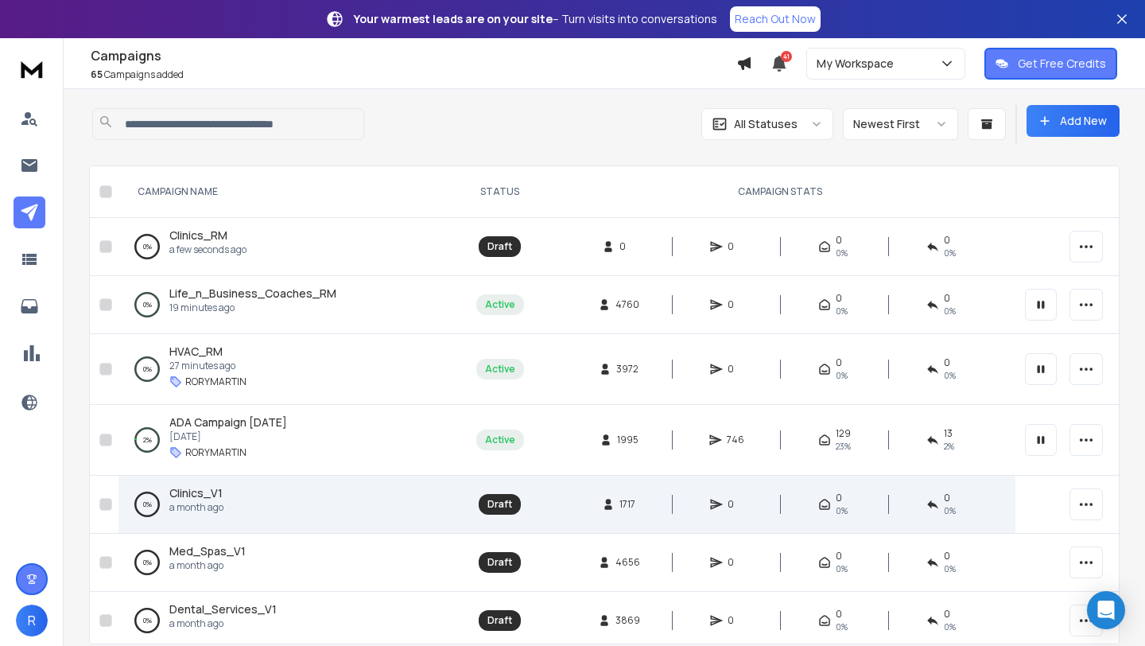
click at [294, 499] on div "0 % Clinics_V1 a month ago" at bounding box center [286, 504] width 305 height 38
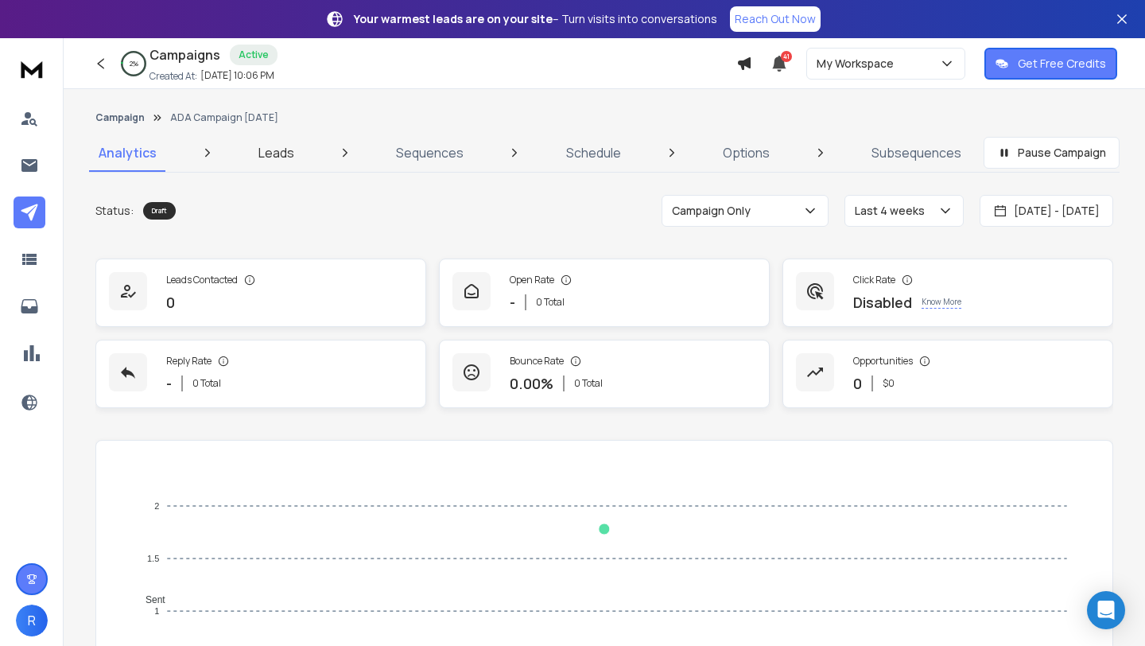
click at [286, 154] on p "Leads" at bounding box center [276, 152] width 36 height 19
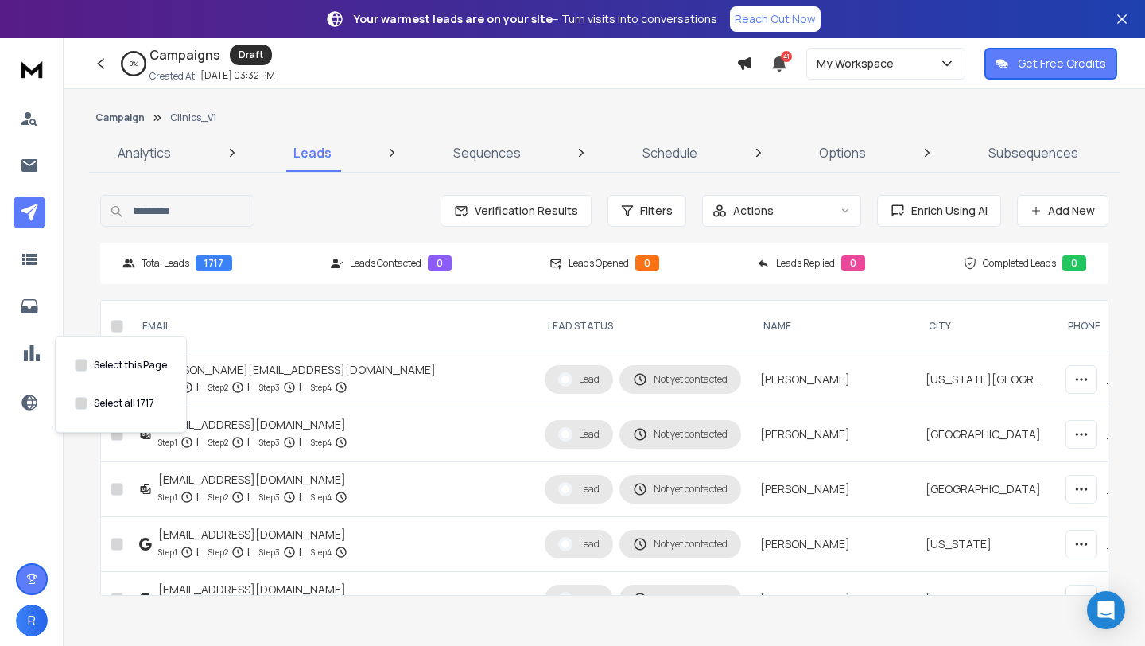
click at [80, 403] on button "Select this Page" at bounding box center [81, 403] width 13 height 13
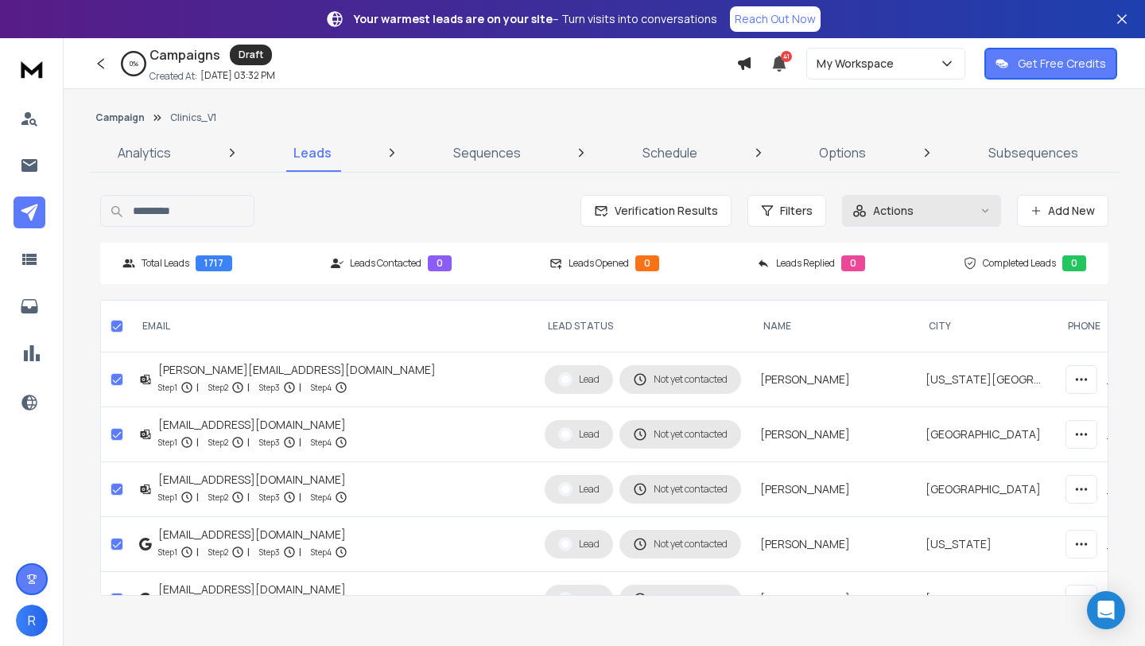
click at [916, 214] on div "Actions" at bounding box center [912, 211] width 121 height 16
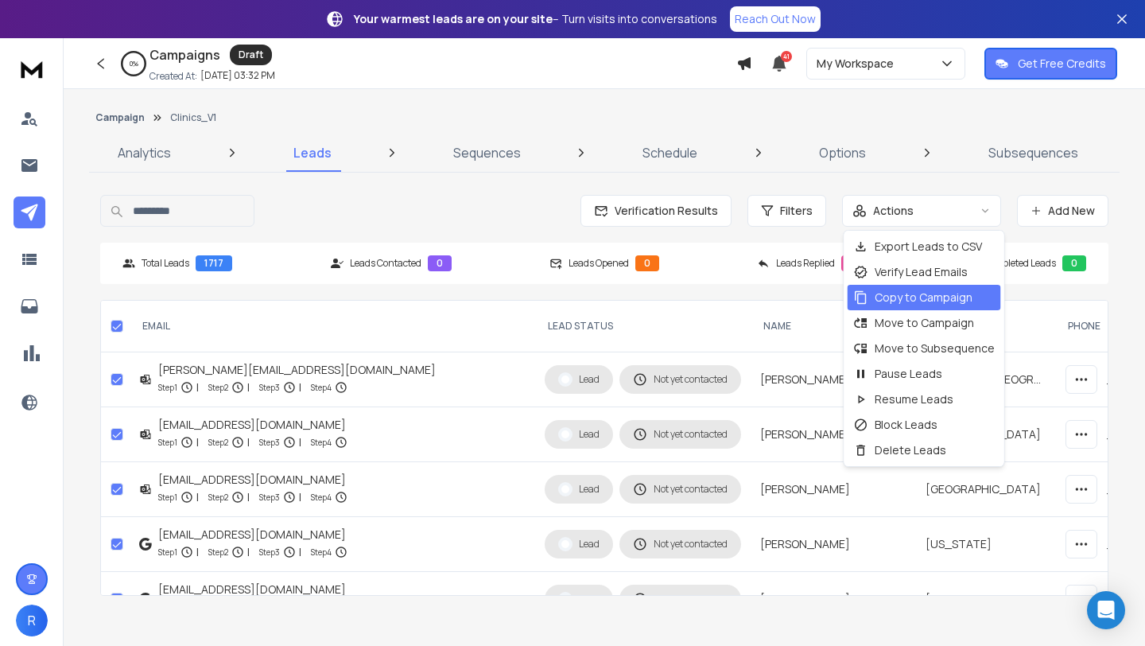
click at [893, 301] on p "Copy to Campaign" at bounding box center [924, 297] width 98 height 16
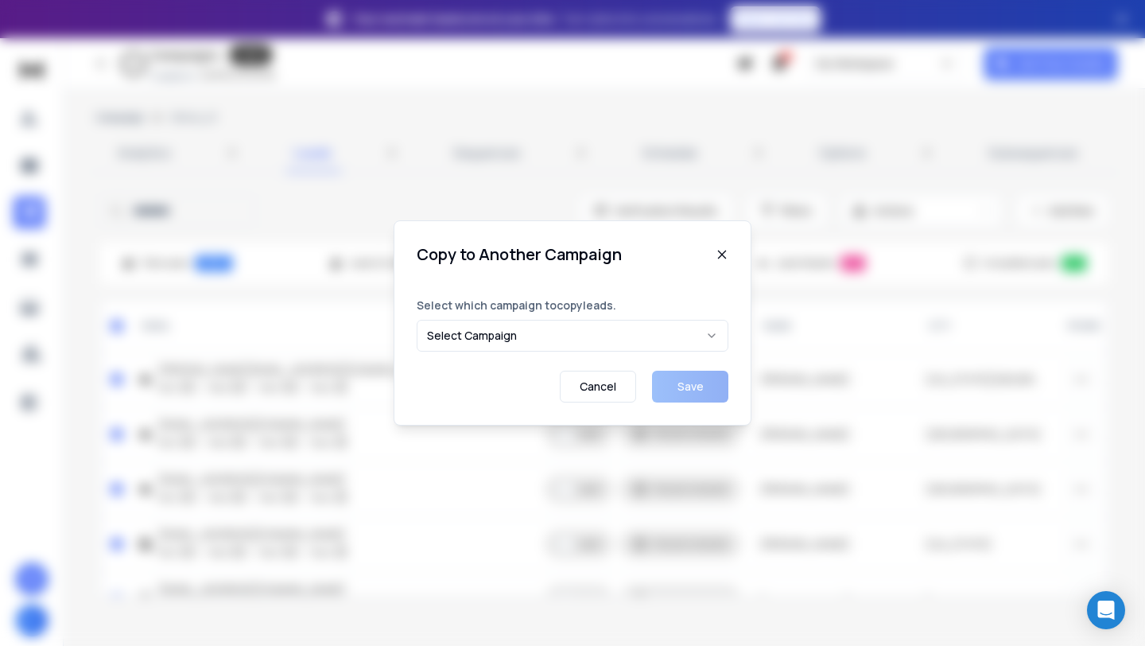
click at [490, 342] on button "Select Campaign" at bounding box center [573, 336] width 312 height 32
click at [685, 395] on button "Save" at bounding box center [690, 387] width 76 height 32
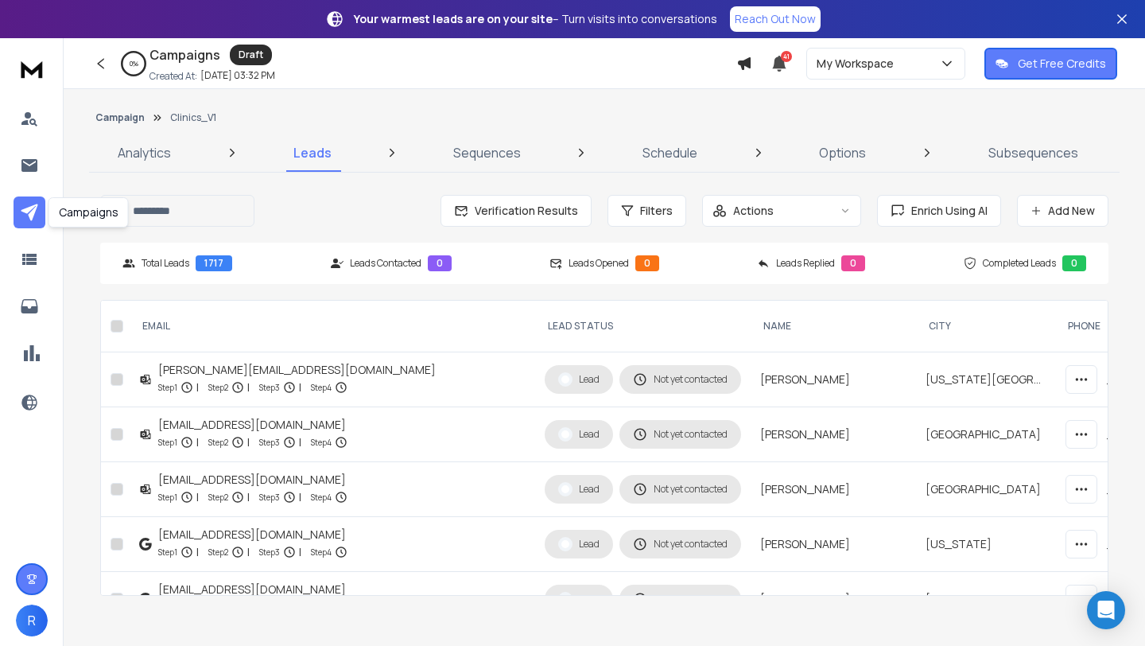
click at [25, 212] on icon at bounding box center [29, 212] width 17 height 17
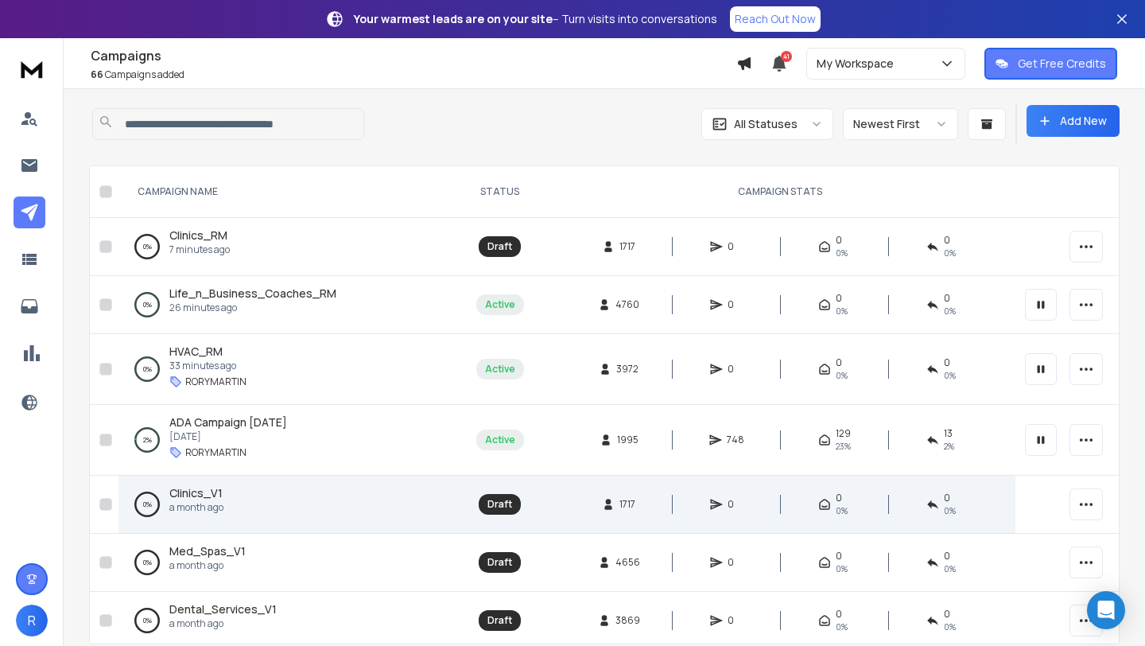
click at [1081, 500] on icon "button" at bounding box center [1086, 504] width 16 height 16
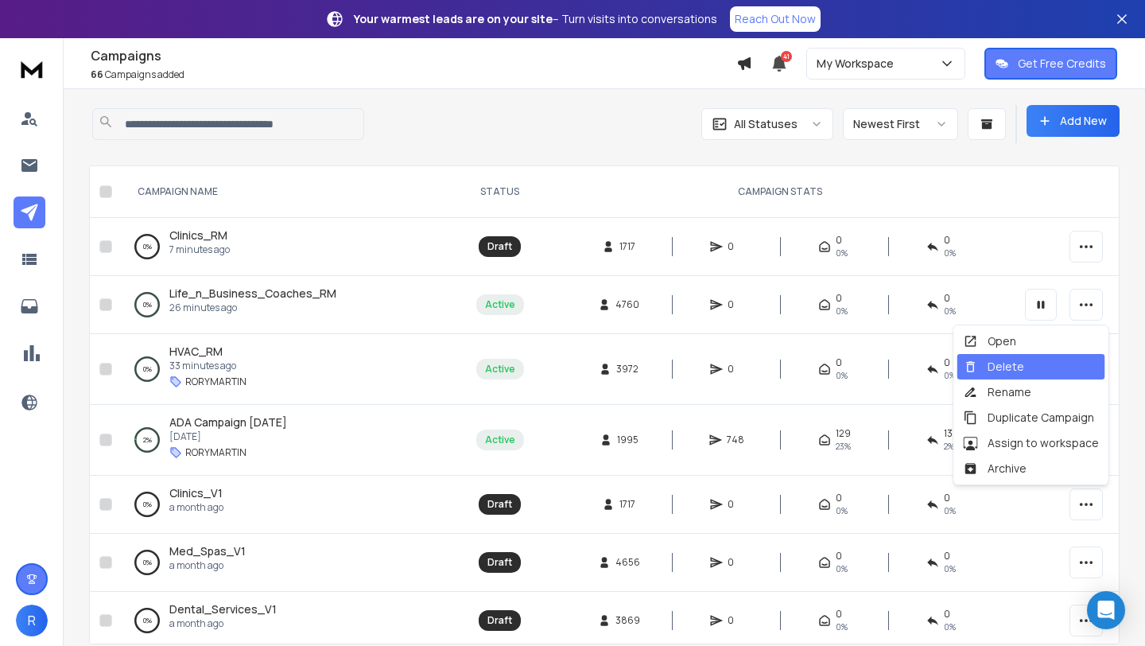
click at [975, 366] on icon at bounding box center [971, 366] width 14 height 14
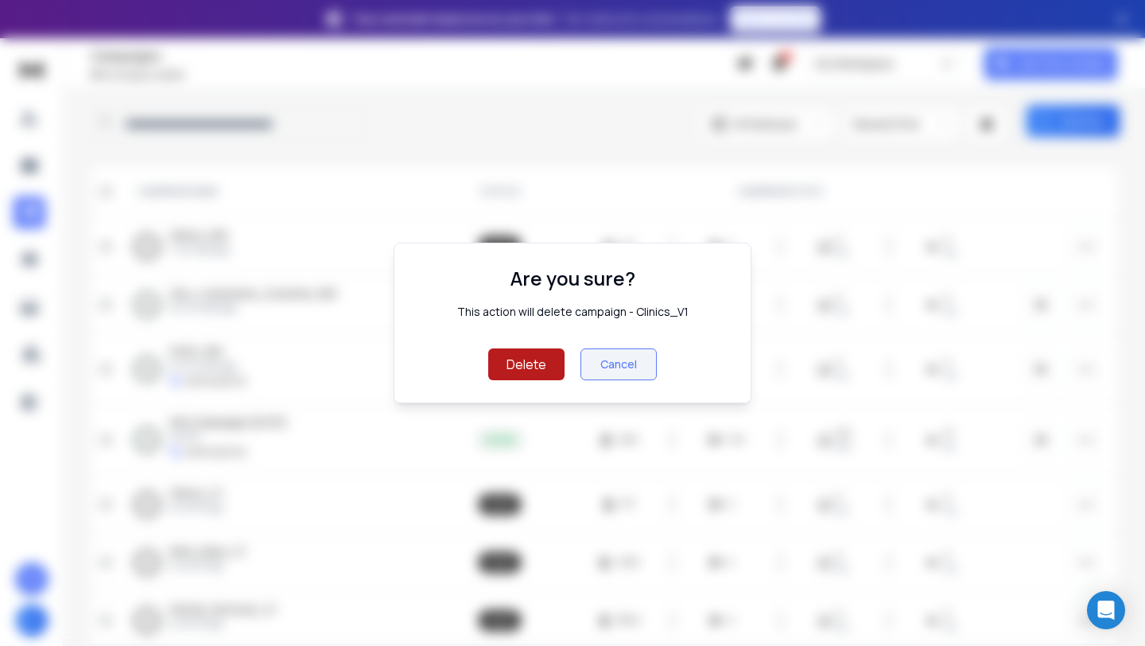
click at [521, 366] on button "Delete" at bounding box center [526, 364] width 76 height 32
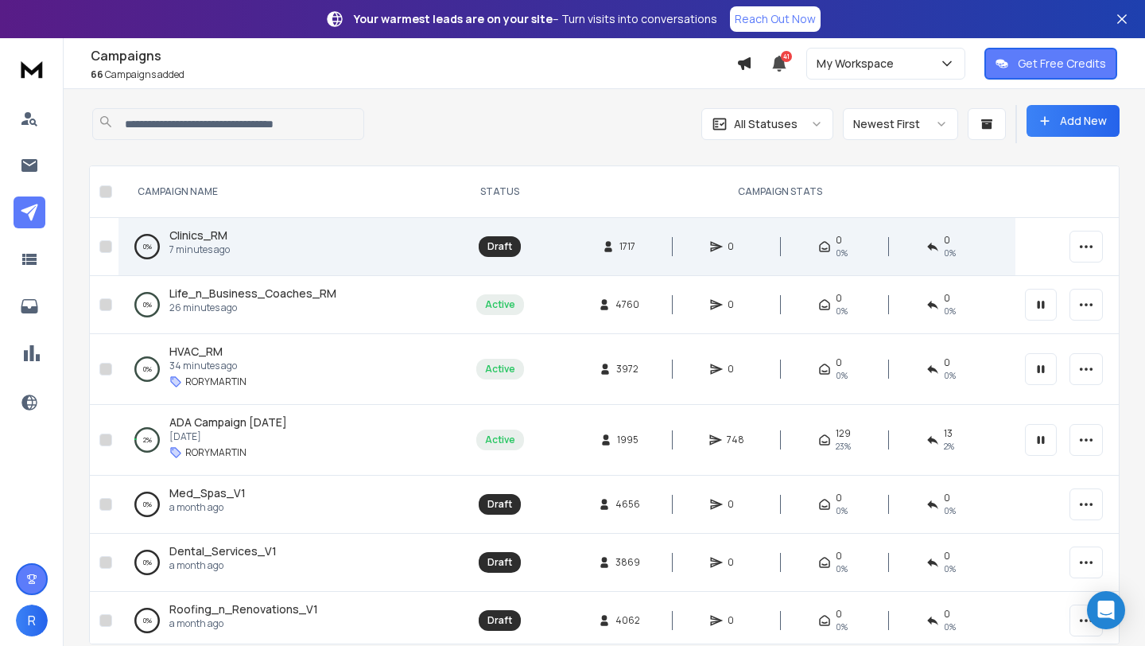
click at [211, 241] on span "Clinics_RM" at bounding box center [198, 234] width 58 height 15
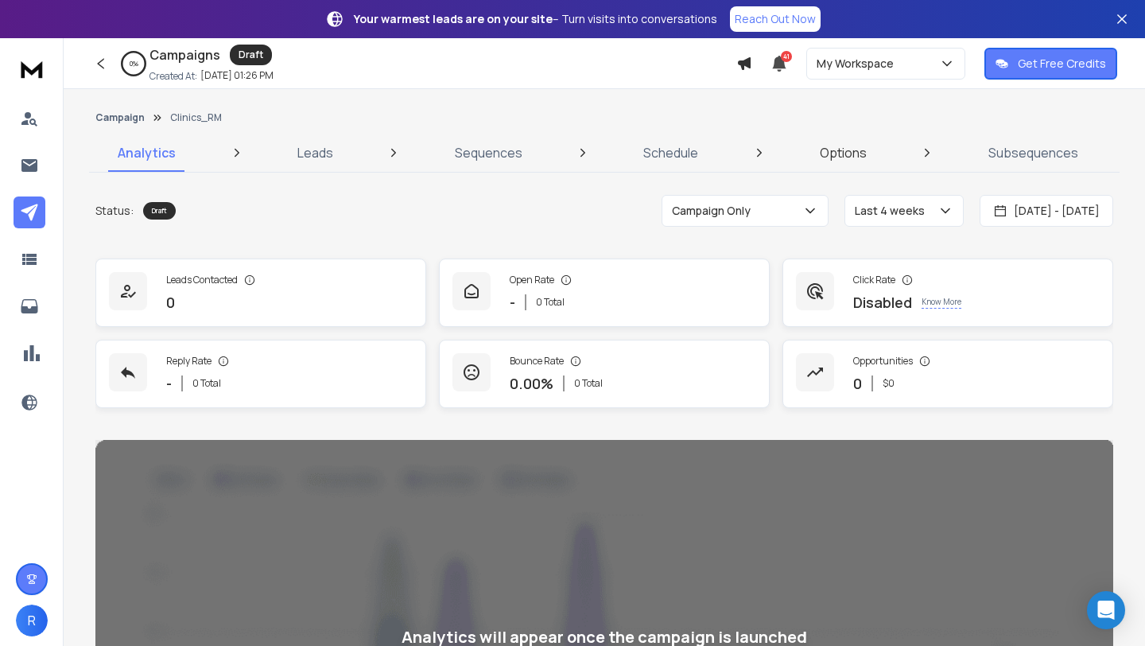
click at [840, 147] on p "Options" at bounding box center [843, 152] width 47 height 19
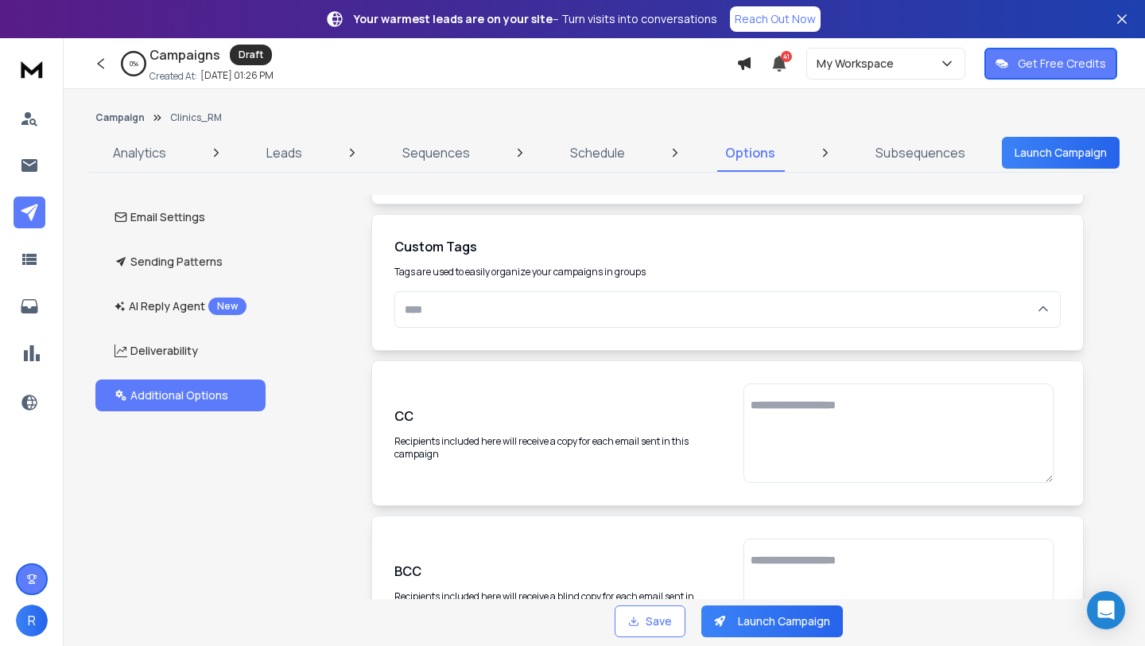
scroll to position [3095, 0]
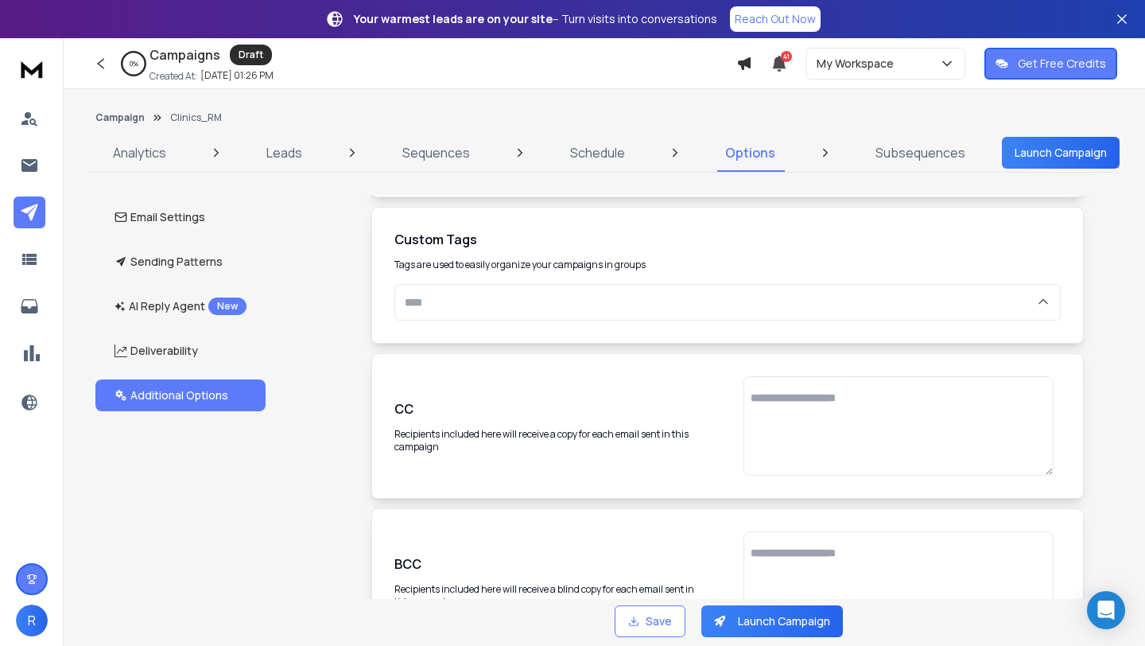
click at [513, 299] on input at bounding box center [460, 302] width 124 height 29
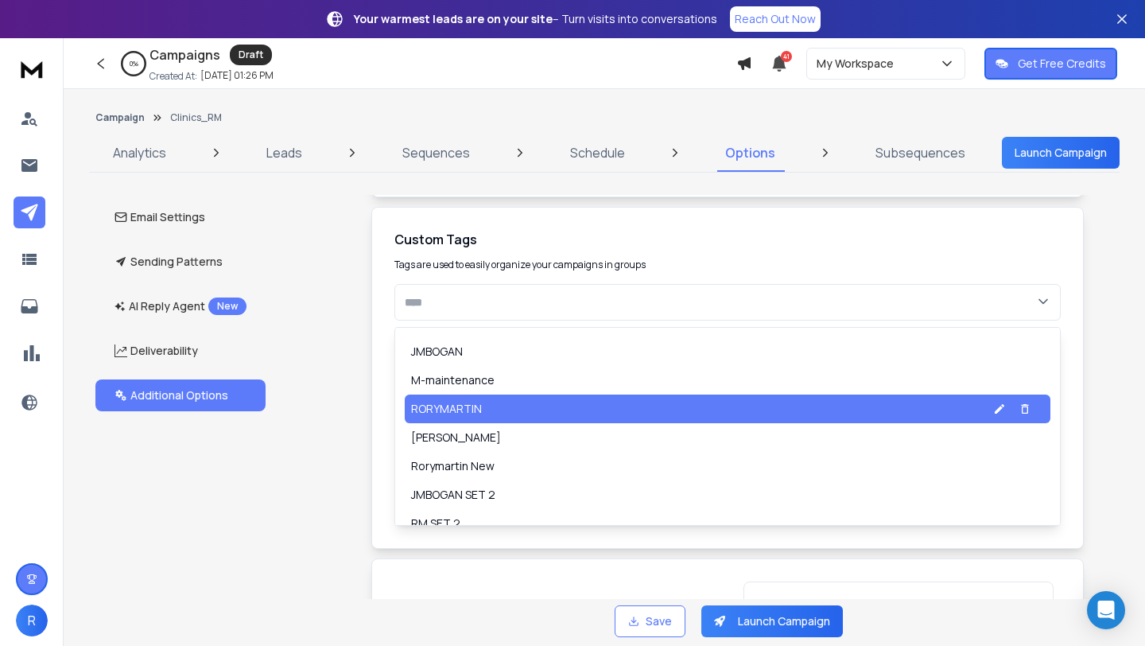
click at [436, 413] on p "RORYMARTIN" at bounding box center [446, 409] width 71 height 16
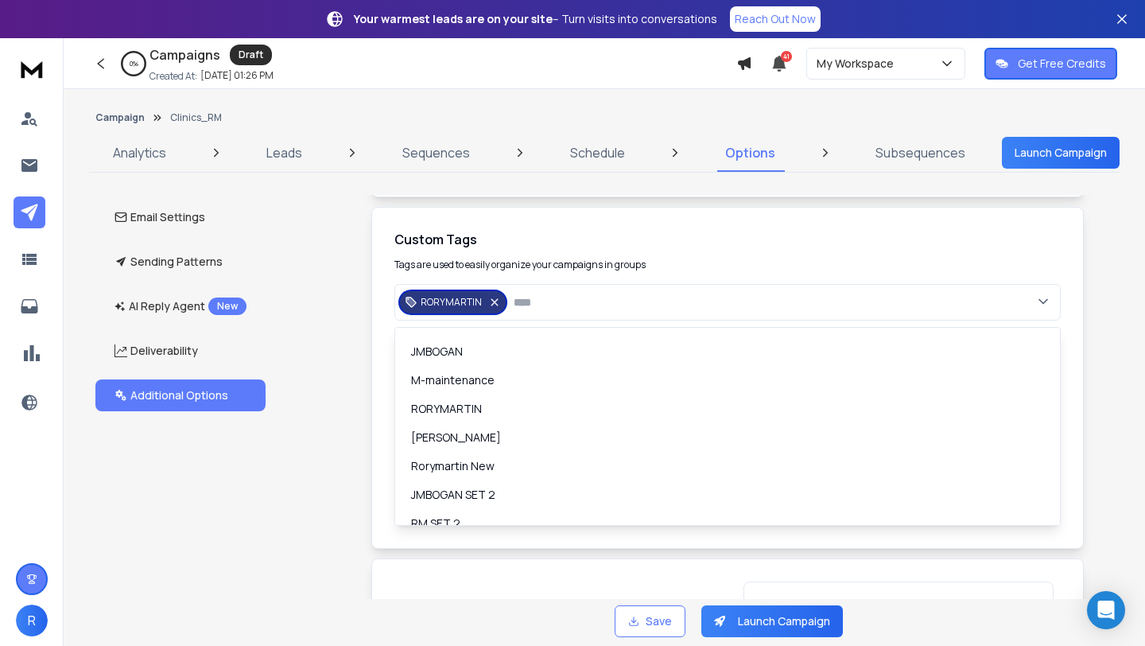
click at [600, 587] on div "Additional Options Automated OOO Rescheduler Our AI will automatically reschedu…" at bounding box center [727, 418] width 712 height 900
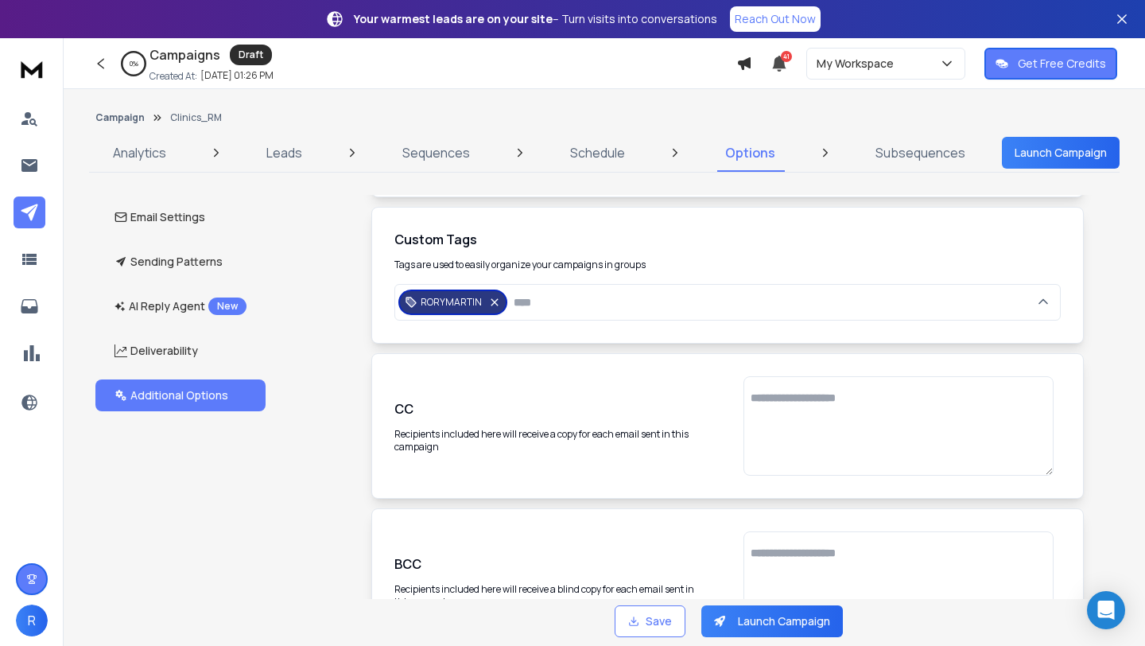
scroll to position [3159, 0]
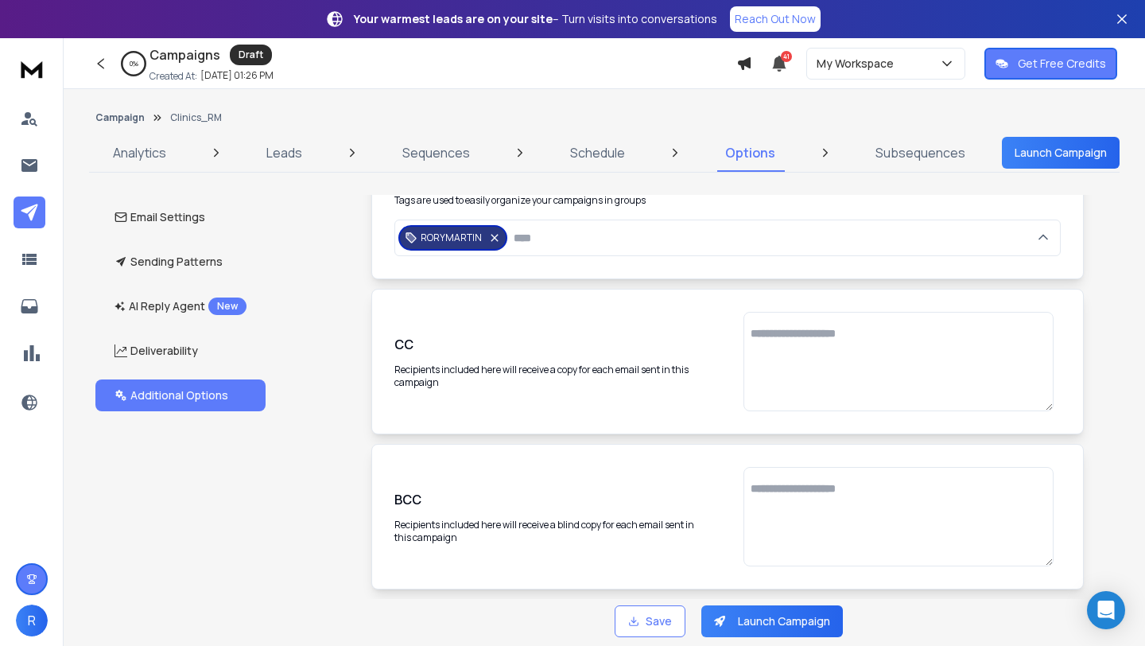
click at [764, 623] on button "Launch Campaign" at bounding box center [772, 621] width 142 height 32
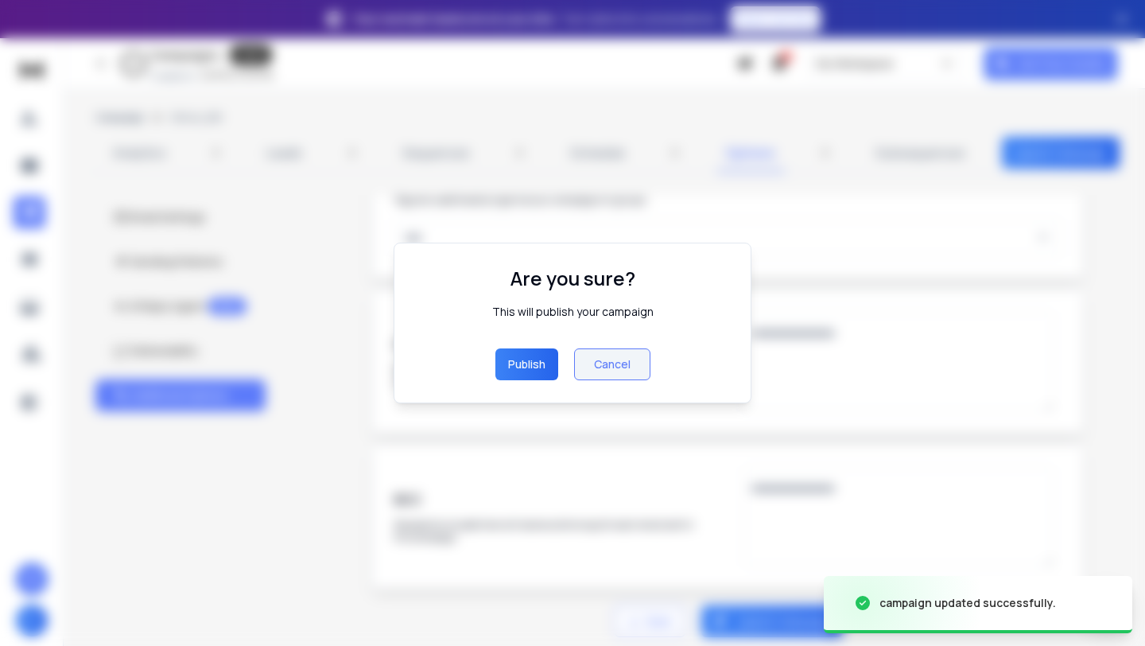
click at [512, 359] on button "Publish" at bounding box center [526, 364] width 63 height 32
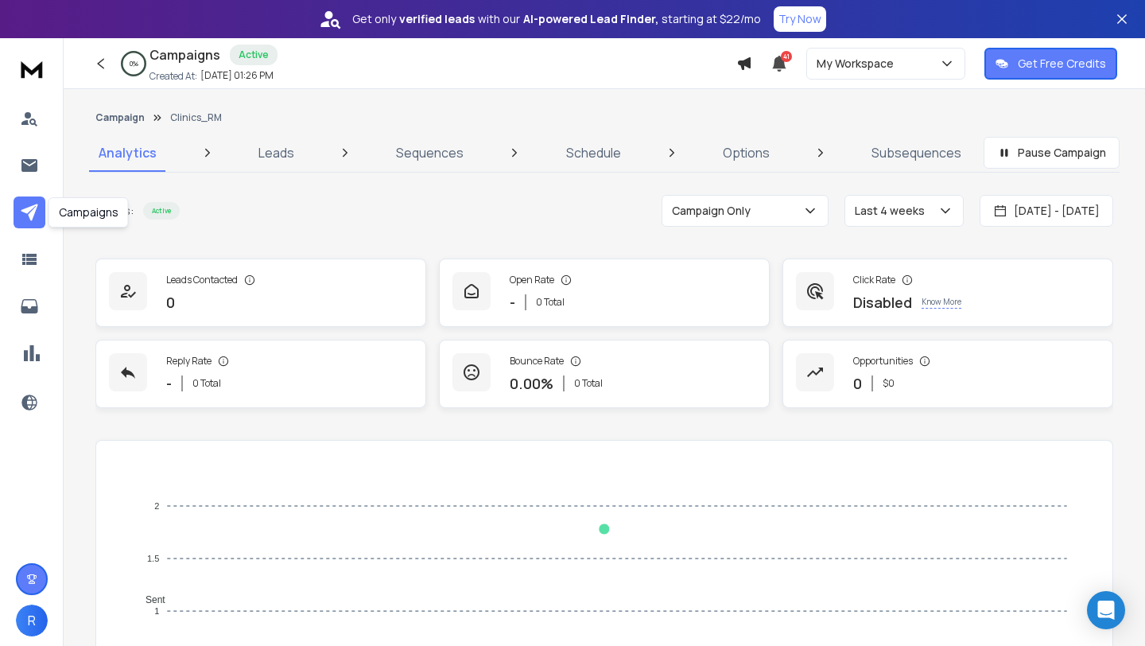
click at [18, 215] on link at bounding box center [30, 212] width 32 height 32
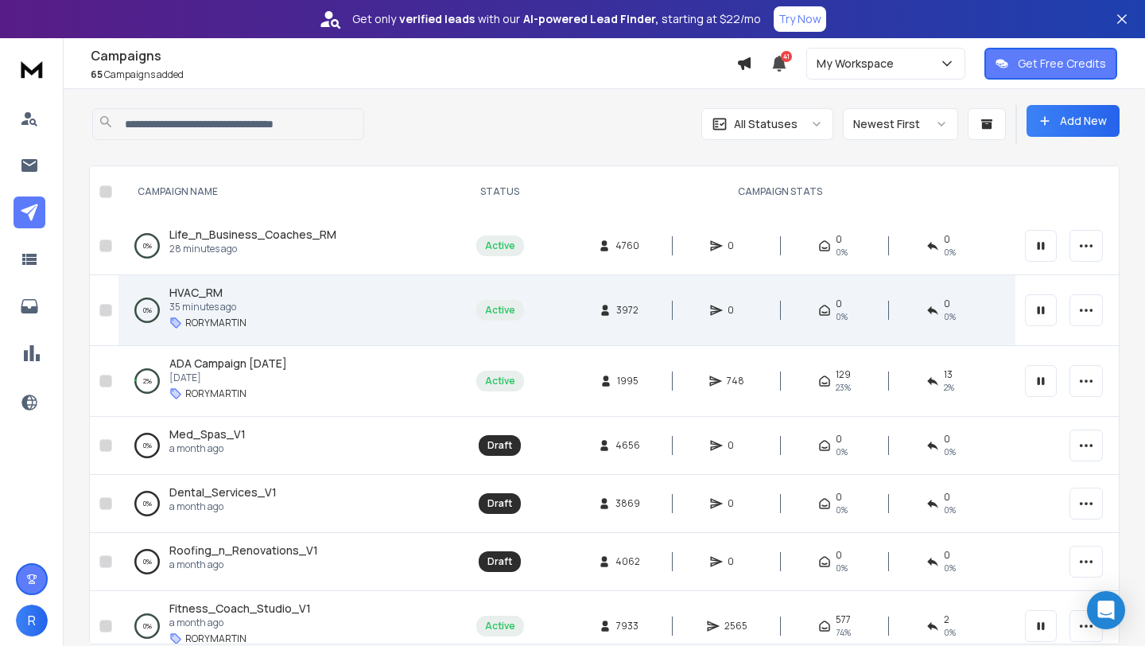
scroll to position [76, 0]
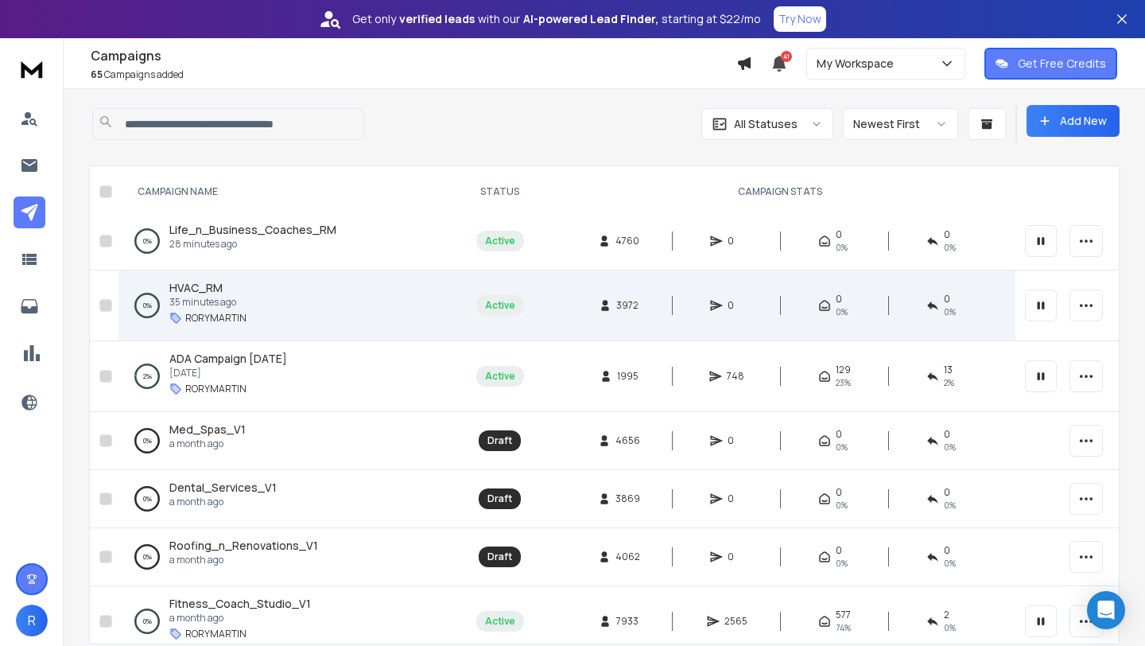
click at [285, 404] on td "2 % ADA Campaign [DATE][DATE] RORYMARTIN" at bounding box center [286, 376] width 336 height 71
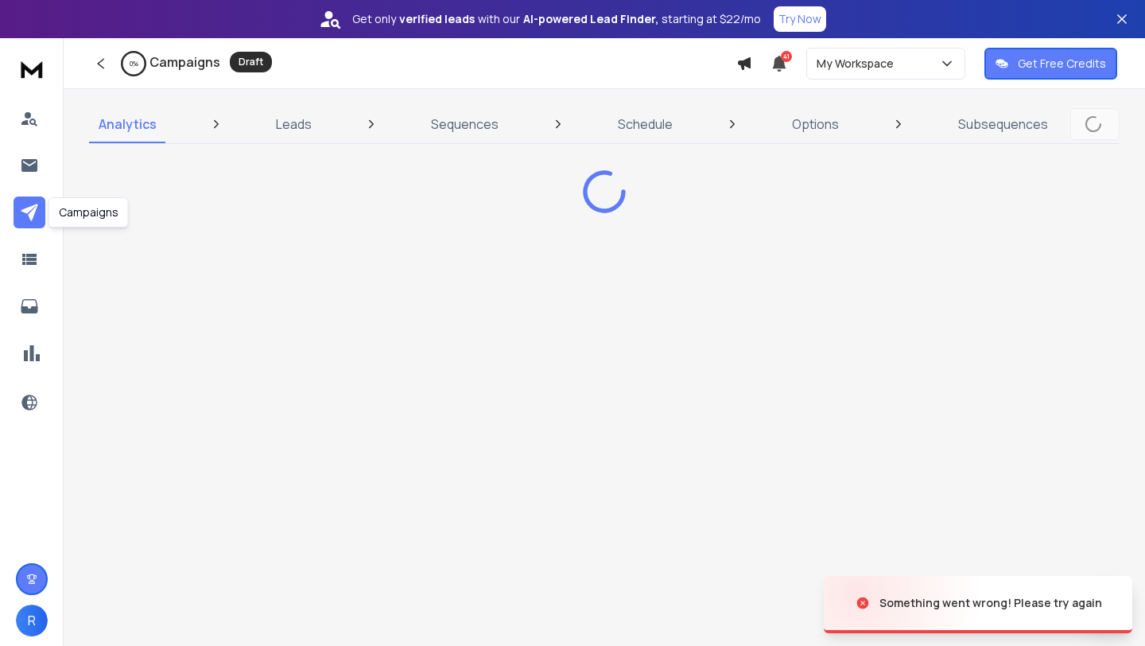
click at [28, 212] on icon at bounding box center [29, 212] width 19 height 19
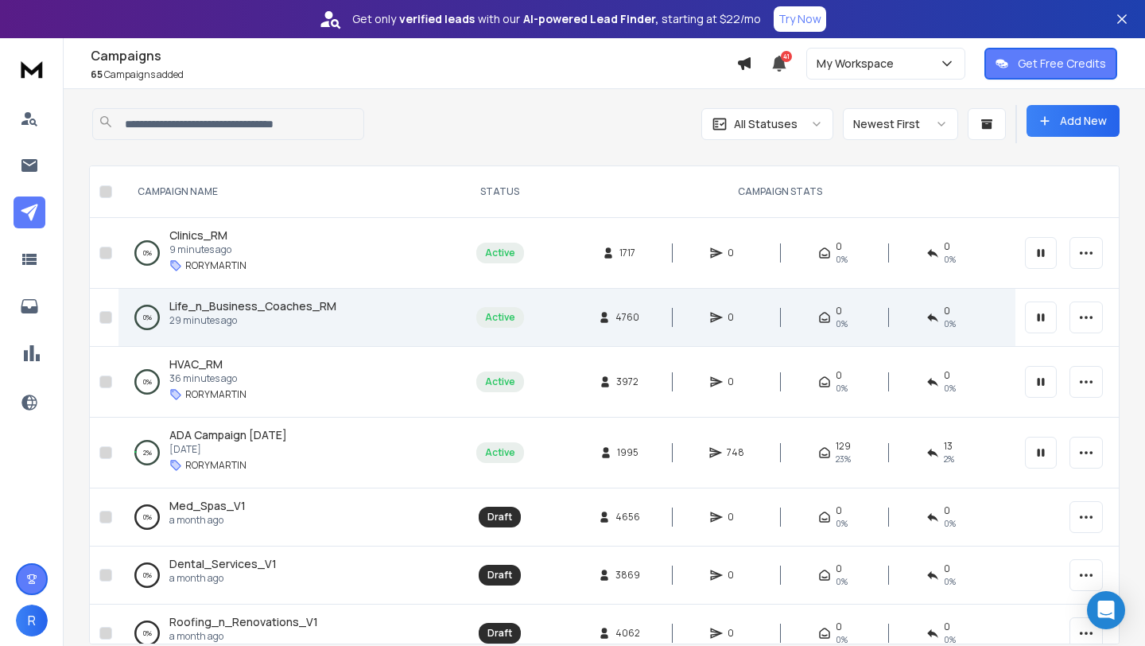
click at [1089, 315] on icon "button" at bounding box center [1086, 317] width 16 height 16
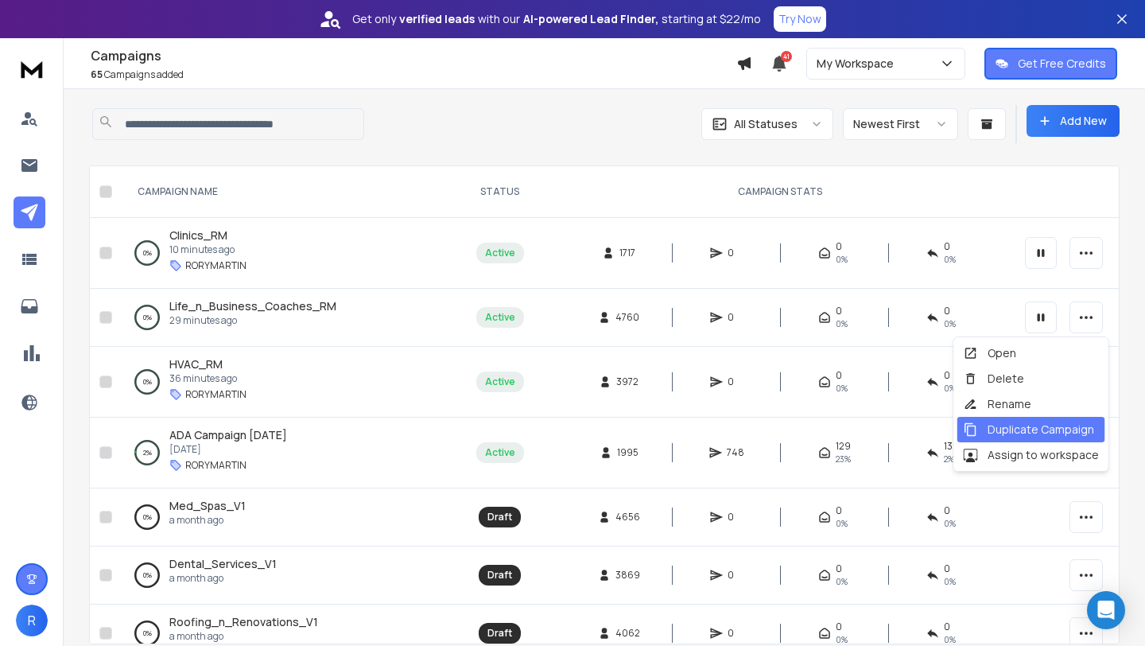
click at [1035, 433] on div "Duplicate Campaign" at bounding box center [1029, 429] width 130 height 16
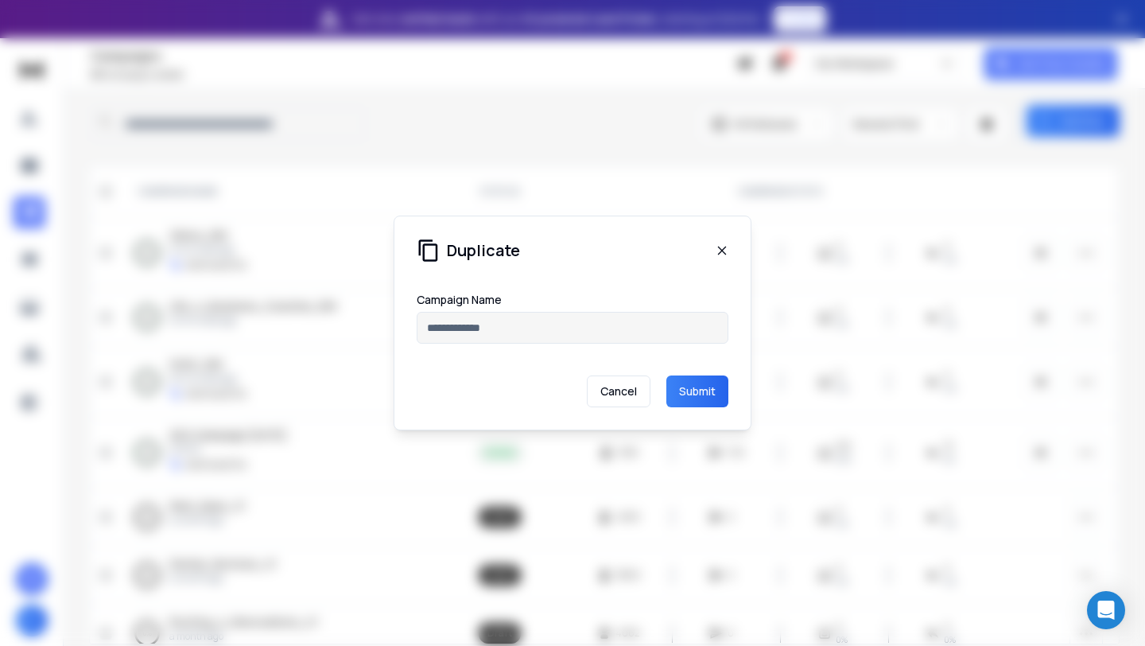
click at [475, 327] on input "text" at bounding box center [573, 328] width 312 height 32
type input "**********"
click at [699, 390] on button "Submit" at bounding box center [697, 391] width 62 height 32
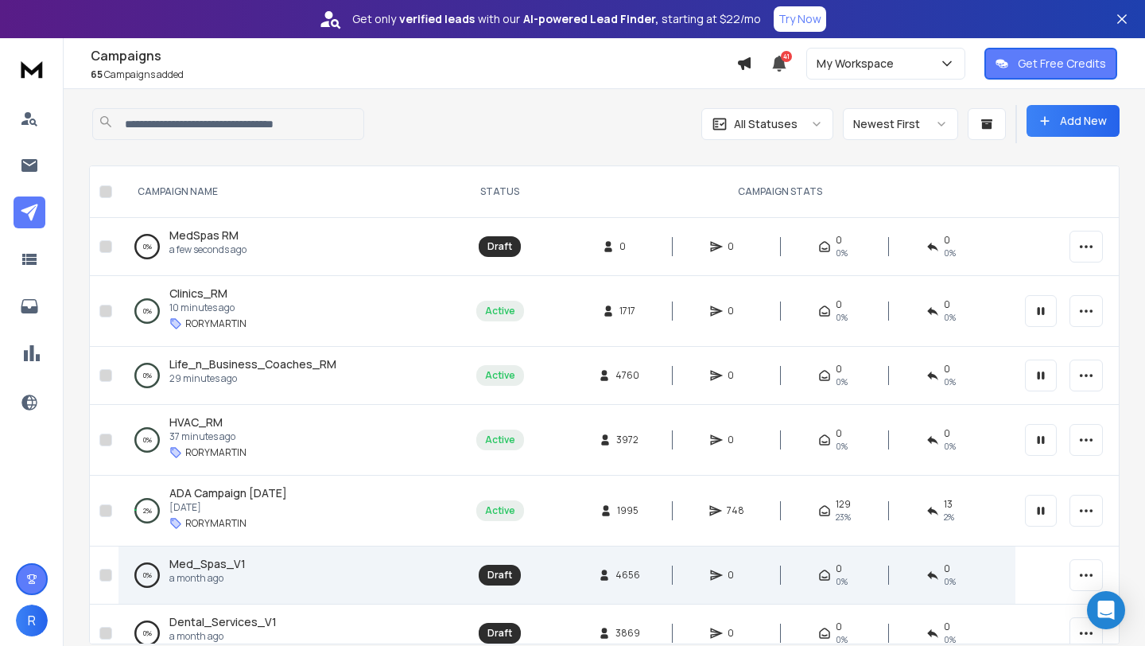
click at [239, 565] on span "Med_Spas_V1" at bounding box center [207, 563] width 76 height 15
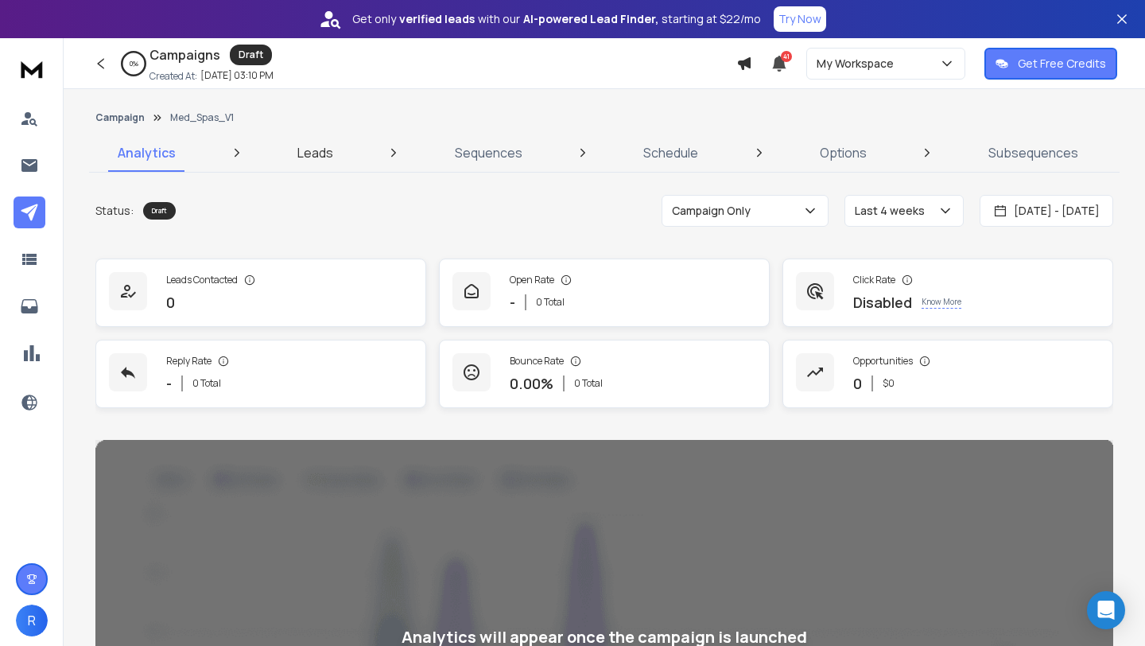
click at [316, 148] on p "Leads" at bounding box center [315, 152] width 36 height 19
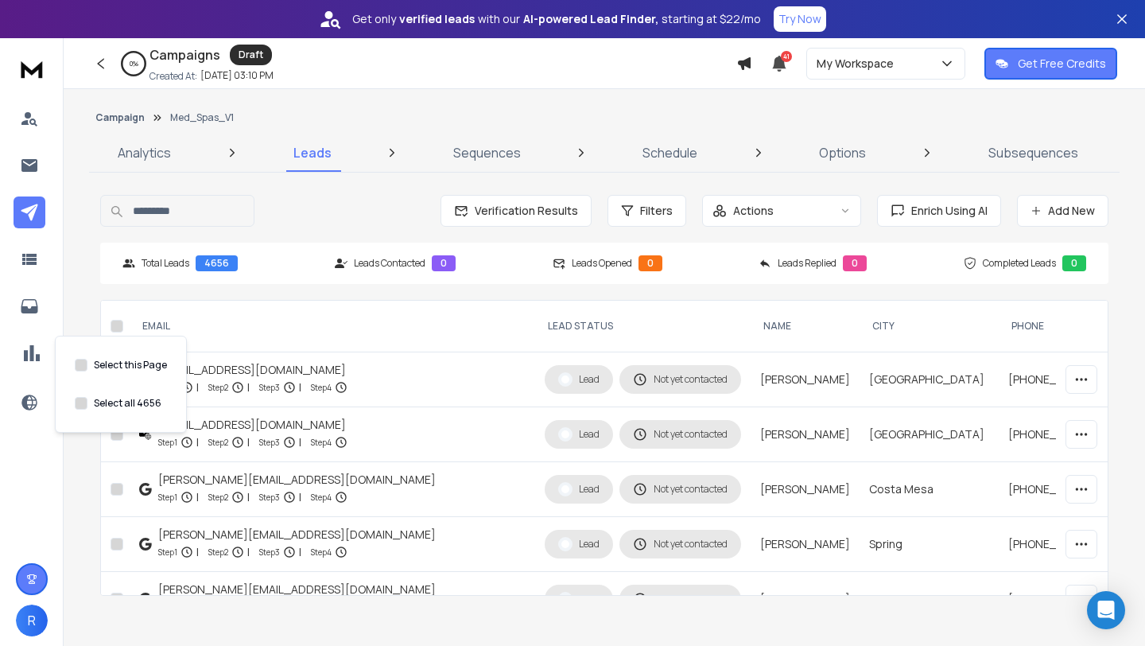
click at [95, 404] on label "Select all 4656" at bounding box center [128, 403] width 68 height 13
click at [87, 402] on button "Select this Page" at bounding box center [81, 403] width 13 height 13
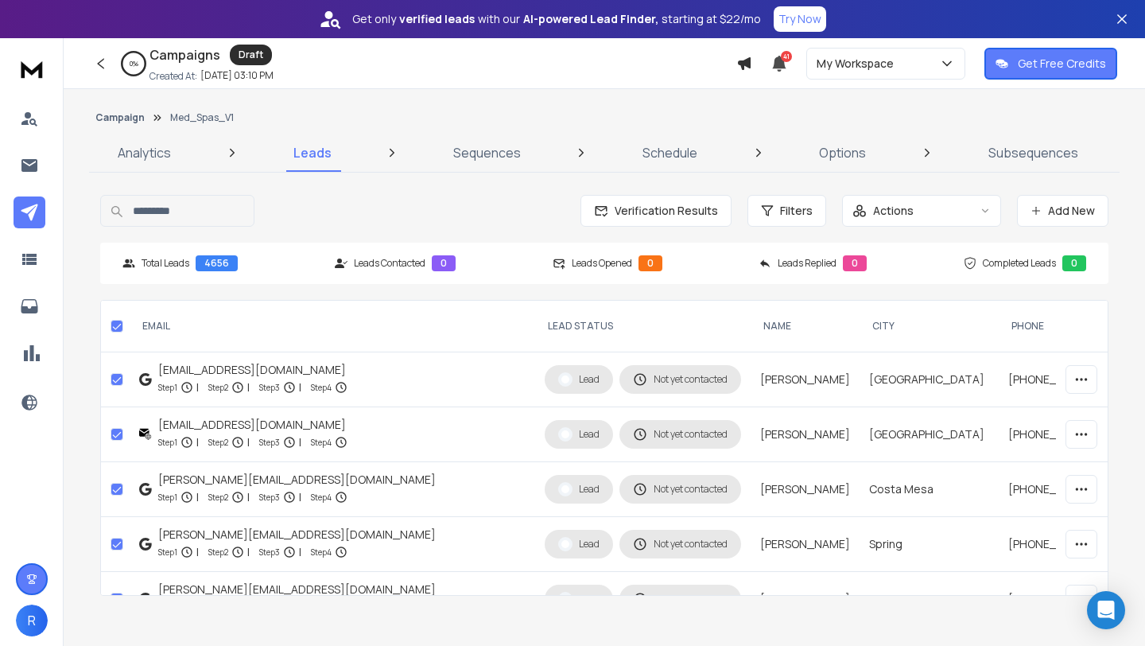
click at [522, 223] on div "Verification Results Filters Actions Add New" at bounding box center [603, 211] width 1007 height 32
click at [935, 214] on div "Actions" at bounding box center [912, 211] width 121 height 16
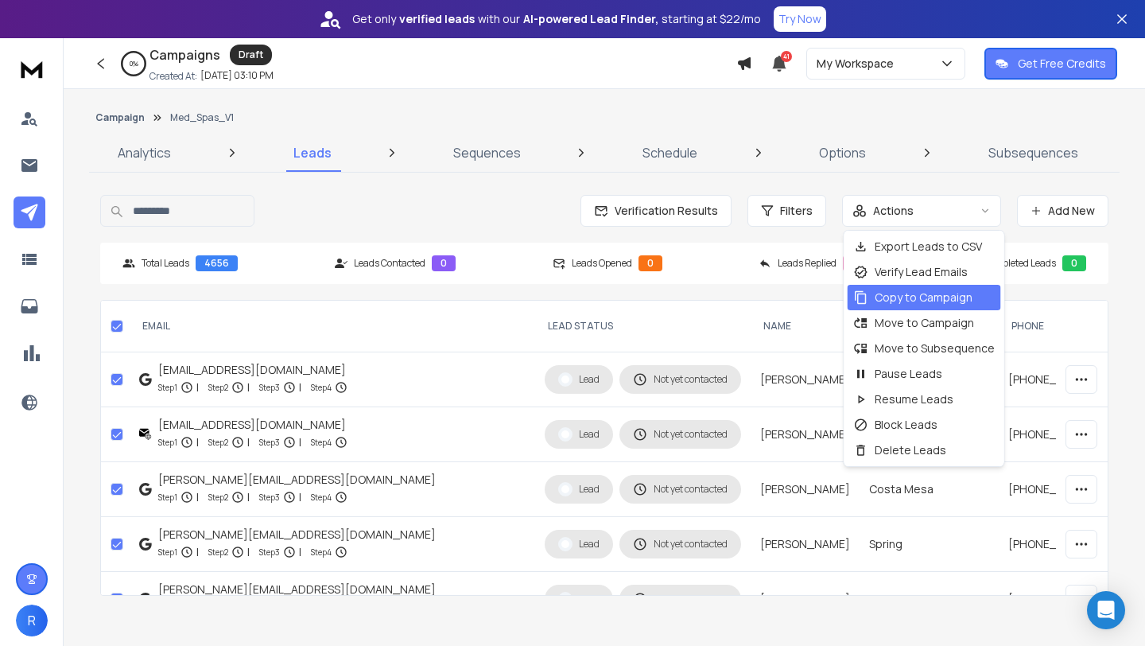
click at [938, 297] on p "Copy to Campaign" at bounding box center [924, 297] width 98 height 16
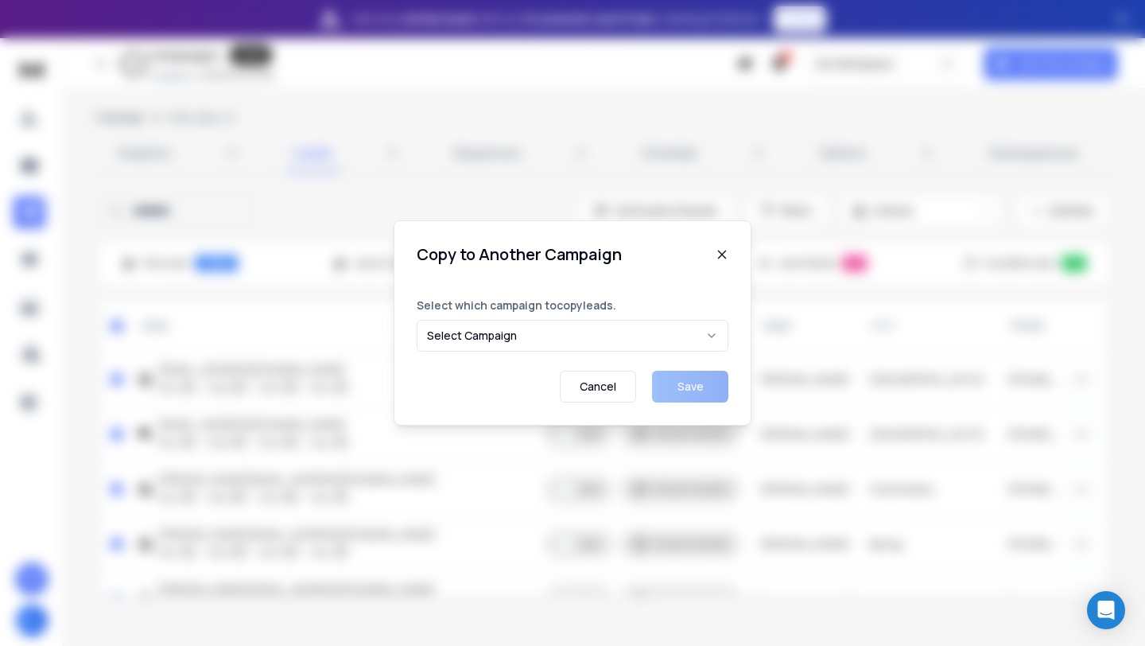
click at [473, 337] on button "Select Campaign" at bounding box center [573, 336] width 312 height 32
click at [682, 389] on button "Save" at bounding box center [690, 387] width 76 height 32
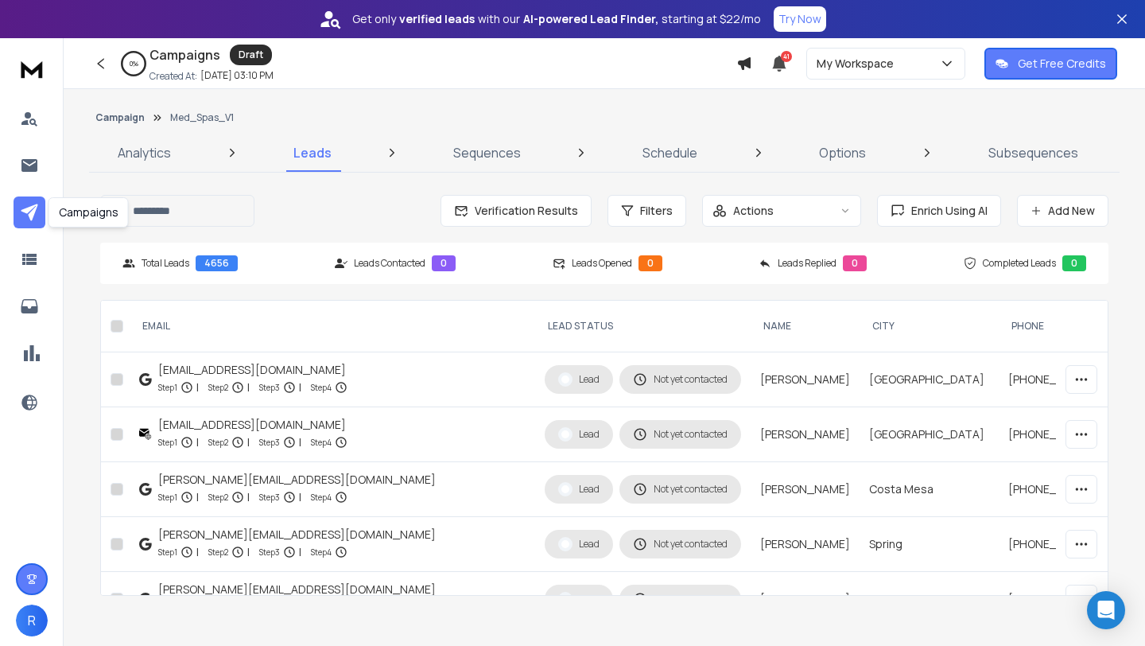
click at [22, 214] on icon at bounding box center [29, 212] width 19 height 19
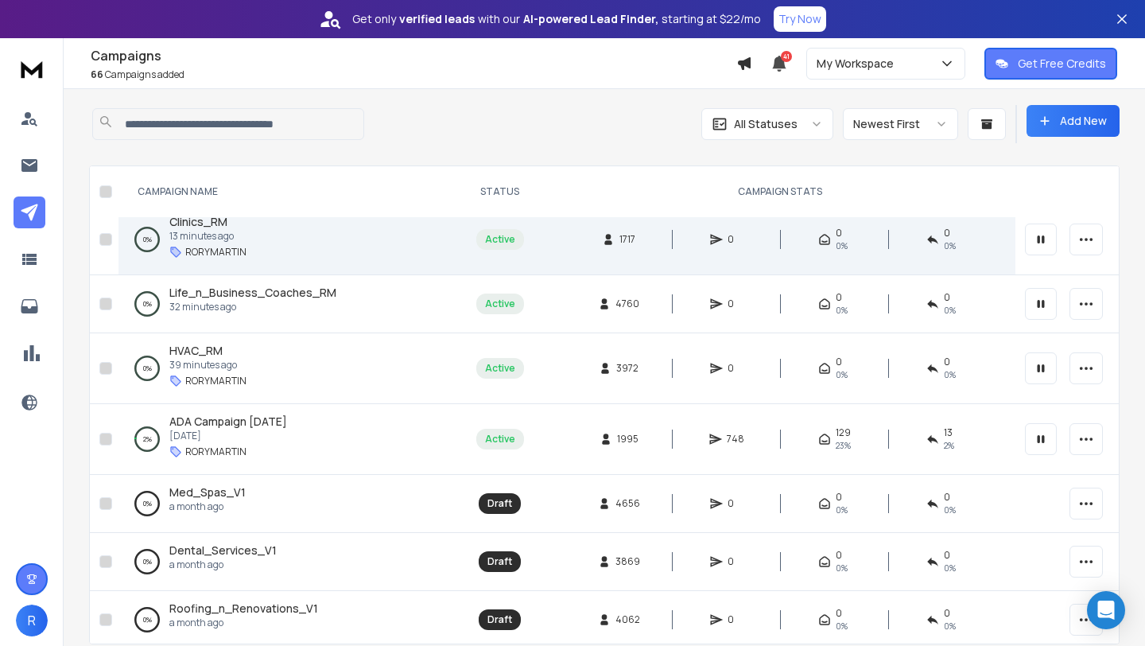
scroll to position [71, 0]
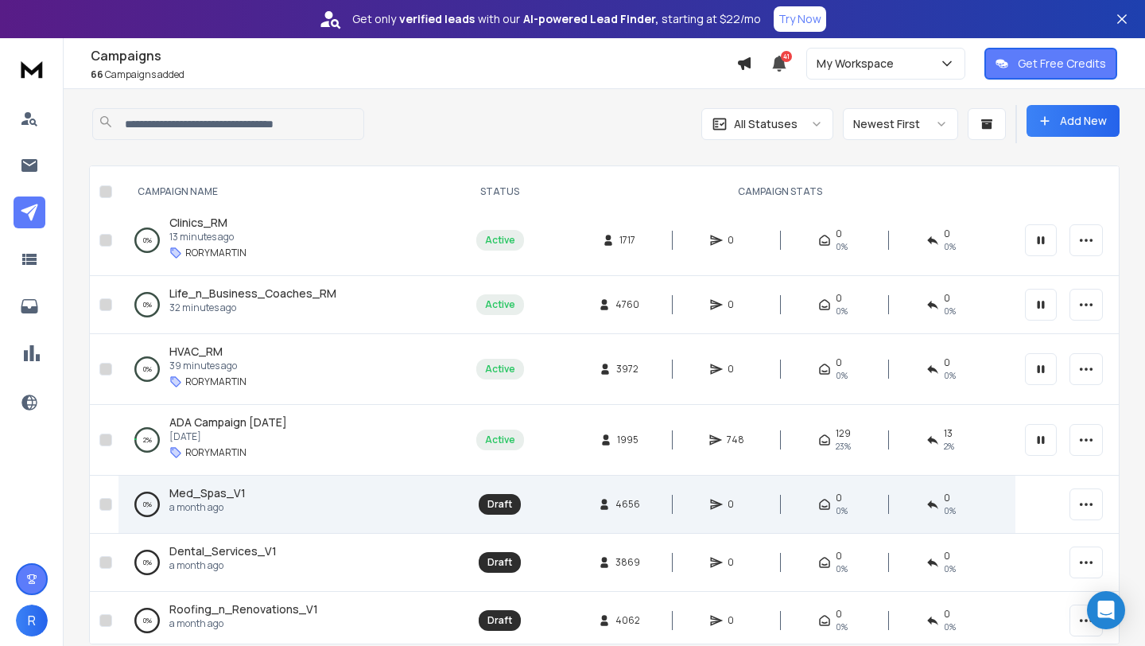
click at [1093, 508] on icon "button" at bounding box center [1086, 504] width 16 height 16
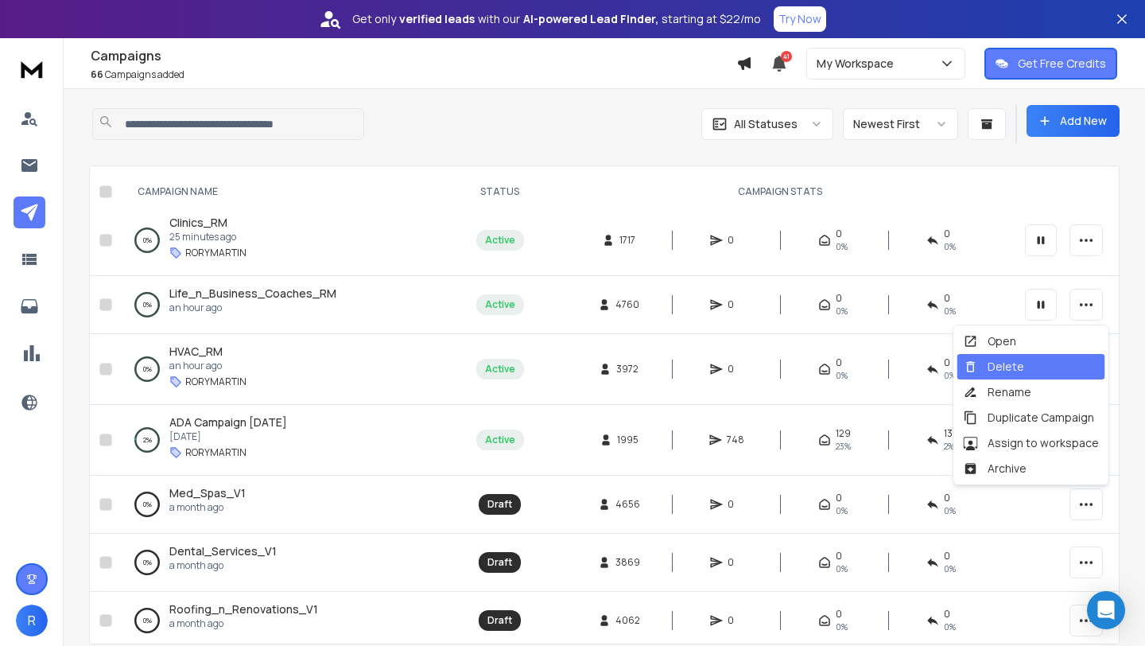
click at [988, 365] on div "Delete" at bounding box center [994, 367] width 60 height 16
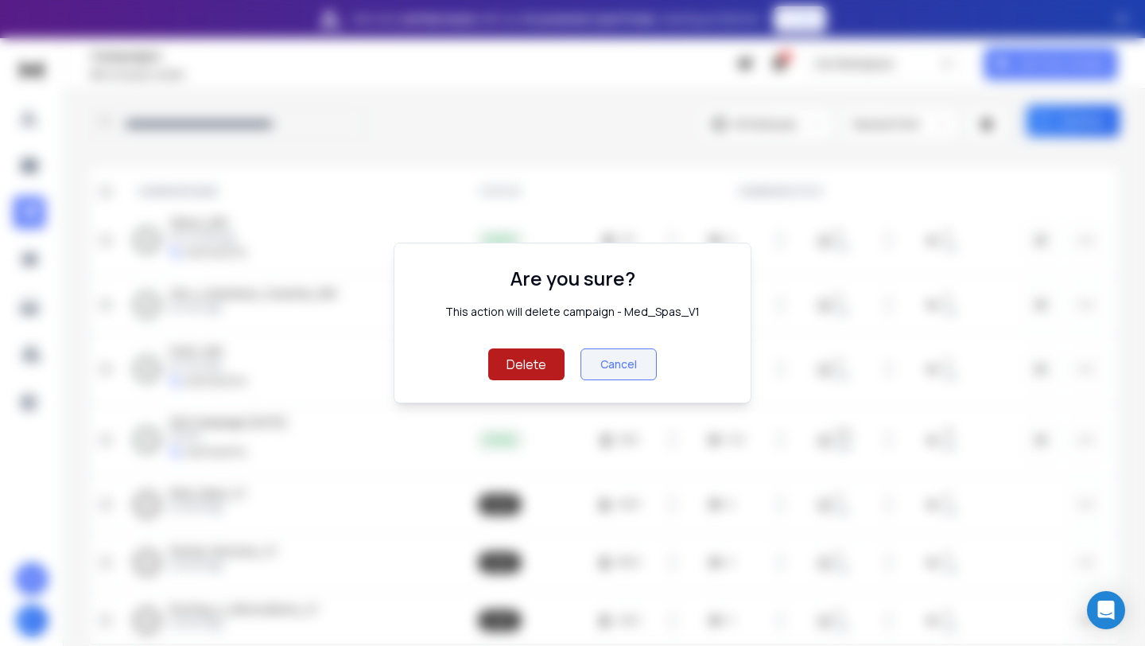
click at [525, 366] on button "Delete" at bounding box center [526, 364] width 76 height 32
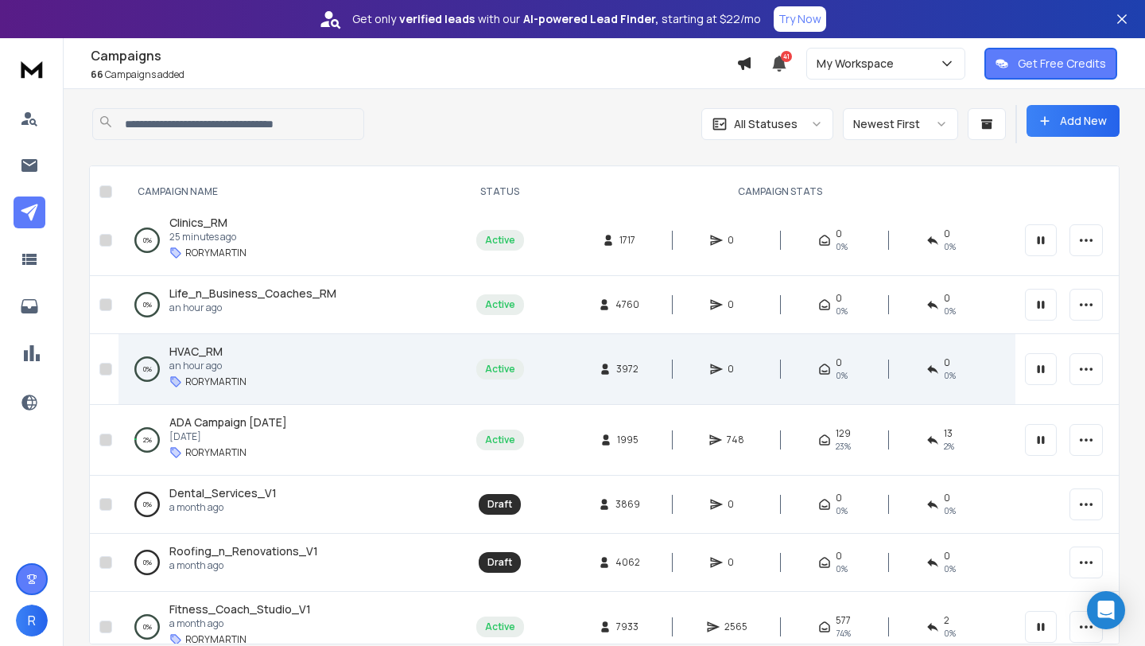
scroll to position [0, 0]
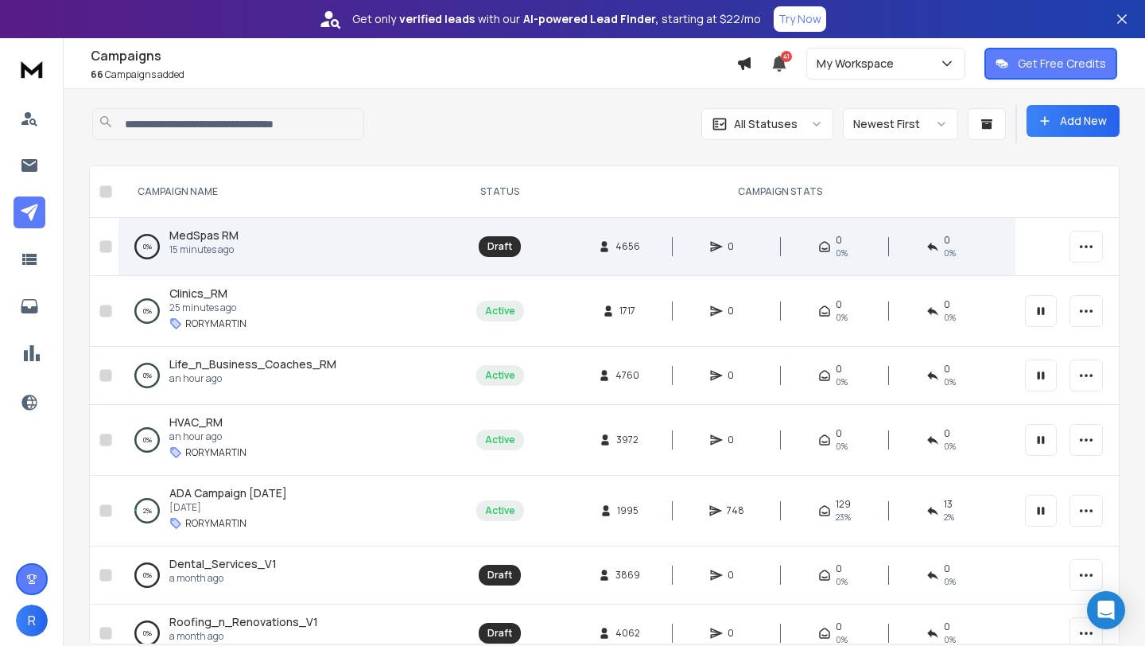
click at [329, 247] on div "0 % MedSpas RM 15 minutes ago" at bounding box center [286, 246] width 305 height 38
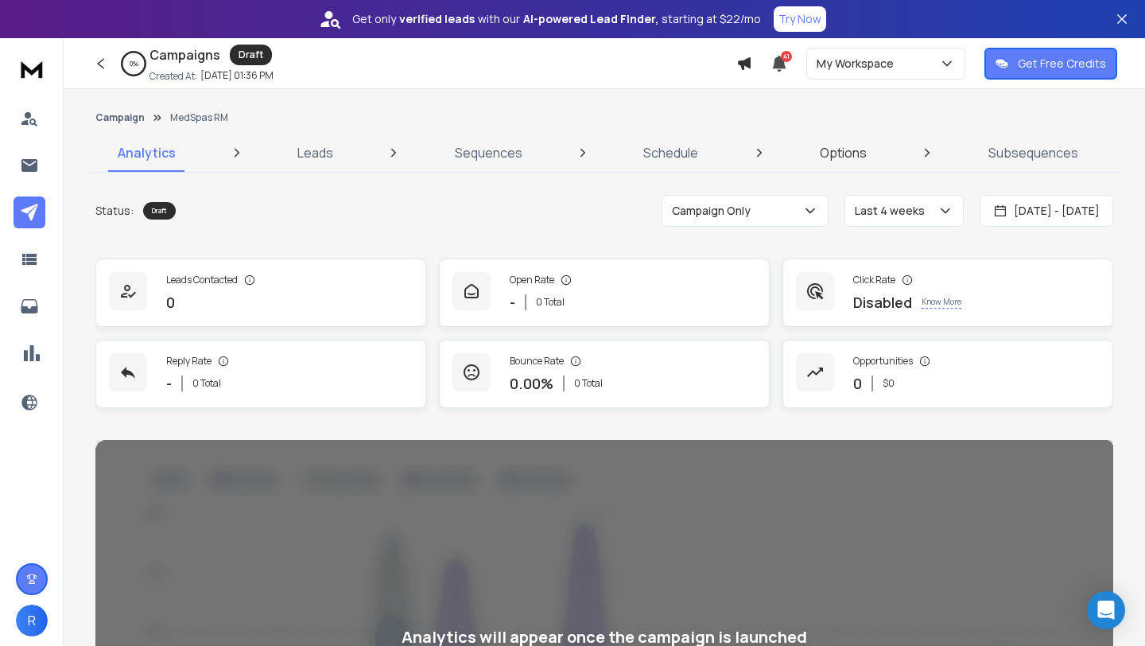
click at [846, 154] on p "Options" at bounding box center [843, 152] width 47 height 19
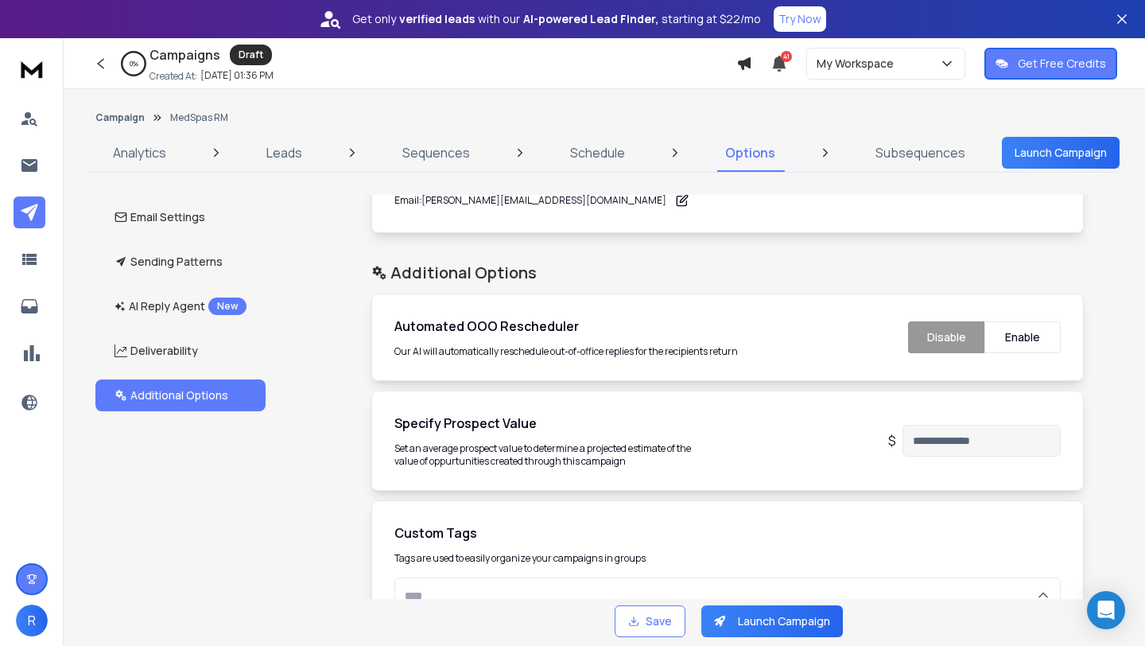
scroll to position [3051, 0]
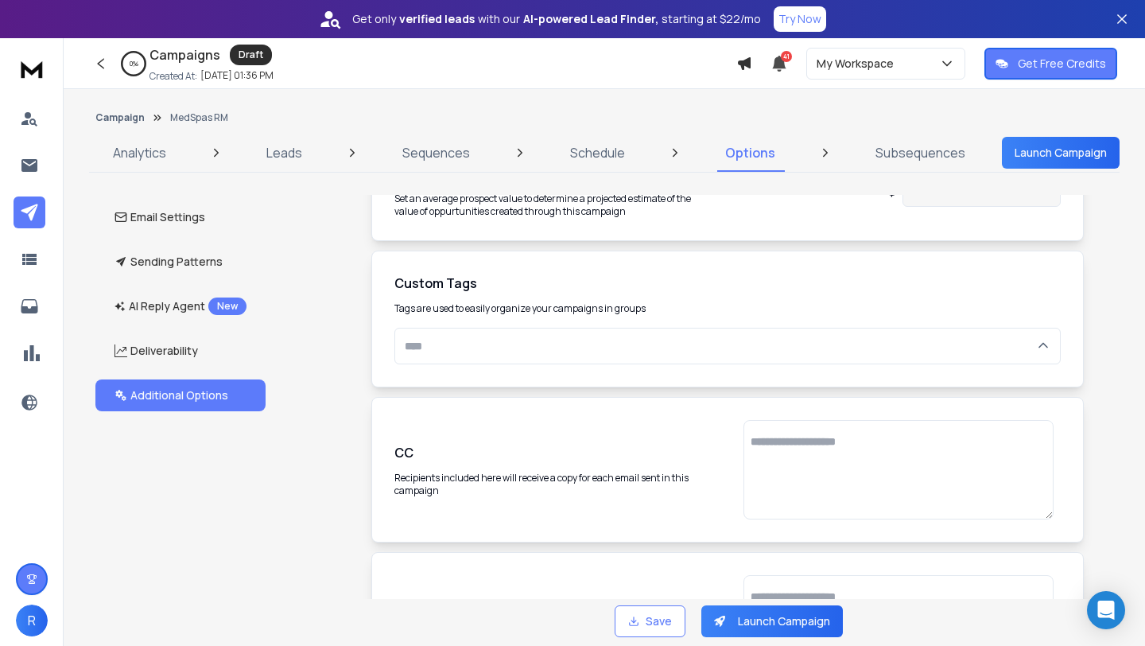
click at [488, 357] on input at bounding box center [460, 346] width 124 height 29
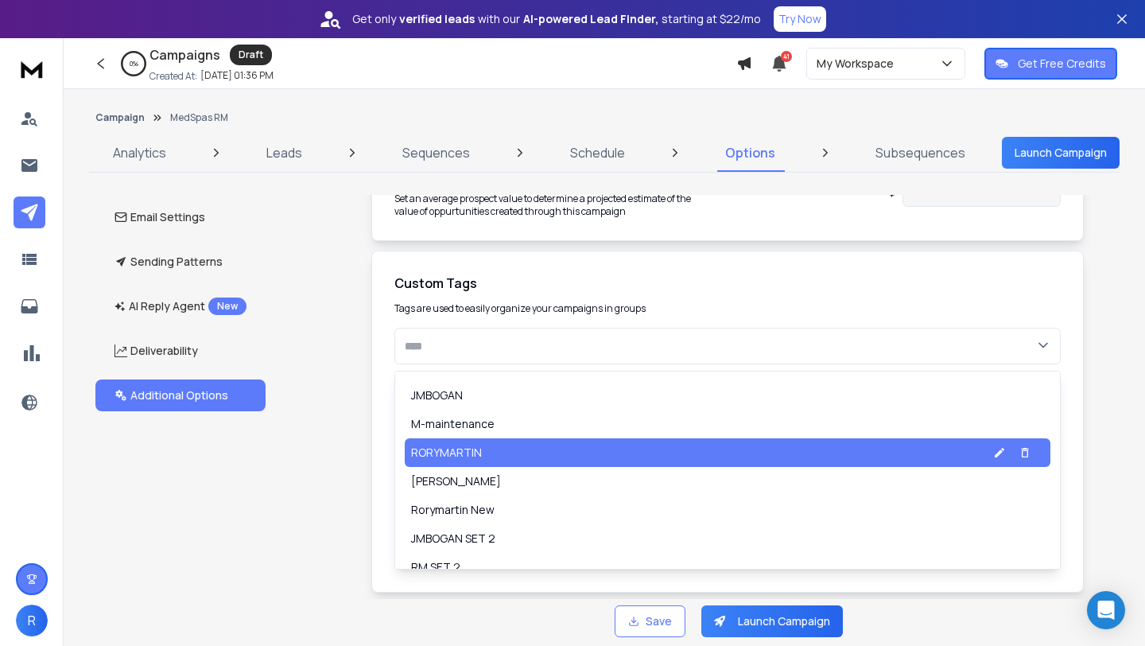
click at [449, 453] on p "RORYMARTIN" at bounding box center [446, 452] width 71 height 16
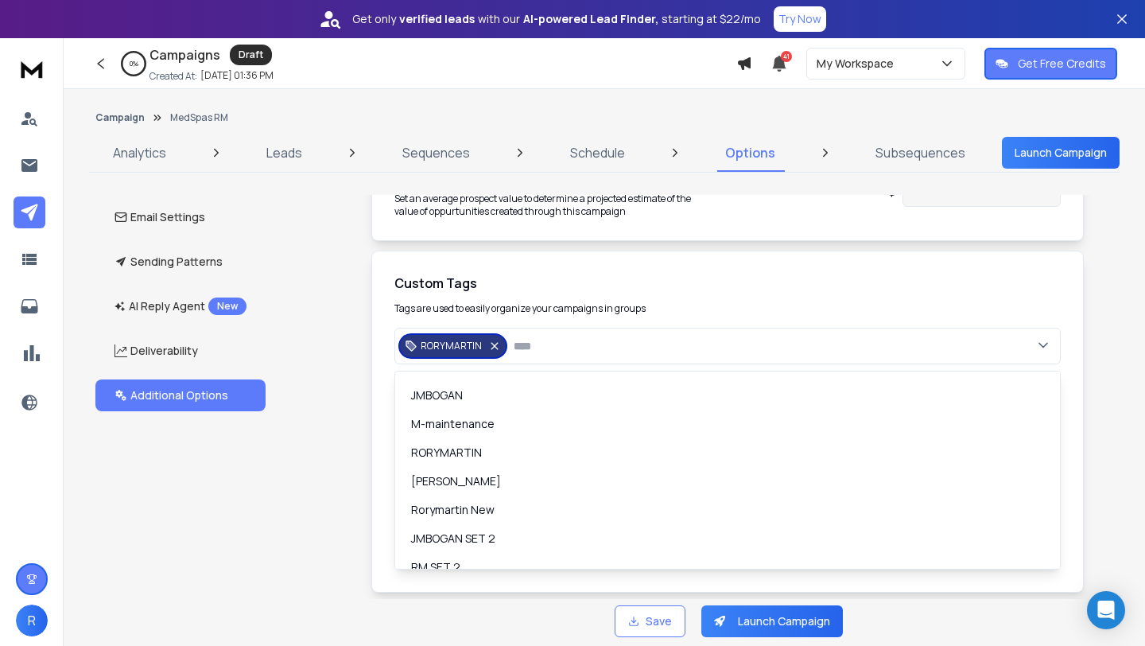
click at [1106, 384] on div "Email Accounts Accounts to Use Select one or more accounts to send emails from …" at bounding box center [737, 397] width 892 height 404
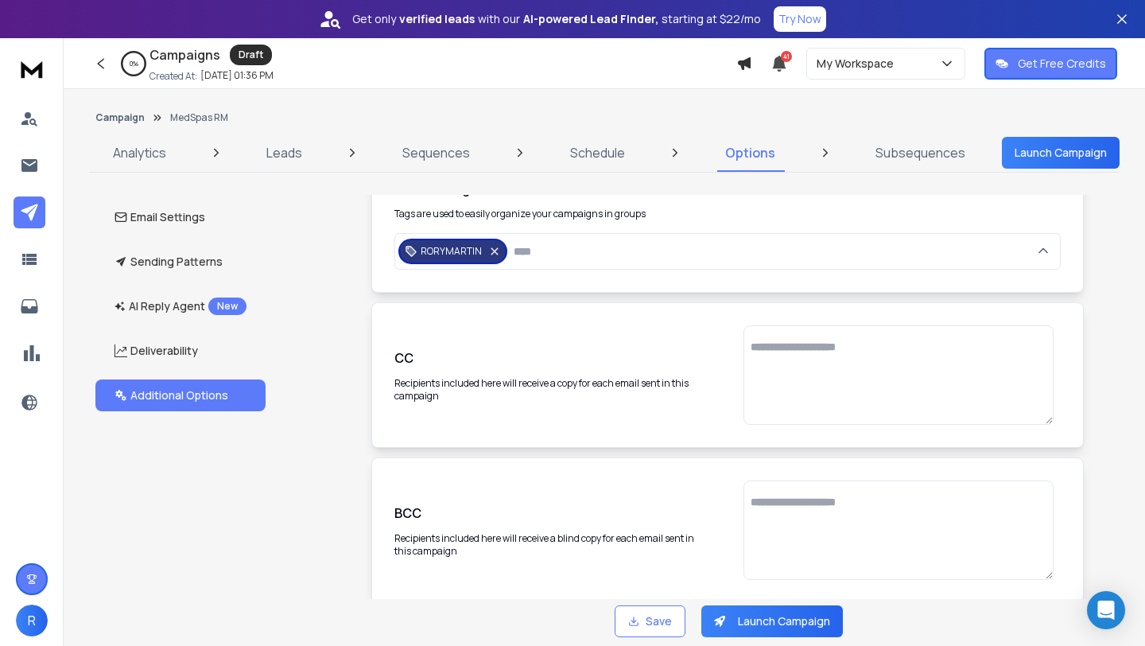
scroll to position [3159, 0]
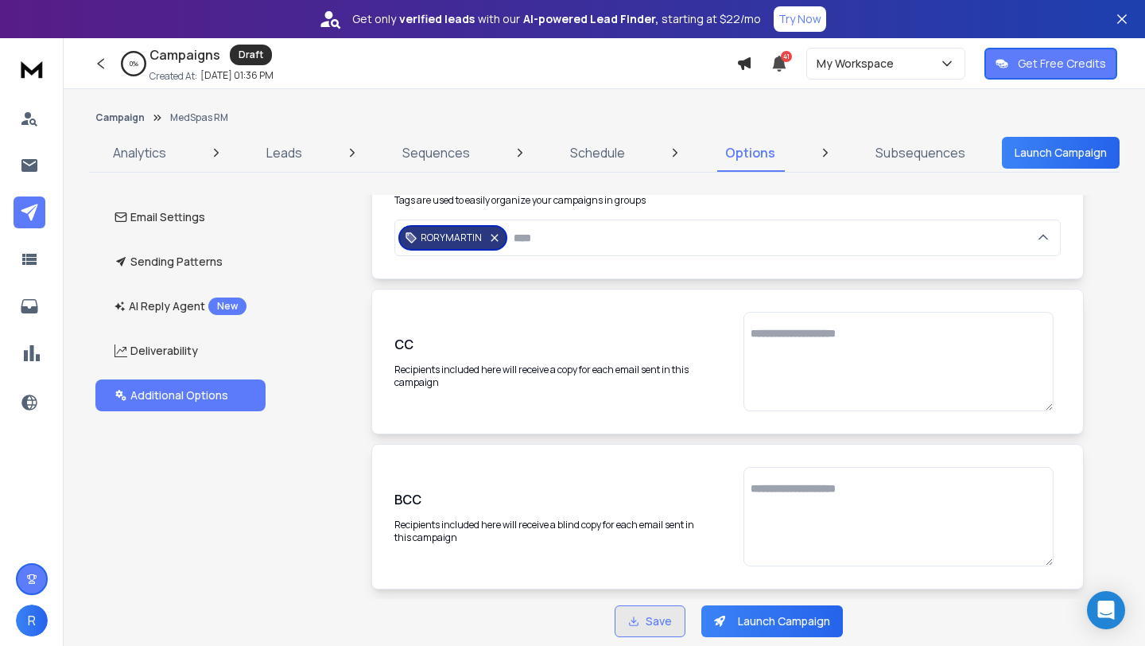
click at [645, 617] on button "Save" at bounding box center [650, 621] width 71 height 32
click at [755, 619] on button "Launch Campaign" at bounding box center [772, 621] width 142 height 32
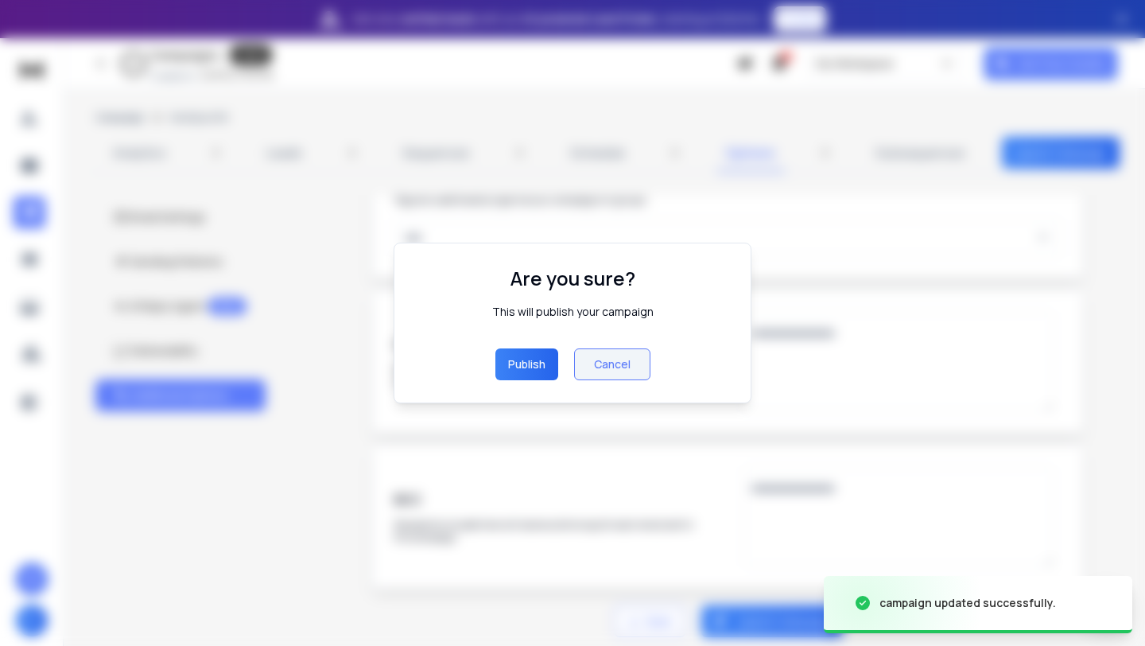
click at [536, 359] on button "Publish" at bounding box center [526, 364] width 63 height 32
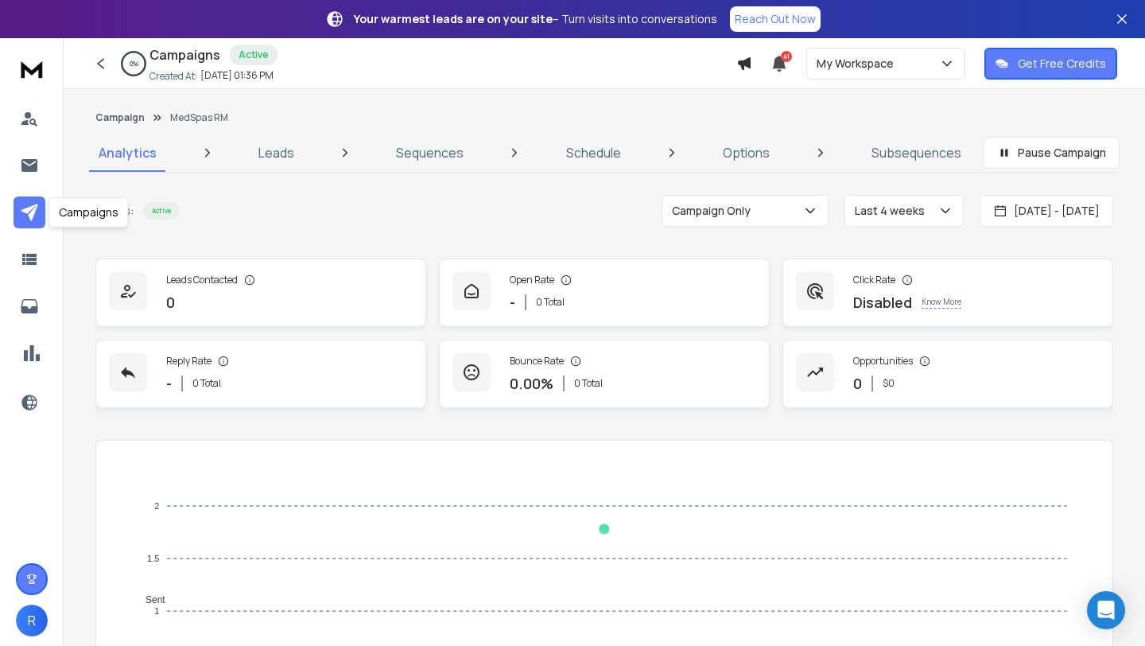
click at [22, 213] on icon at bounding box center [29, 212] width 19 height 19
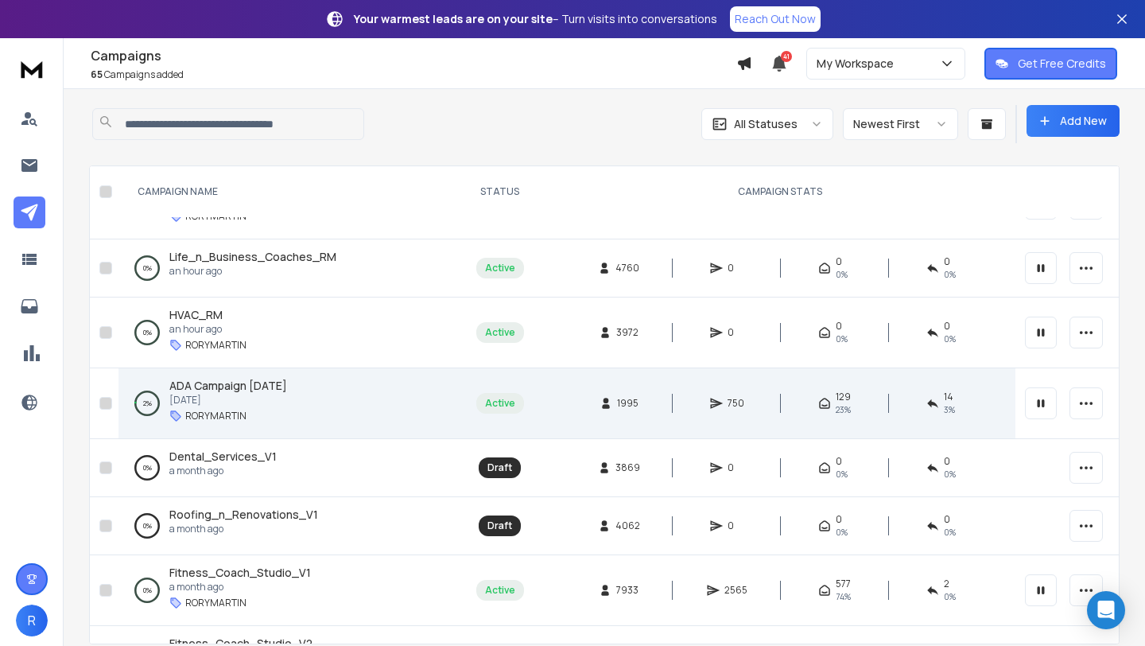
scroll to position [118, 0]
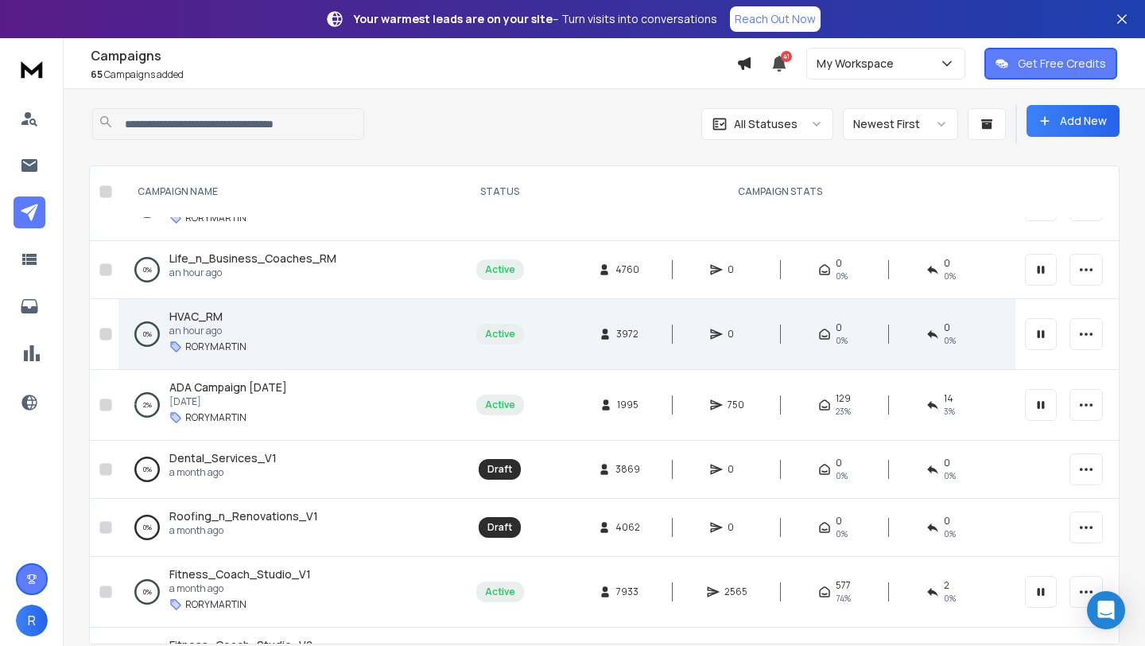
click at [1079, 335] on icon "button" at bounding box center [1086, 334] width 16 height 16
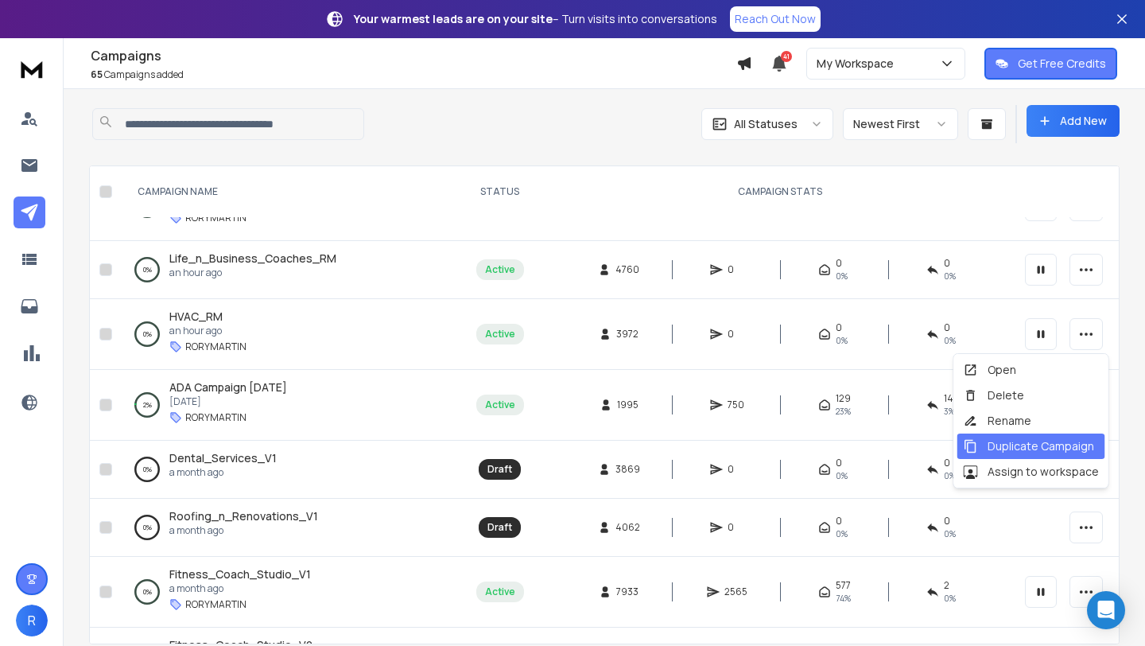
click at [1031, 448] on div "Duplicate Campaign" at bounding box center [1029, 446] width 130 height 16
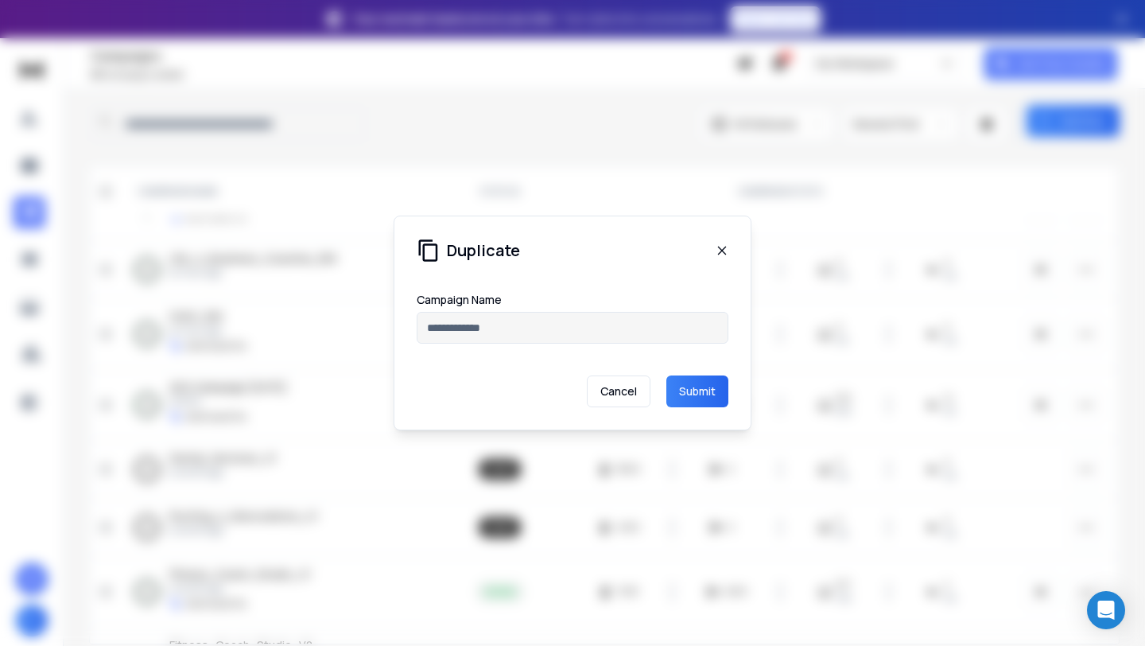
click at [630, 323] on input "text" at bounding box center [573, 328] width 312 height 32
type input "**********"
click at [705, 390] on button "Submit" at bounding box center [697, 391] width 62 height 32
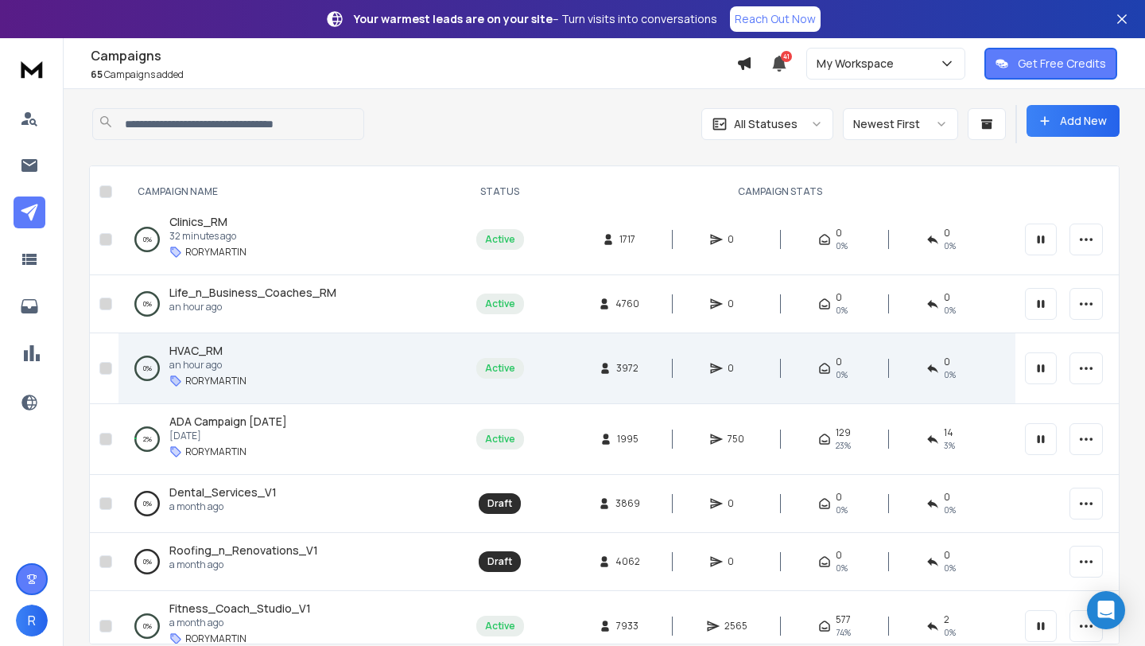
scroll to position [156, 0]
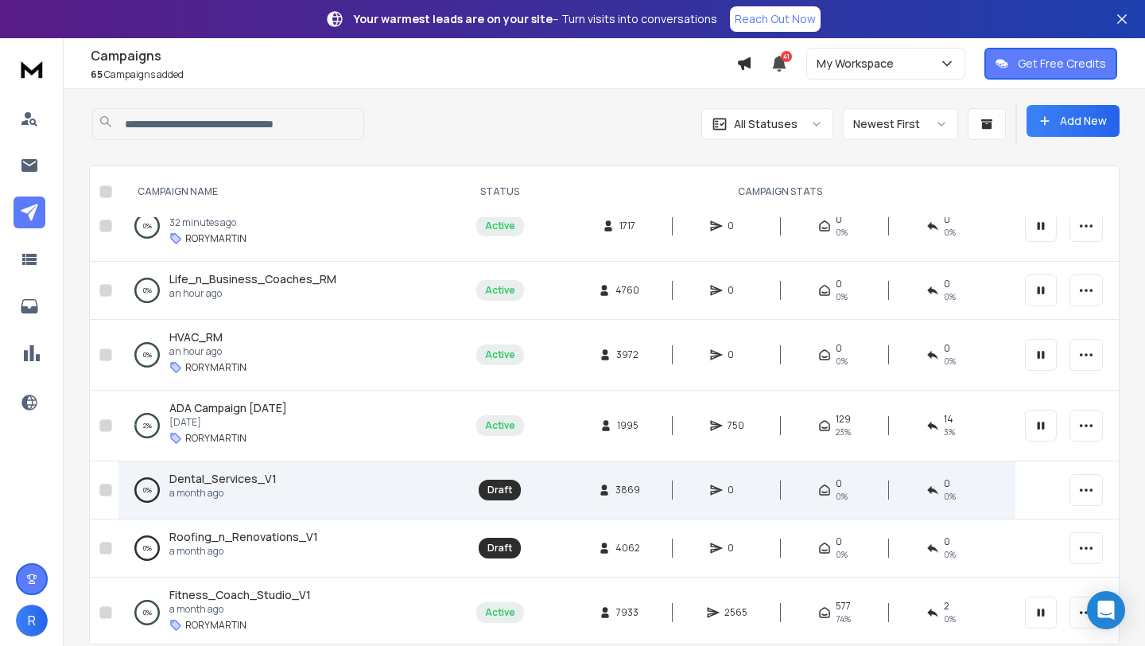
click at [262, 476] on span "Dental_Services_V1" at bounding box center [222, 478] width 107 height 15
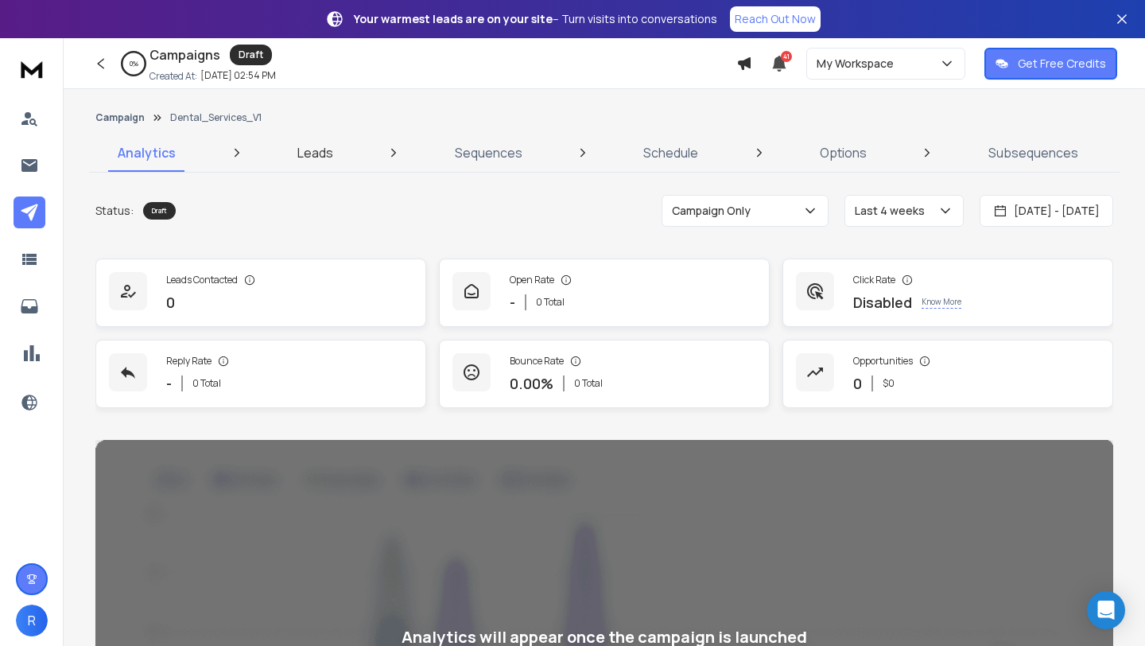
click at [314, 145] on p "Leads" at bounding box center [315, 152] width 36 height 19
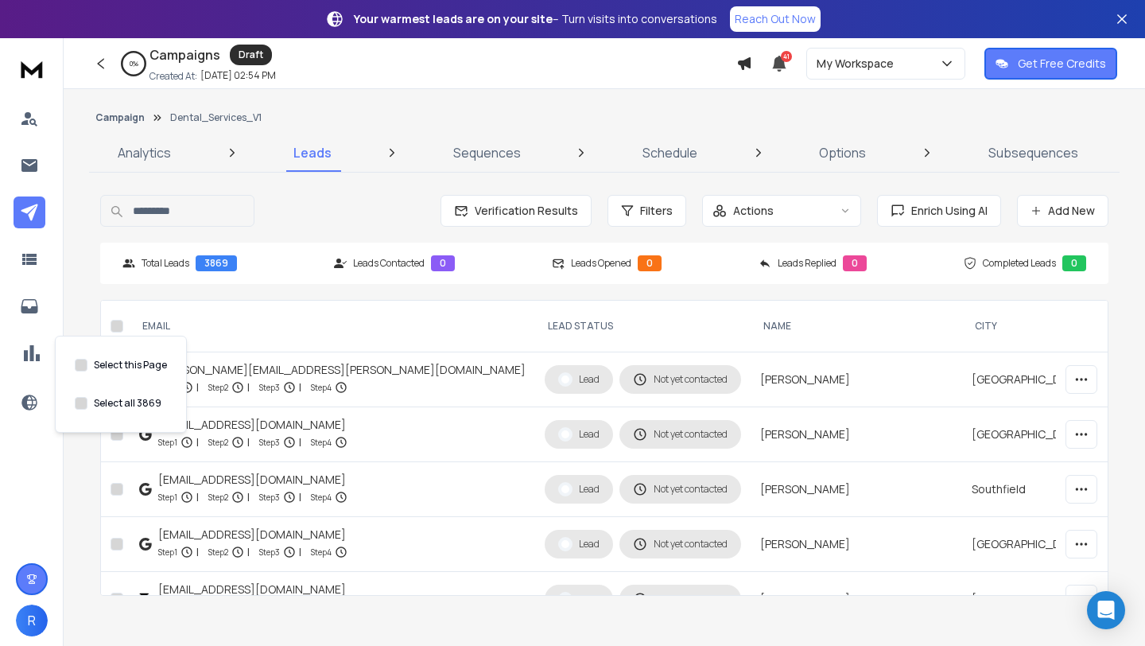
click at [79, 402] on button "Select this Page" at bounding box center [81, 403] width 13 height 13
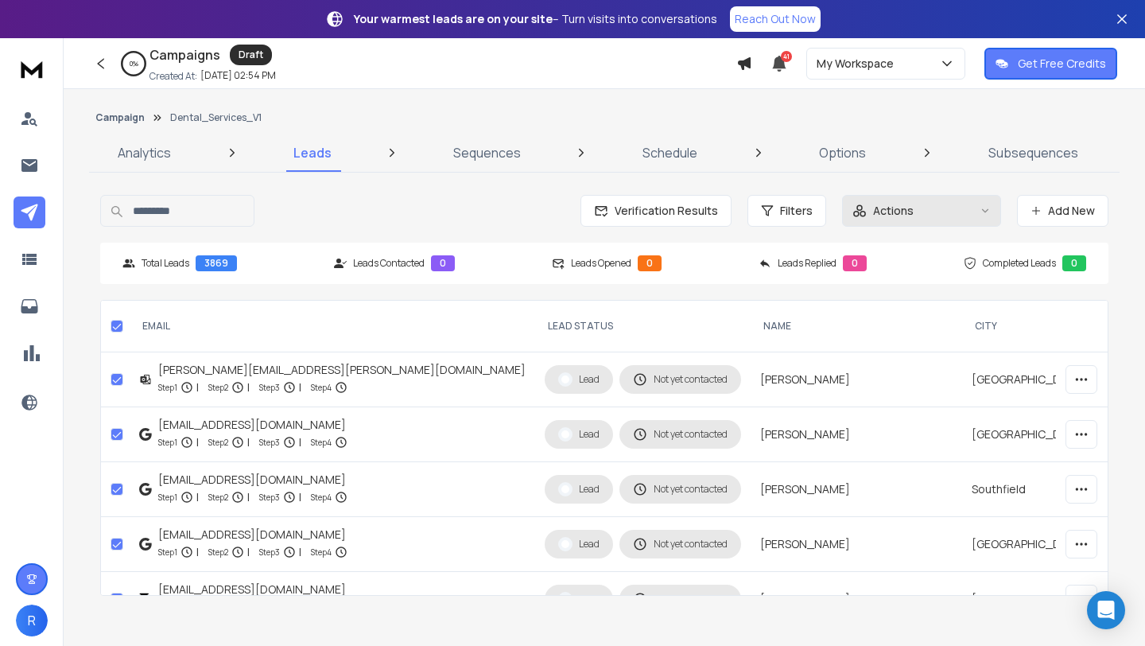
click at [909, 211] on p "Actions" at bounding box center [893, 211] width 41 height 16
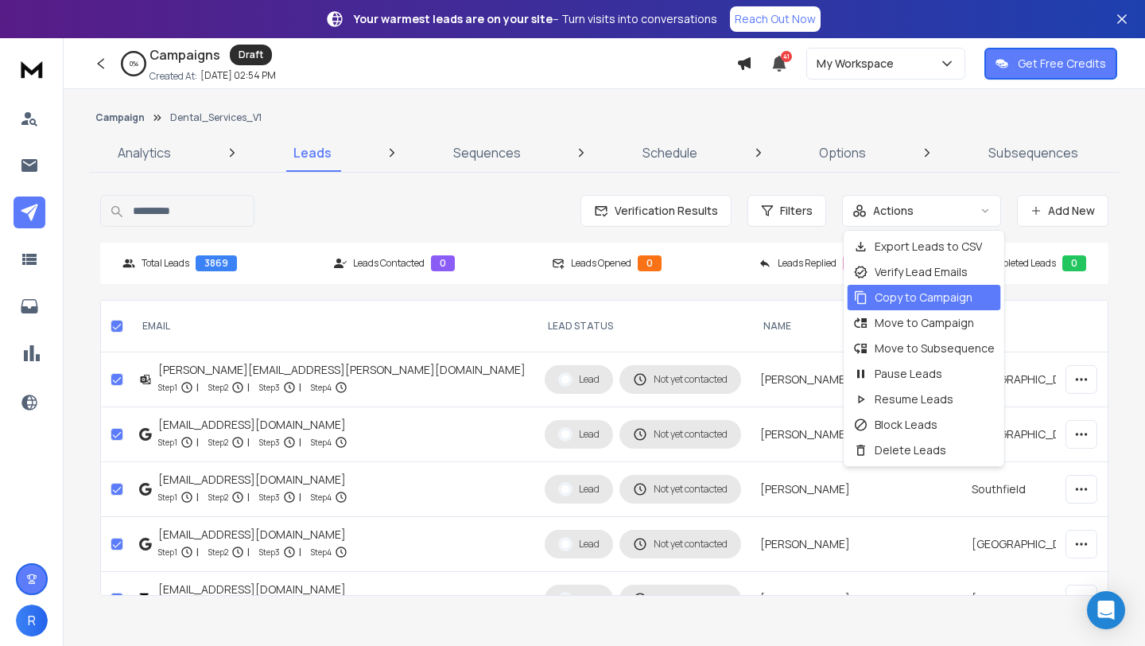
click at [881, 295] on p "Copy to Campaign" at bounding box center [924, 297] width 98 height 16
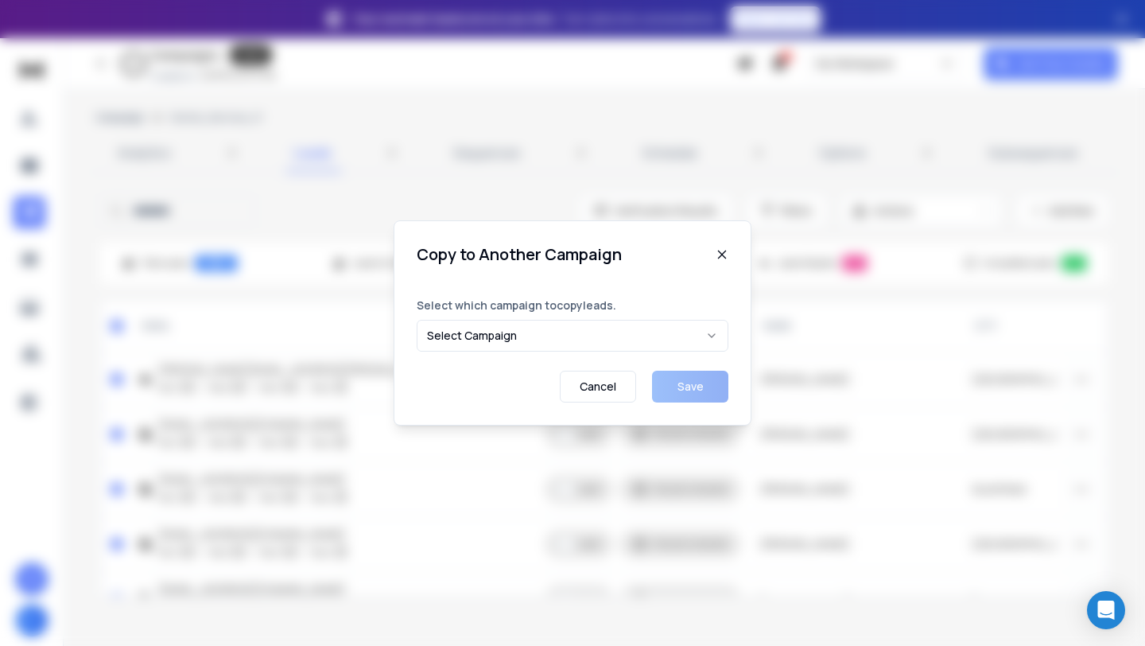
click at [573, 337] on button "Select Campaign" at bounding box center [573, 336] width 312 height 32
click at [689, 390] on button "Save" at bounding box center [690, 387] width 76 height 32
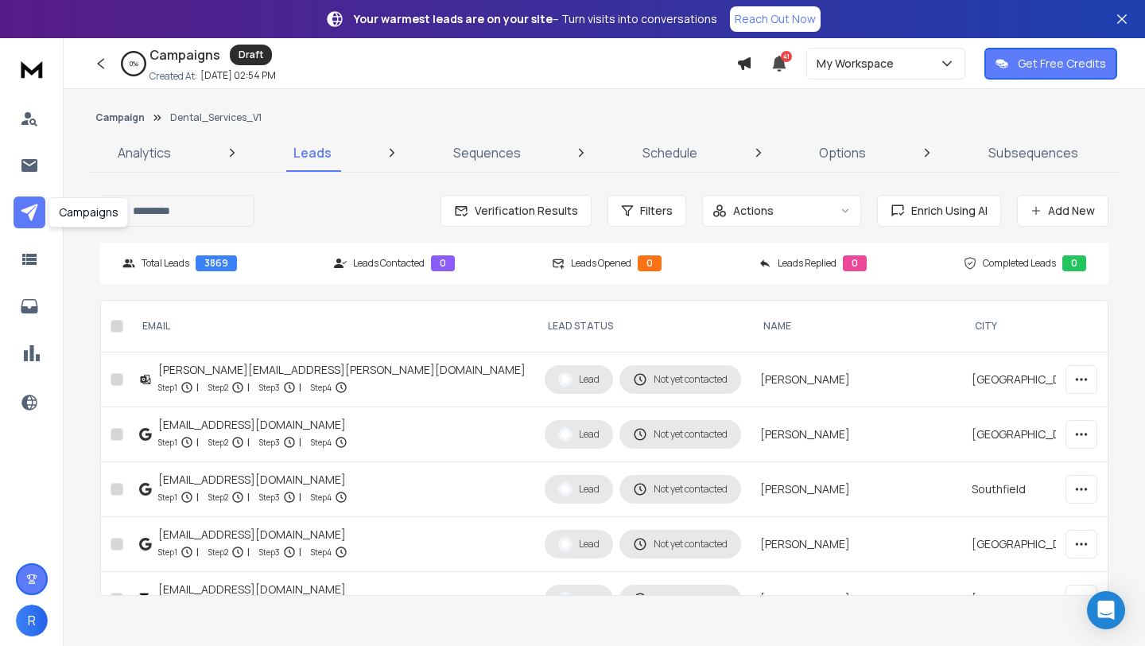
click at [25, 212] on icon at bounding box center [29, 212] width 17 height 17
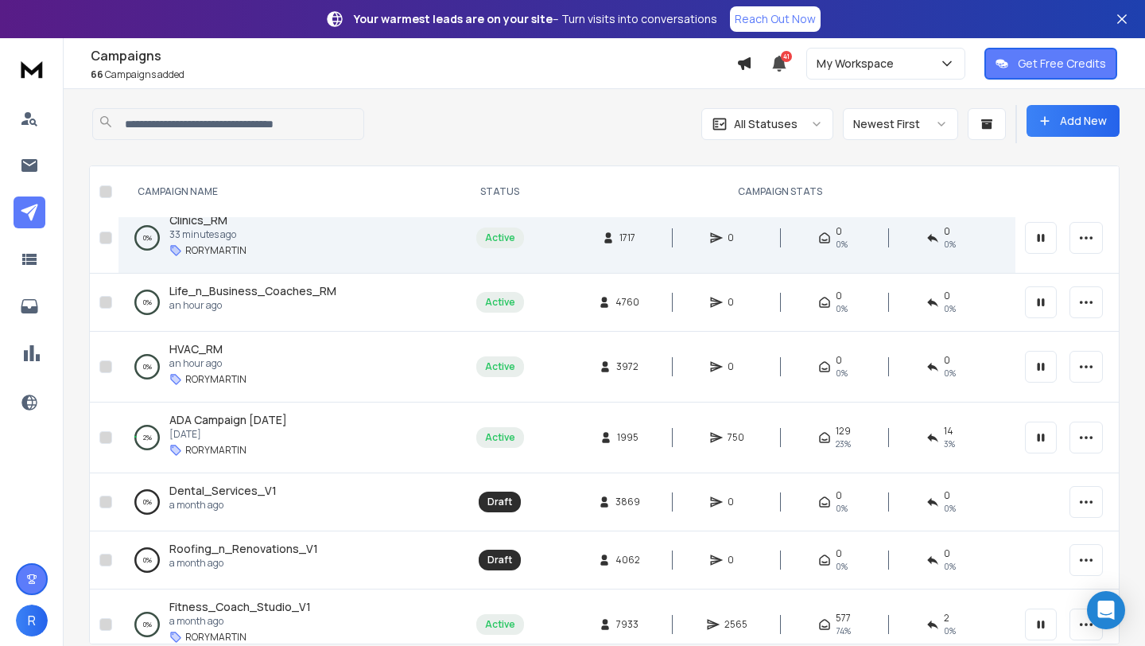
scroll to position [146, 0]
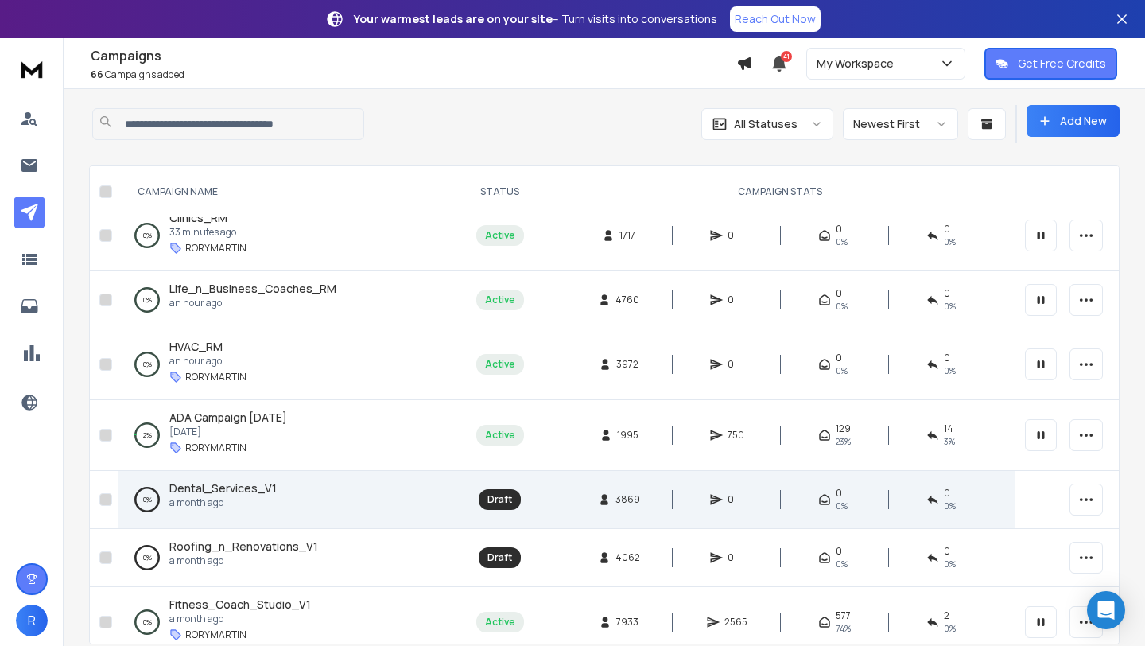
click at [1083, 498] on icon "button" at bounding box center [1086, 499] width 16 height 16
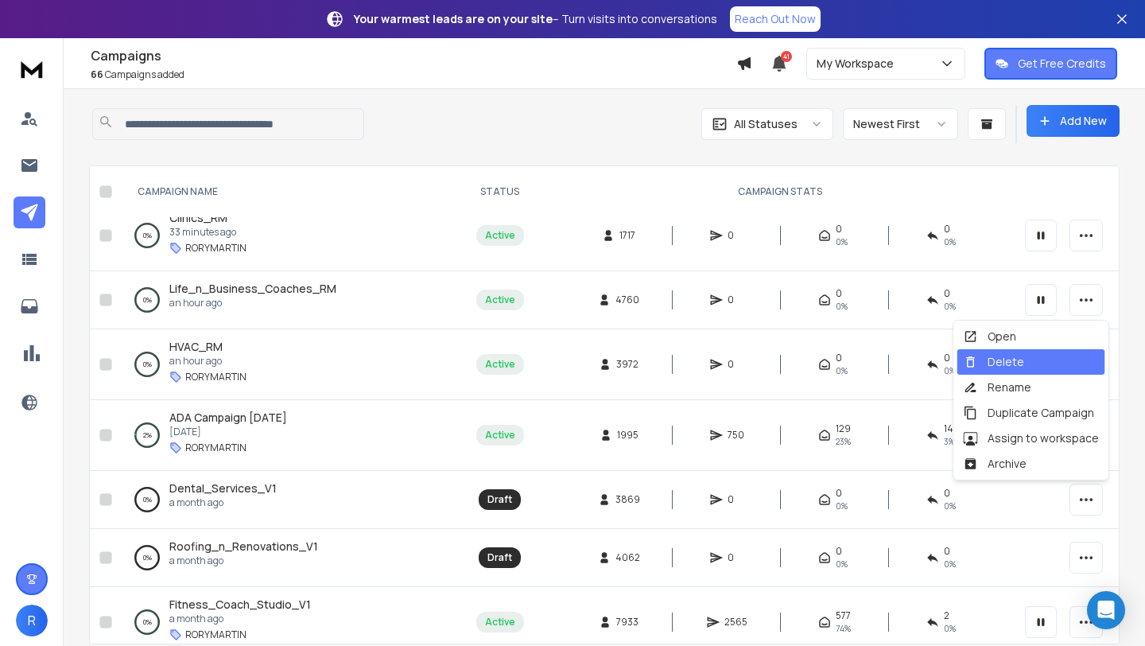
click at [1000, 357] on div "Delete" at bounding box center [994, 362] width 60 height 16
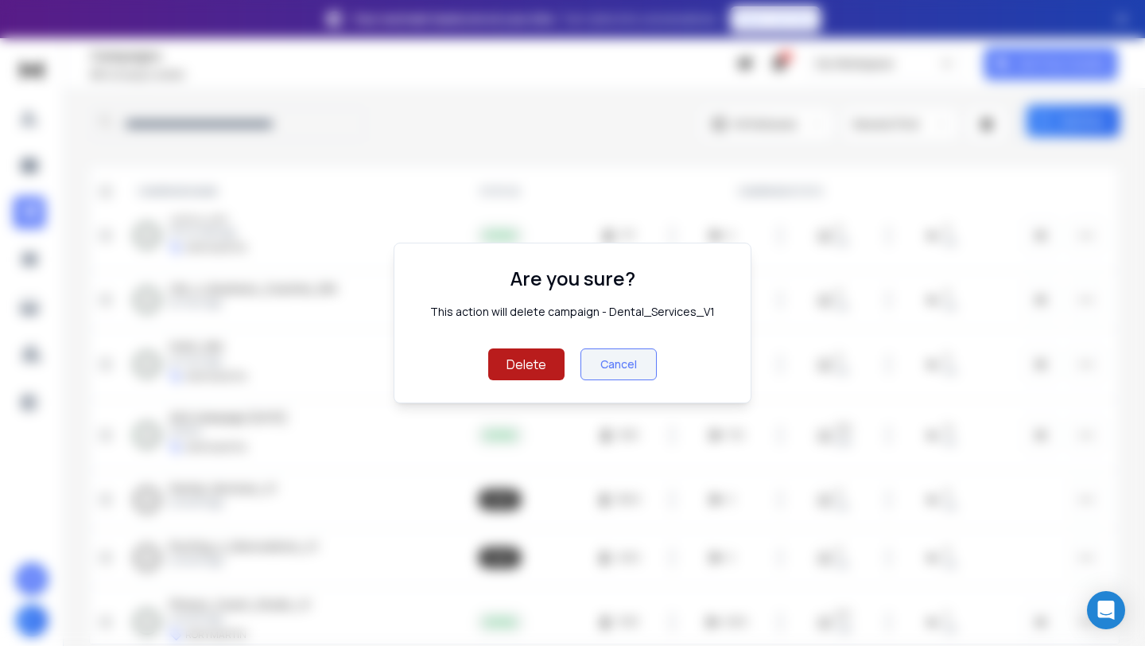
click at [525, 363] on button "Delete" at bounding box center [526, 364] width 76 height 32
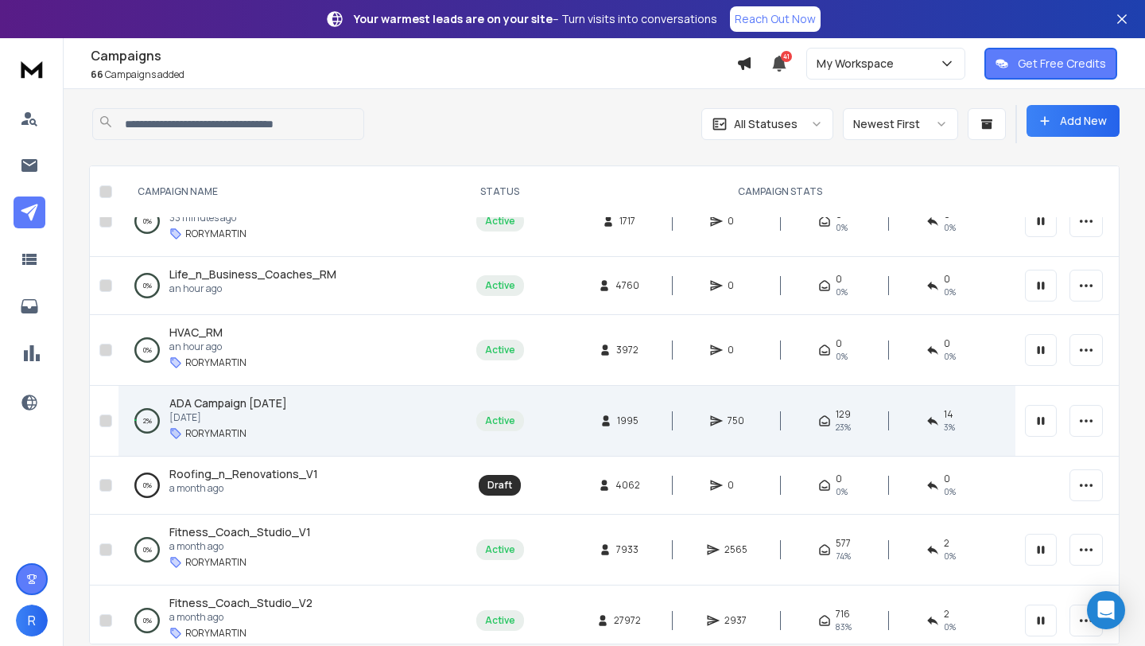
scroll to position [0, 0]
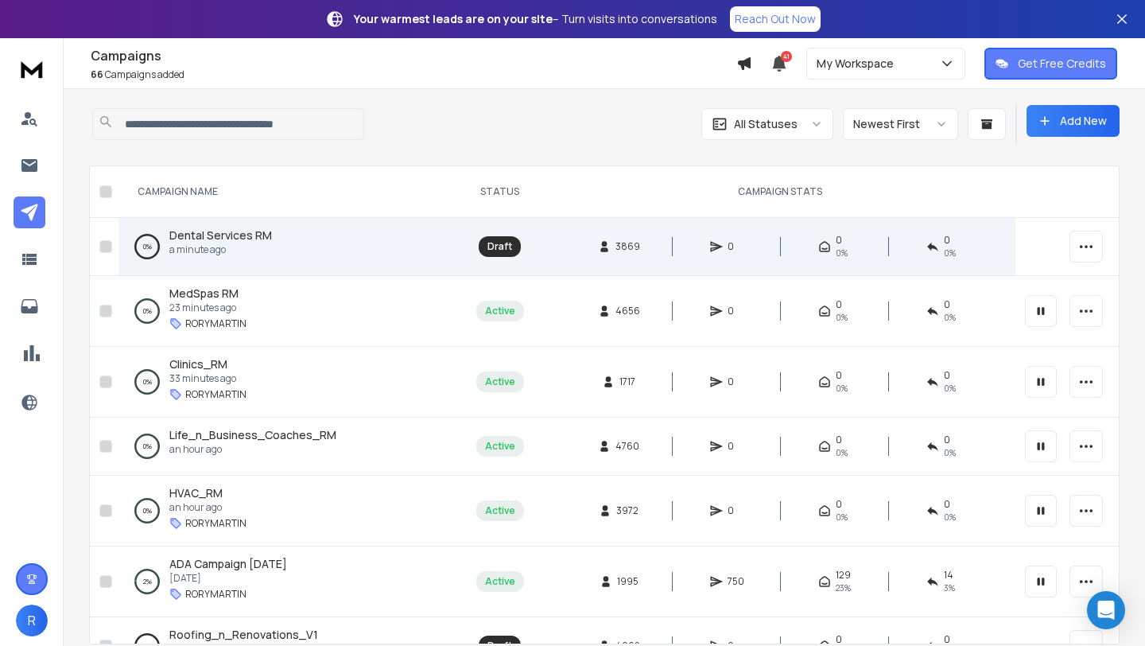
click at [247, 231] on span "Dental Services RM" at bounding box center [220, 234] width 103 height 15
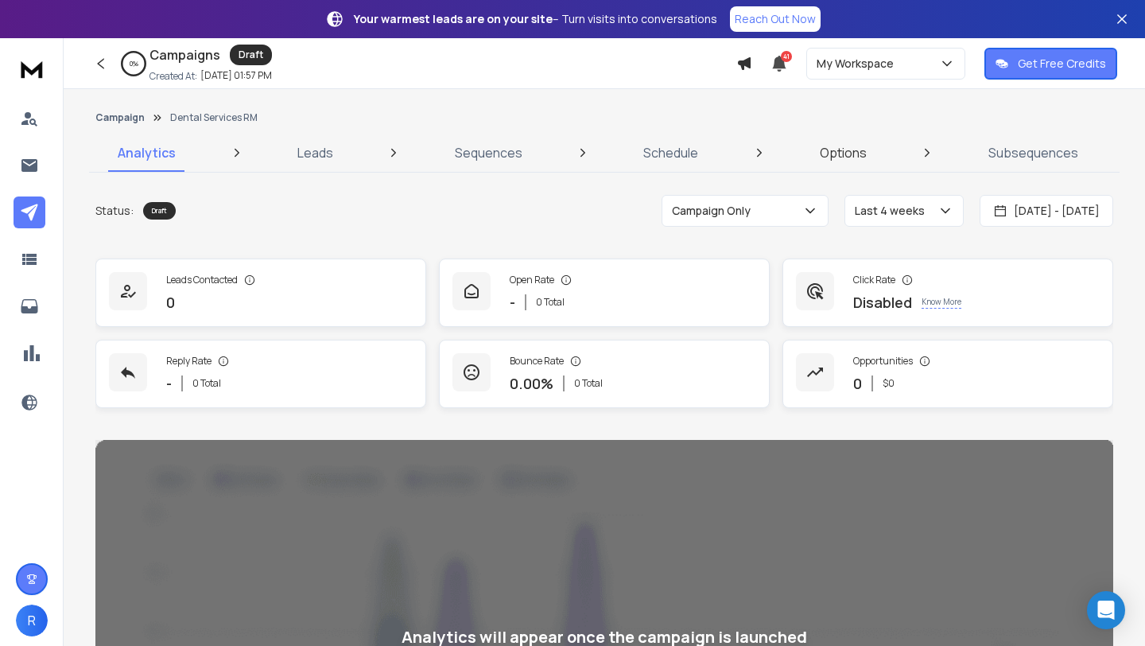
click at [850, 149] on p "Options" at bounding box center [843, 152] width 47 height 19
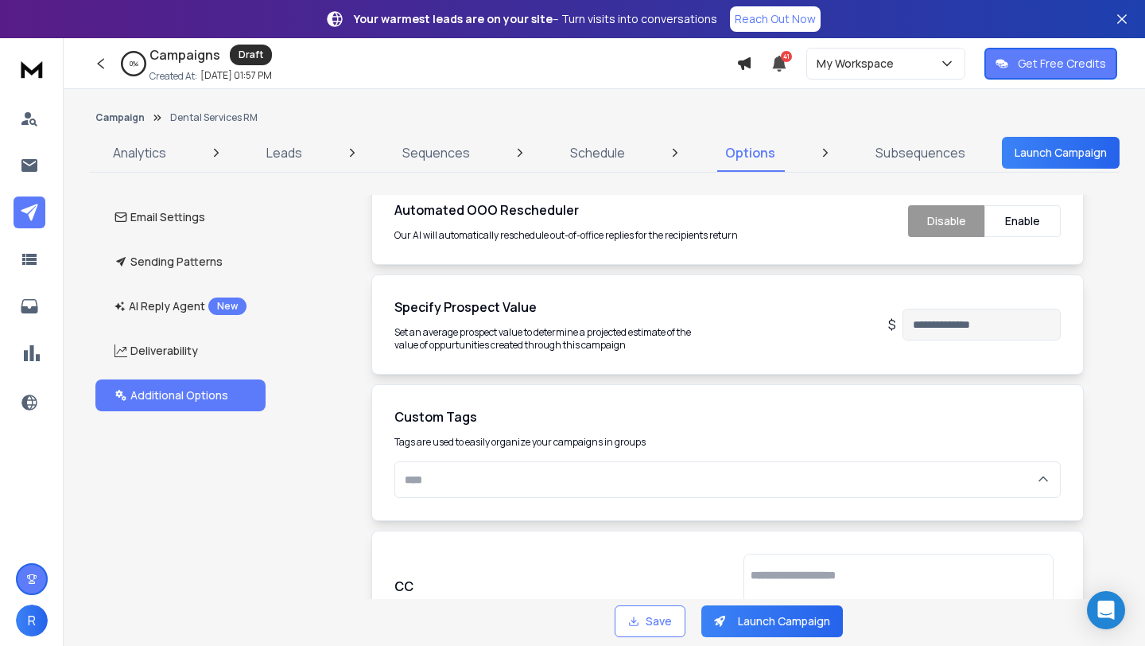
scroll to position [2924, 0]
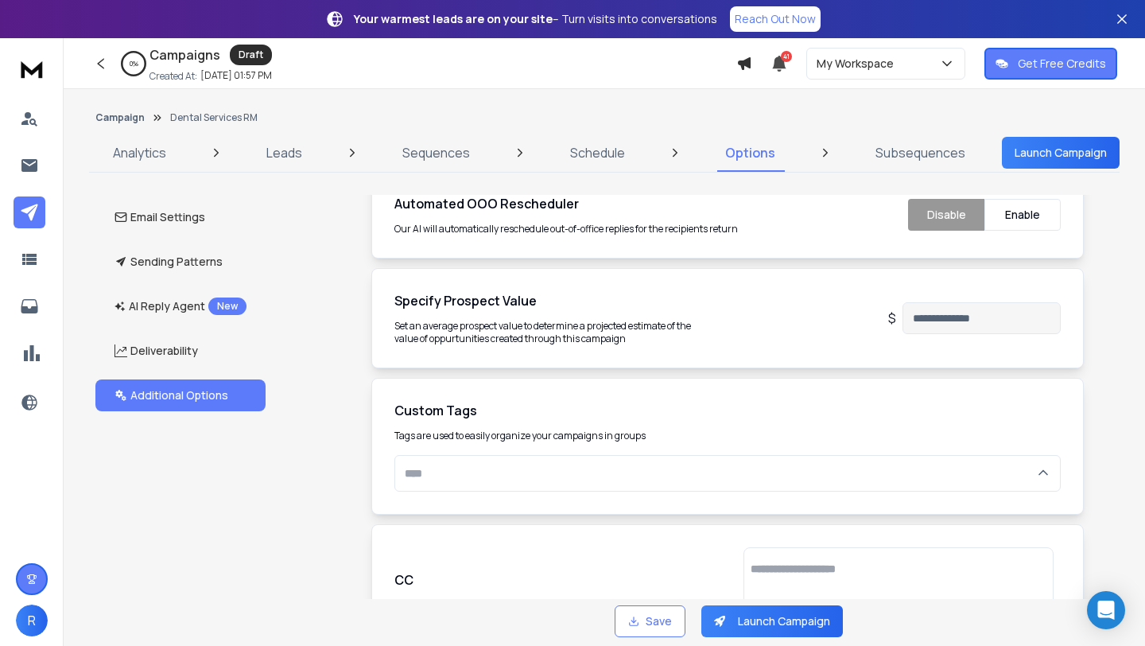
click at [576, 474] on div at bounding box center [727, 473] width 666 height 37
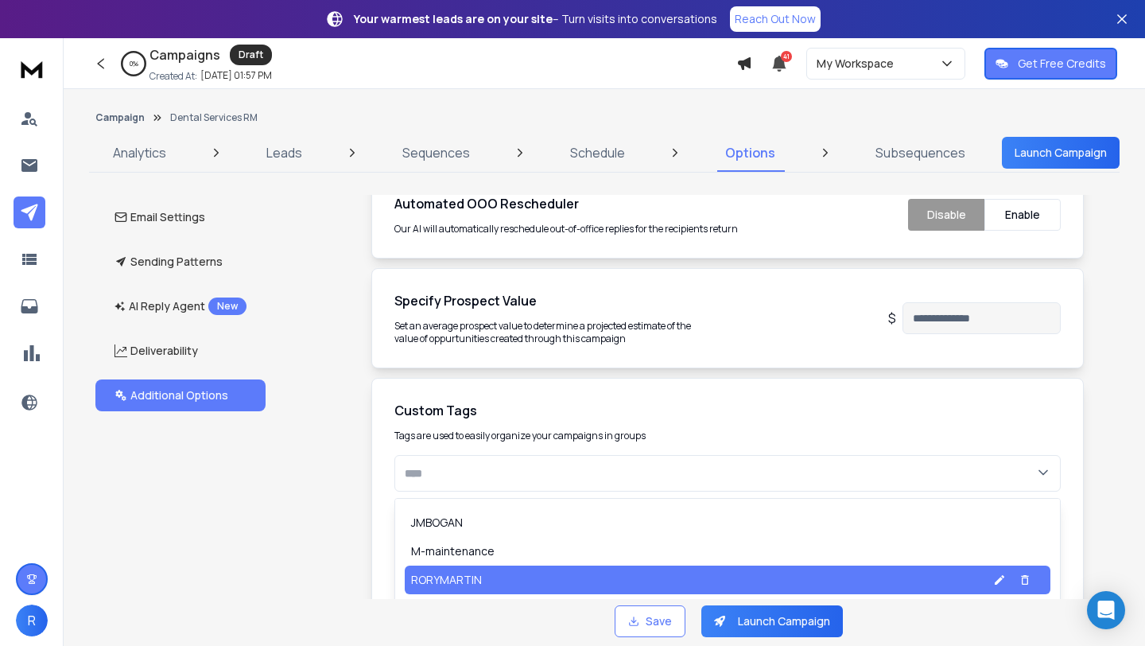
click at [445, 580] on p "RORYMARTIN" at bounding box center [446, 580] width 71 height 16
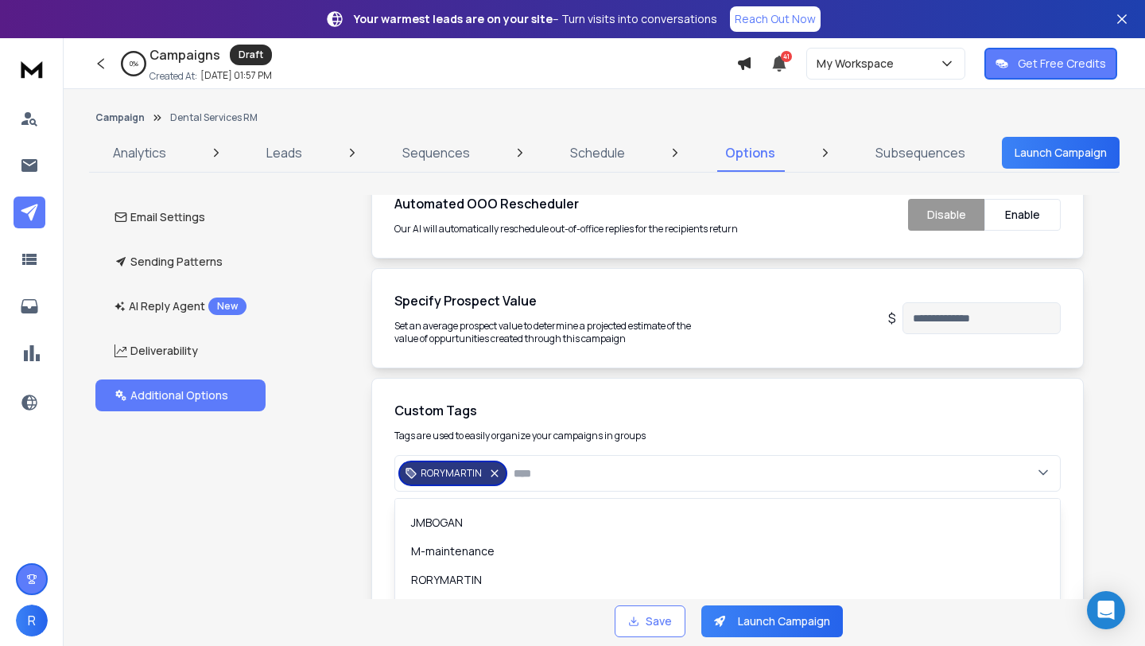
click at [751, 378] on div "Custom Tags Tags are used to easily organize your campaigns in groups RORYMARTI…" at bounding box center [727, 549] width 712 height 342
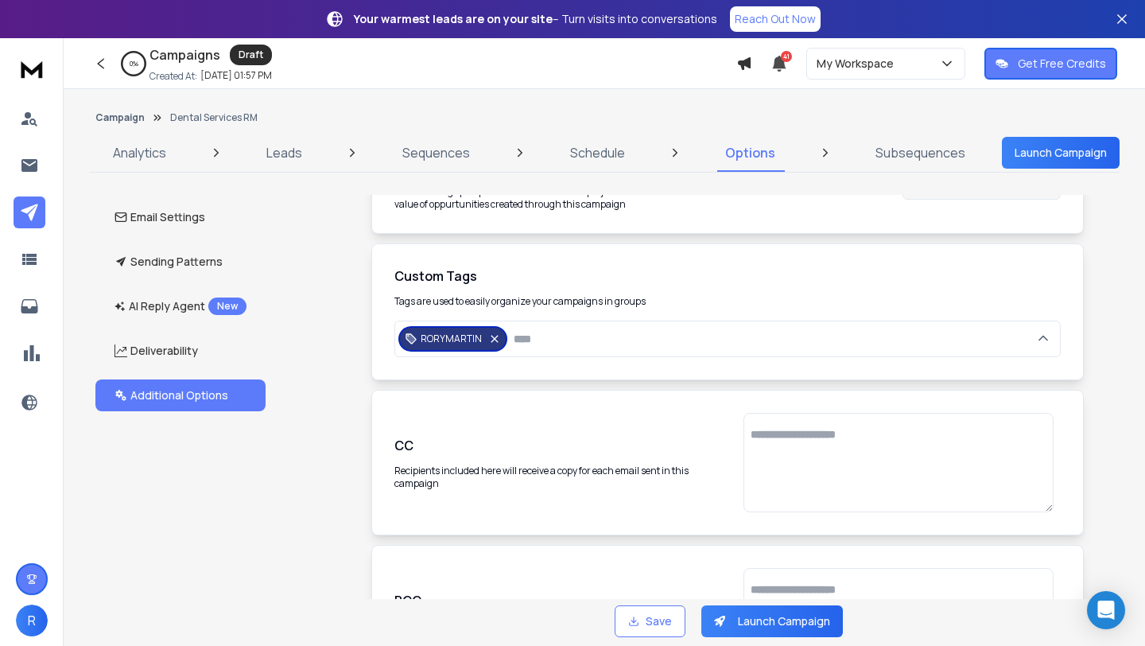
scroll to position [3159, 0]
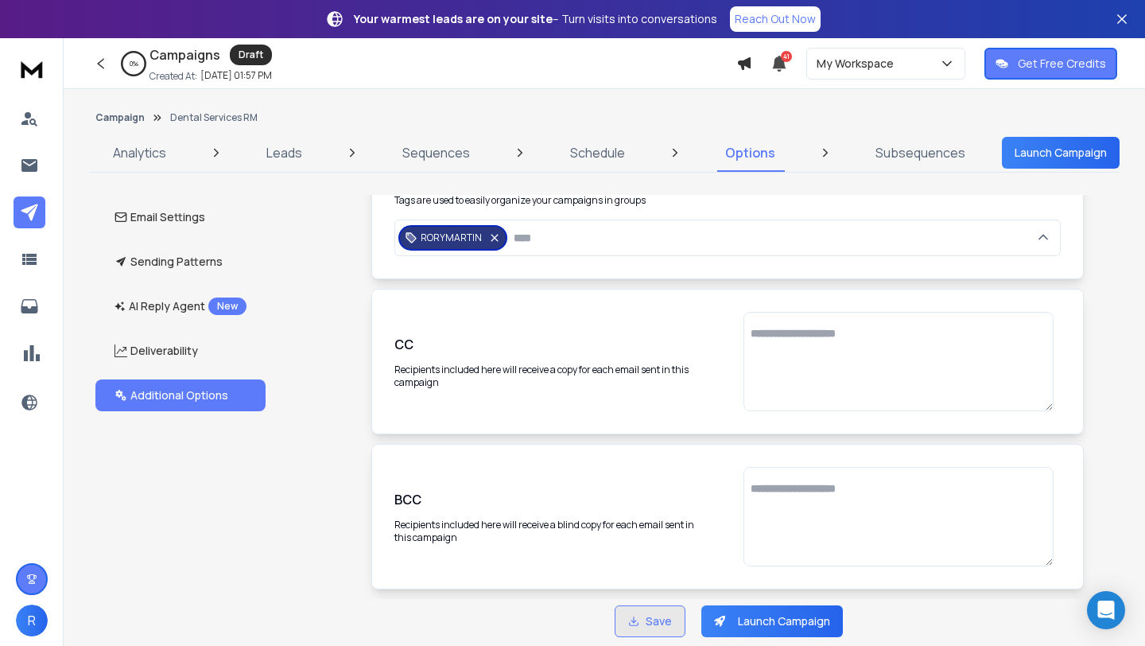
click at [662, 623] on button "Save" at bounding box center [650, 621] width 71 height 32
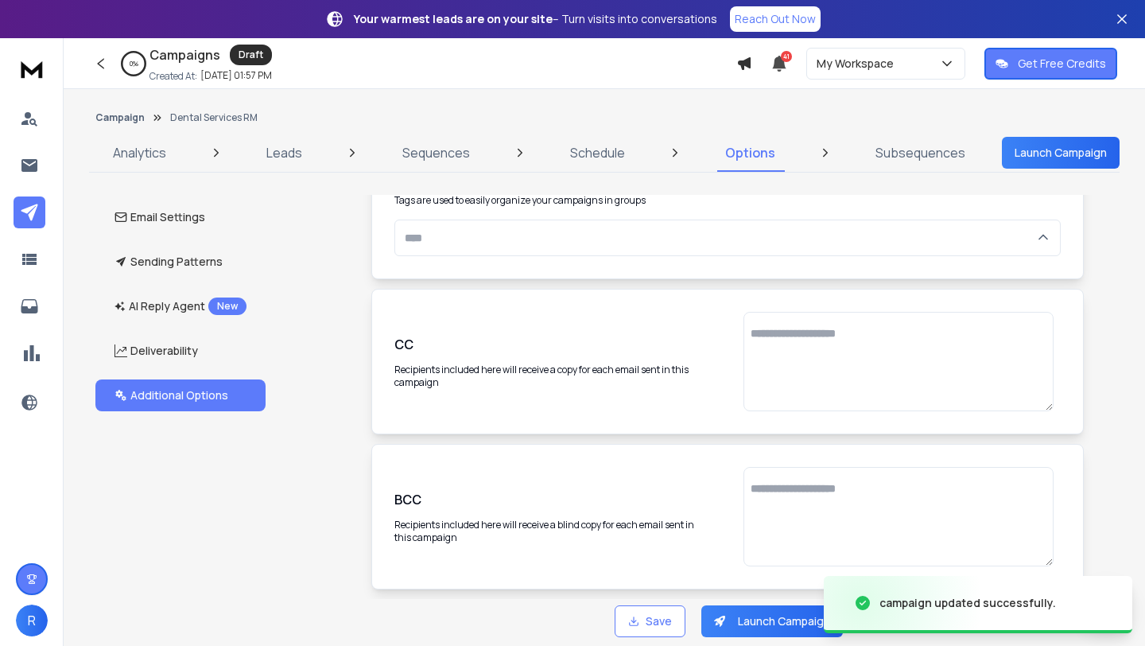
click at [766, 623] on button "Launch Campaign" at bounding box center [772, 621] width 142 height 32
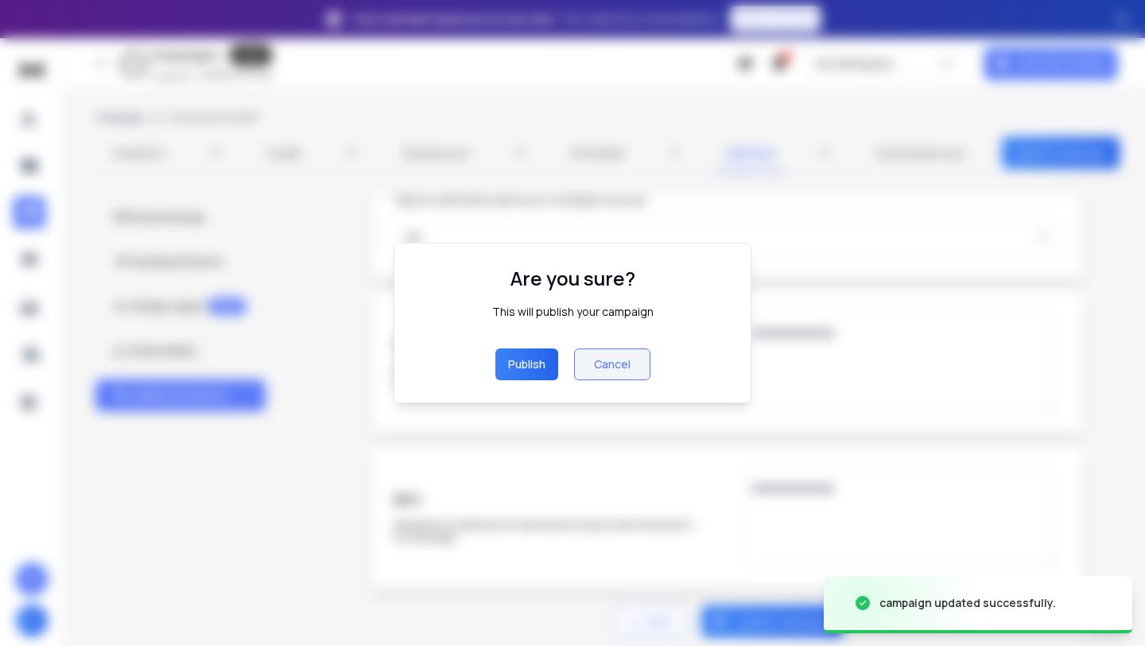
click at [518, 365] on button "Publish" at bounding box center [526, 364] width 63 height 32
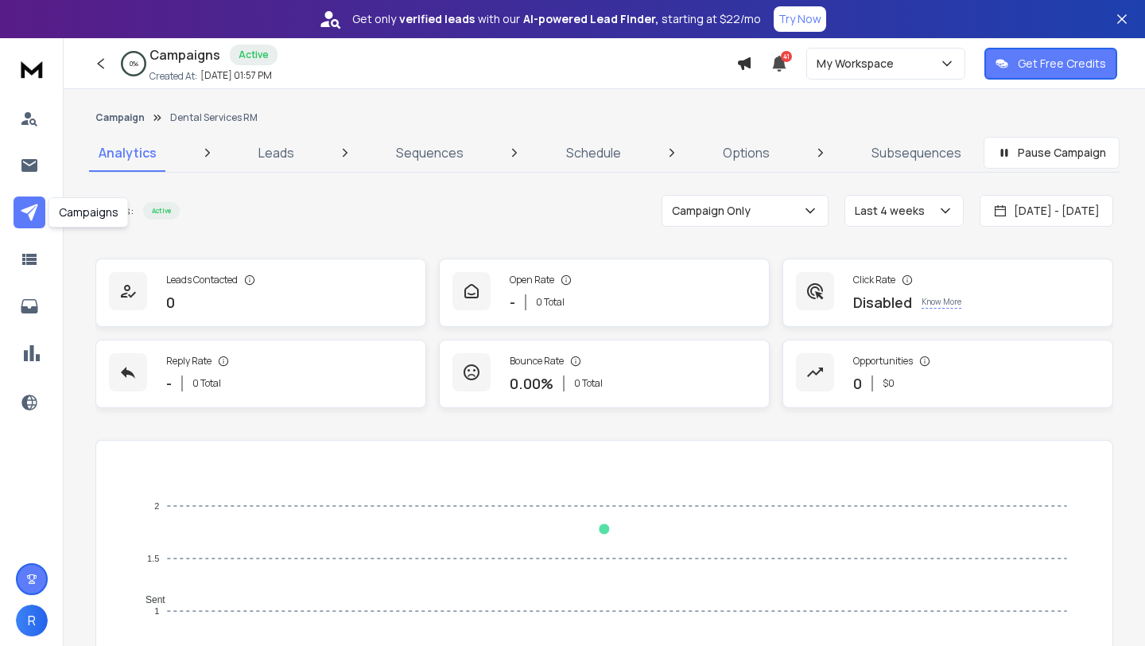
click at [30, 217] on icon at bounding box center [29, 212] width 17 height 17
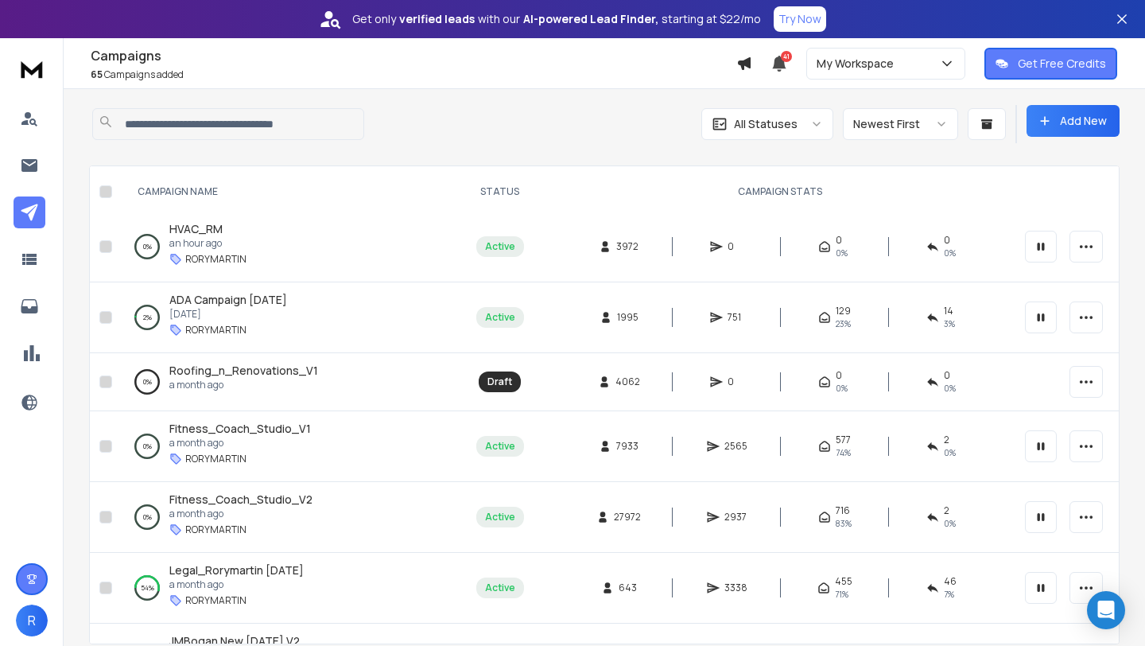
scroll to position [281, 0]
